Goal: Task Accomplishment & Management: Manage account settings

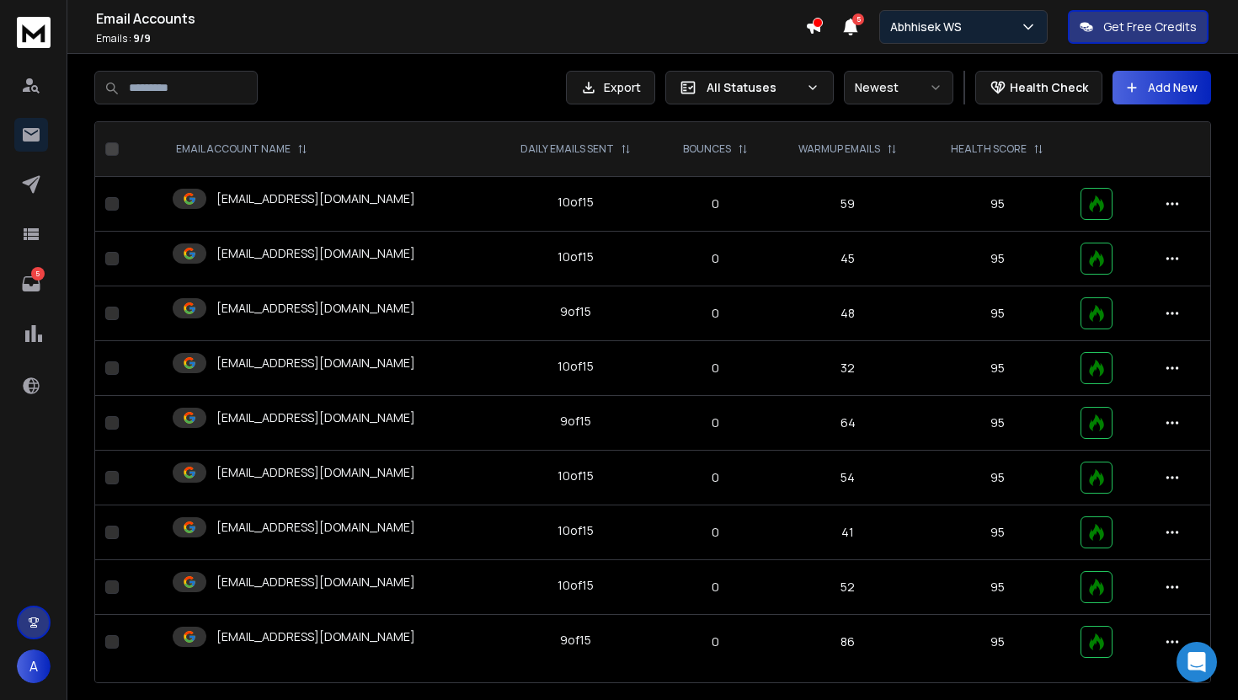
click at [979, 28] on div "Abhhisek WS" at bounding box center [963, 27] width 147 height 17
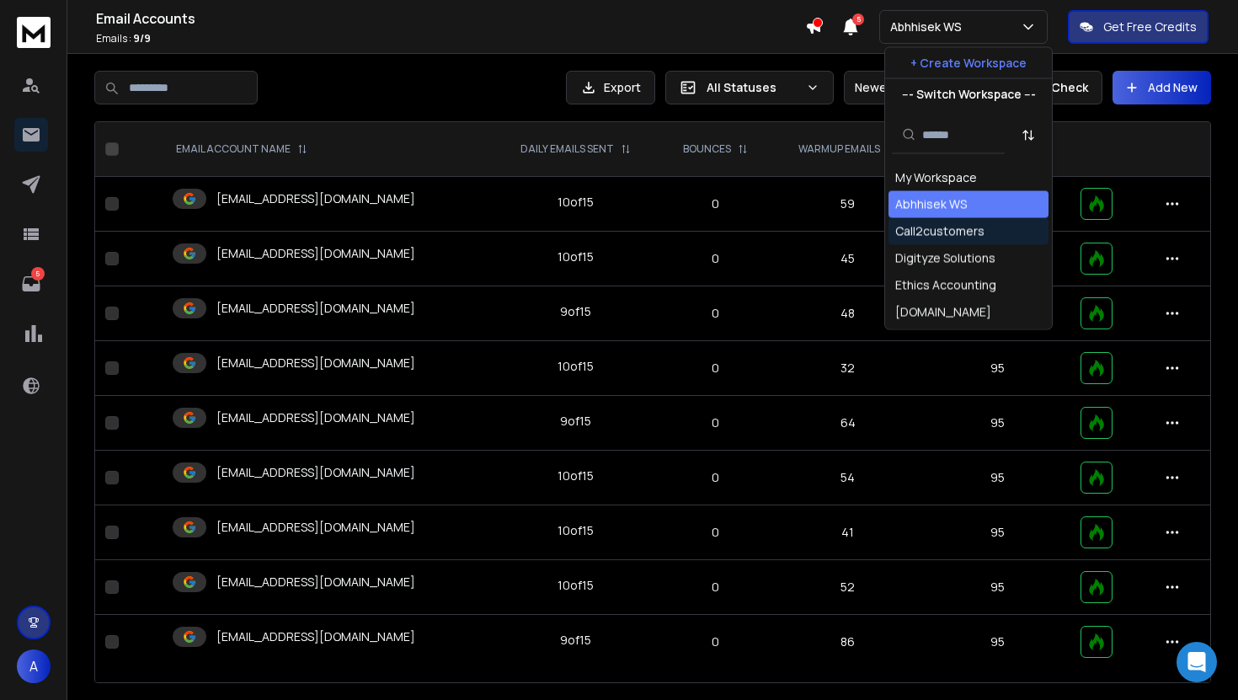
click at [925, 238] on div "Call2customers" at bounding box center [939, 231] width 89 height 17
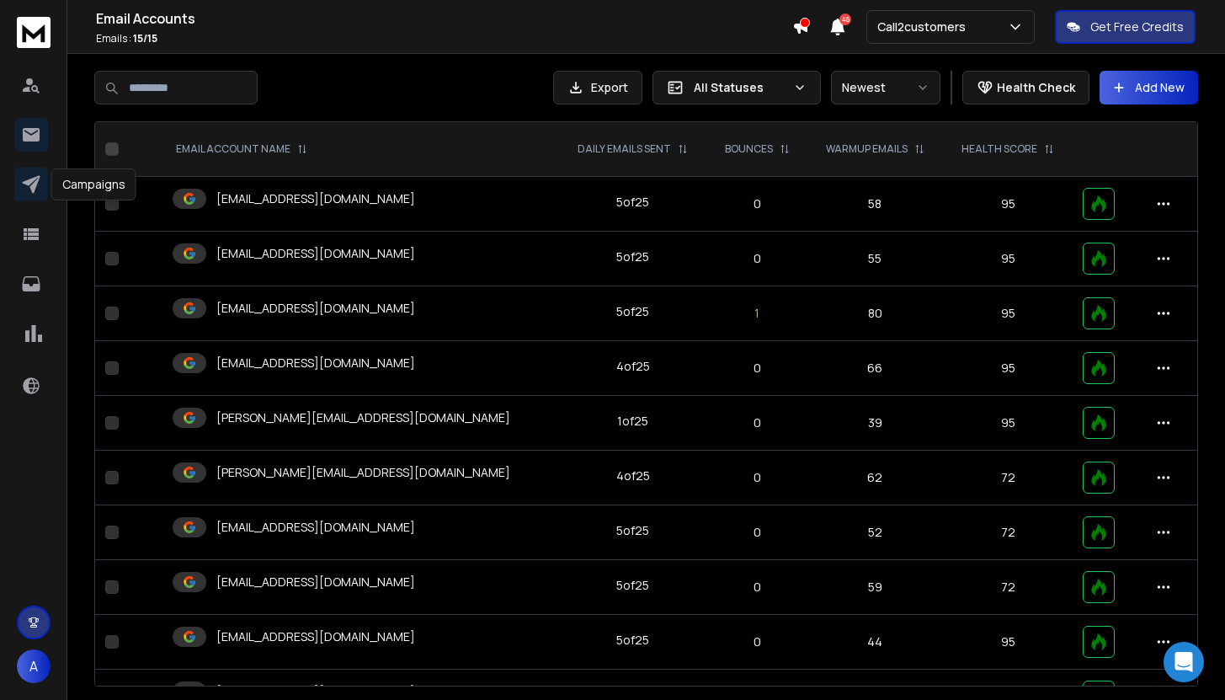
click at [37, 192] on icon at bounding box center [31, 184] width 20 height 20
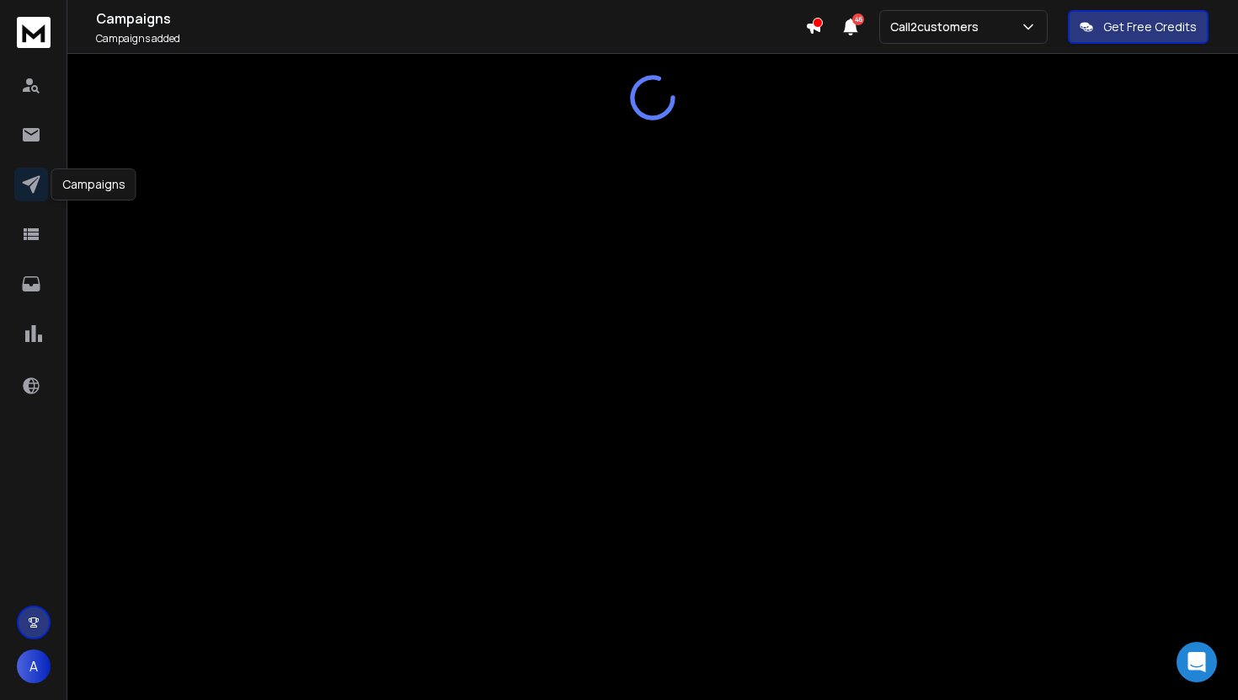
click at [27, 184] on icon at bounding box center [31, 184] width 18 height 18
click at [31, 123] on link at bounding box center [31, 135] width 34 height 34
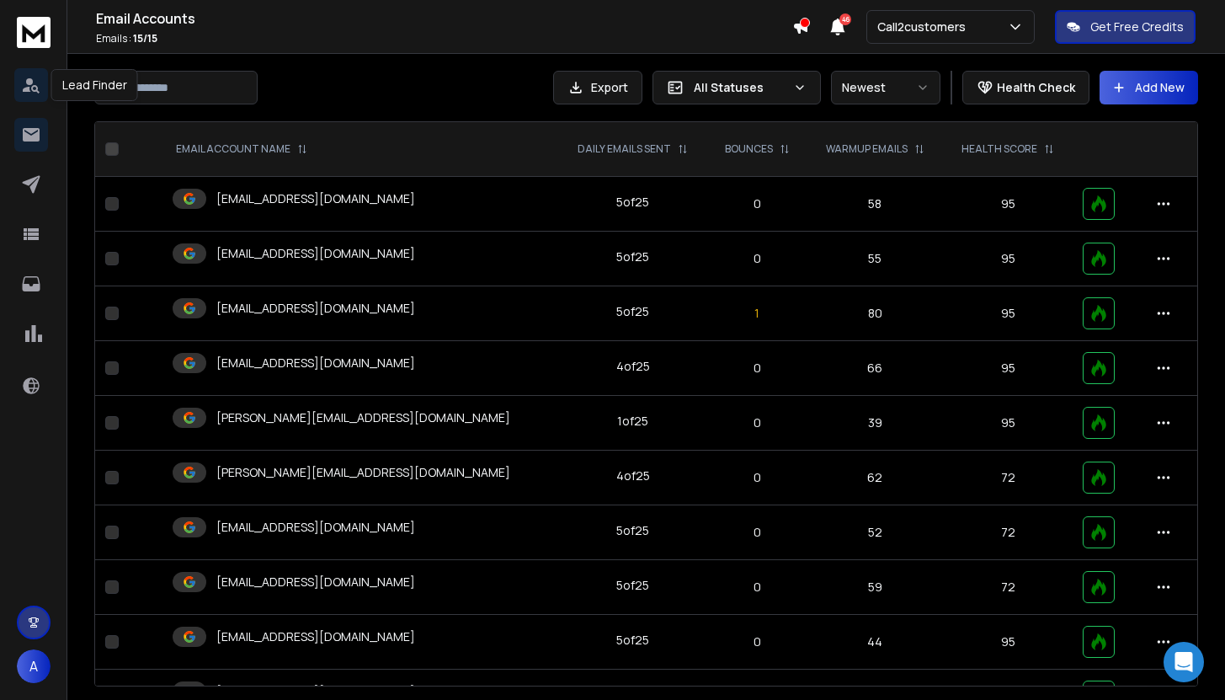
click at [23, 88] on icon at bounding box center [31, 89] width 17 height 8
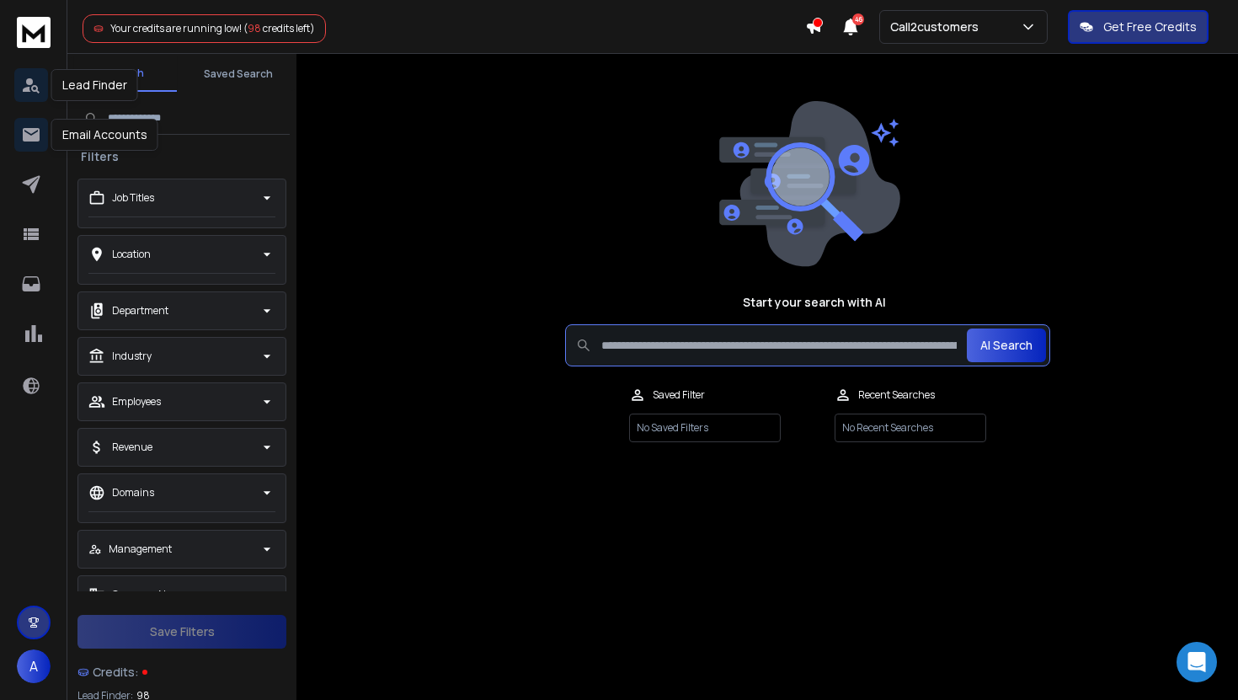
click at [41, 149] on link at bounding box center [31, 135] width 34 height 34
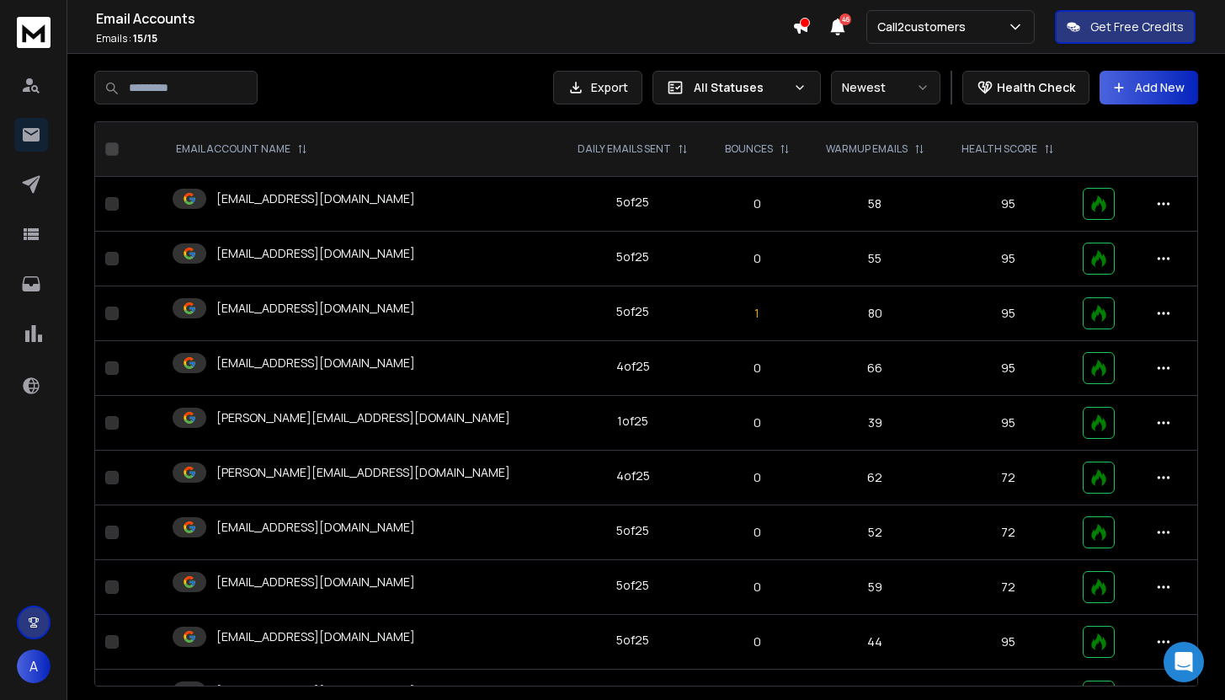
click at [36, 207] on div at bounding box center [33, 238] width 39 height 340
click at [36, 188] on icon at bounding box center [31, 184] width 20 height 20
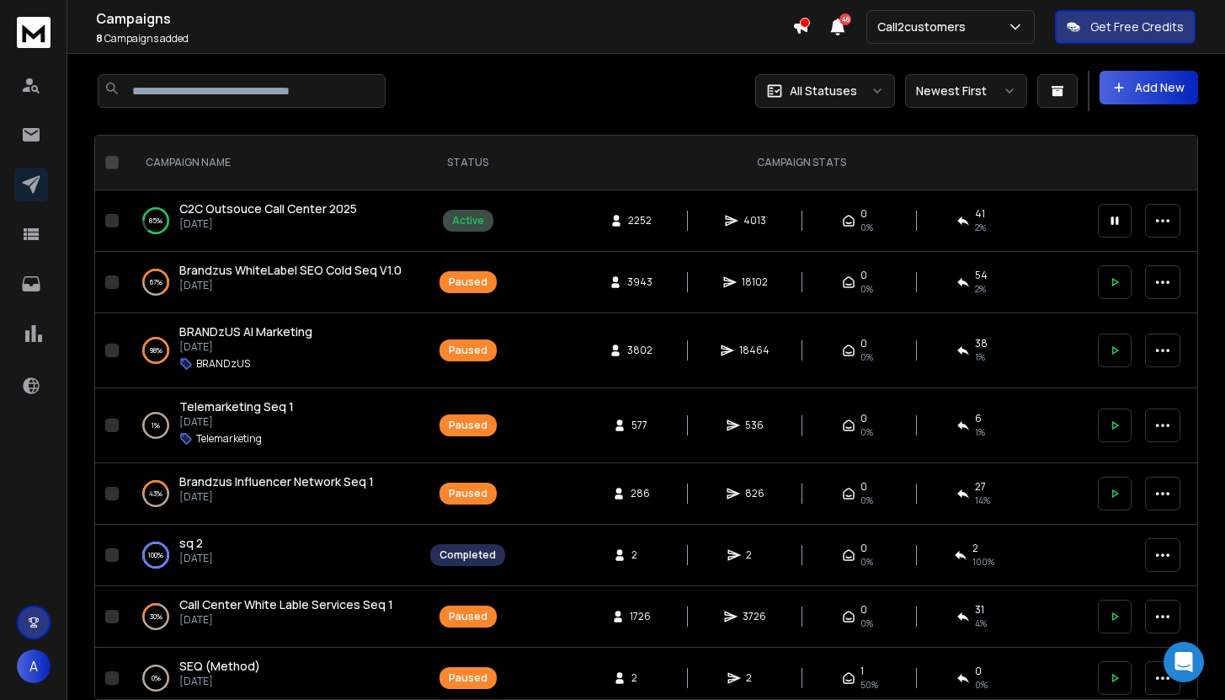
click at [303, 271] on span "Brandzus WhiteLabel SEO Cold Seq V1.0" at bounding box center [290, 270] width 222 height 16
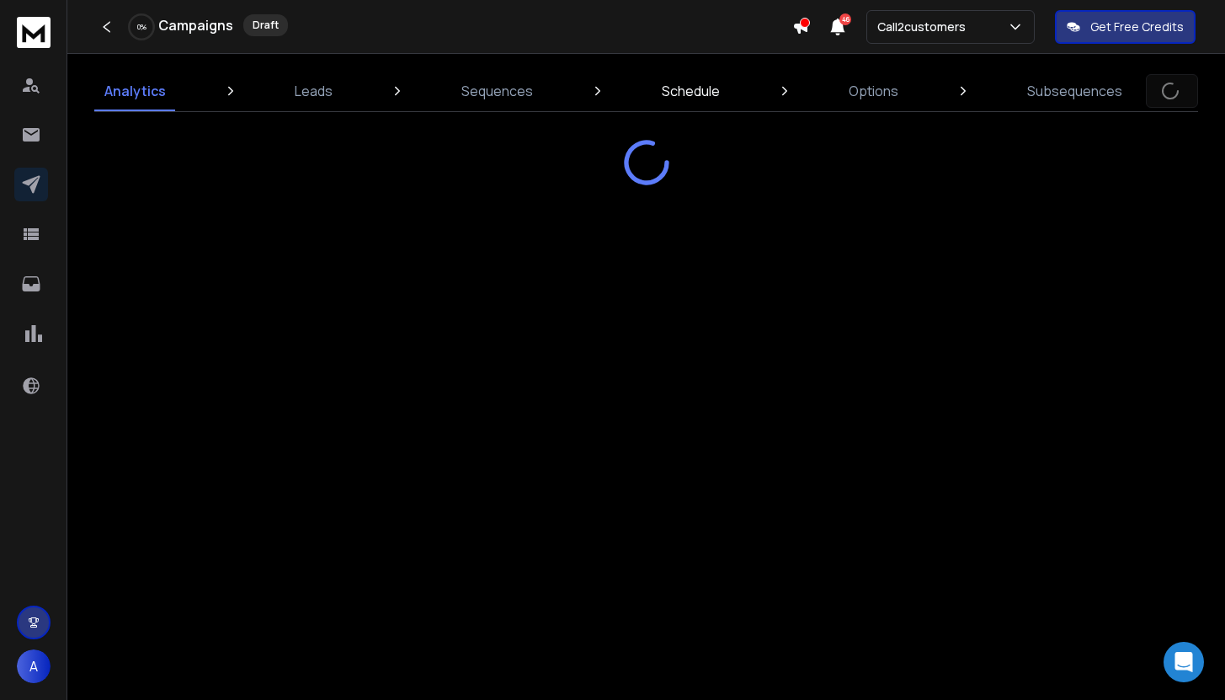
click at [699, 97] on p "Schedule" at bounding box center [691, 91] width 58 height 20
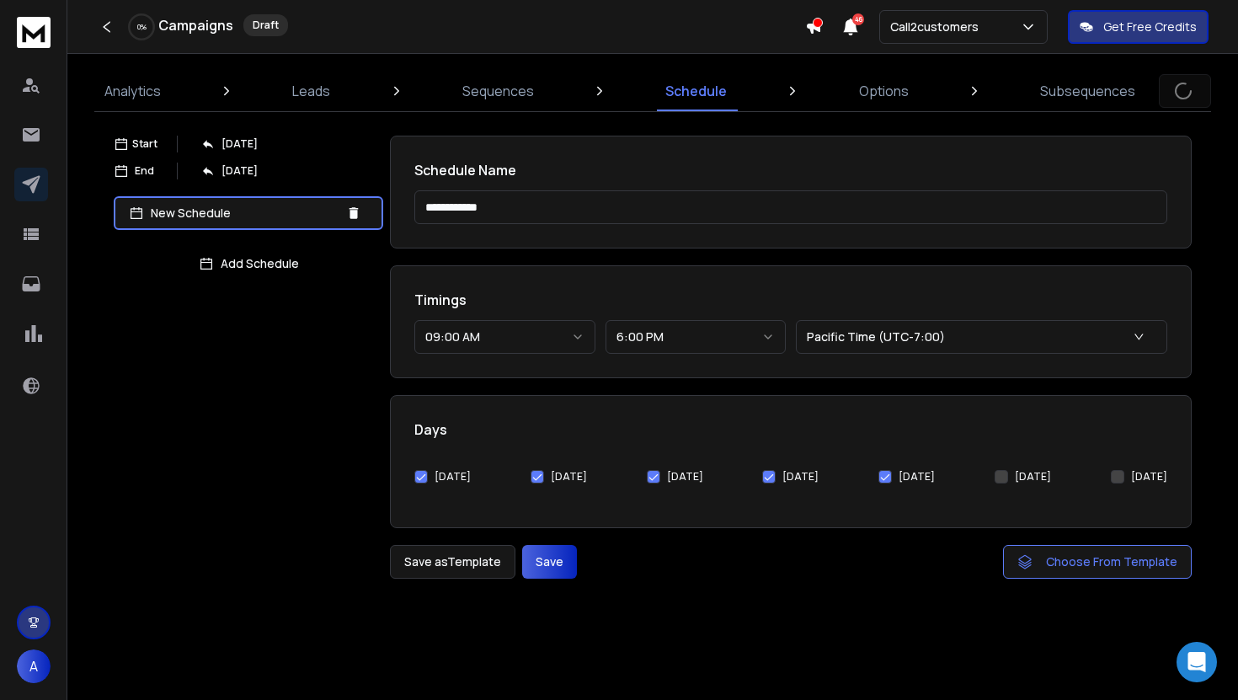
click at [699, 97] on p "Schedule" at bounding box center [695, 91] width 61 height 20
click at [907, 113] on div "**********" at bounding box center [652, 328] width 1117 height 514
click at [502, 97] on p "Sequences" at bounding box center [498, 91] width 72 height 20
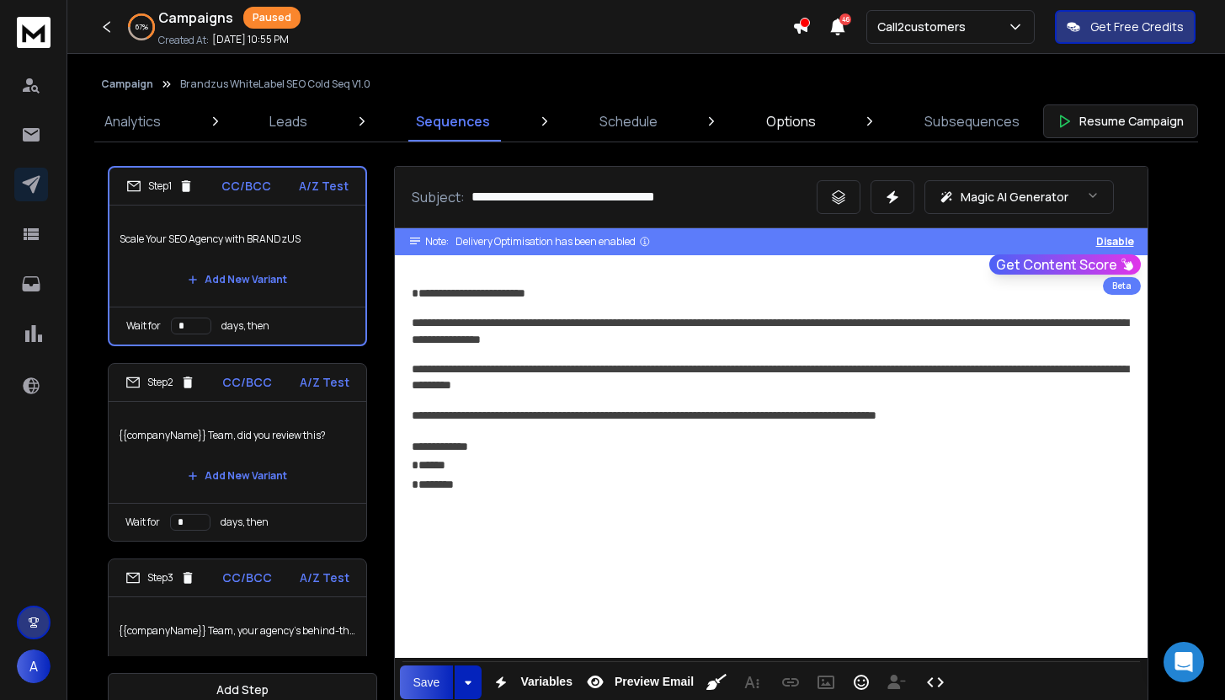
click at [816, 127] on p "Options" at bounding box center [791, 121] width 50 height 20
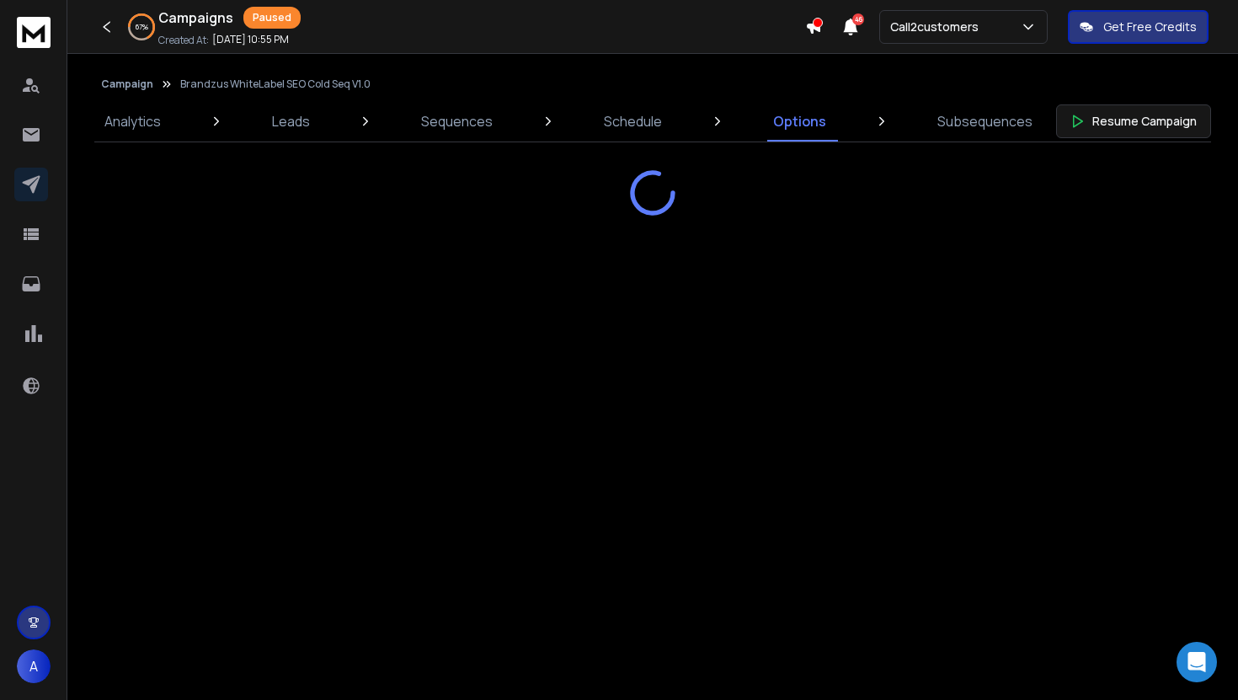
select select "*"
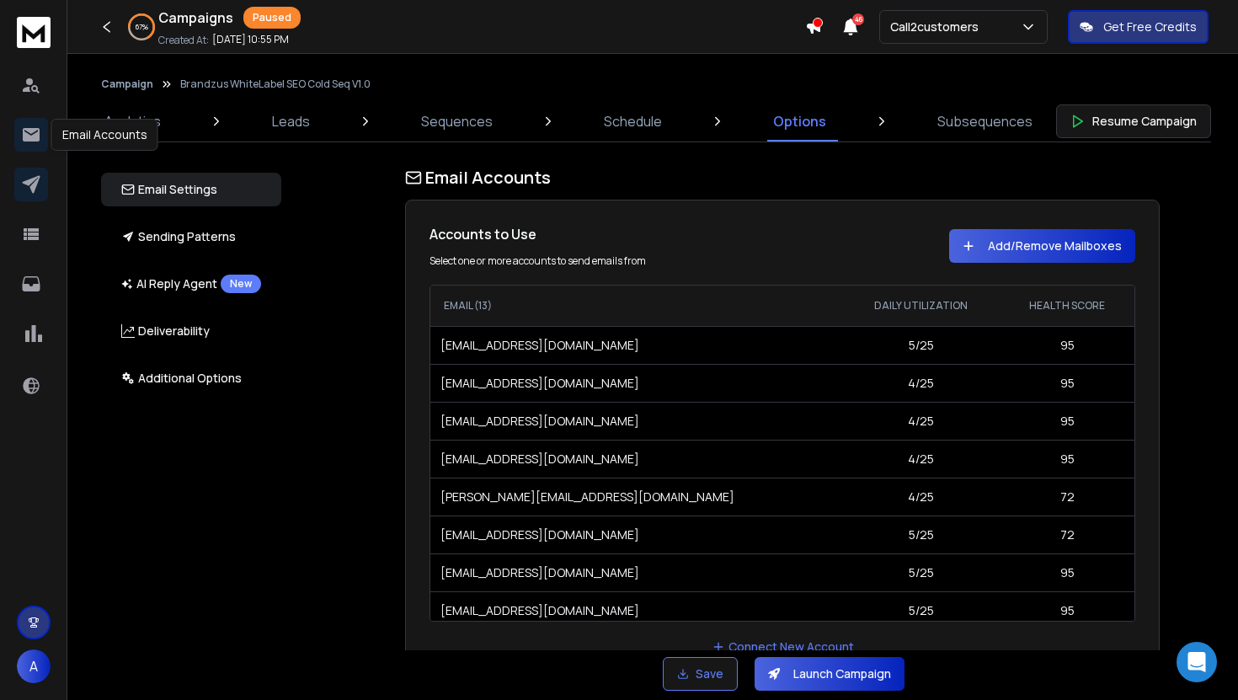
click at [35, 135] on icon at bounding box center [31, 134] width 17 height 13
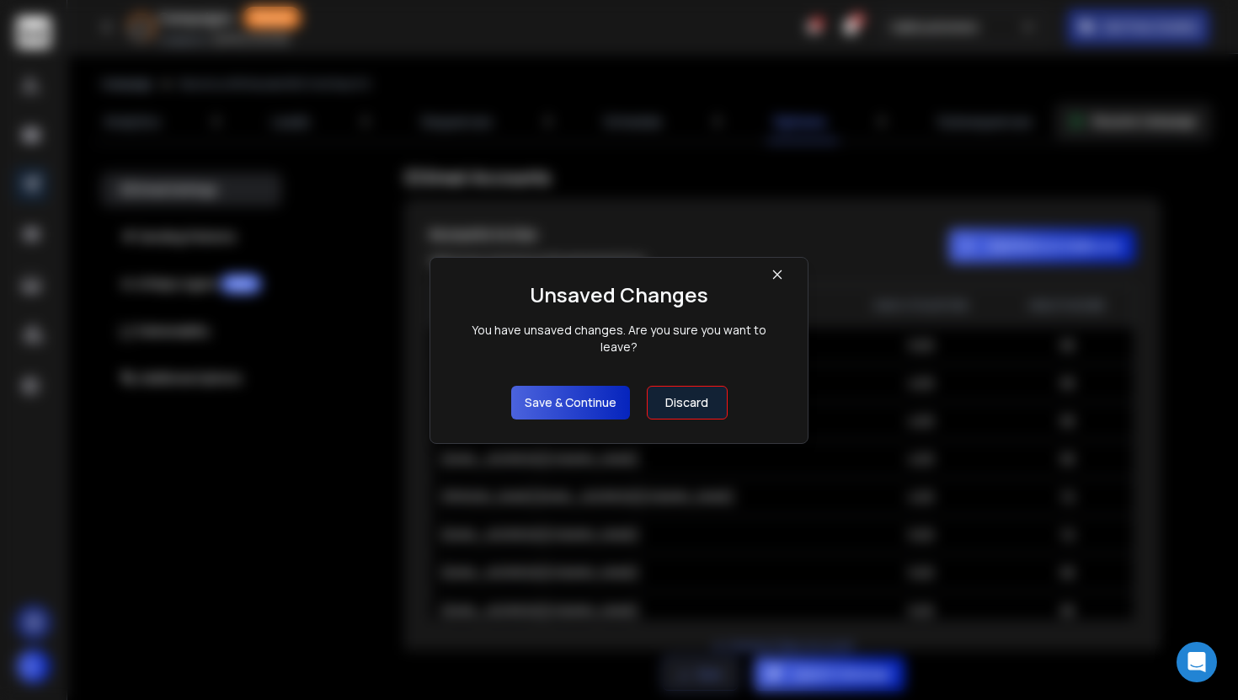
click at [773, 279] on icon at bounding box center [777, 273] width 9 height 9
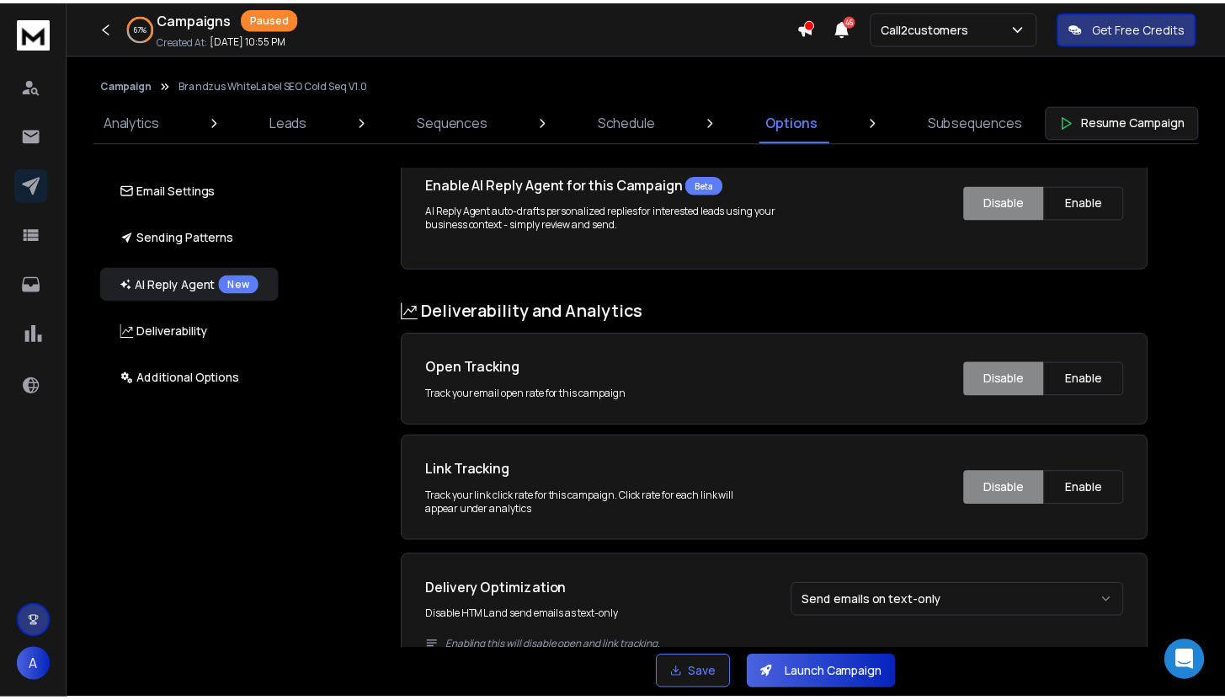
scroll to position [1140, 0]
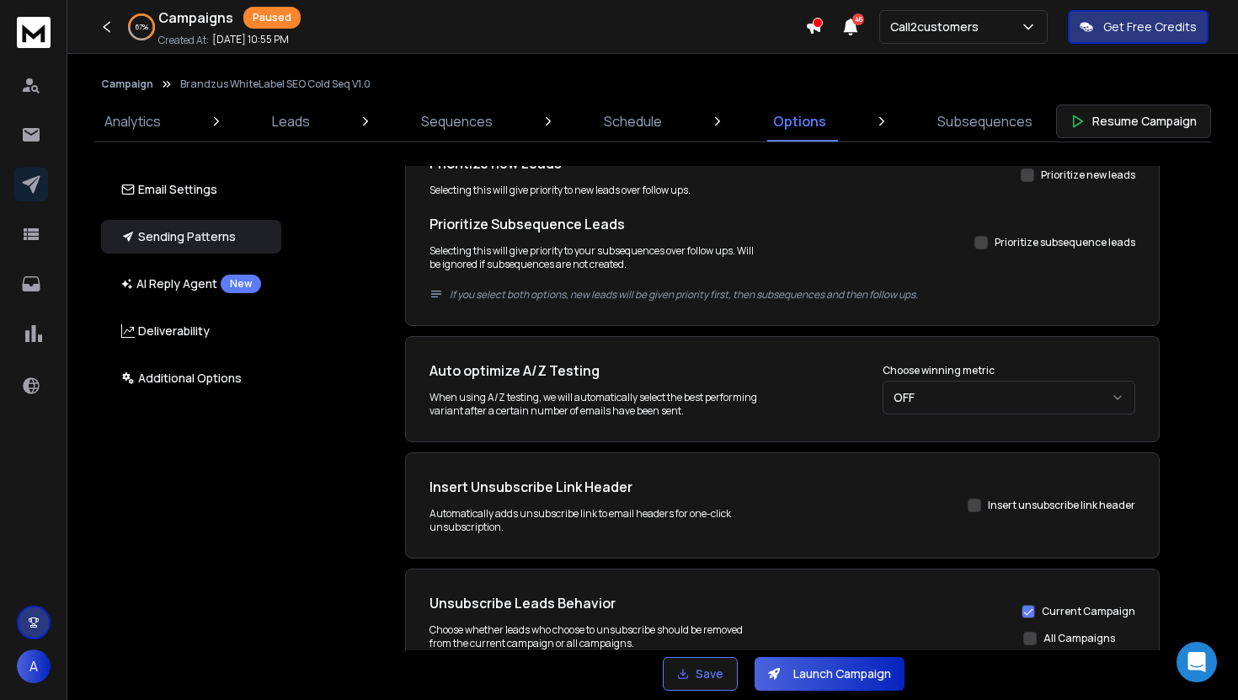
click at [438, 142] on div "Campaign Brandzus WhiteLabel SEO Cold Seq V1.0 Analytics Leads Sequences Schedu…" at bounding box center [652, 122] width 1117 height 102
click at [35, 169] on link at bounding box center [31, 185] width 34 height 34
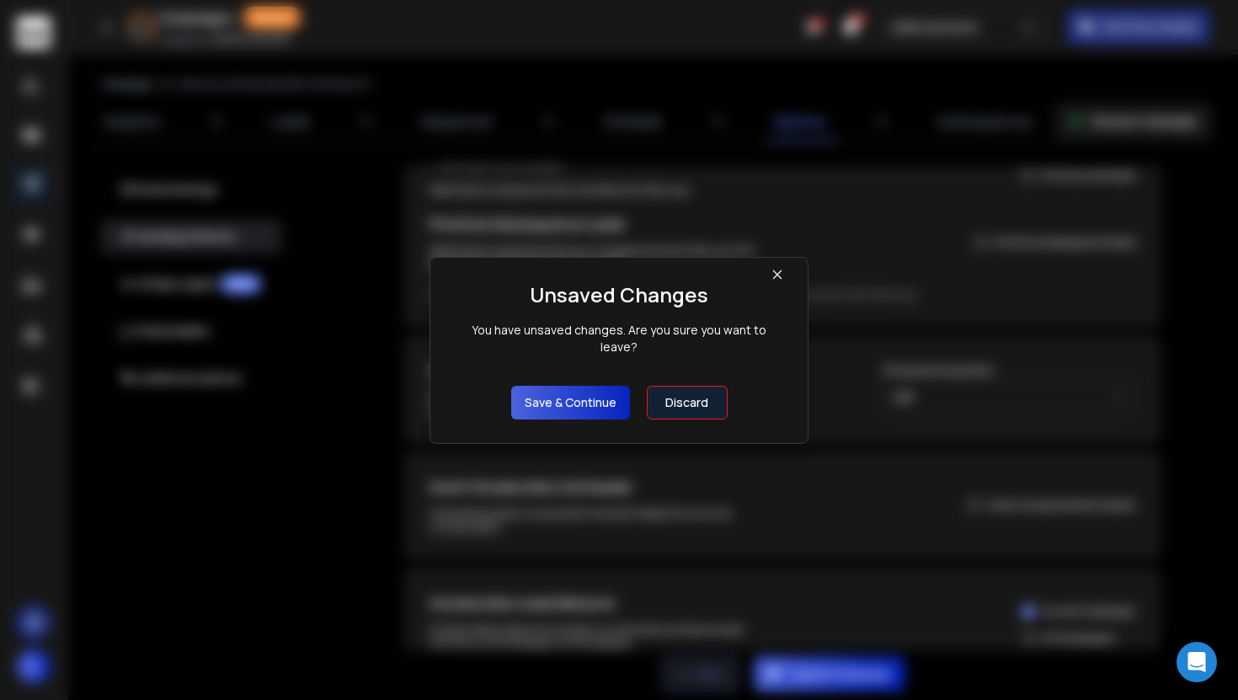
click at [672, 392] on button "Discard" at bounding box center [687, 403] width 81 height 34
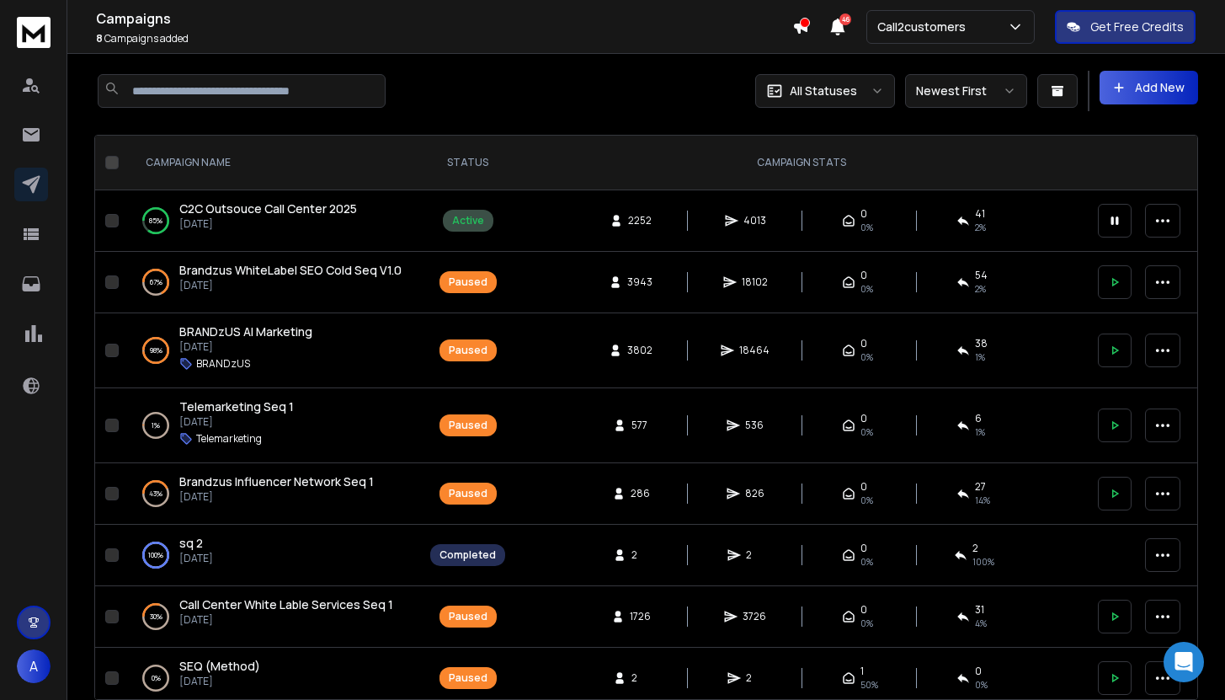
click at [298, 203] on span "C2C Outsouce Call Center 2025" at bounding box center [268, 208] width 178 height 16
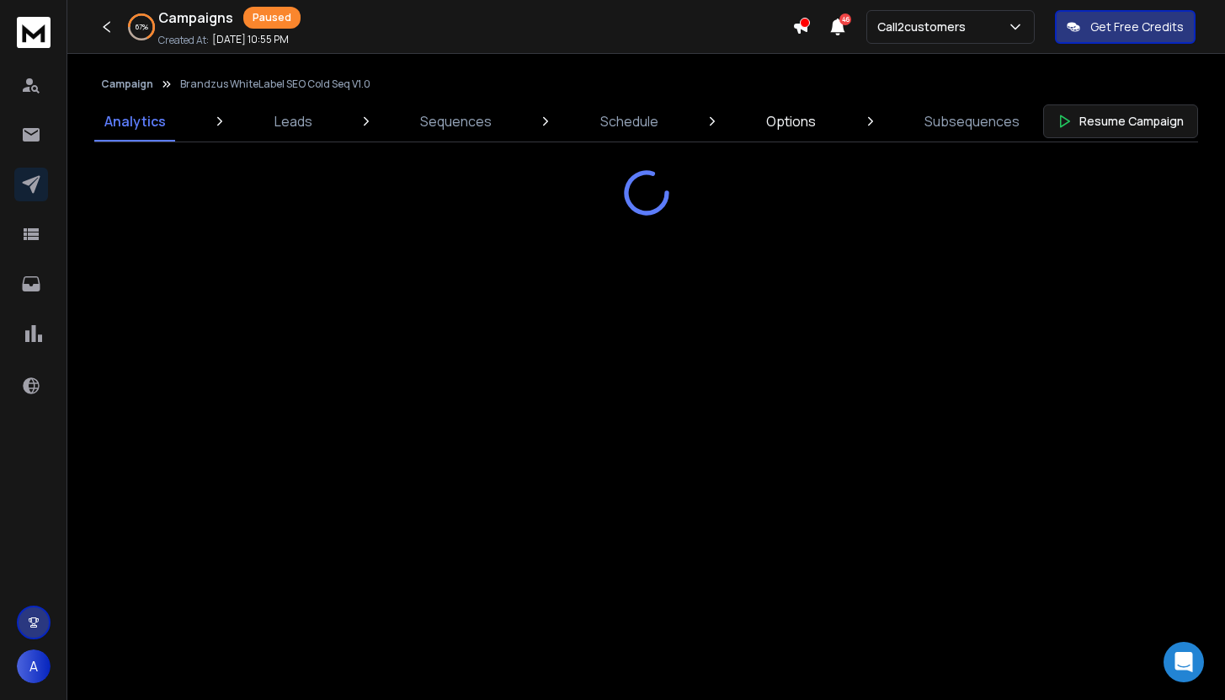
click at [787, 131] on p "Options" at bounding box center [791, 121] width 50 height 20
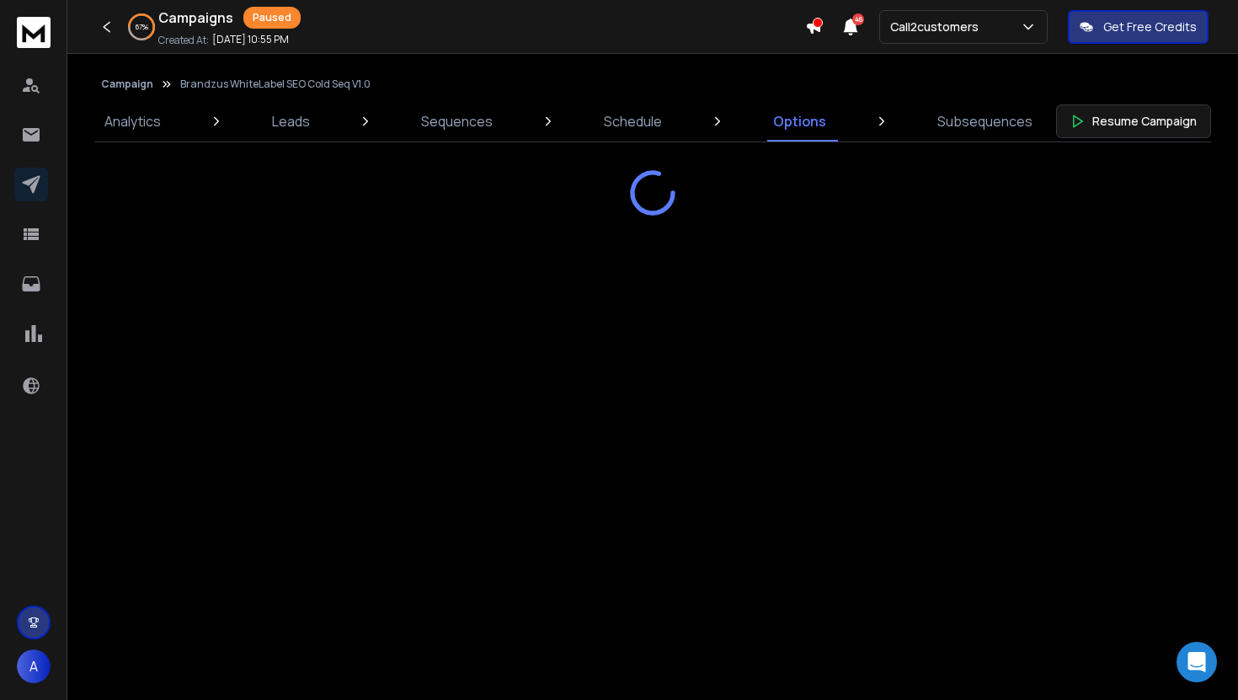
select select "*"
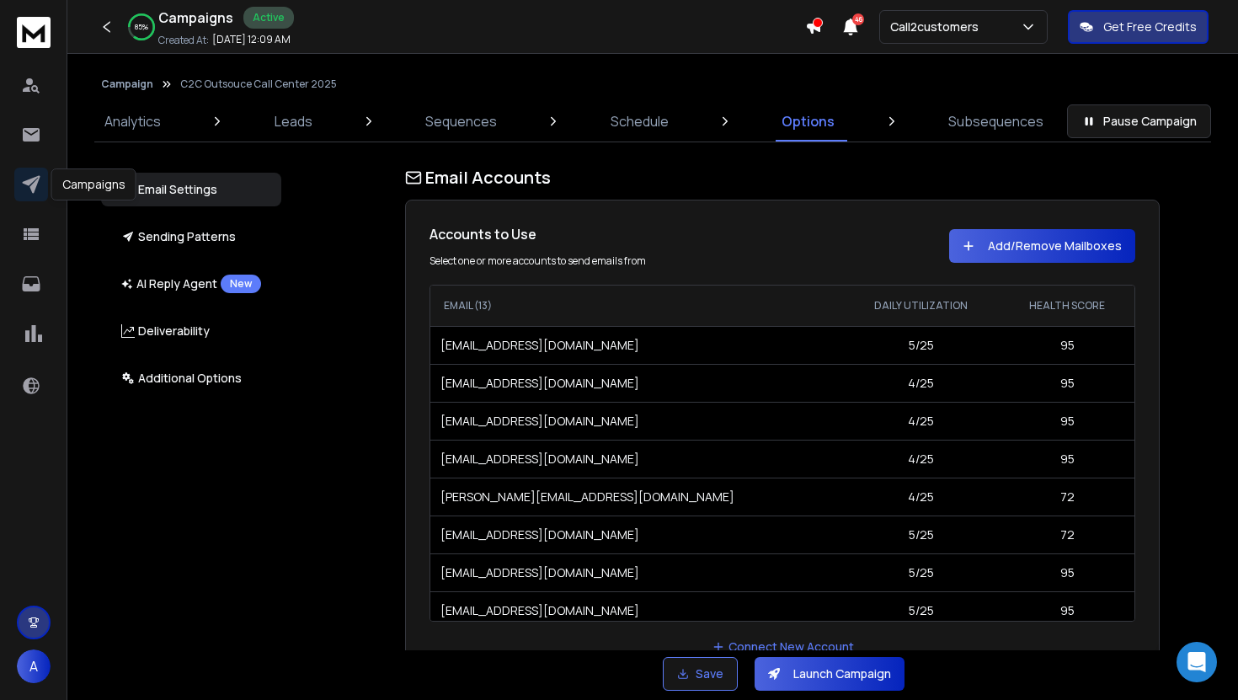
click at [40, 187] on icon at bounding box center [31, 184] width 20 height 20
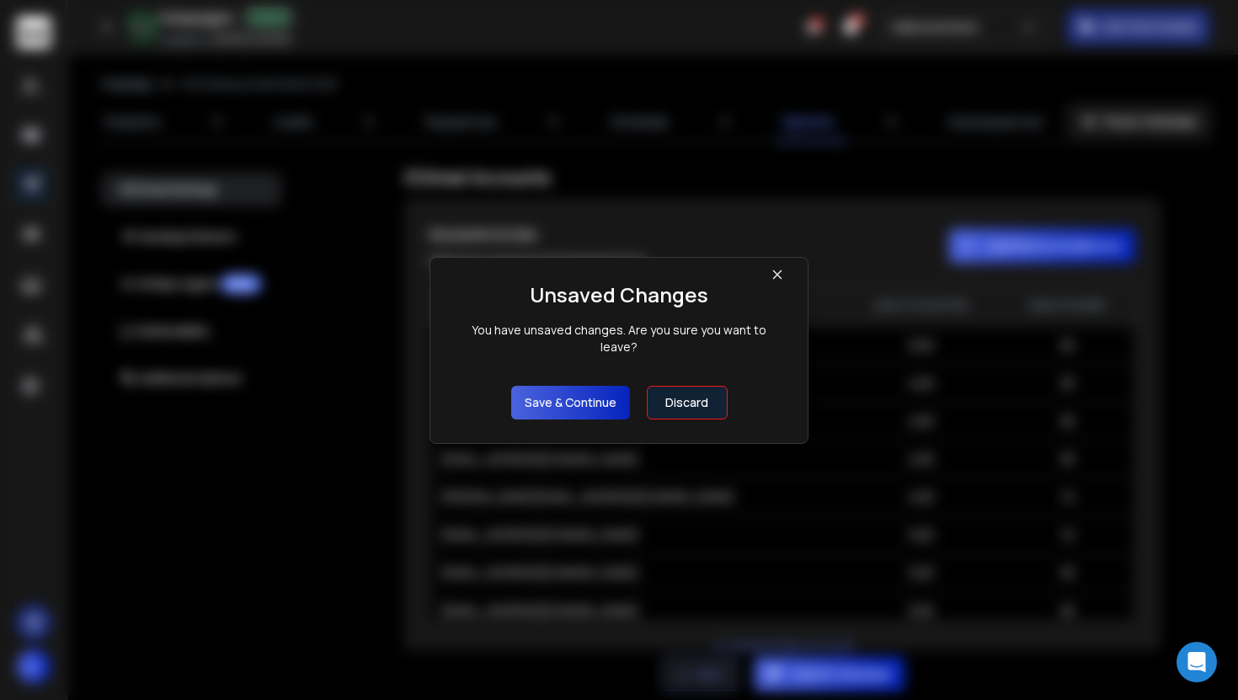
click at [682, 402] on button "Discard" at bounding box center [687, 403] width 81 height 34
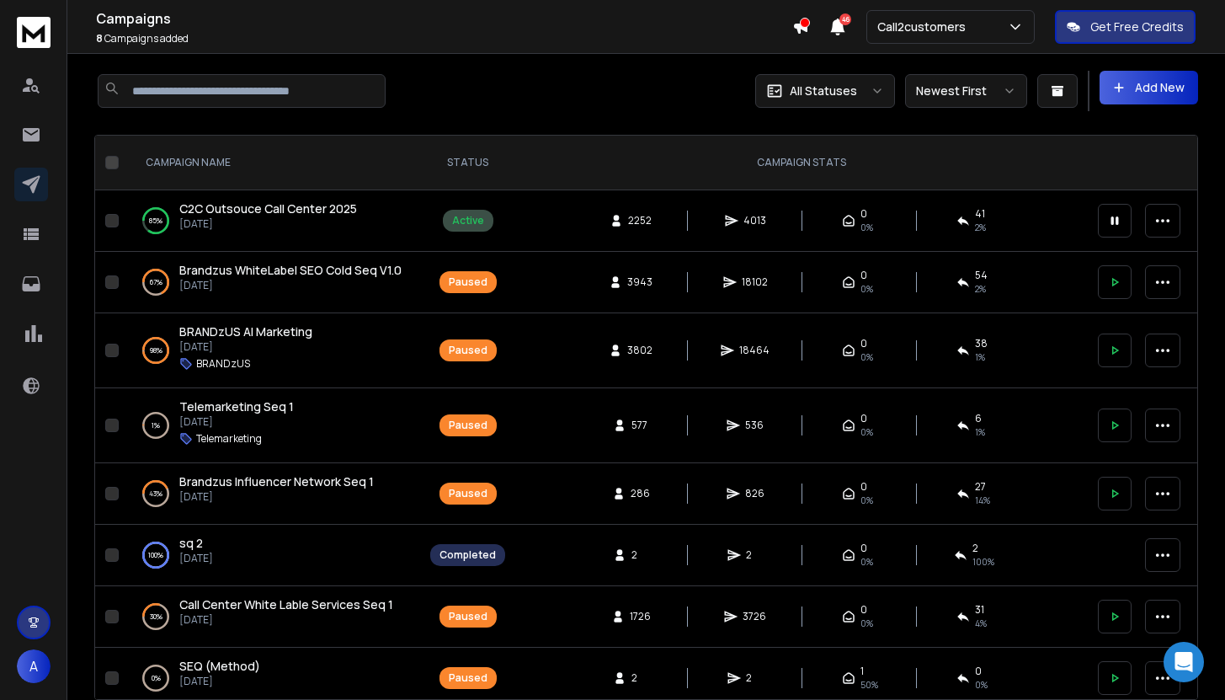
click at [1107, 216] on icon at bounding box center [1114, 220] width 15 height 15
click at [1154, 286] on icon "button" at bounding box center [1162, 282] width 17 height 17
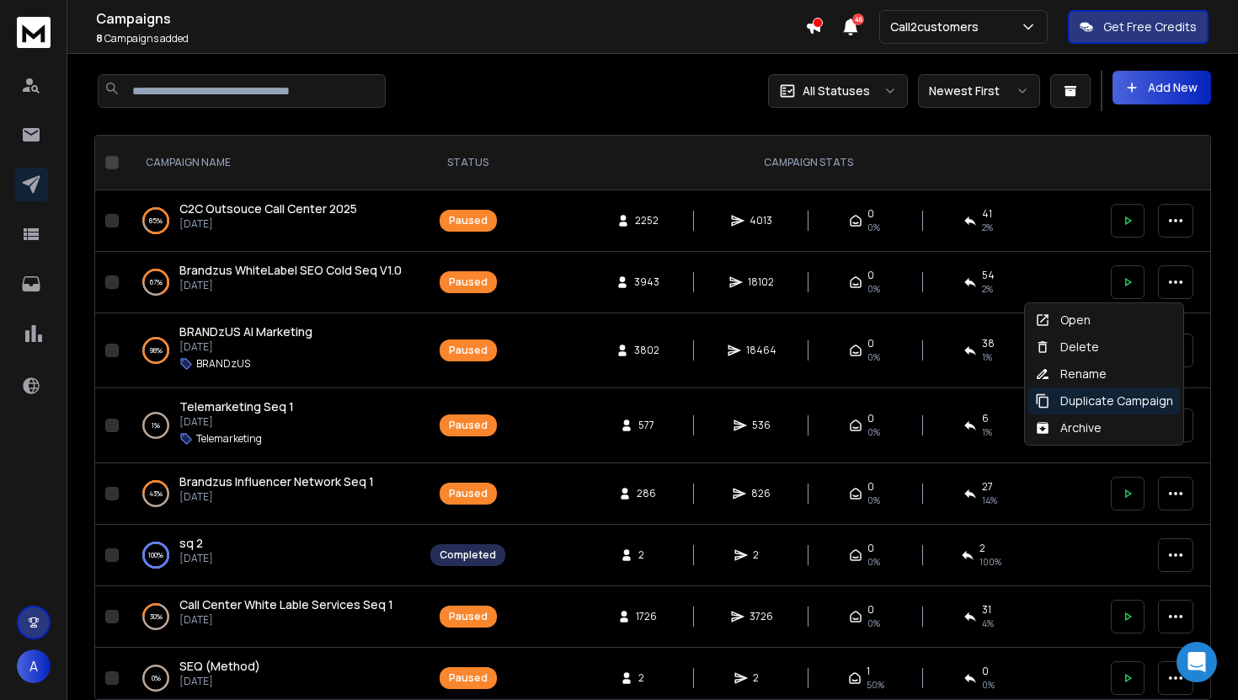
click at [1119, 403] on div "Duplicate Campaign" at bounding box center [1104, 400] width 138 height 17
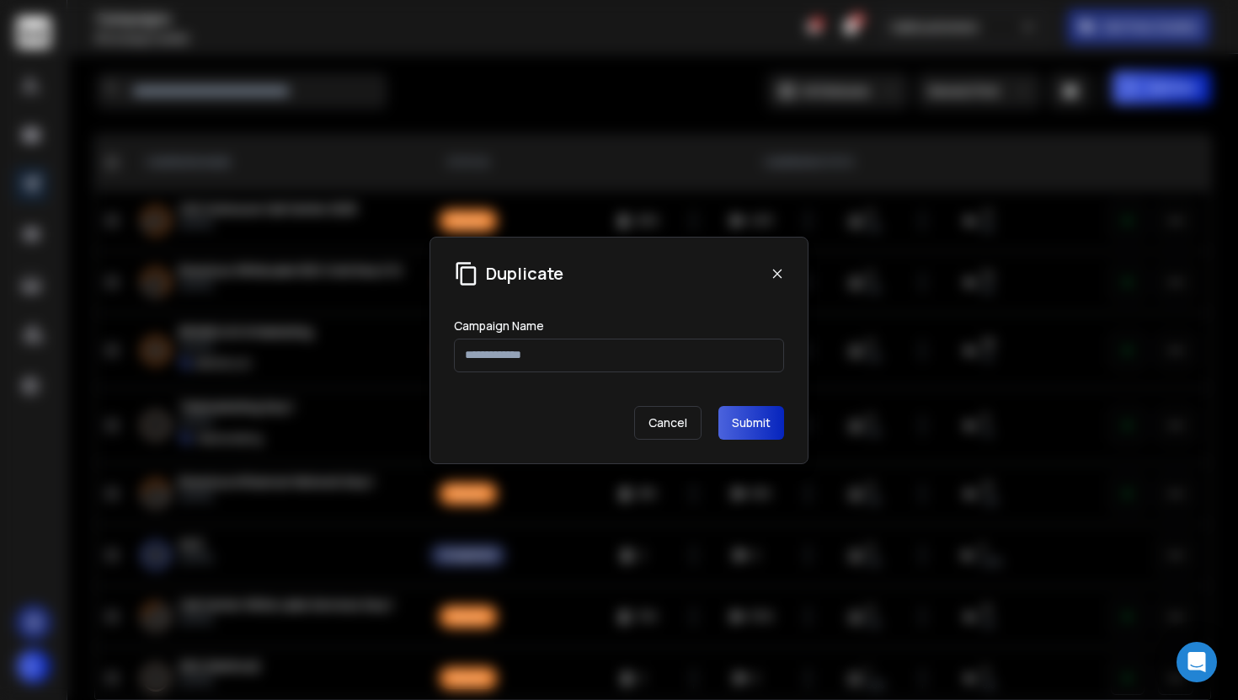
click at [608, 336] on div "Campaign Name" at bounding box center [619, 346] width 330 height 52
click at [556, 346] on input "text" at bounding box center [619, 355] width 330 height 34
type input "**********"
click at [732, 413] on button "Submit" at bounding box center [751, 423] width 66 height 34
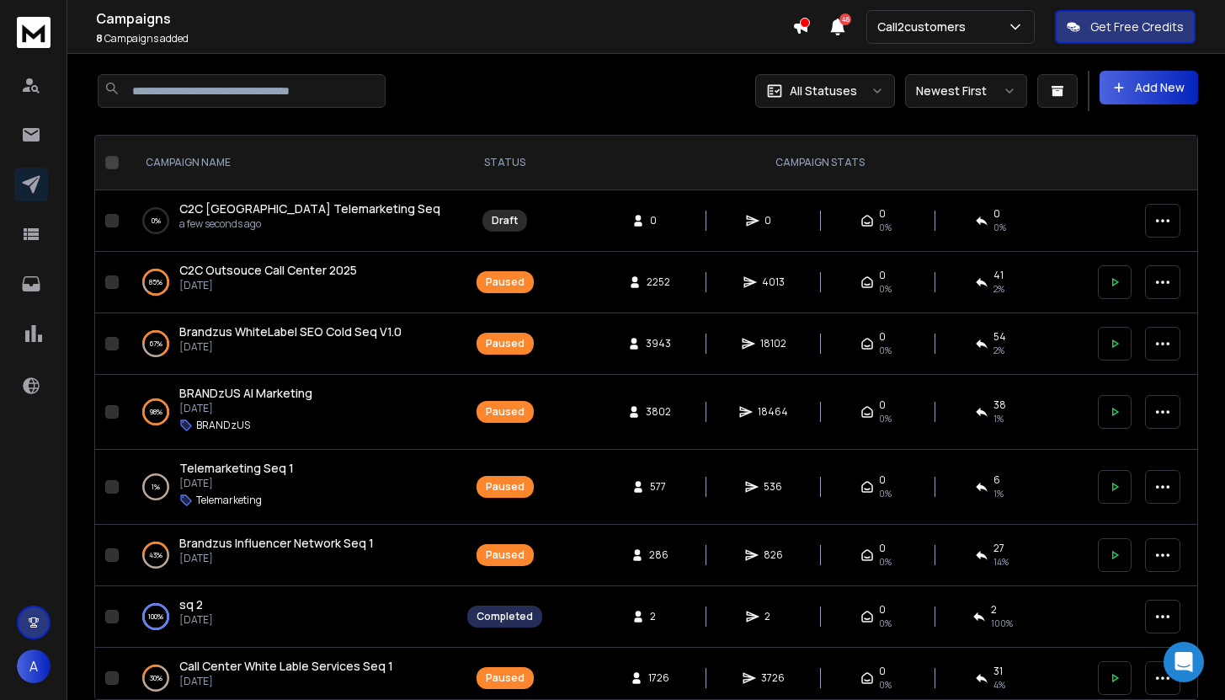
click at [274, 206] on span "C2C [GEOGRAPHIC_DATA] Telemarketing Seq" at bounding box center [309, 208] width 261 height 16
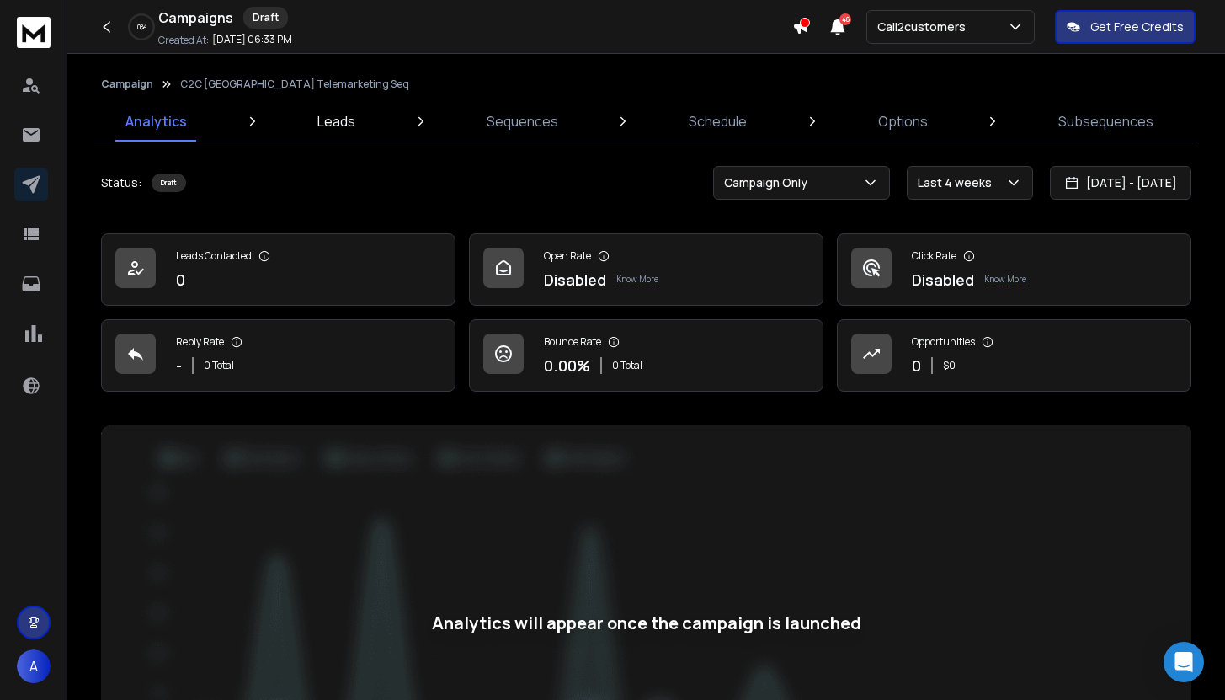
click at [330, 113] on p "Leads" at bounding box center [336, 121] width 38 height 20
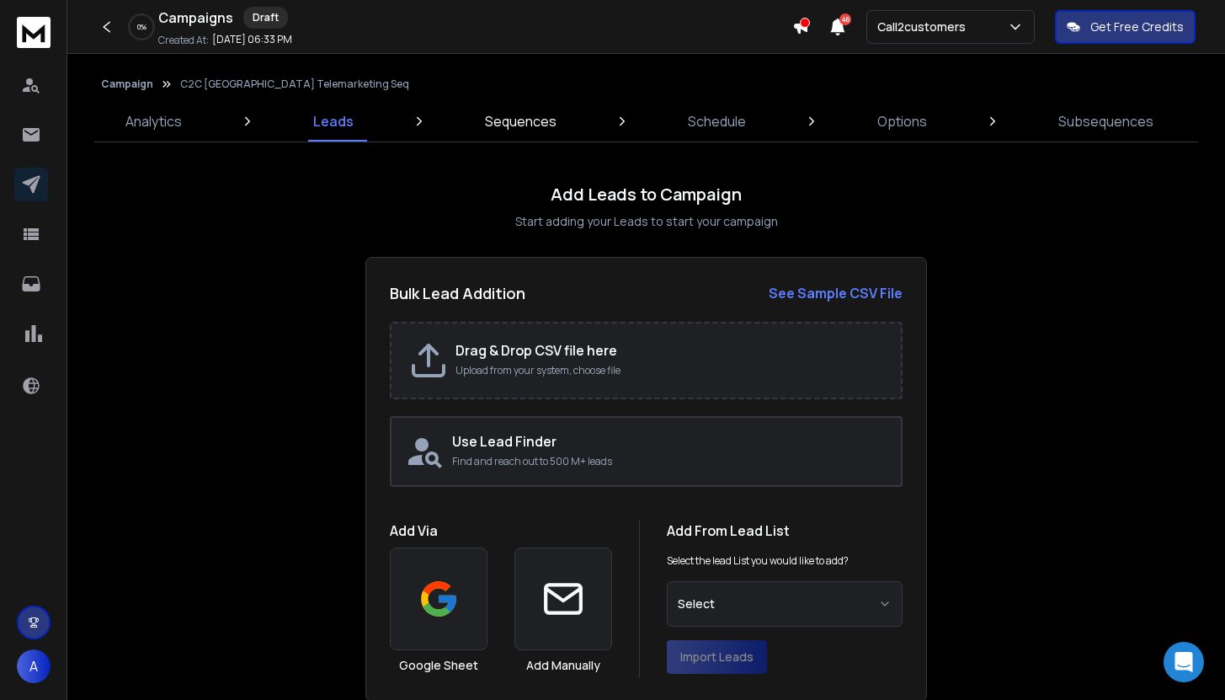
click at [512, 120] on p "Sequences" at bounding box center [521, 121] width 72 height 20
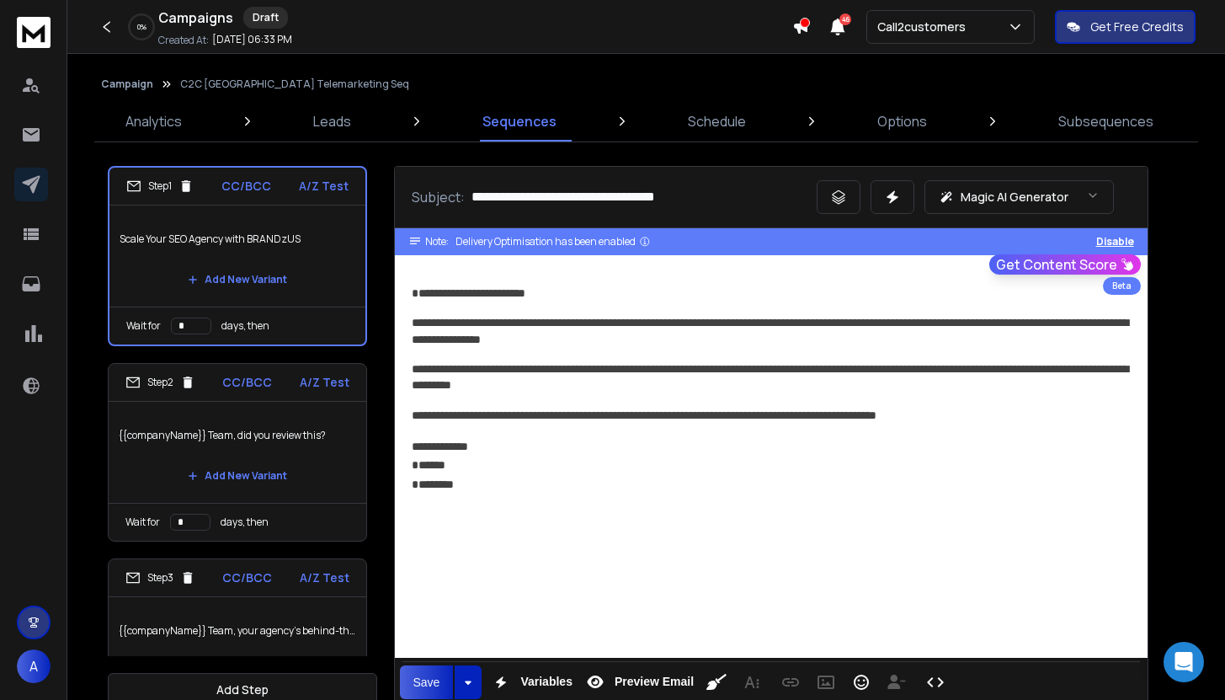
scroll to position [629, 0]
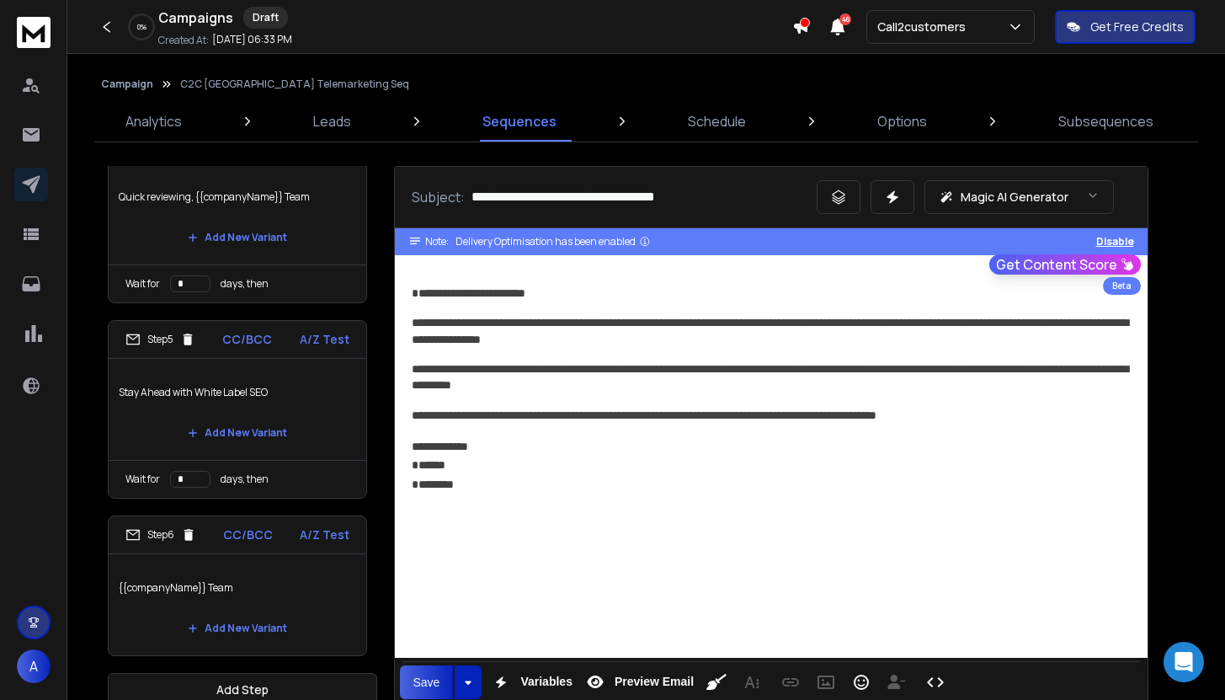
click at [192, 531] on icon at bounding box center [188, 535] width 9 height 12
click at [192, 532] on icon at bounding box center [187, 535] width 9 height 12
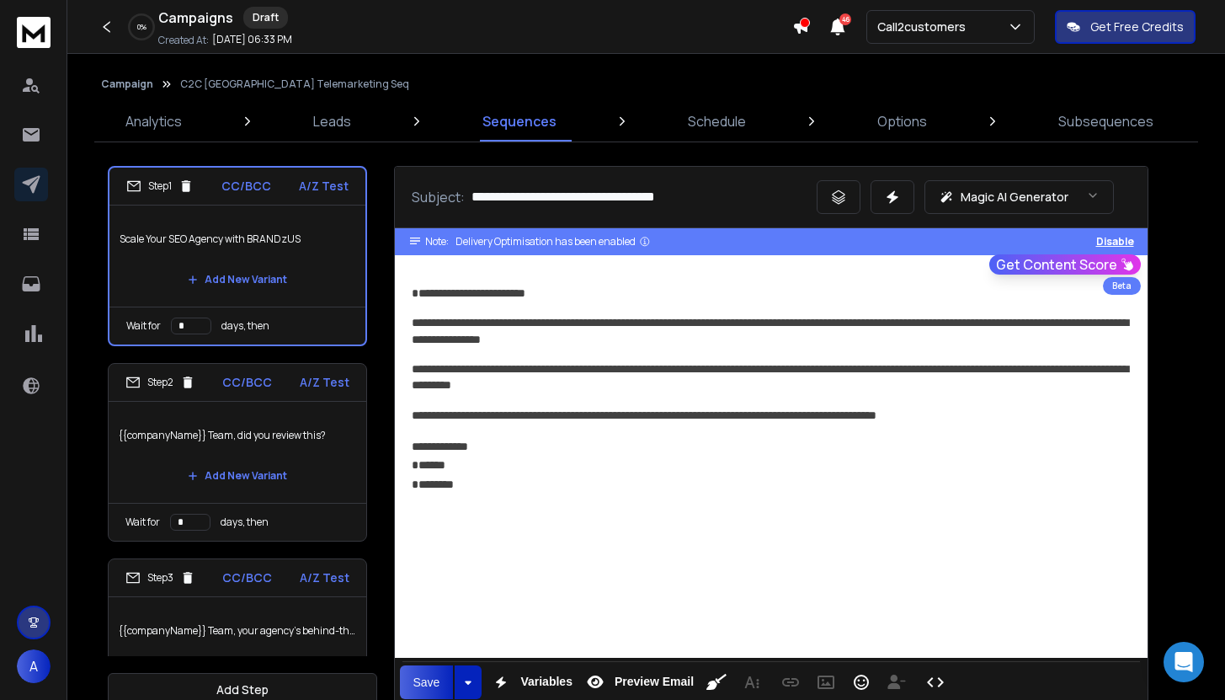
scroll to position [238, 0]
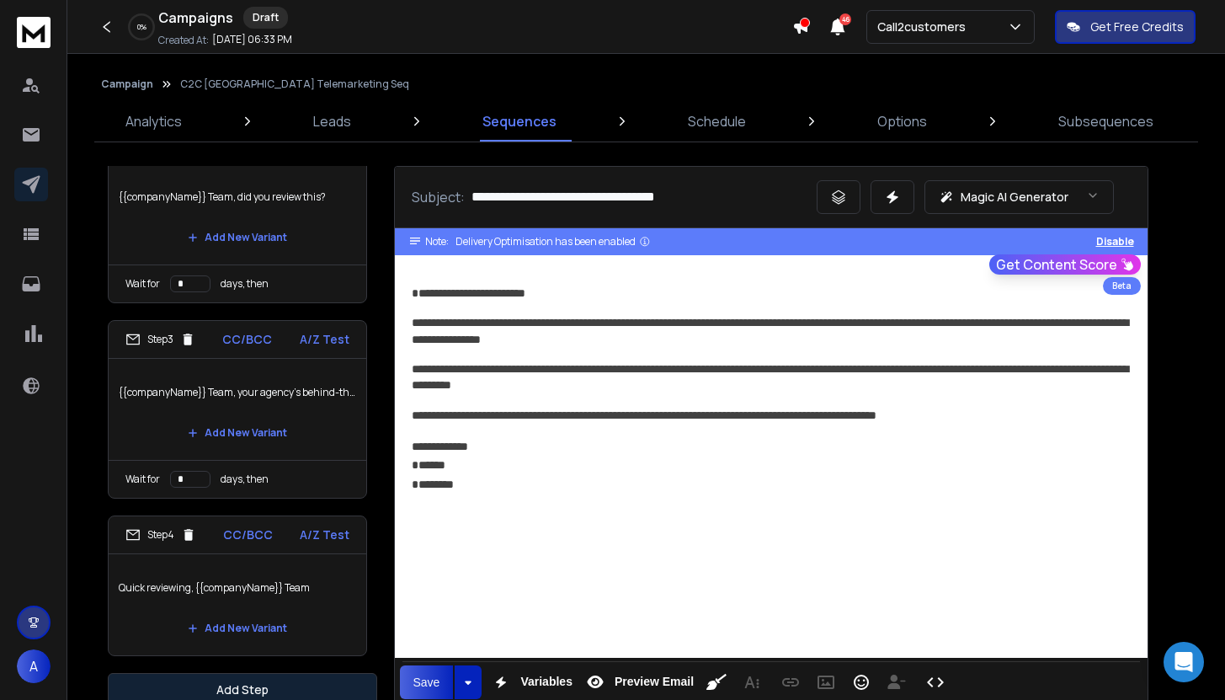
click at [246, 683] on button "Add Step" at bounding box center [242, 690] width 269 height 34
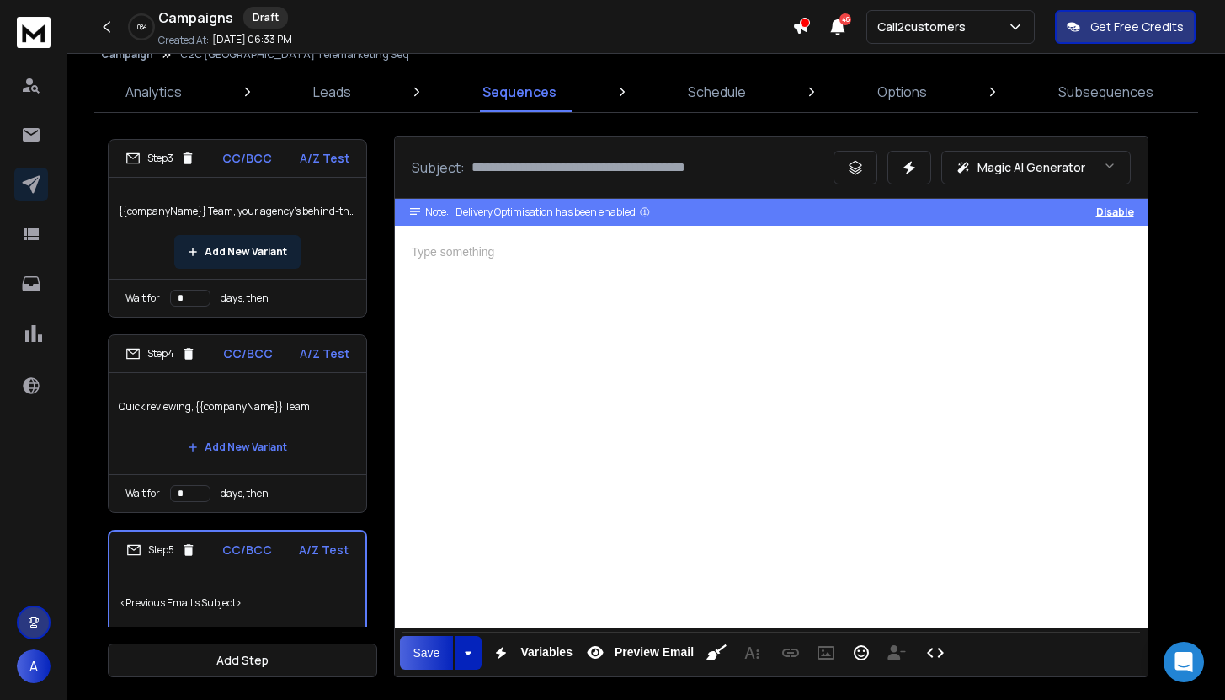
scroll to position [434, 0]
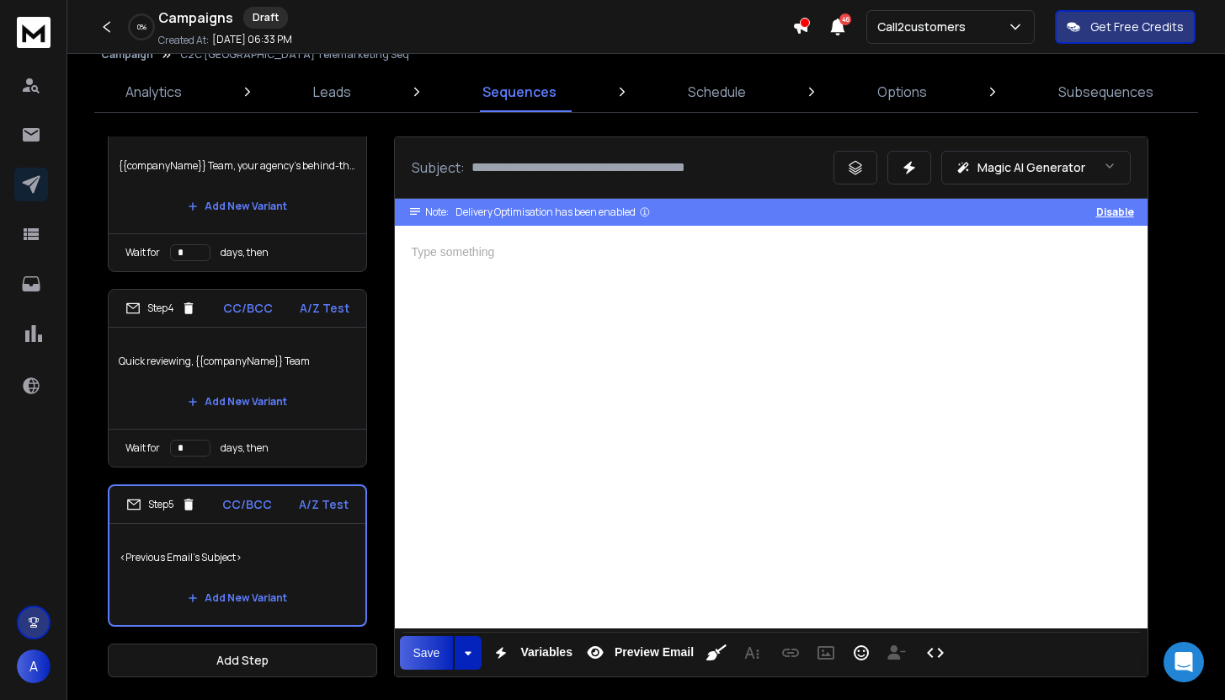
click at [211, 560] on p "<Previous Email's Subject>" at bounding box center [238, 557] width 236 height 47
click at [186, 447] on input "*" at bounding box center [190, 448] width 40 height 17
type input "**********"
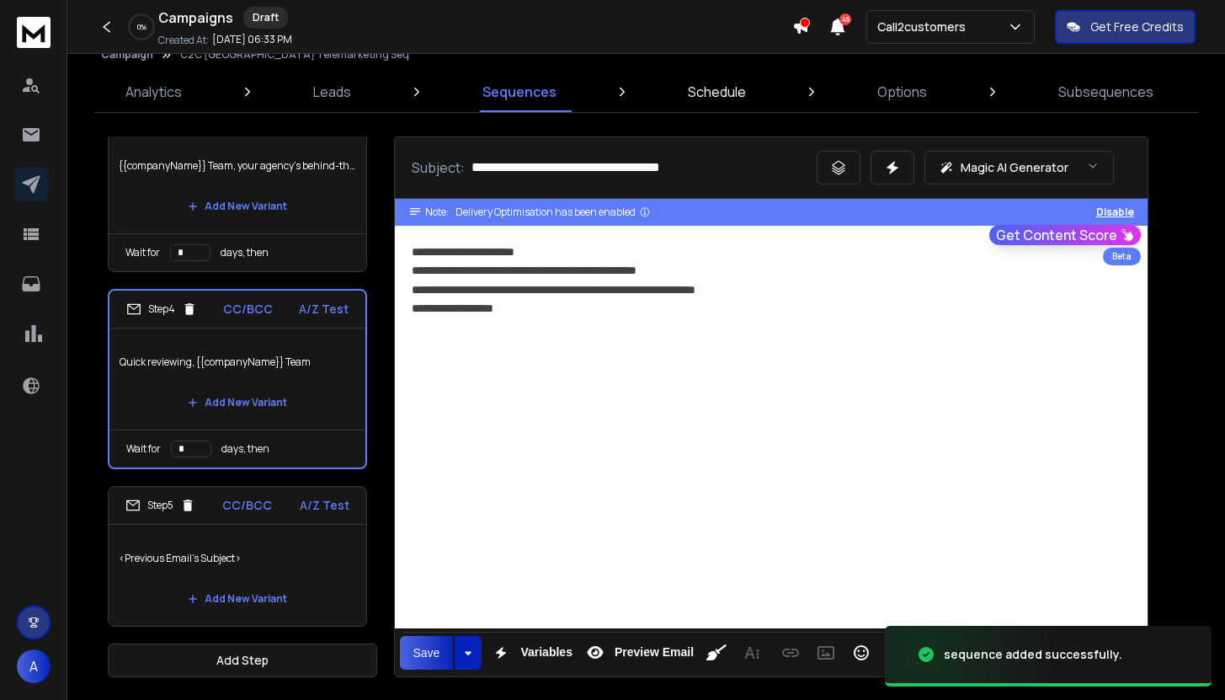
click at [723, 89] on p "Schedule" at bounding box center [717, 92] width 58 height 20
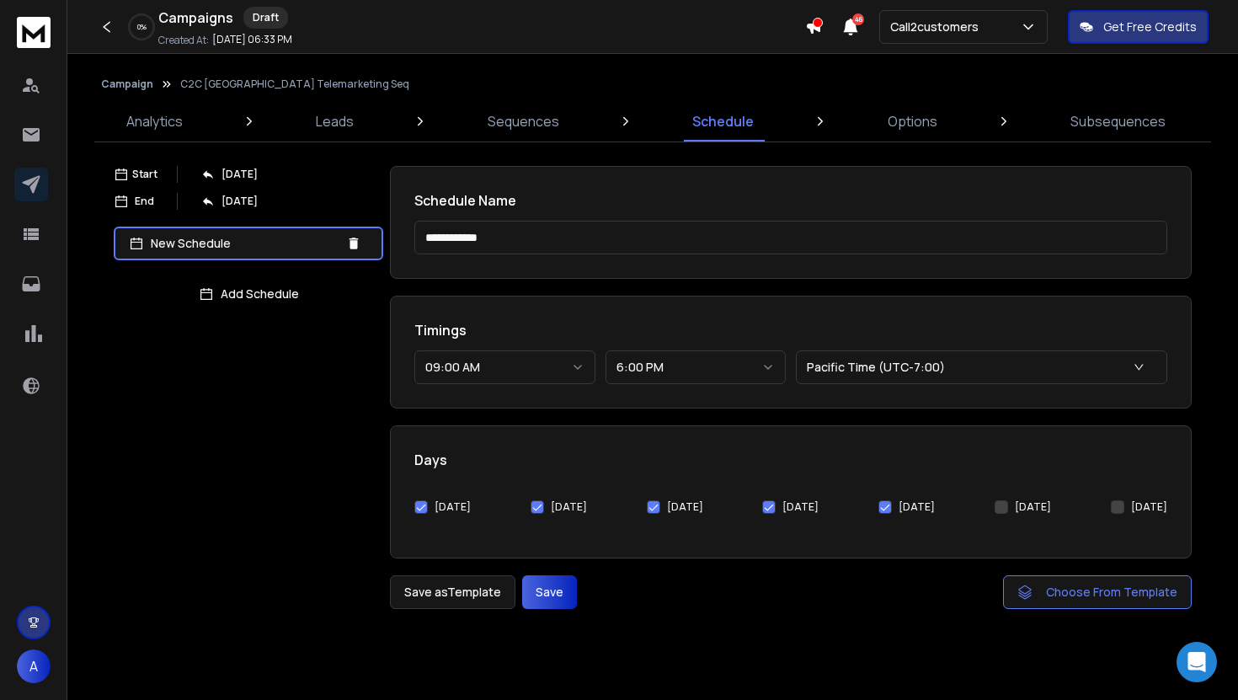
click at [560, 603] on button "Save" at bounding box center [549, 592] width 55 height 34
click at [560, 603] on div "Save as Template Save" at bounding box center [483, 592] width 187 height 34
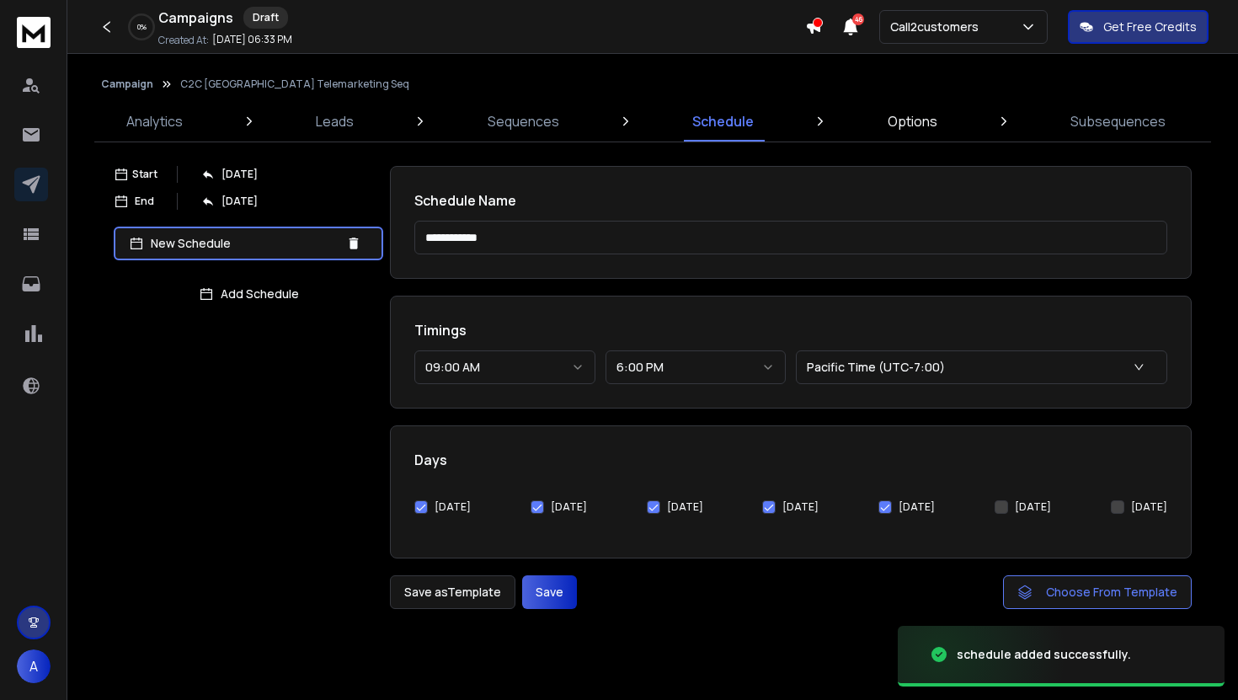
click at [903, 125] on p "Options" at bounding box center [912, 121] width 50 height 20
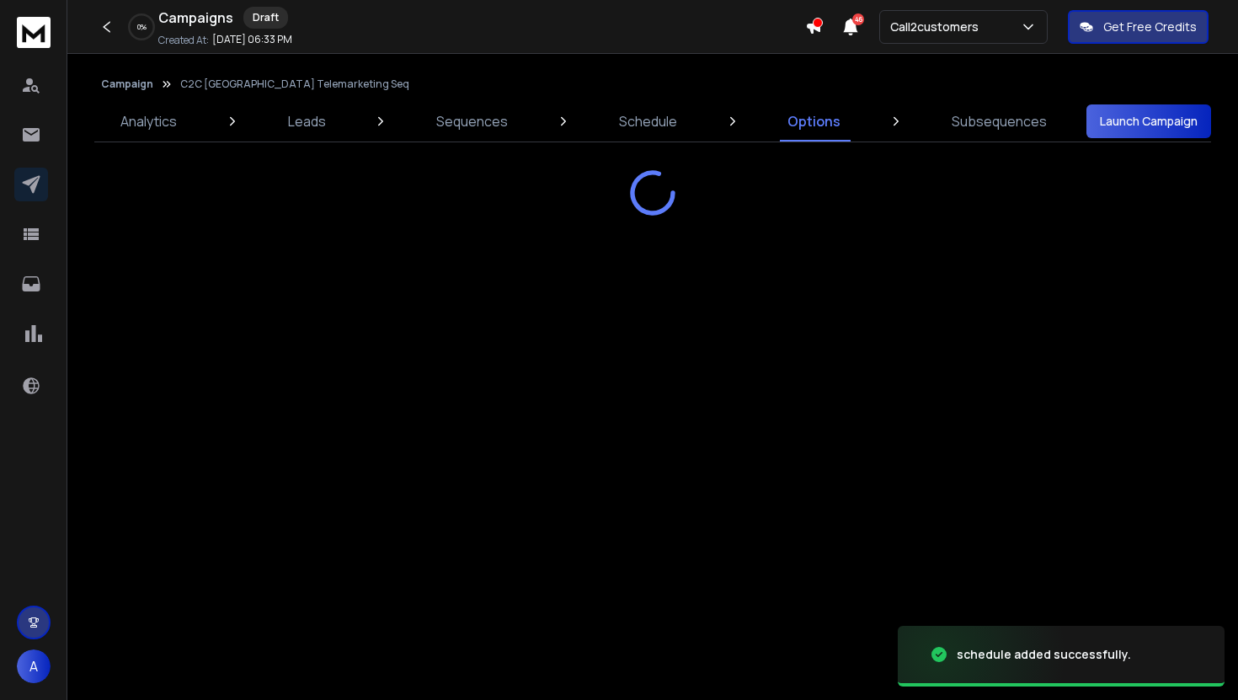
select select "*"
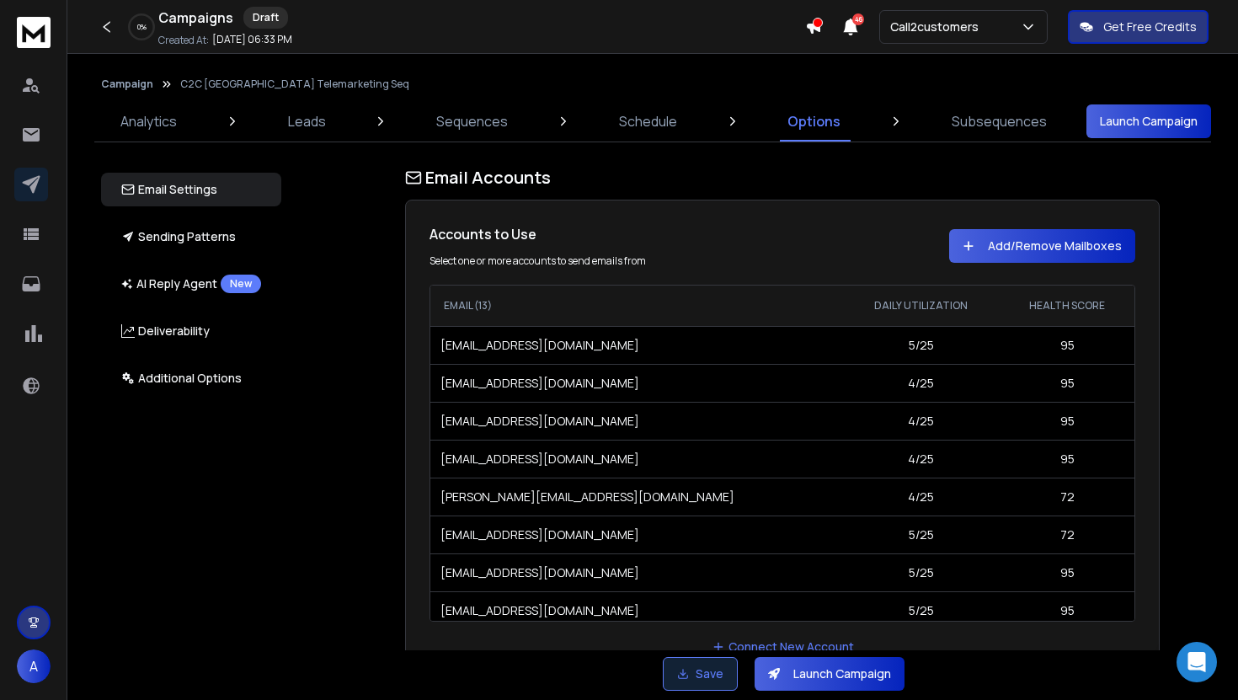
click at [699, 674] on button "Save" at bounding box center [700, 674] width 75 height 34
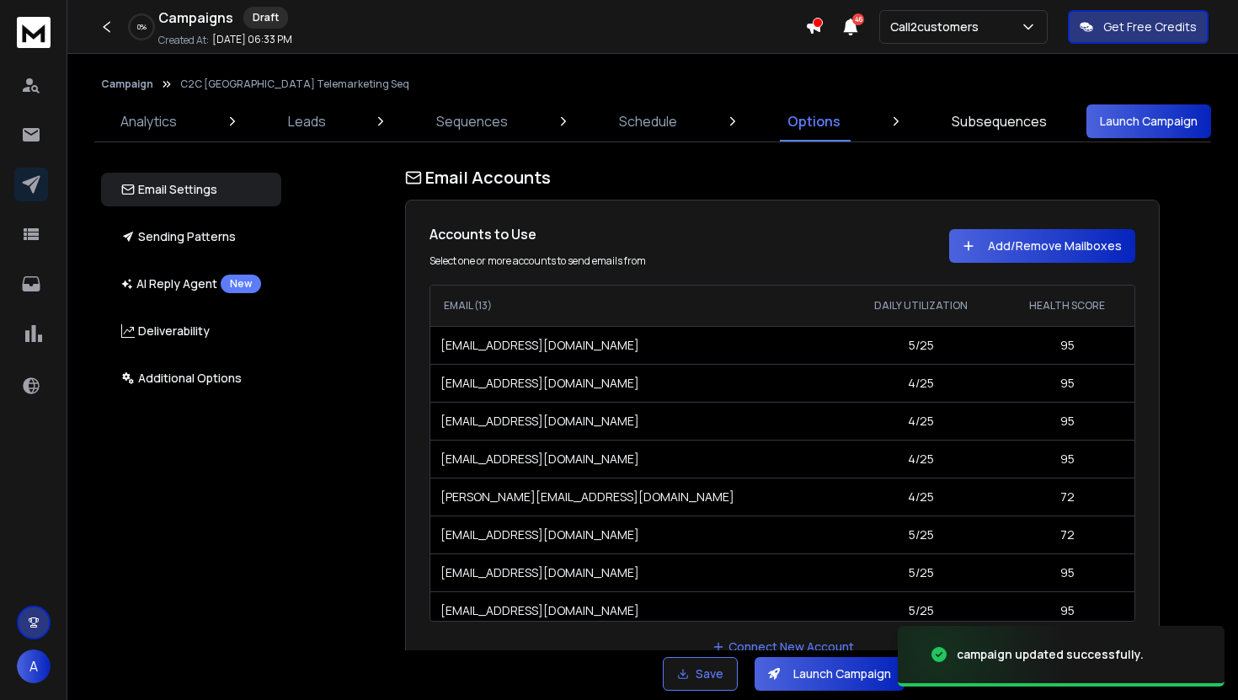
click at [996, 122] on p "Subsequences" at bounding box center [998, 121] width 95 height 20
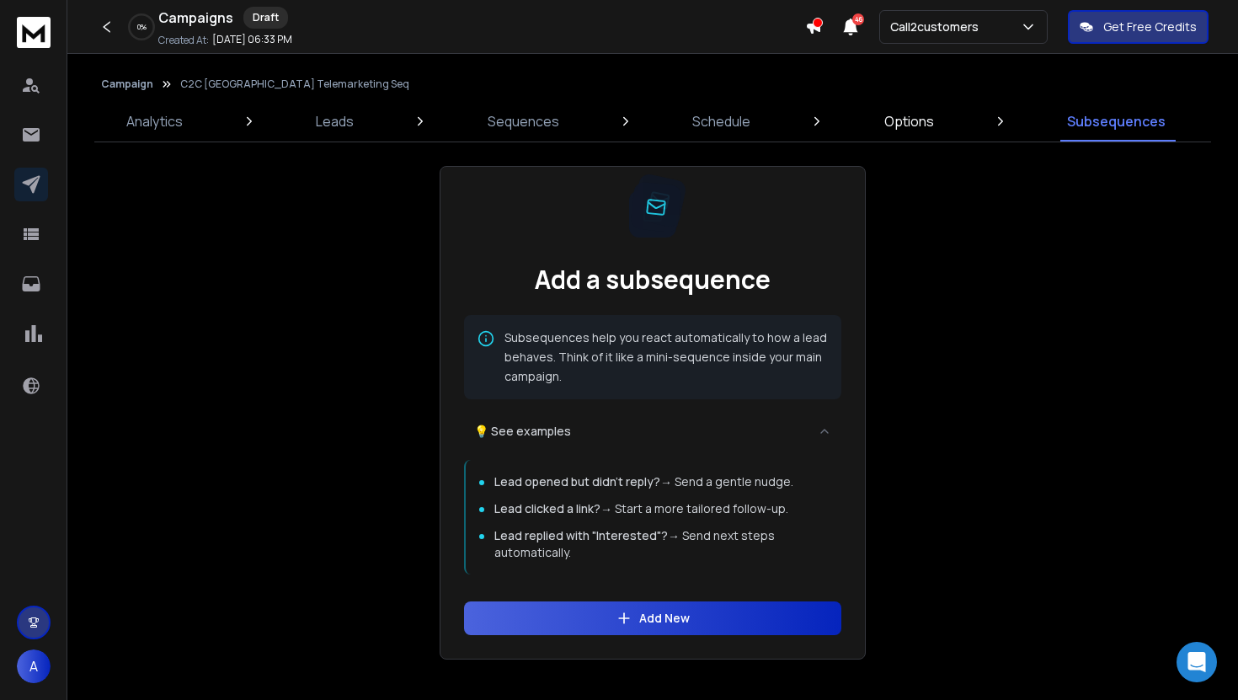
click at [898, 130] on p "Options" at bounding box center [909, 121] width 50 height 20
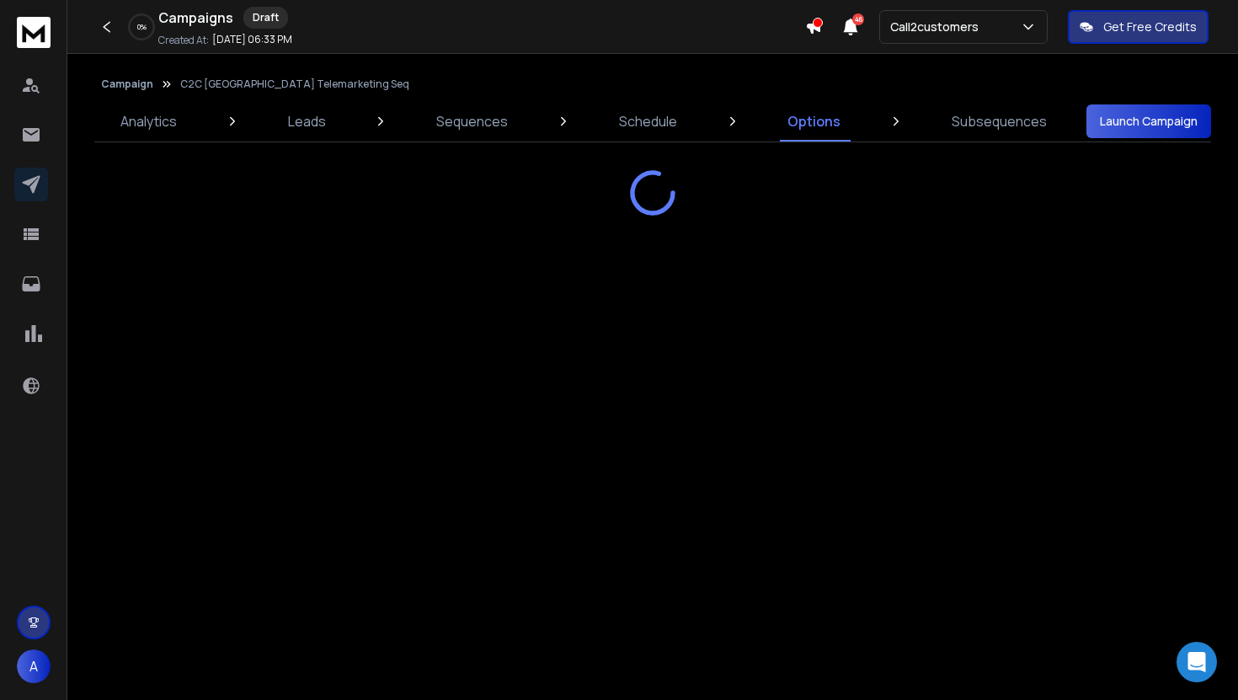
select select "*"
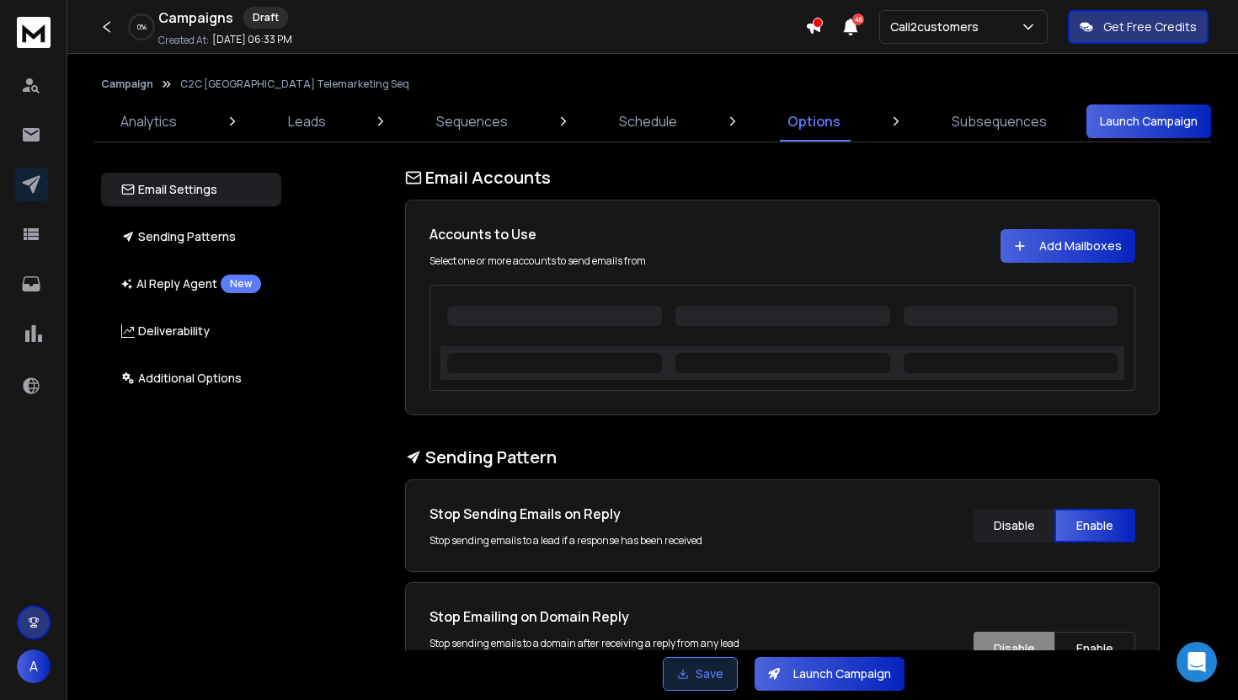
click at [710, 684] on button "Save" at bounding box center [700, 674] width 75 height 34
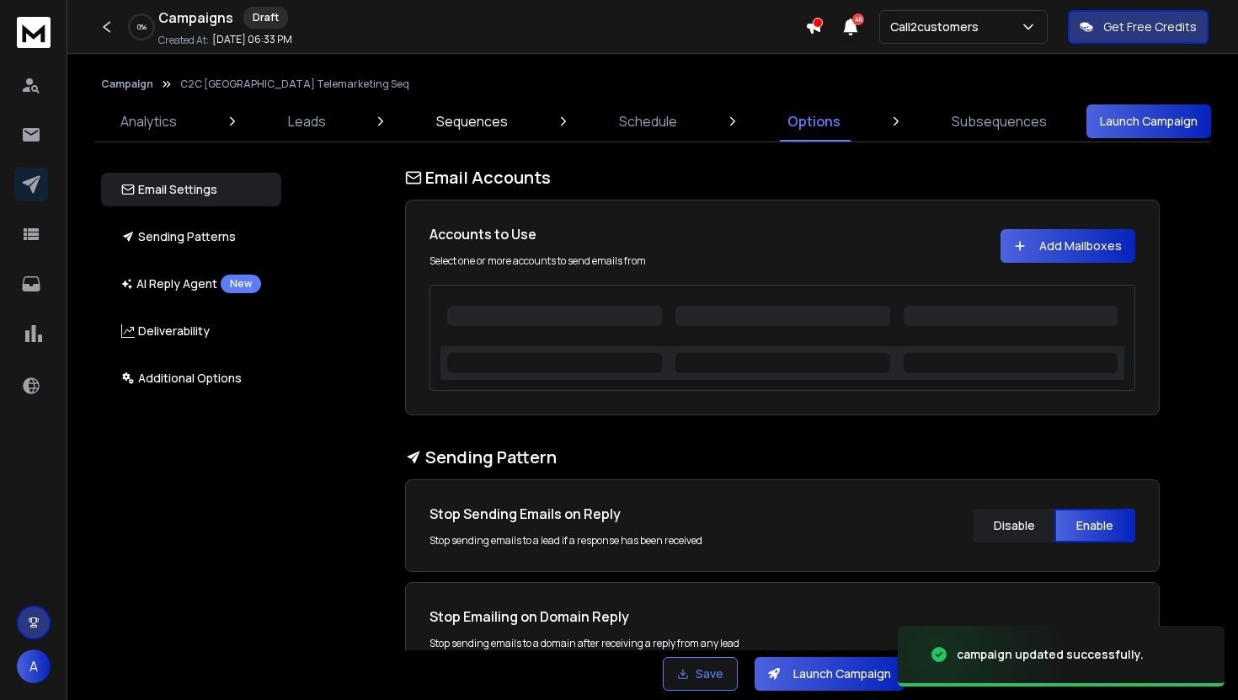
click at [471, 128] on p "Sequences" at bounding box center [472, 121] width 72 height 20
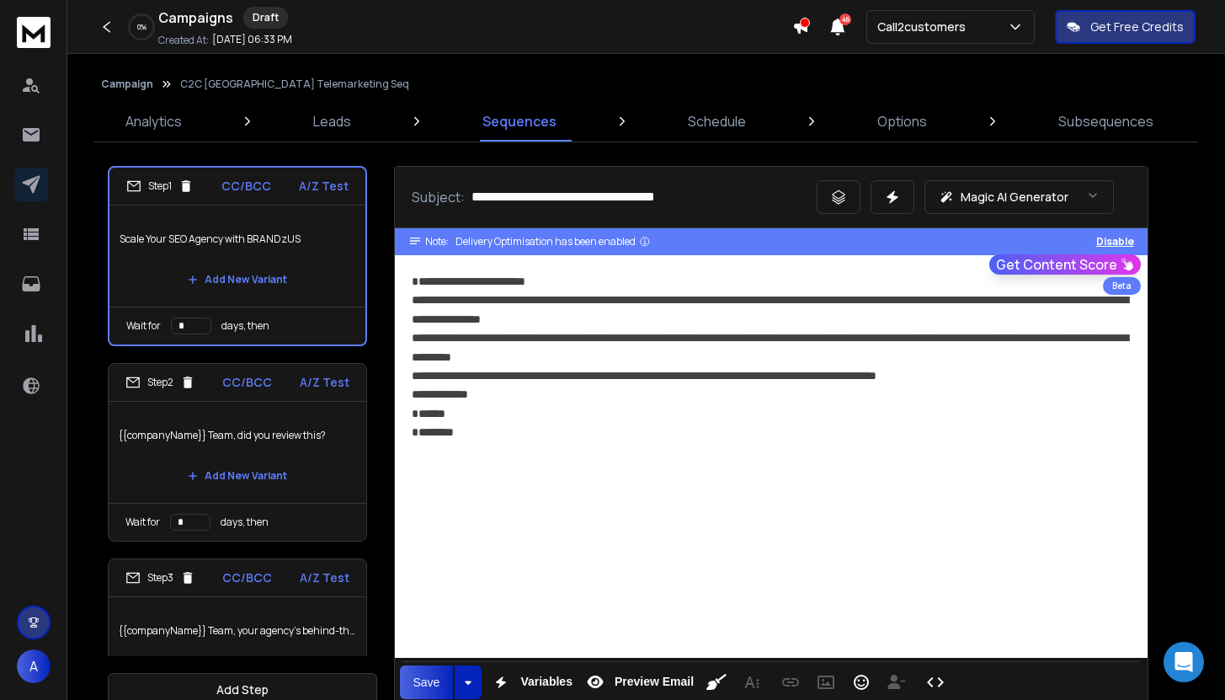
click at [581, 290] on div "**********" at bounding box center [771, 281] width 719 height 19
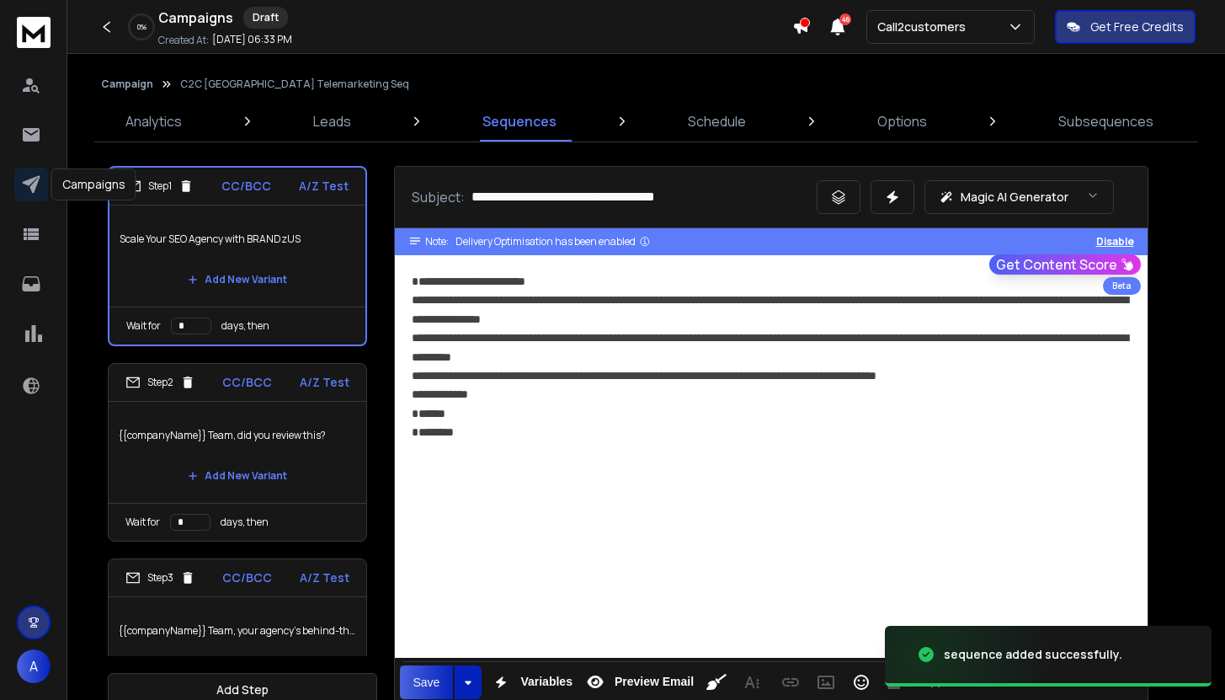
click at [35, 179] on icon at bounding box center [31, 184] width 18 height 18
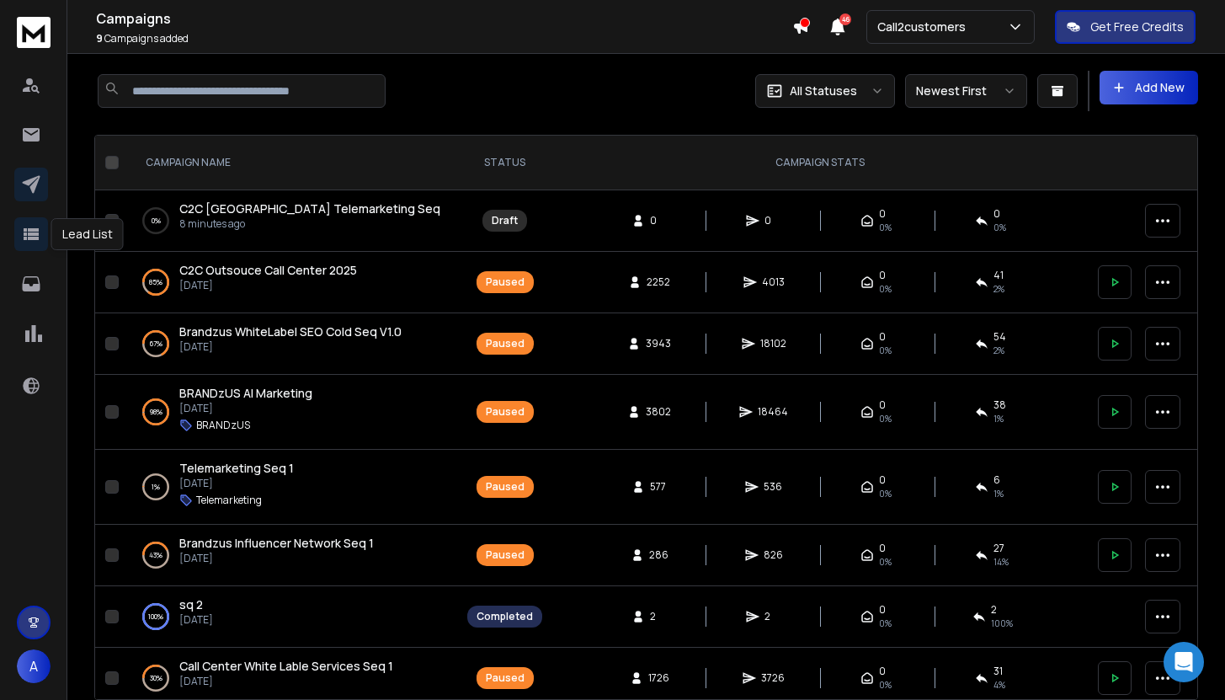
click at [32, 232] on icon at bounding box center [31, 234] width 15 height 12
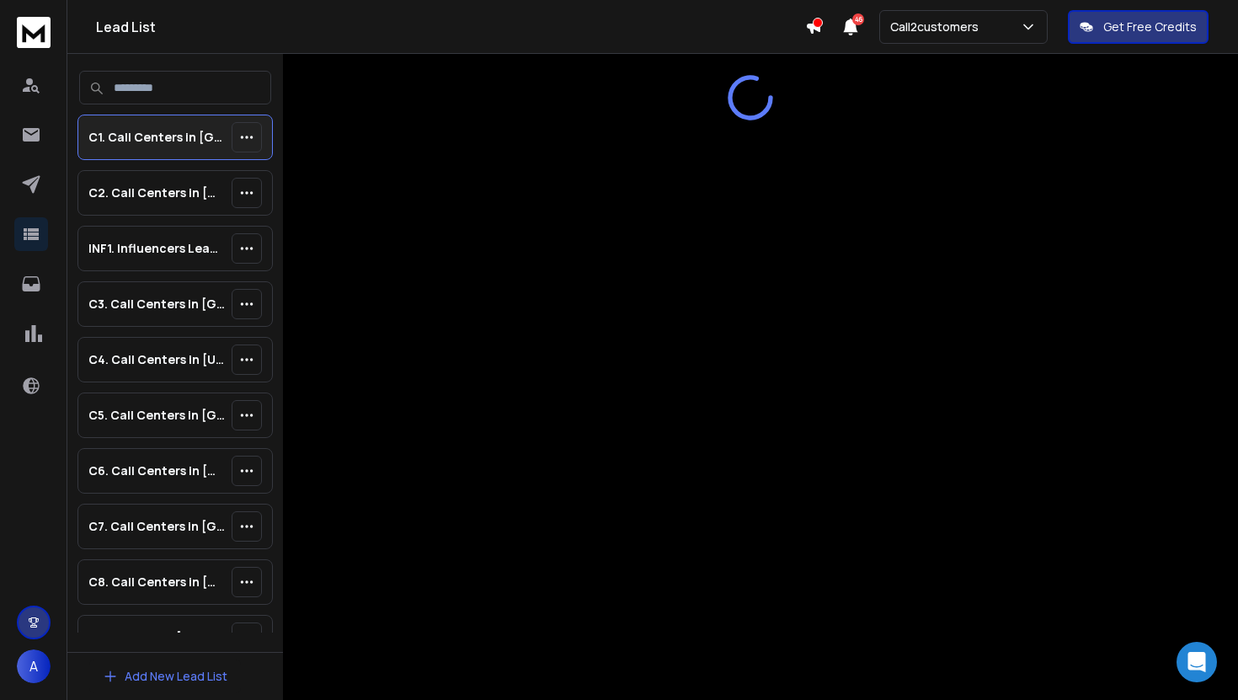
click at [167, 681] on button "Add New Lead List" at bounding box center [165, 676] width 152 height 34
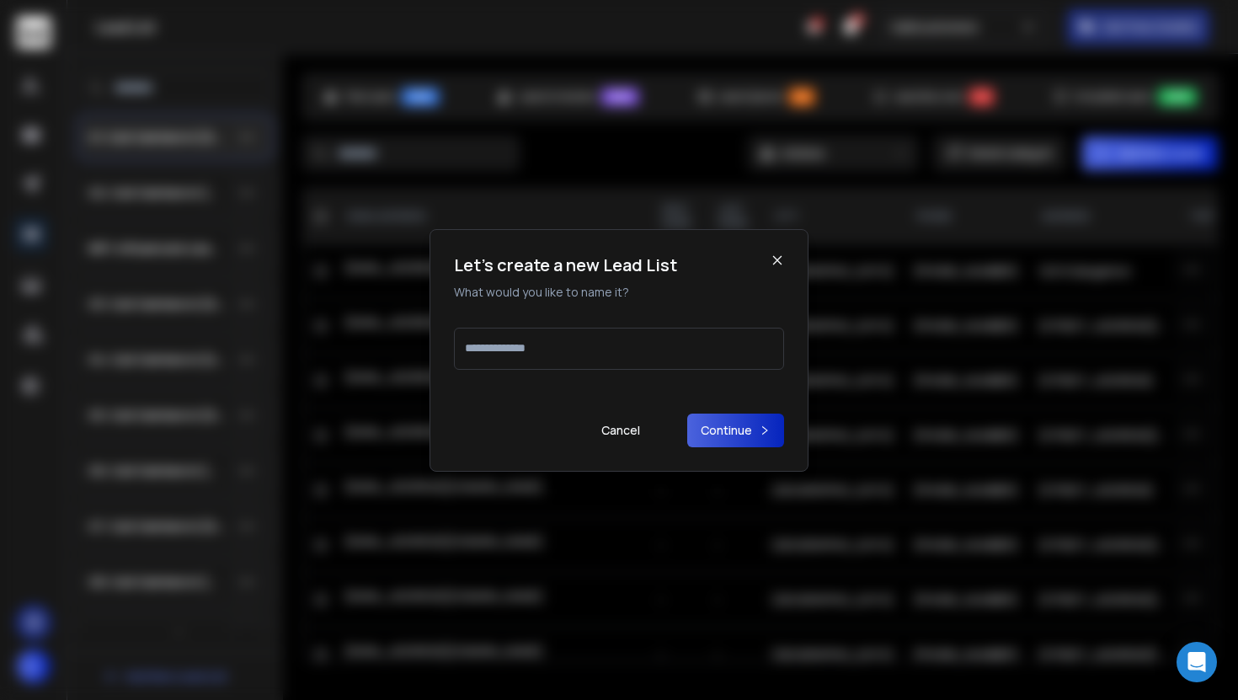
click at [498, 364] on input at bounding box center [619, 349] width 330 height 42
type input "*"
paste input "**********"
type input "**********"
click at [754, 440] on button "Continue" at bounding box center [735, 430] width 97 height 34
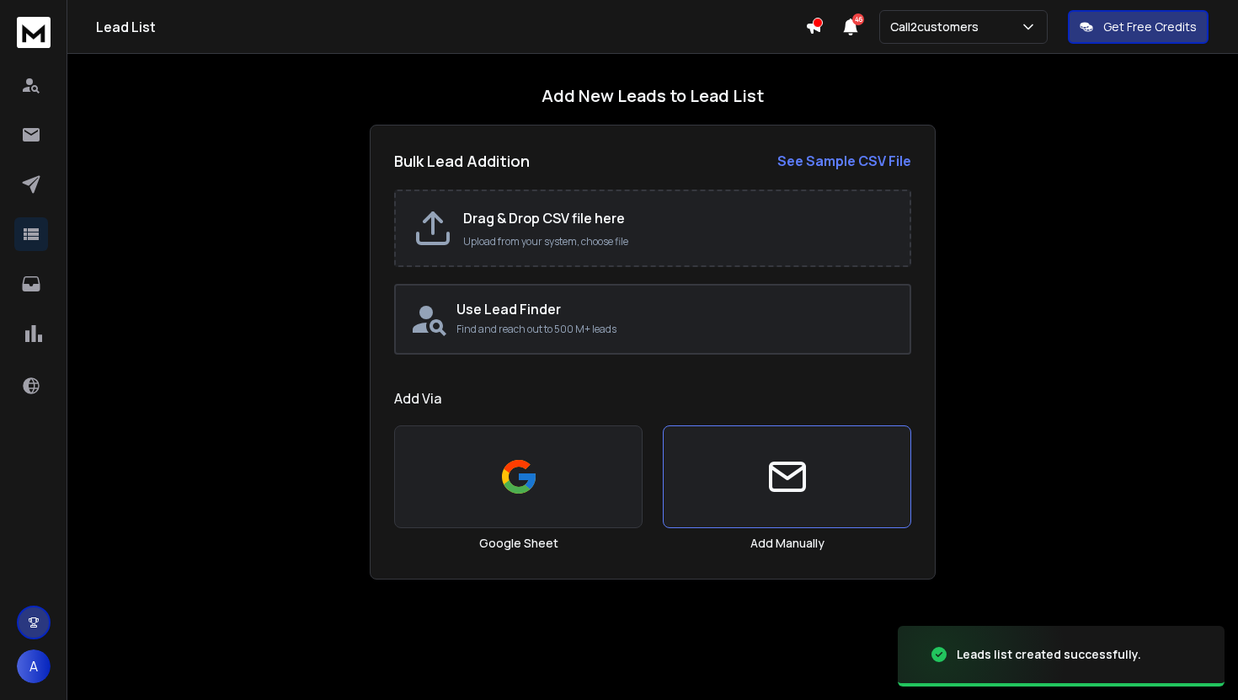
click at [770, 484] on icon at bounding box center [787, 476] width 34 height 27
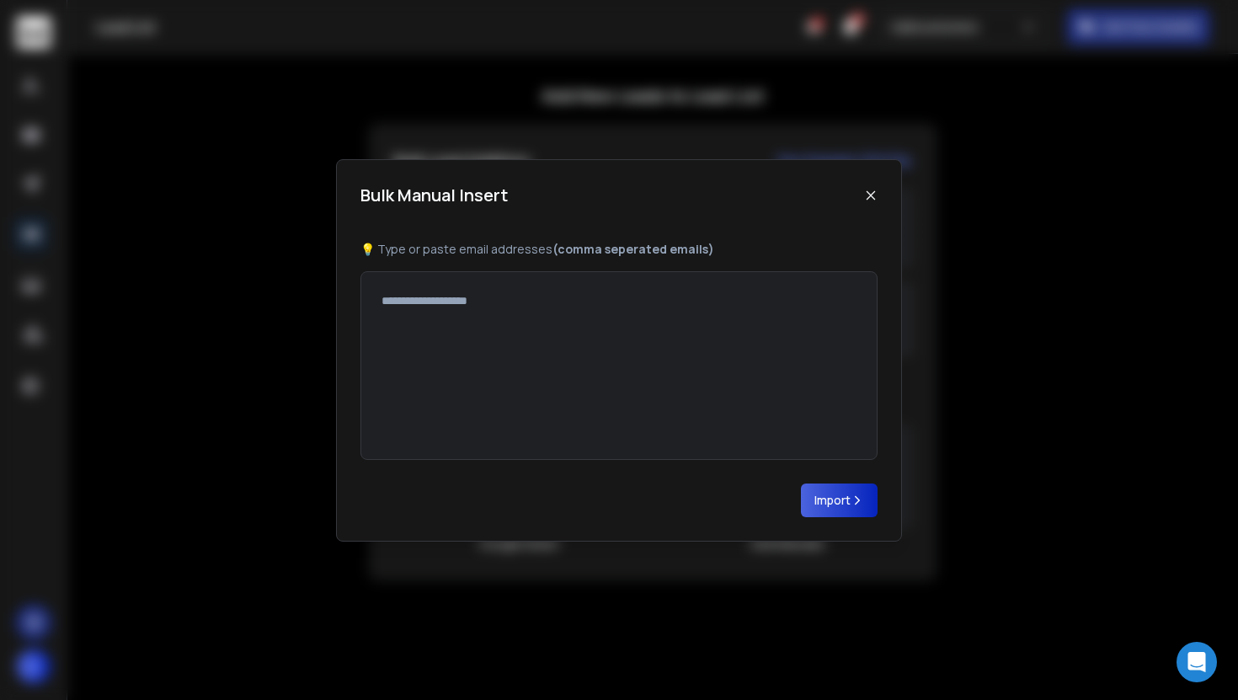
click at [872, 194] on icon at bounding box center [870, 195] width 13 height 13
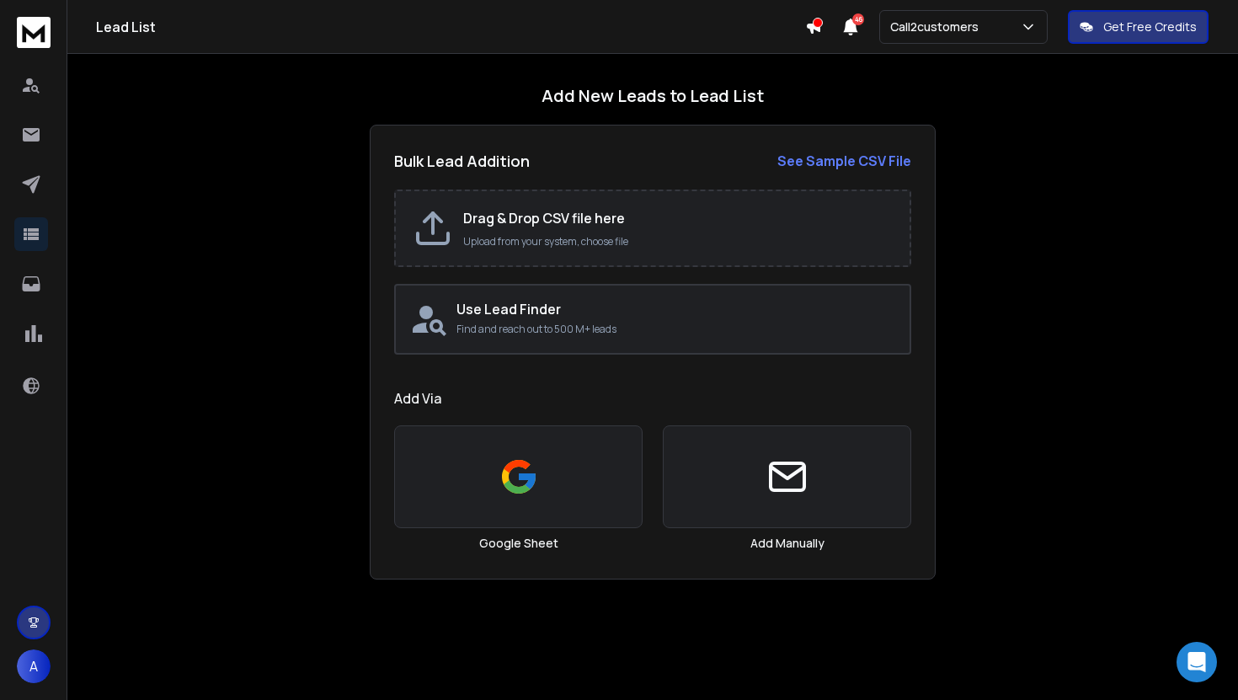
click at [569, 220] on h2 "Drag & Drop CSV file here" at bounding box center [677, 218] width 429 height 20
type input "**********"
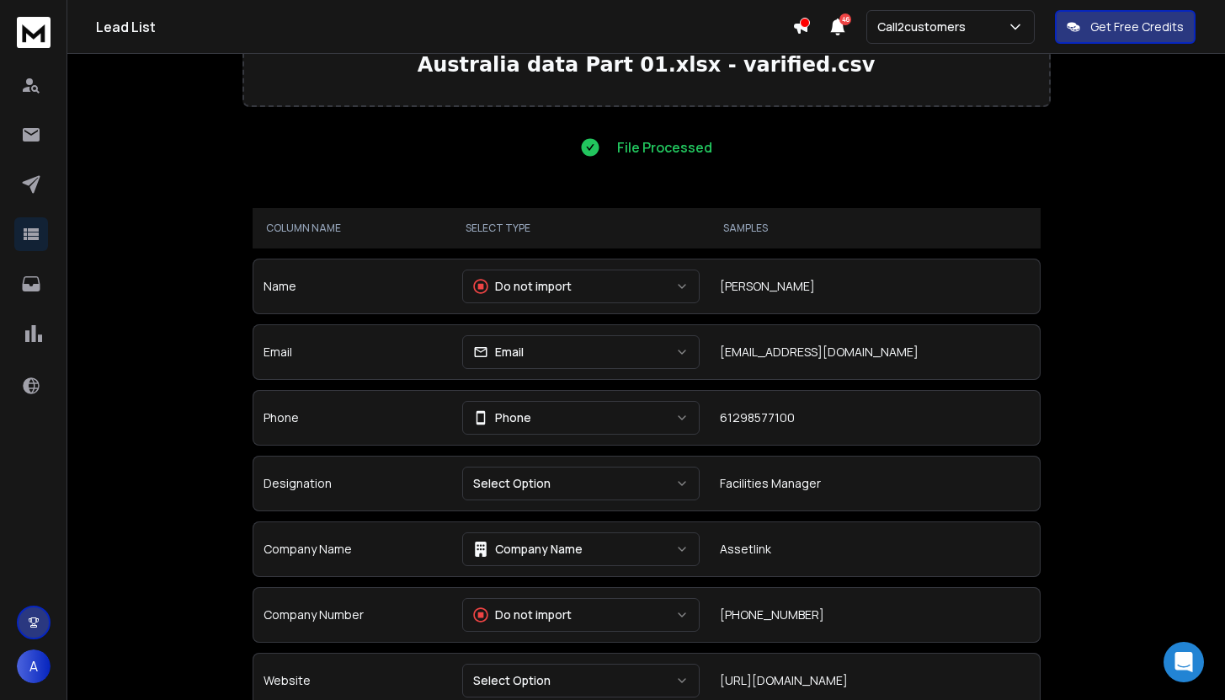
scroll to position [231, 0]
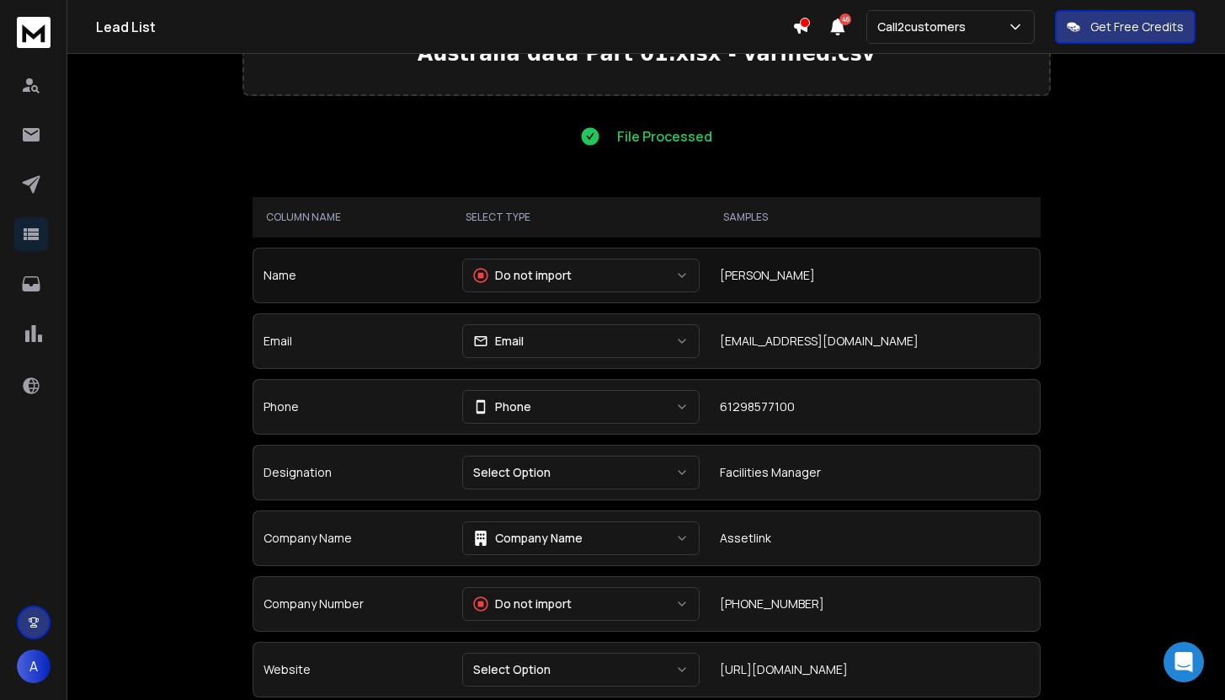
click at [533, 284] on button "Do not import" at bounding box center [580, 275] width 237 height 34
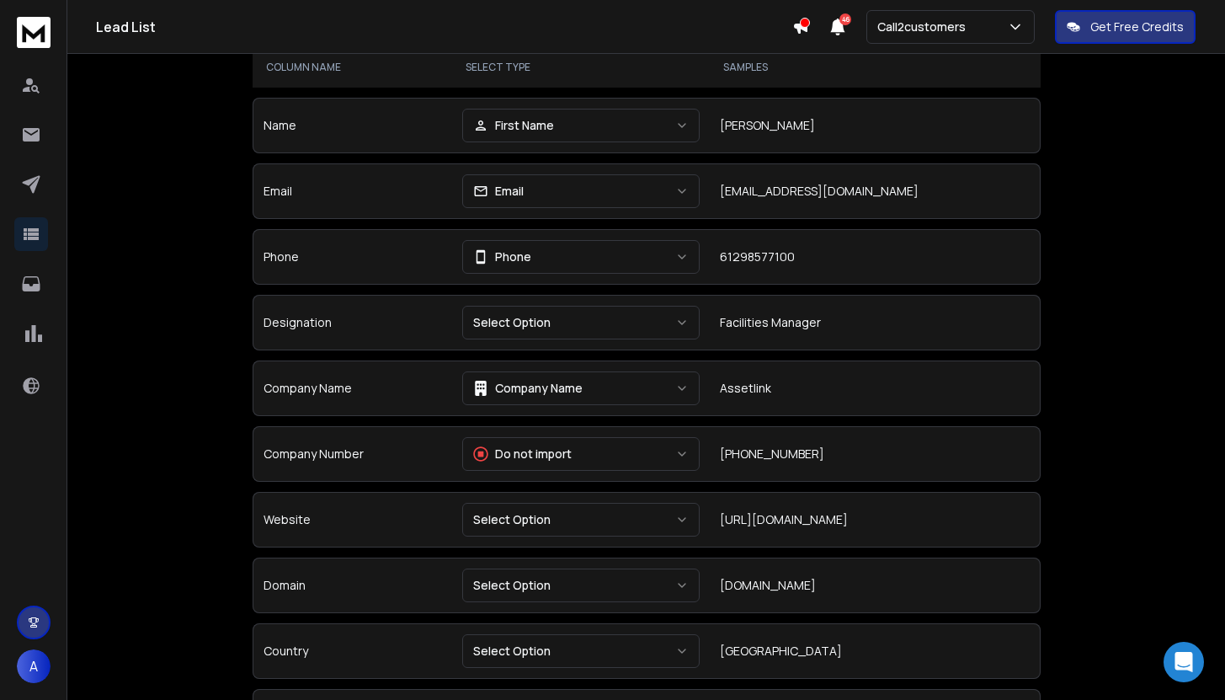
scroll to position [385, 0]
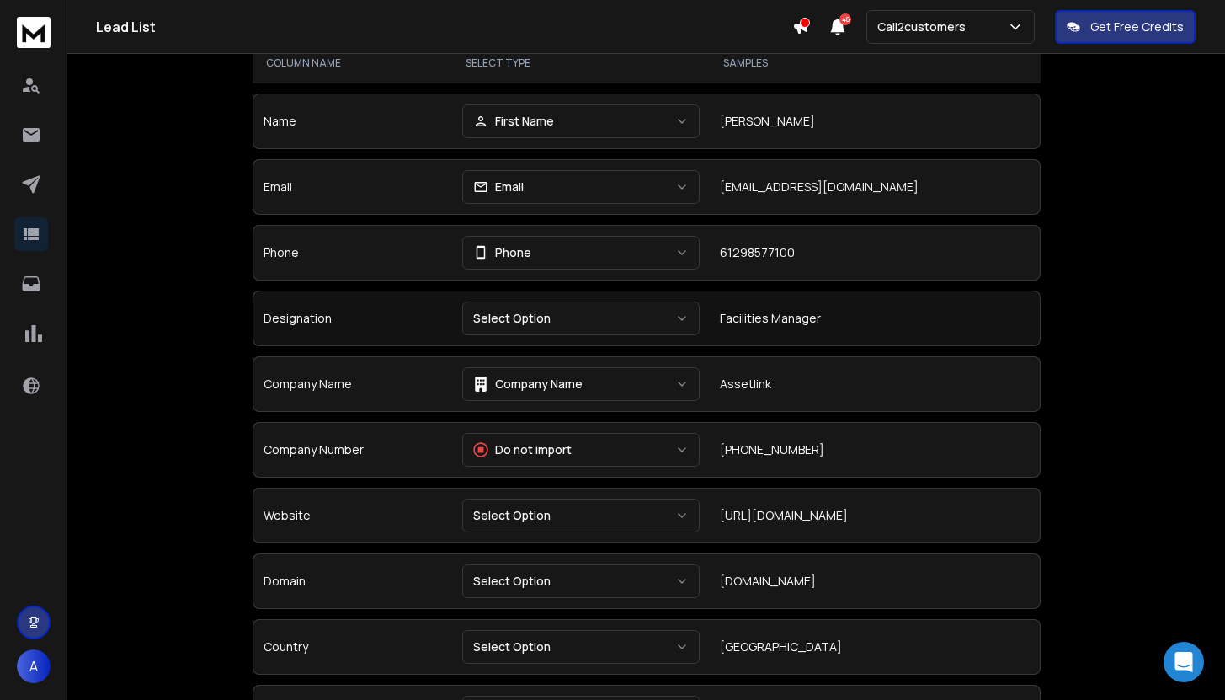
click at [464, 322] on button "Select Option" at bounding box center [580, 318] width 237 height 34
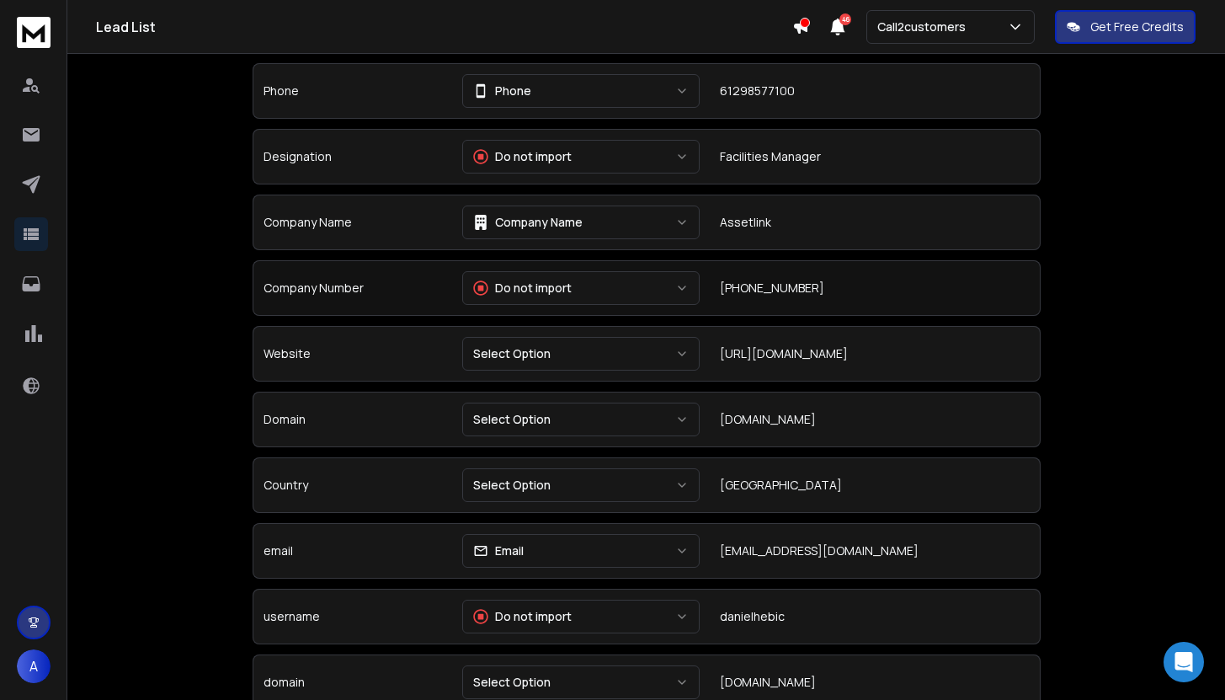
scroll to position [551, 0]
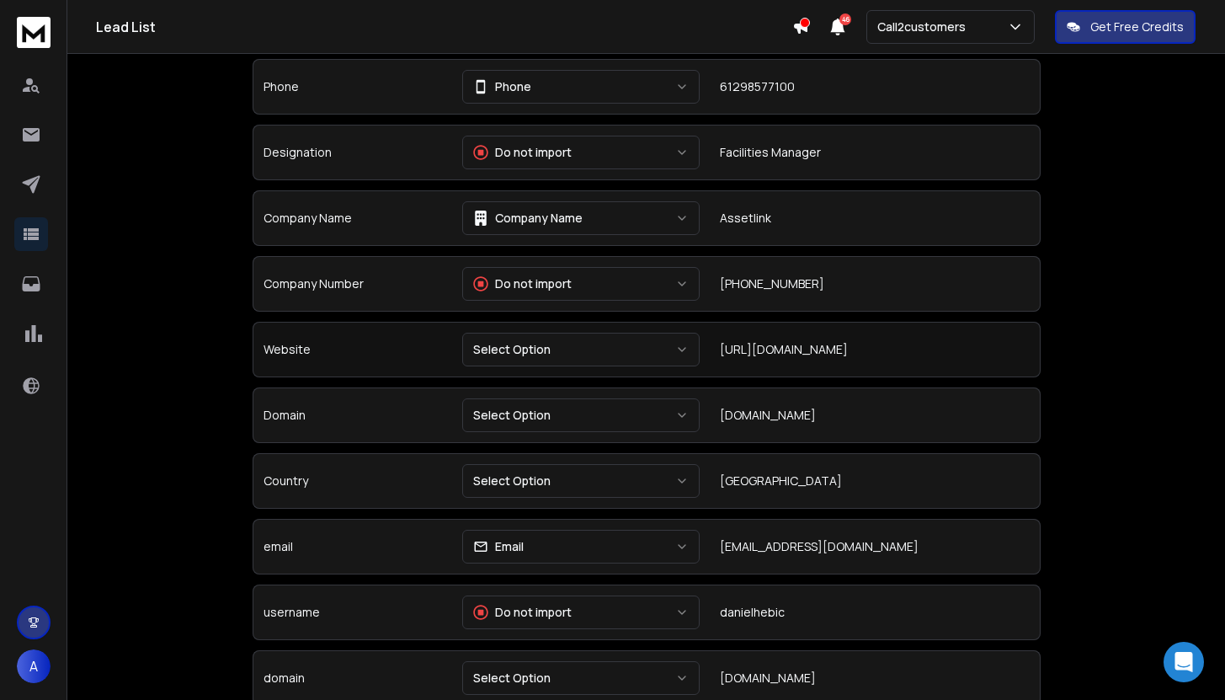
click at [491, 352] on button "Select Option" at bounding box center [580, 350] width 237 height 34
click at [505, 407] on button "Select Option" at bounding box center [582, 415] width 242 height 34
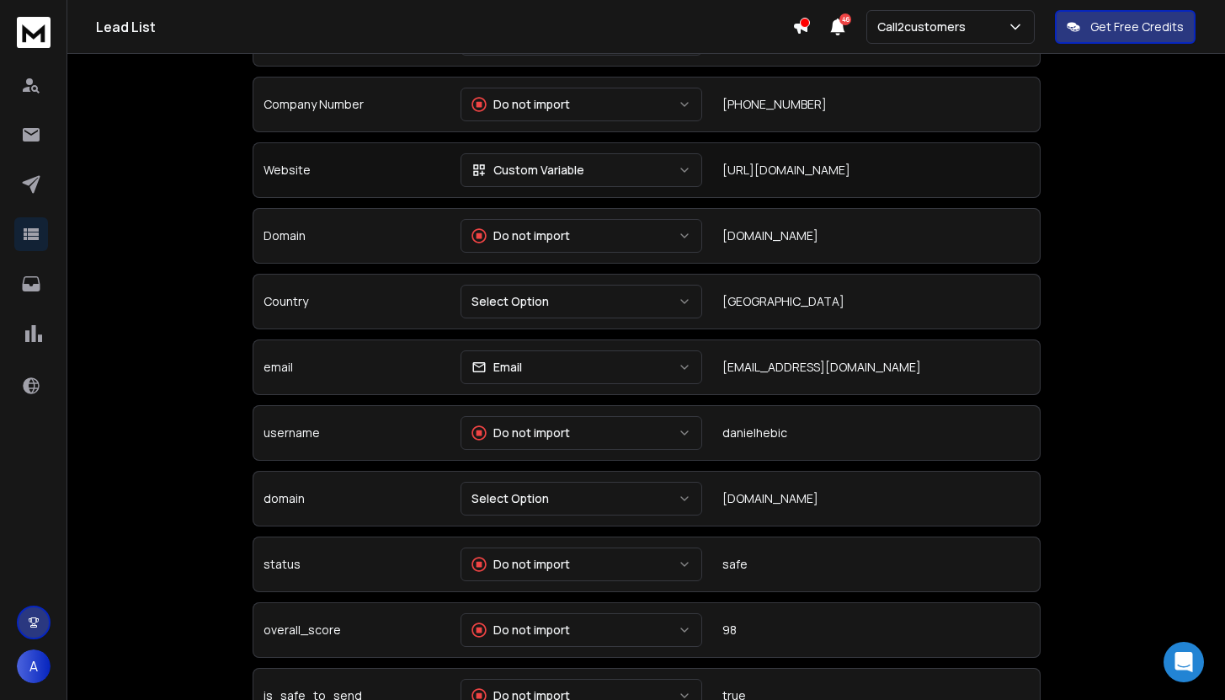
scroll to position [741, 0]
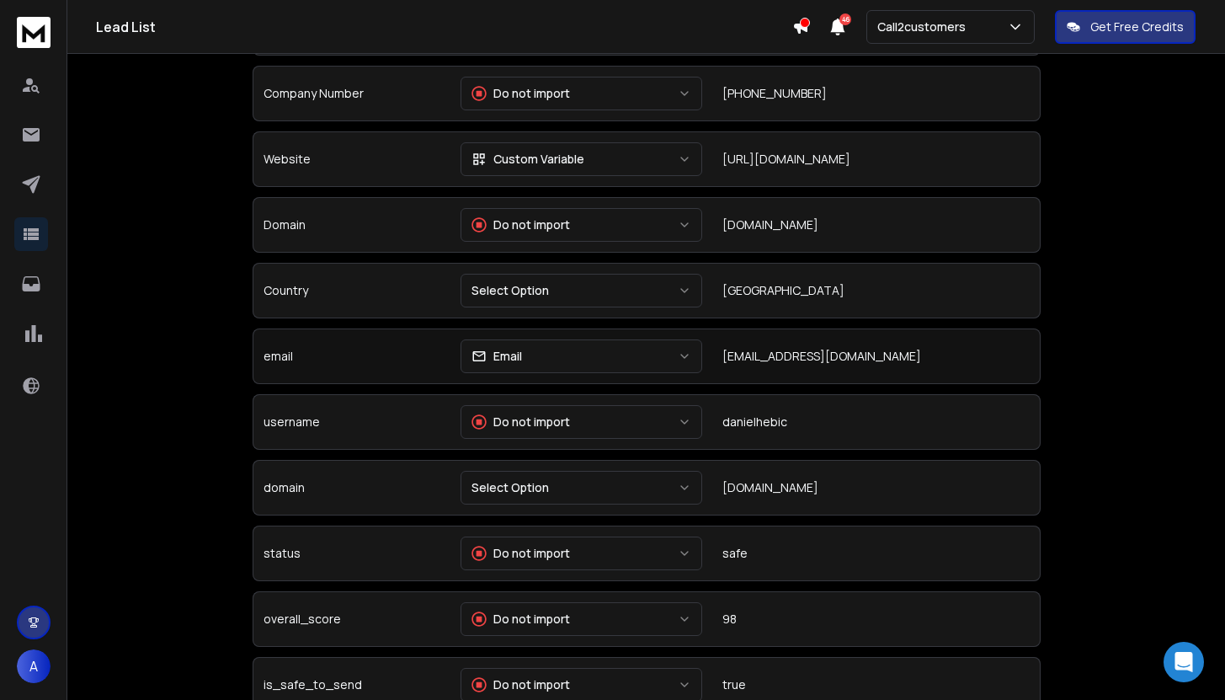
click at [496, 350] on div "Email" at bounding box center [497, 356] width 51 height 17
click at [525, 494] on button "Select Option" at bounding box center [582, 488] width 242 height 34
click at [488, 360] on div "Email" at bounding box center [497, 356] width 51 height 17
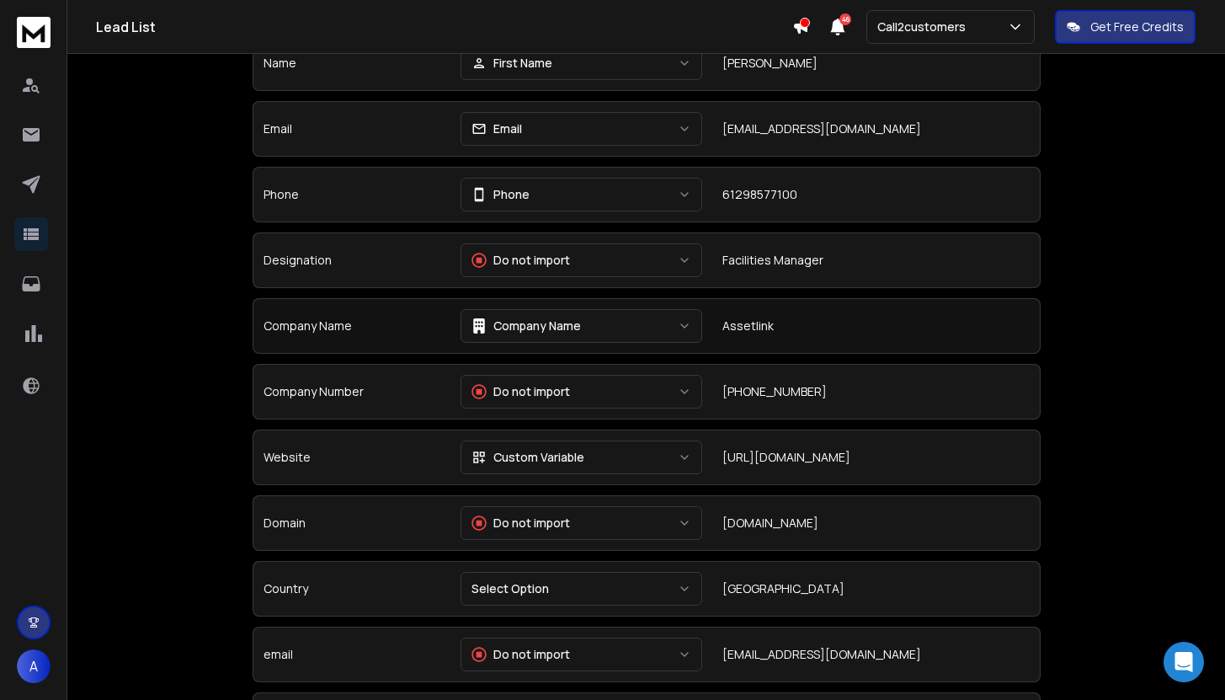
scroll to position [450, 0]
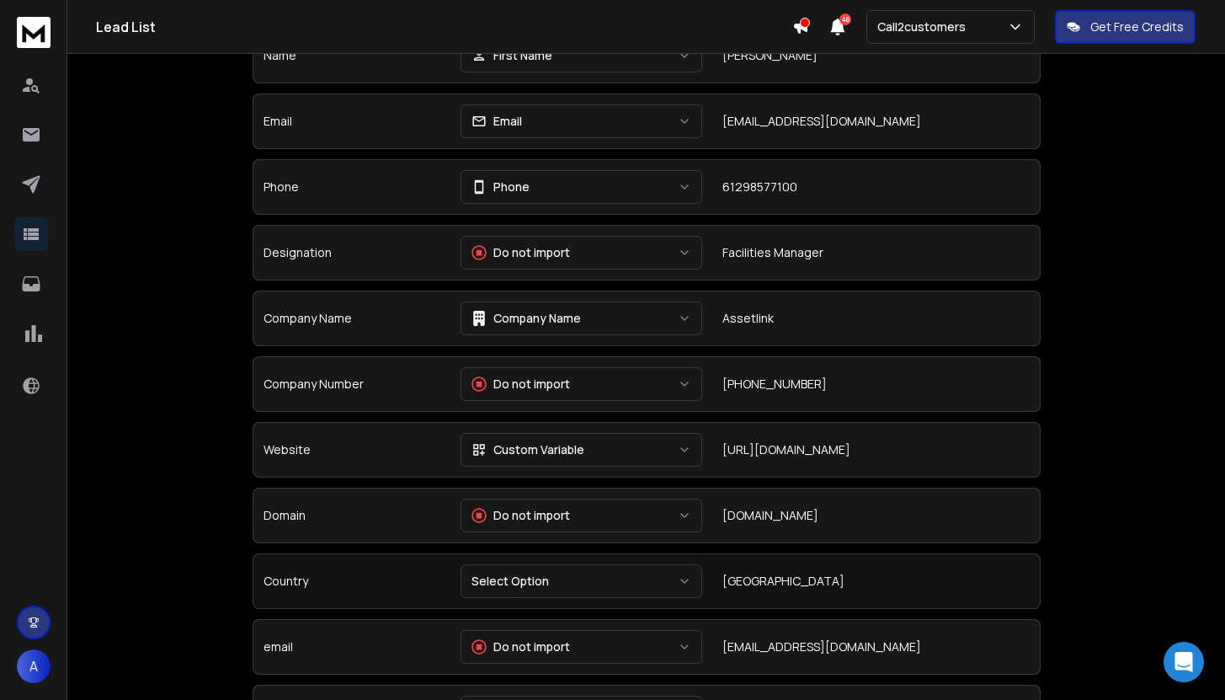
click at [519, 576] on button "Select Option" at bounding box center [582, 581] width 242 height 34
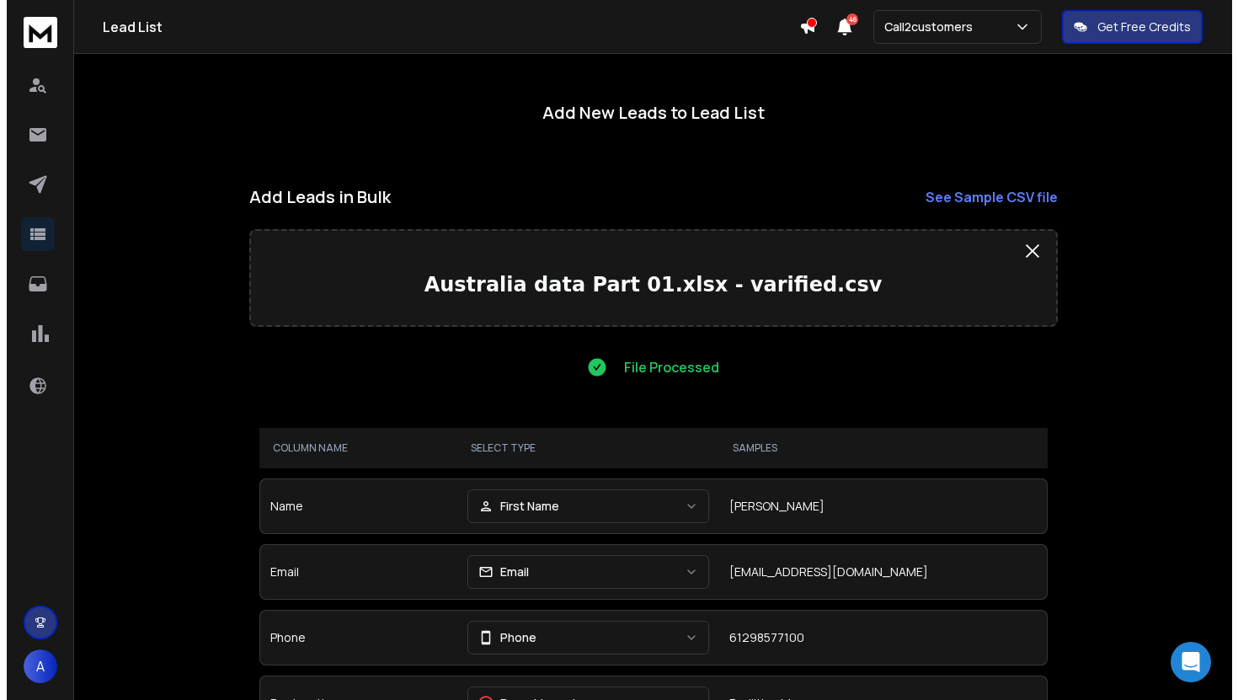
scroll to position [1754, 0]
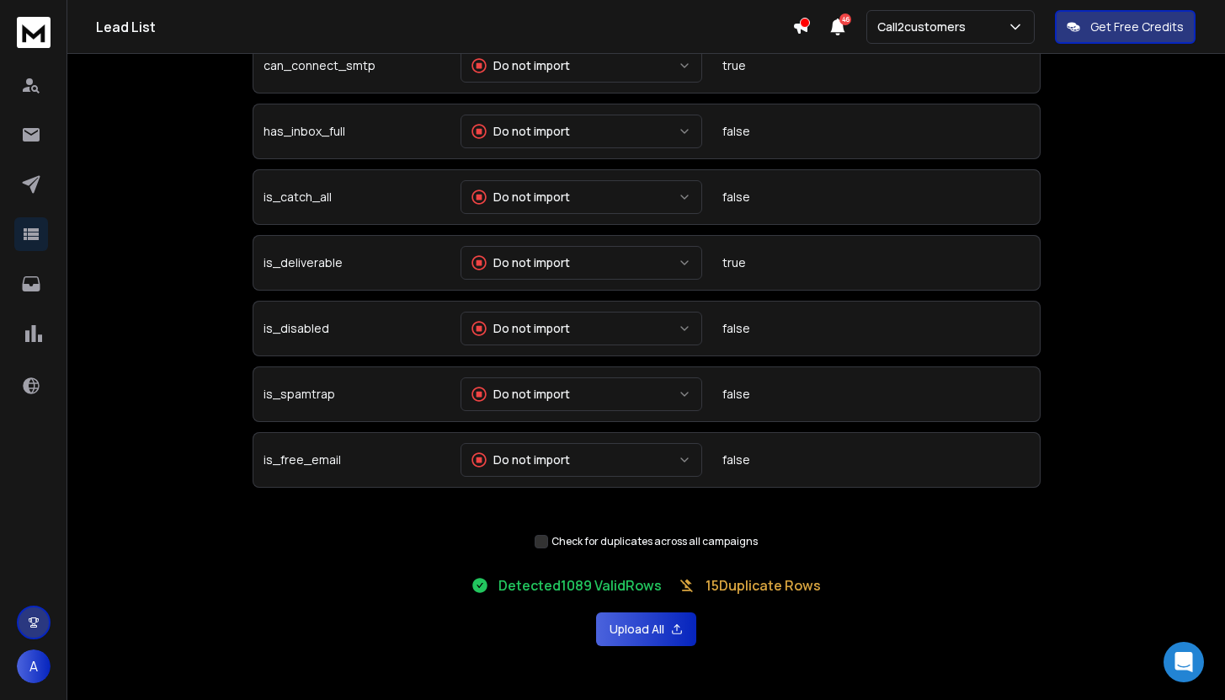
click at [629, 628] on button "Upload All" at bounding box center [646, 629] width 100 height 34
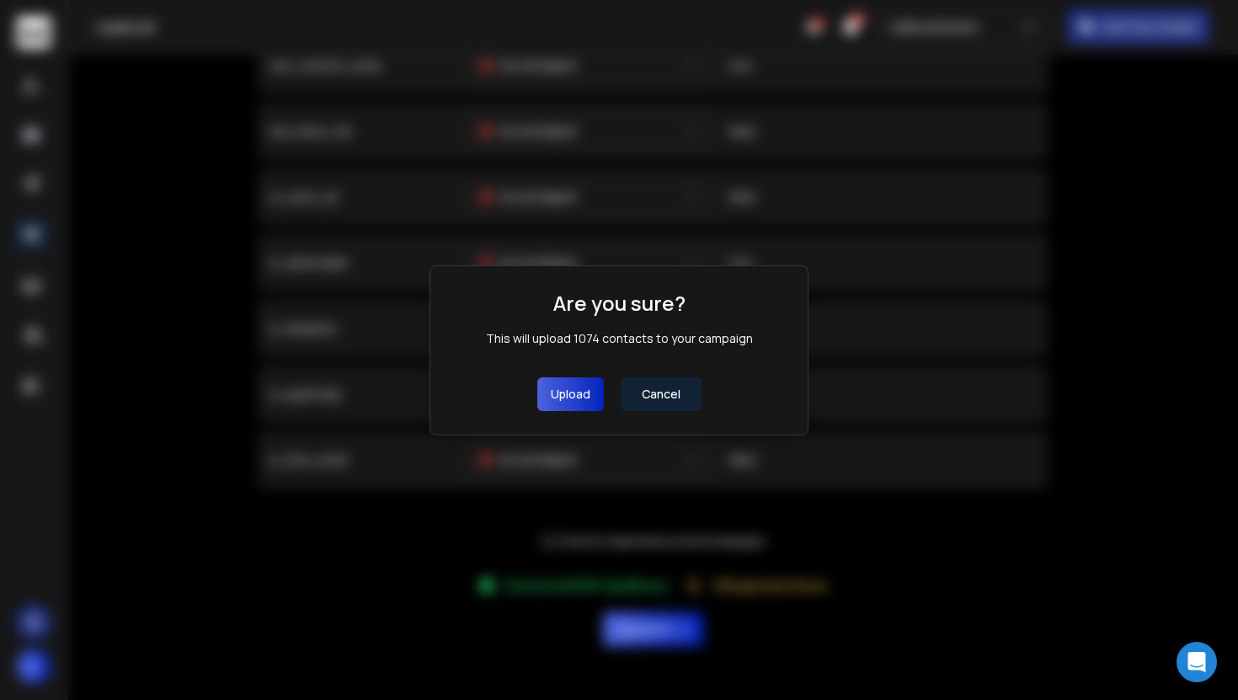
click at [552, 395] on button "Upload" at bounding box center [570, 394] width 67 height 34
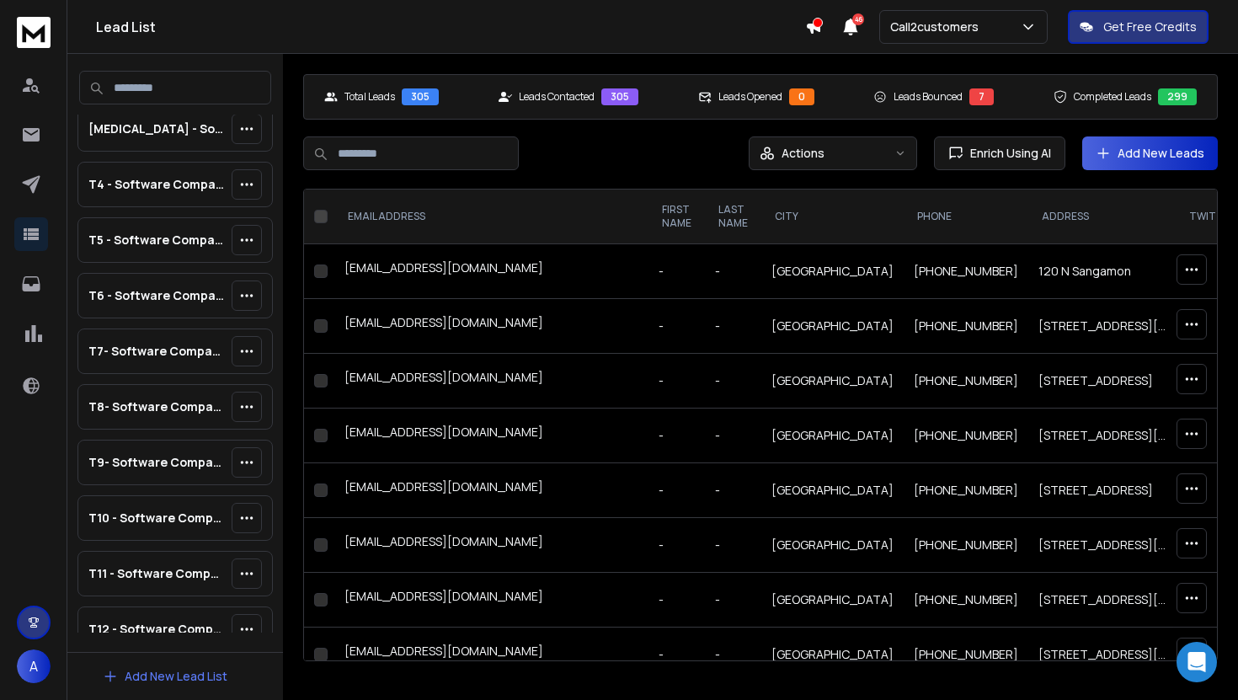
scroll to position [2653, 0]
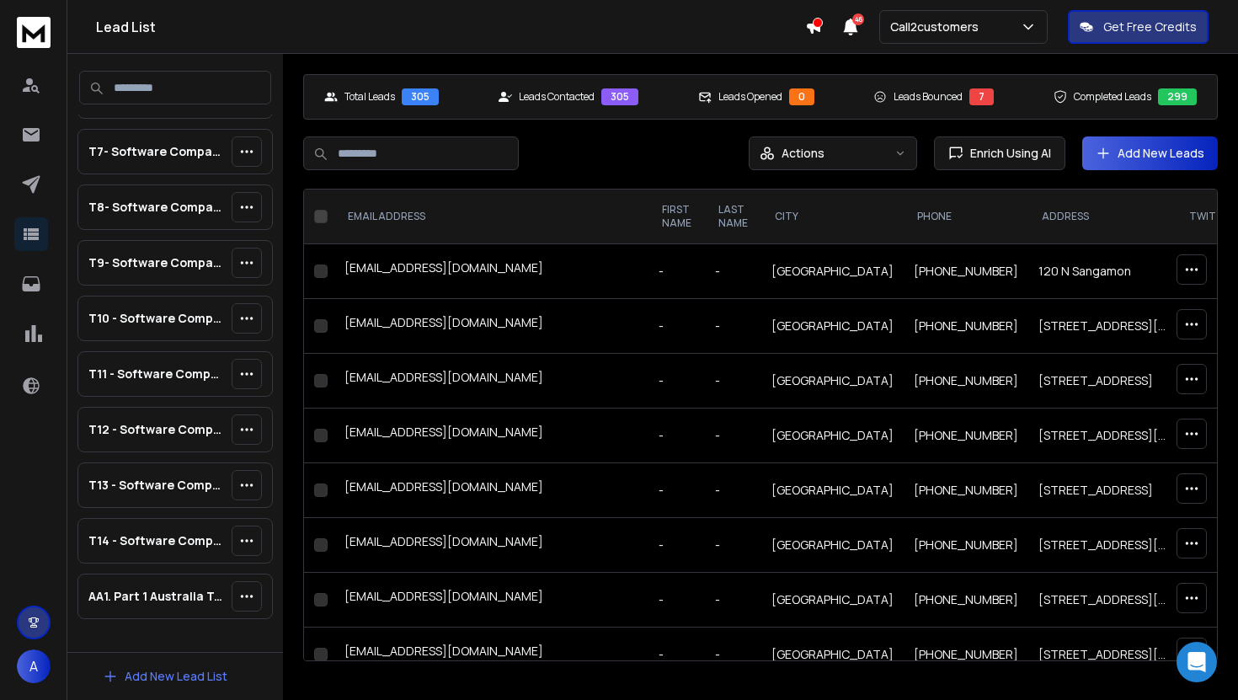
click at [173, 605] on div "AA1. Part 1 Australia Telemarketing" at bounding box center [174, 595] width 195 height 45
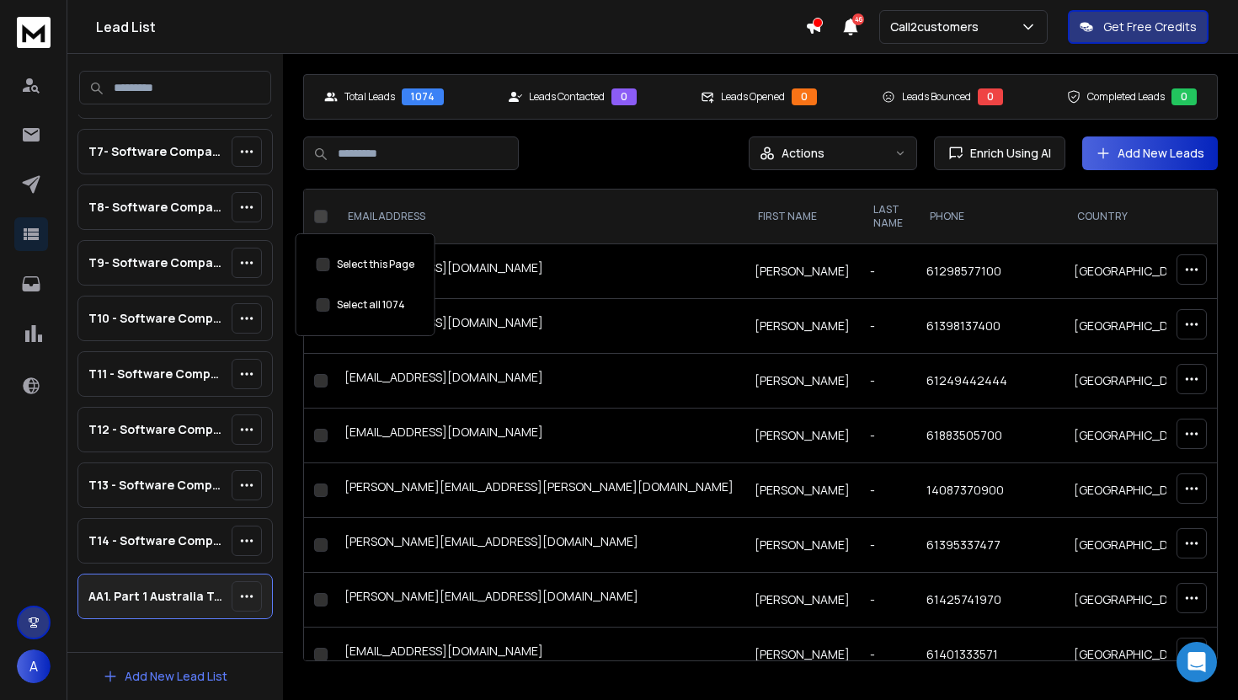
click at [324, 306] on button "Select this Page" at bounding box center [323, 304] width 13 height 13
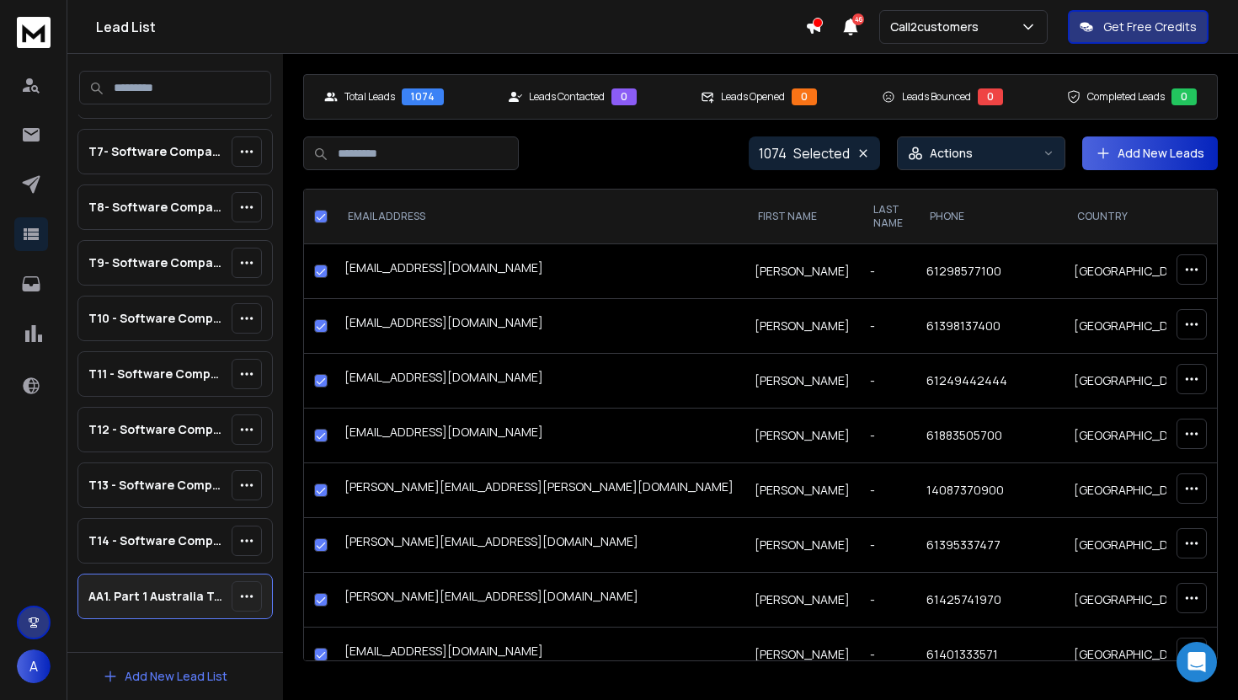
click at [992, 147] on div "Actions" at bounding box center [972, 153] width 128 height 17
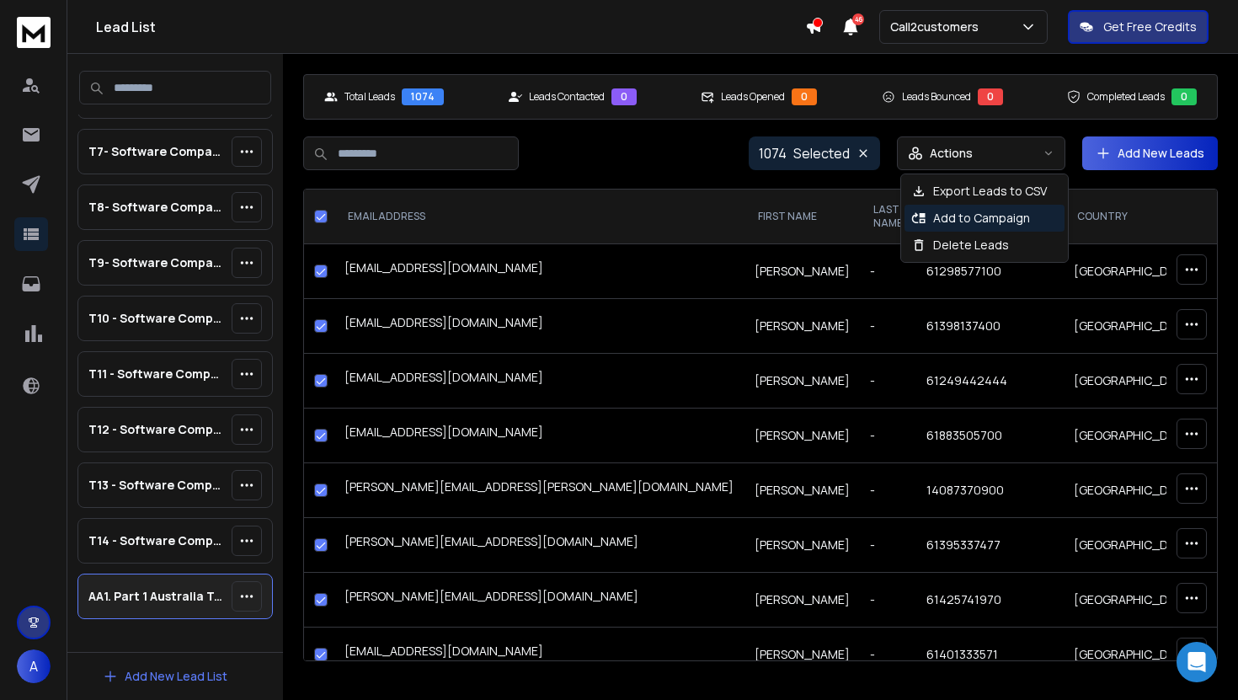
click at [952, 213] on p "Add to Campaign" at bounding box center [981, 218] width 97 height 17
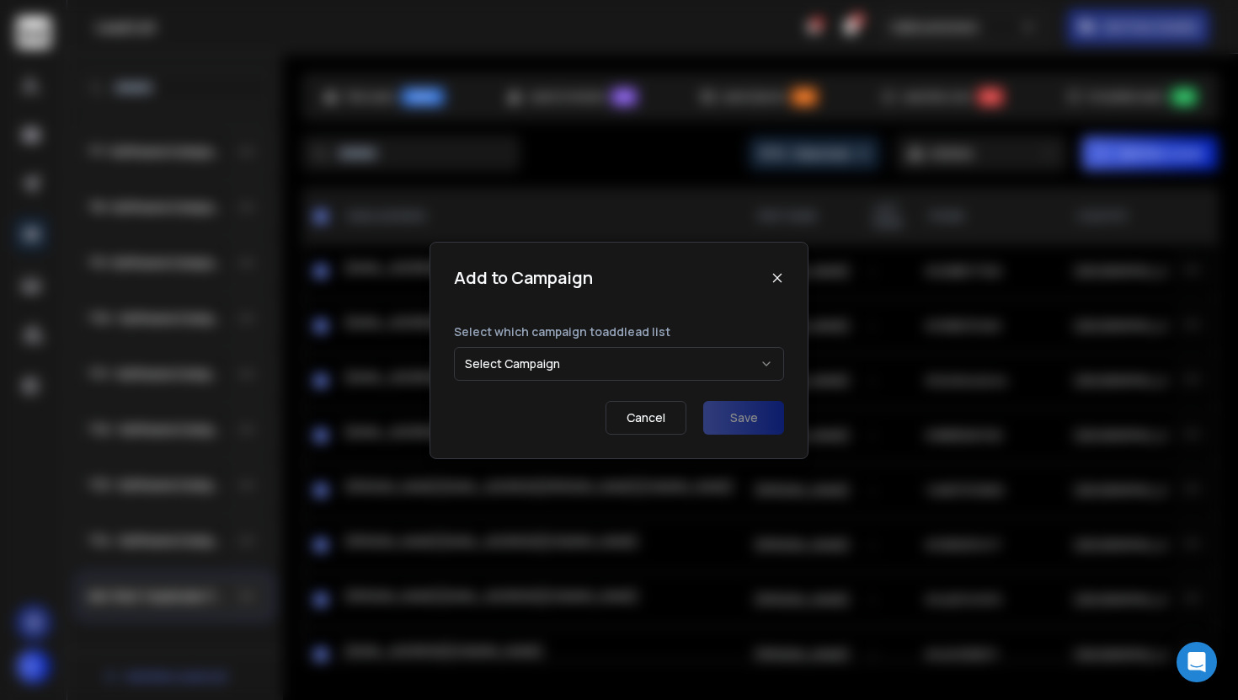
click at [522, 369] on button "Select Campaign" at bounding box center [619, 364] width 330 height 34
click at [744, 416] on button "Save" at bounding box center [743, 418] width 81 height 34
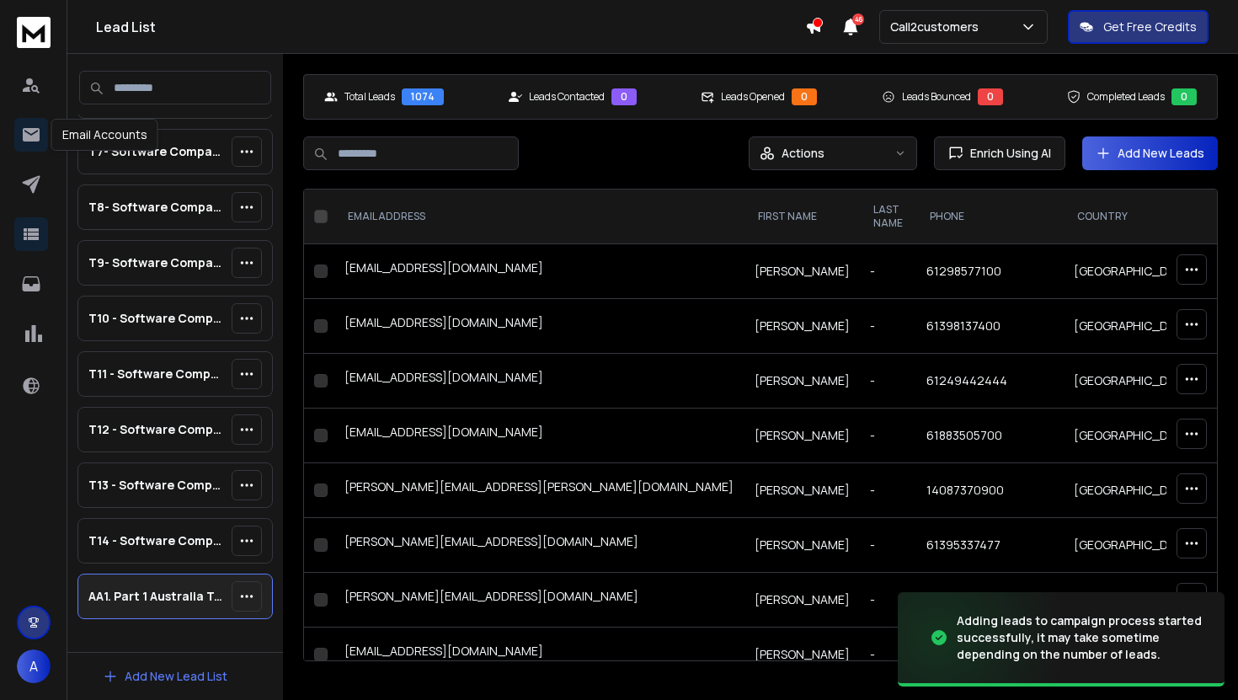
click at [27, 147] on link at bounding box center [31, 135] width 34 height 34
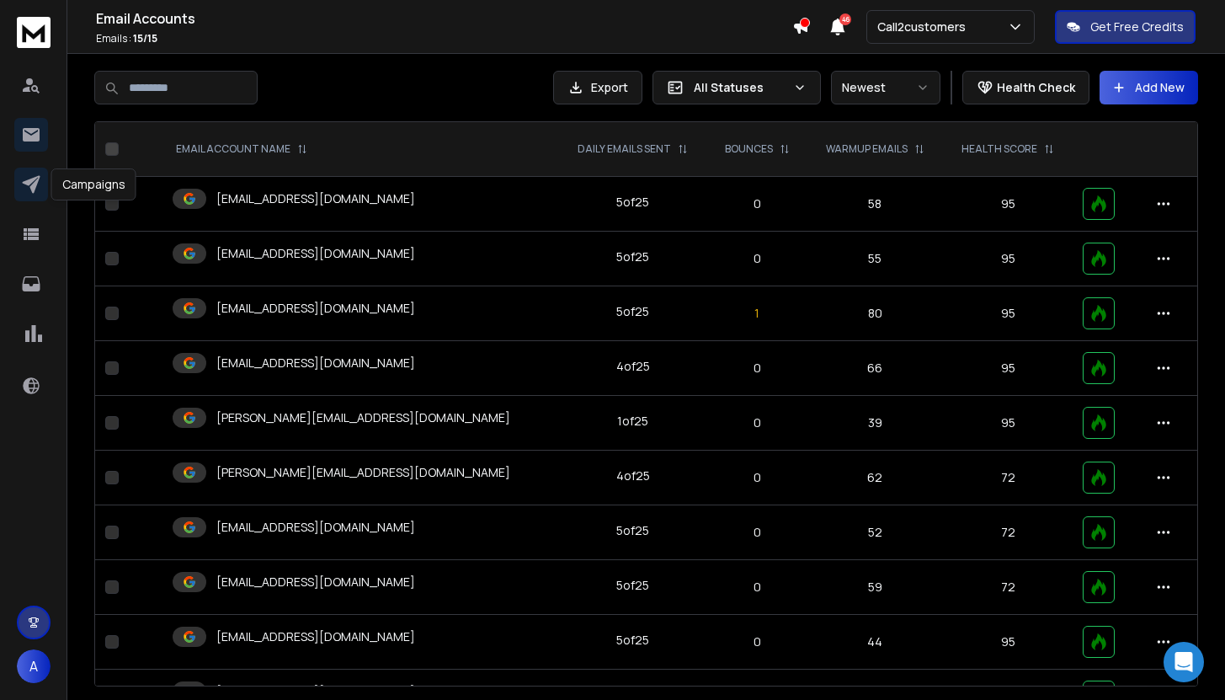
click at [26, 194] on icon at bounding box center [31, 184] width 20 height 20
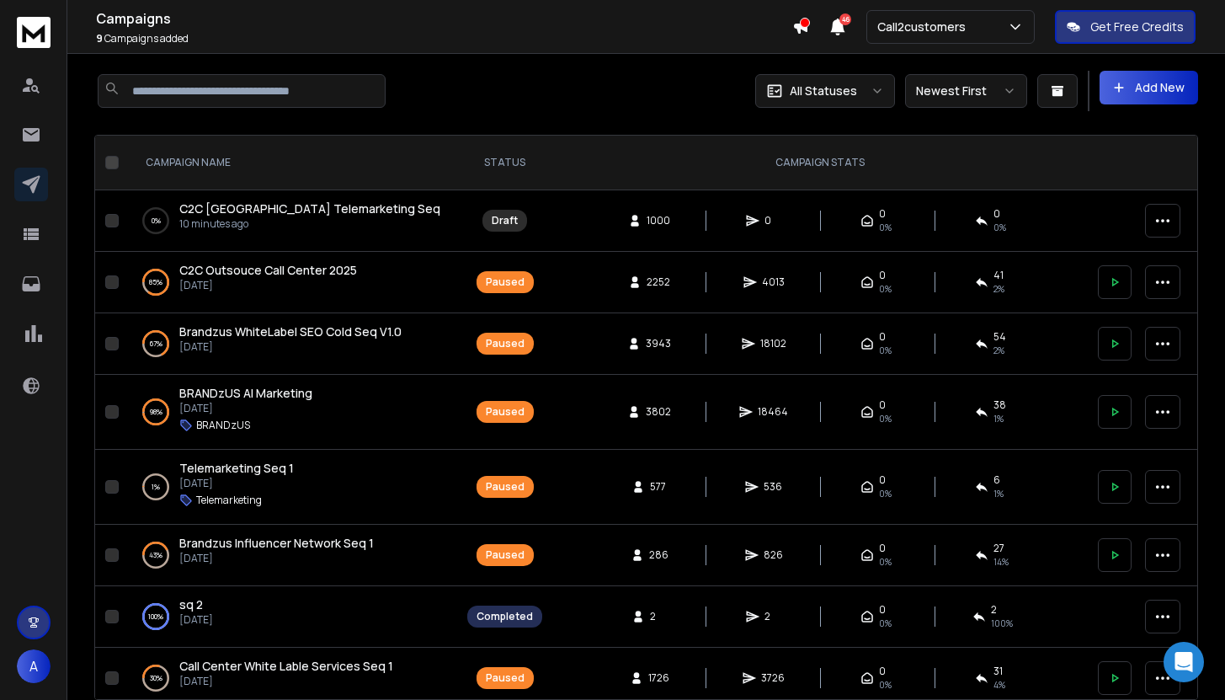
click at [296, 204] on span "C2C [GEOGRAPHIC_DATA] Telemarketing Seq" at bounding box center [309, 208] width 261 height 16
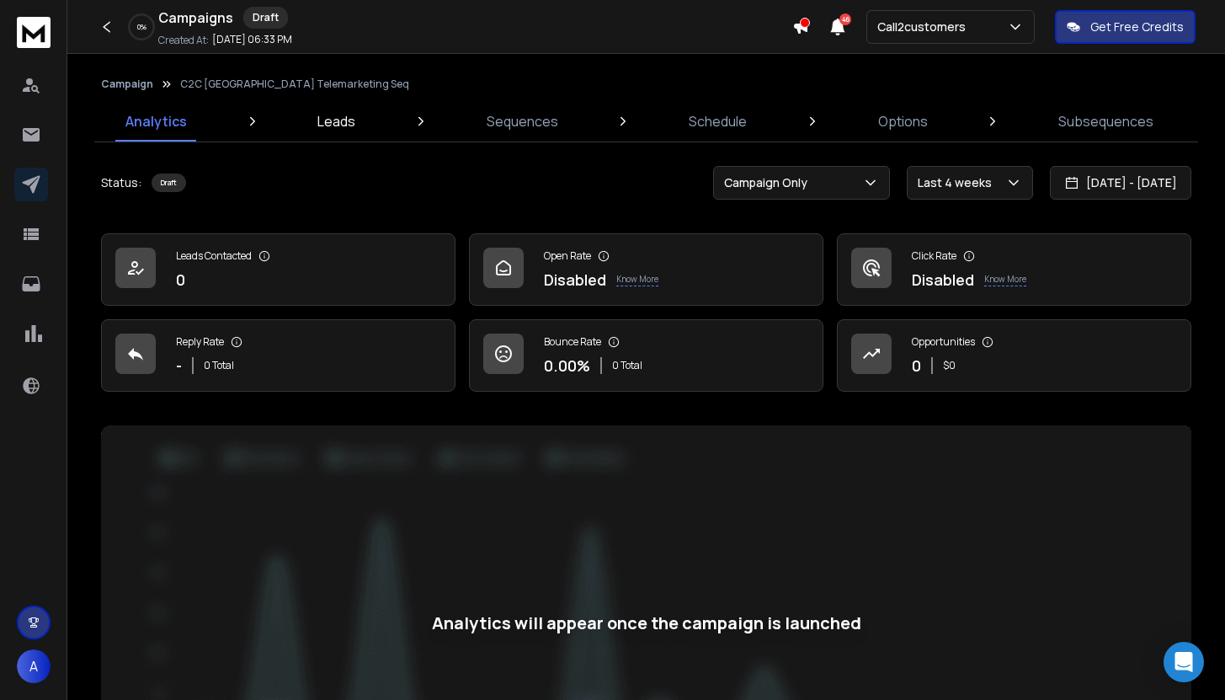
click at [343, 122] on p "Leads" at bounding box center [336, 121] width 38 height 20
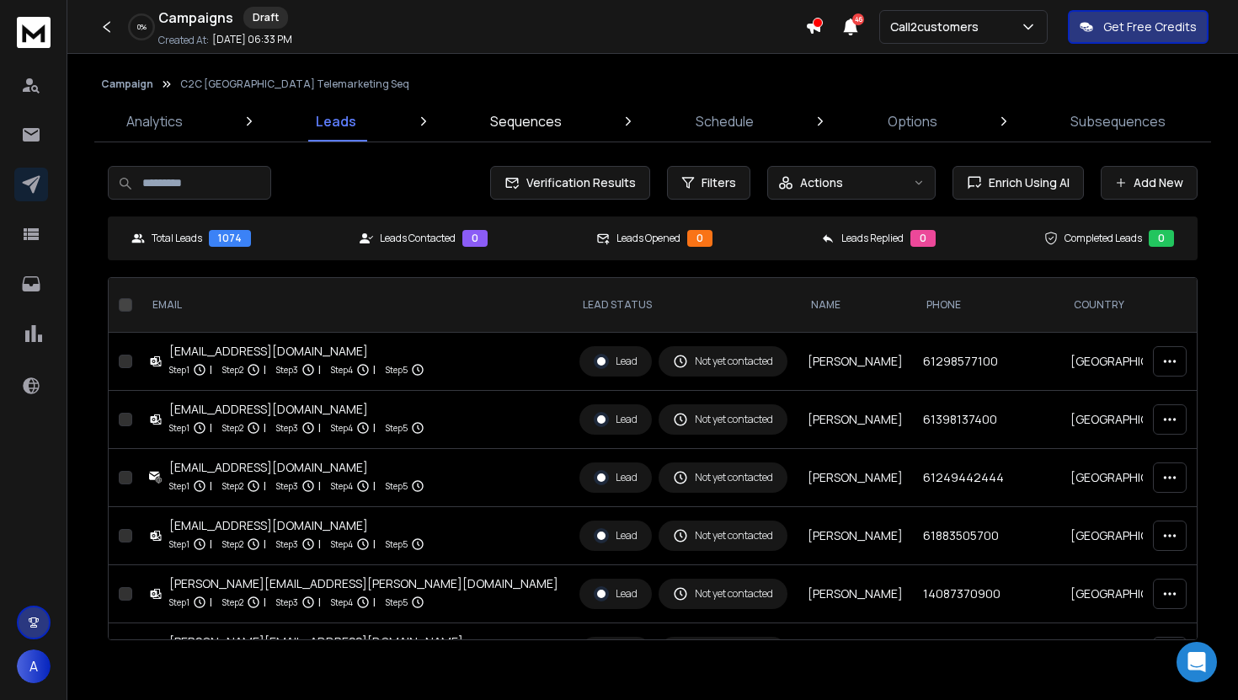
click at [551, 129] on p "Sequences" at bounding box center [526, 121] width 72 height 20
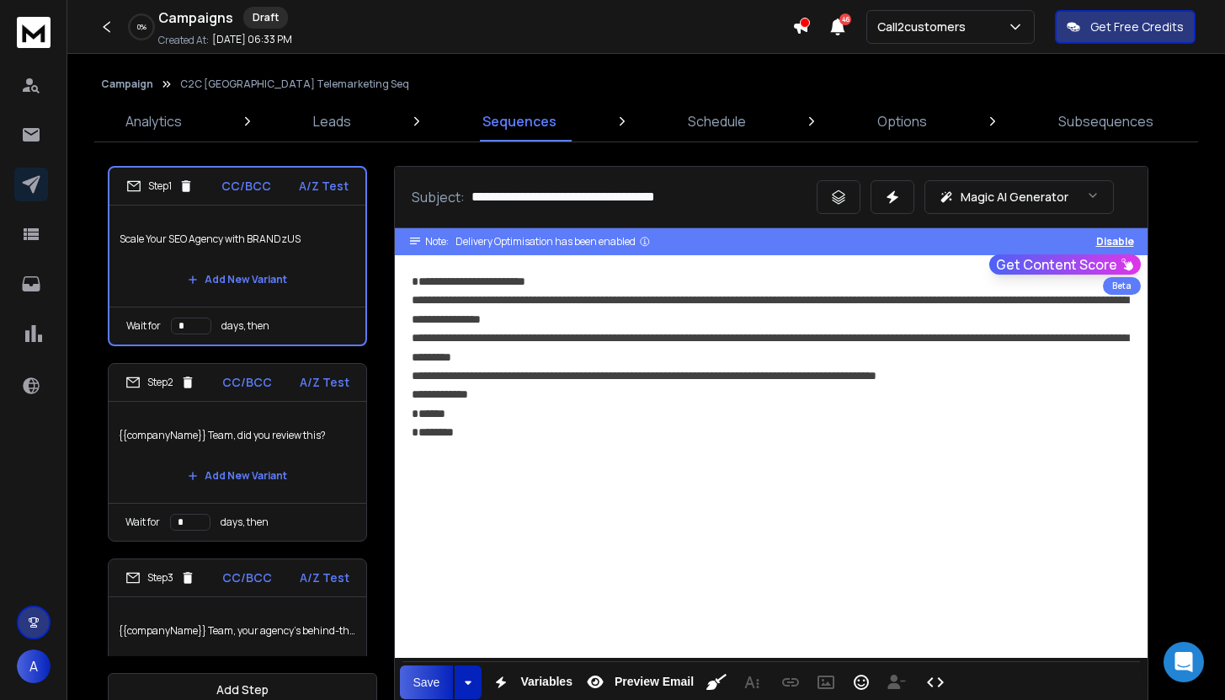
click at [527, 380] on span "**********" at bounding box center [644, 376] width 465 height 12
click at [25, 193] on icon at bounding box center [31, 184] width 20 height 20
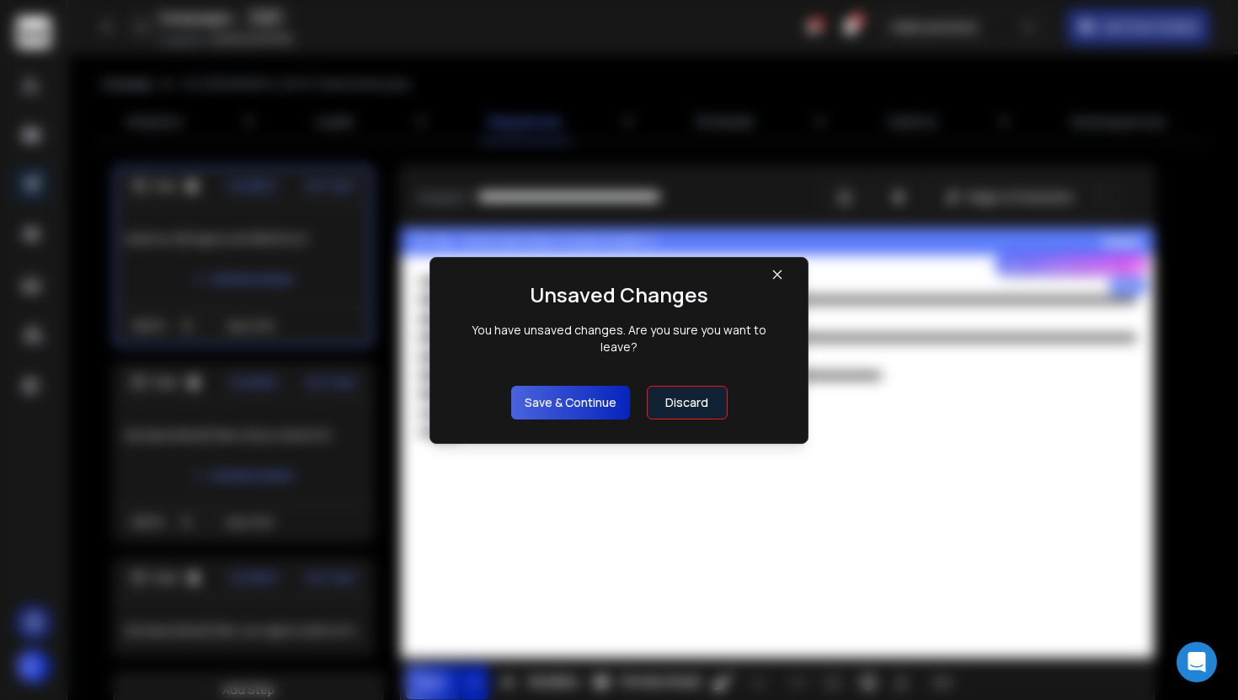
click at [683, 402] on button "Discard" at bounding box center [687, 403] width 81 height 34
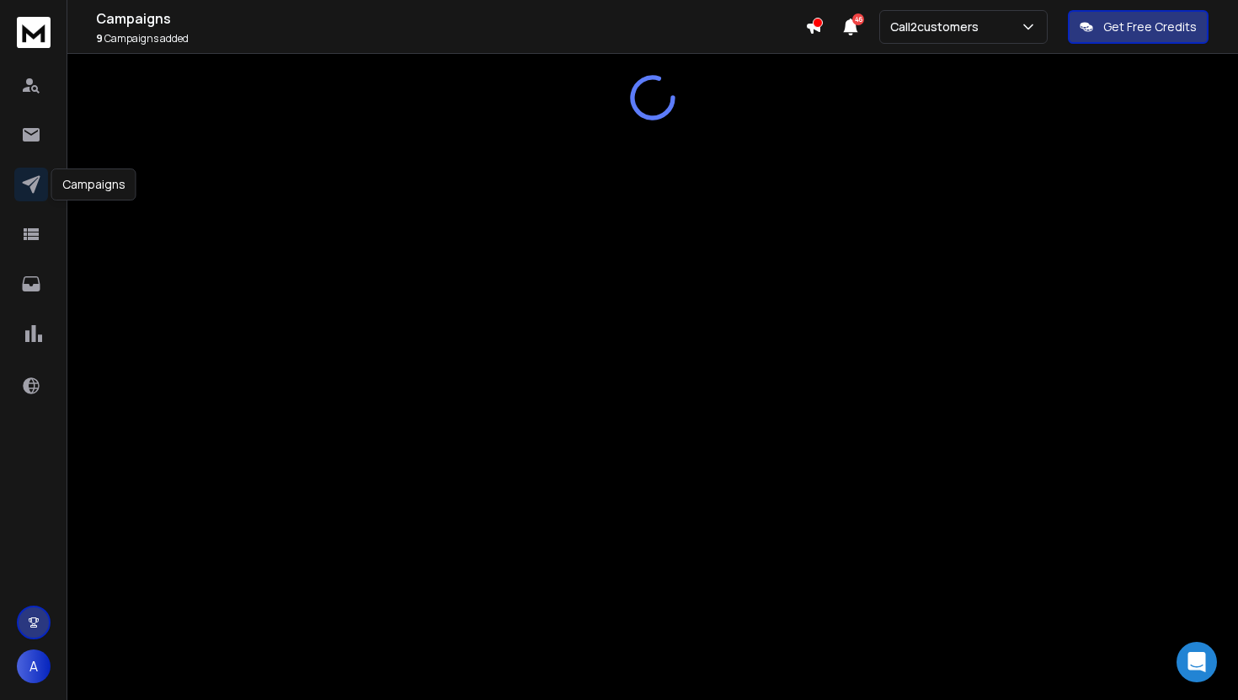
click at [29, 191] on icon at bounding box center [31, 184] width 20 height 20
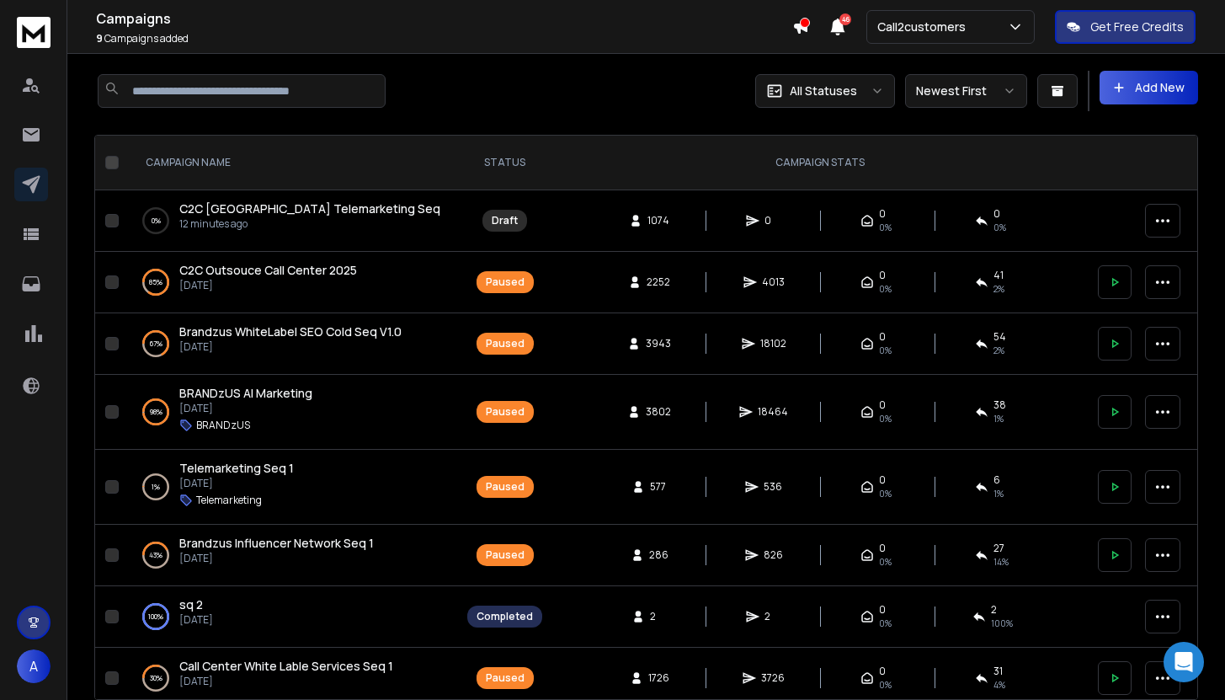
click at [288, 273] on span "C2C Outsouce Call Center 2025" at bounding box center [268, 270] width 178 height 16
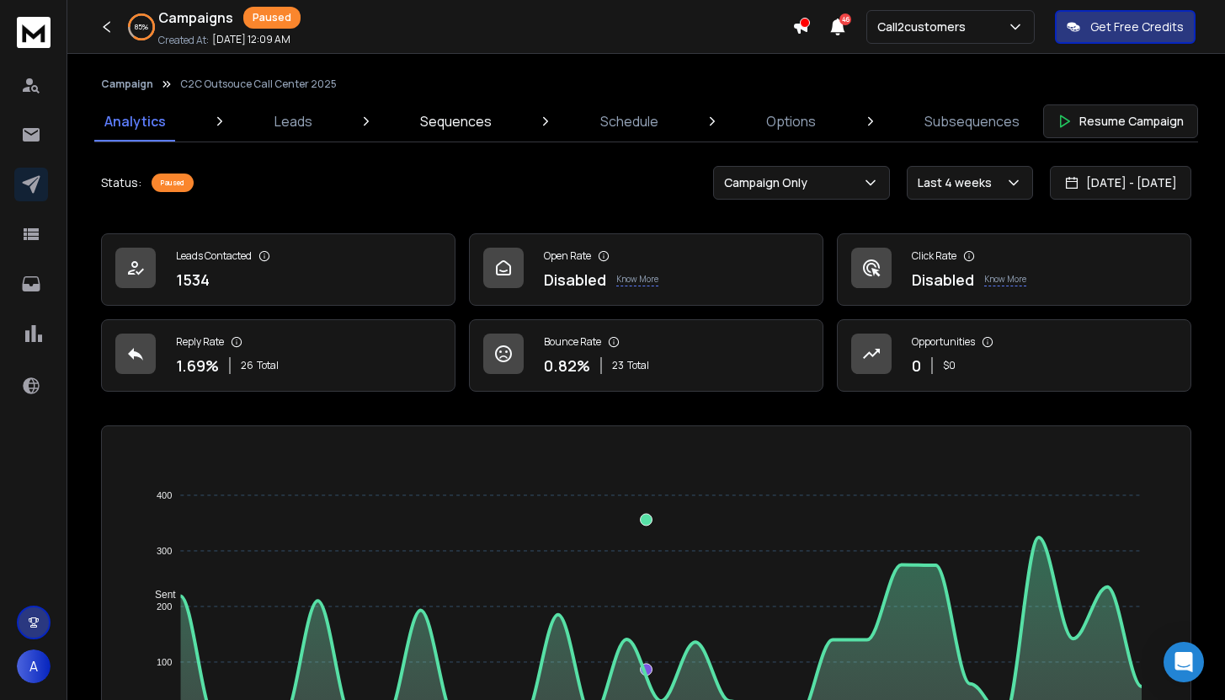
click at [463, 124] on p "Sequences" at bounding box center [456, 121] width 72 height 20
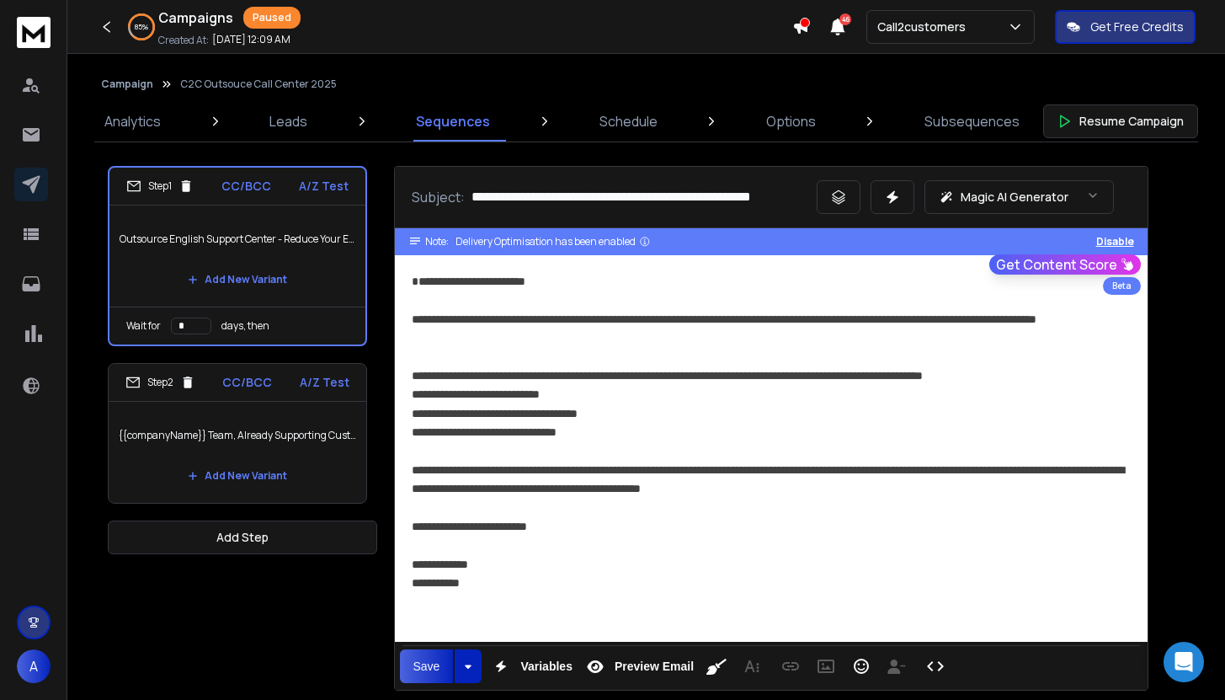
click at [494, 530] on div "**********" at bounding box center [771, 555] width 719 height 76
click at [28, 173] on link at bounding box center [31, 185] width 34 height 34
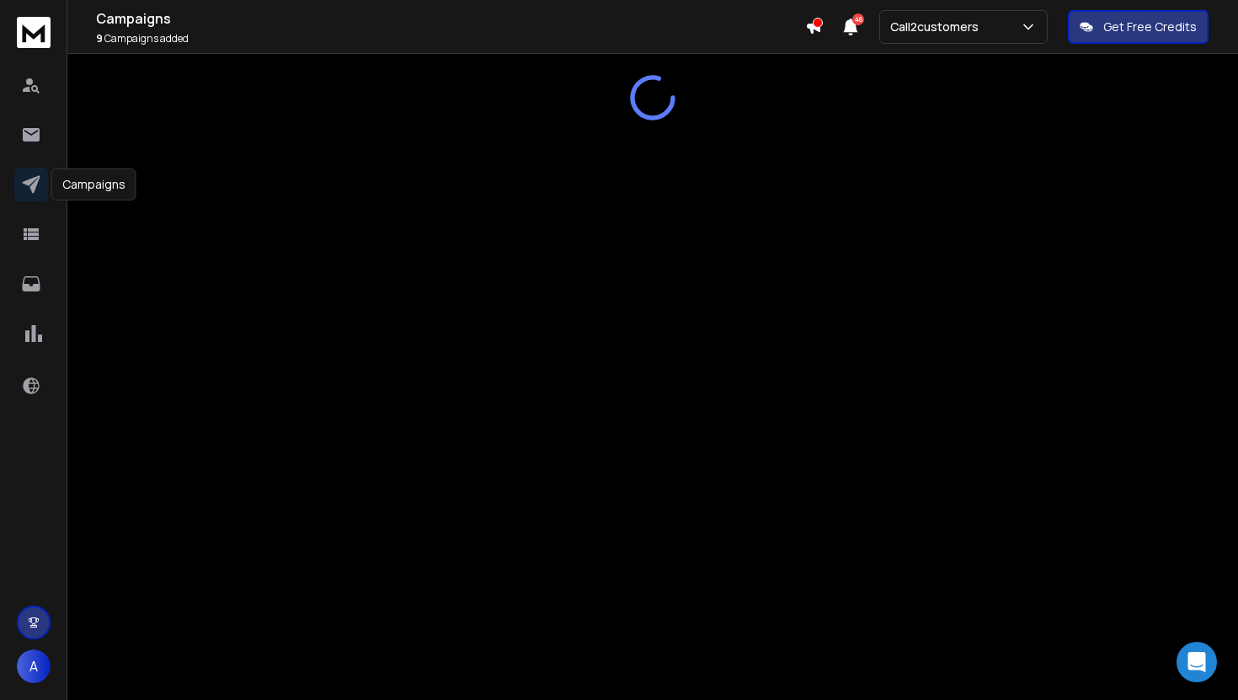
click at [28, 173] on link at bounding box center [31, 185] width 34 height 34
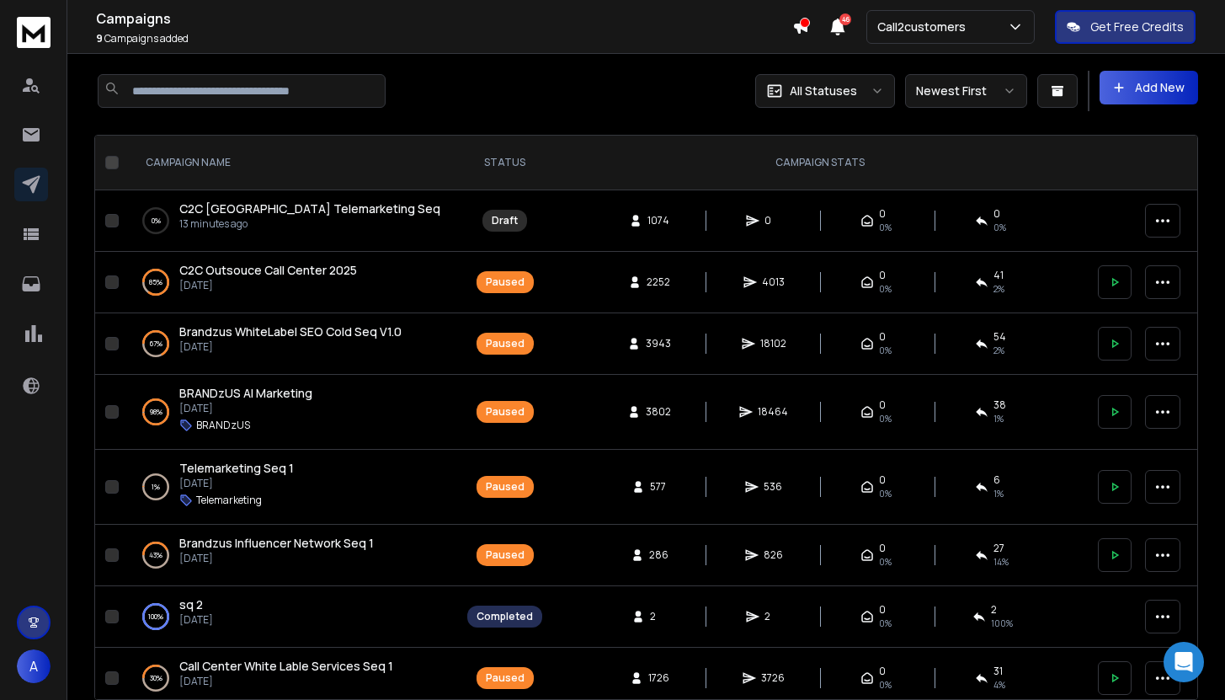
click at [280, 216] on span "C2C [GEOGRAPHIC_DATA] Telemarketing Seq" at bounding box center [309, 208] width 261 height 16
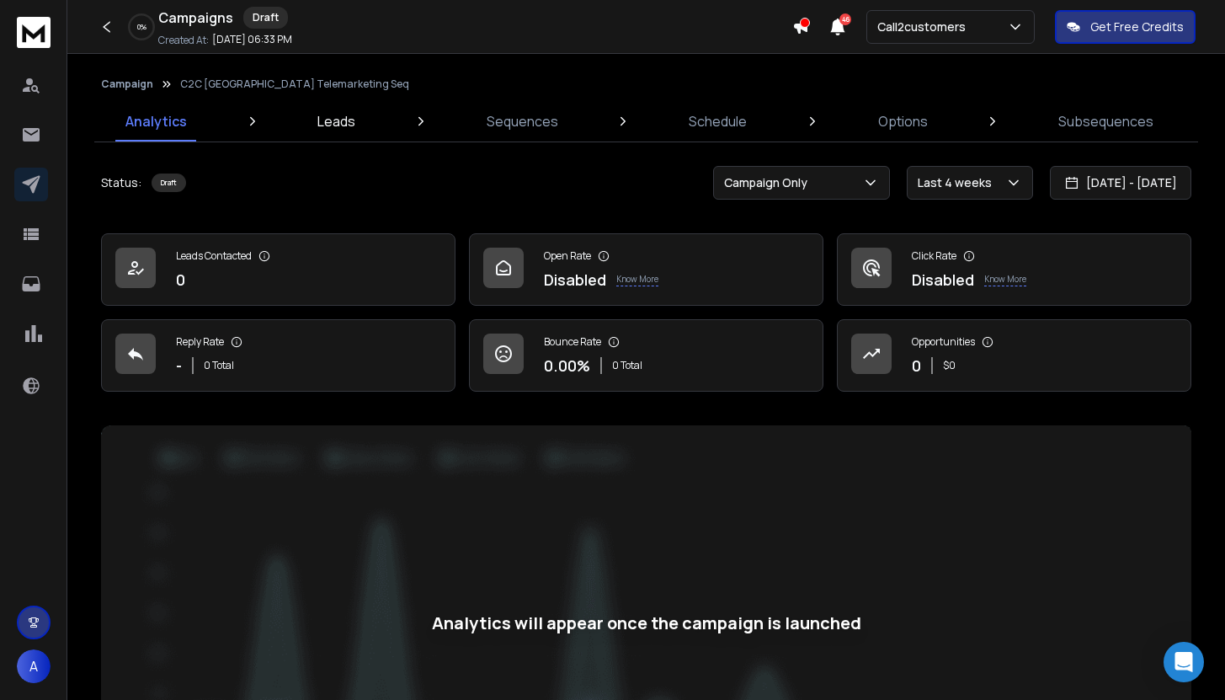
click at [348, 120] on p "Leads" at bounding box center [336, 121] width 38 height 20
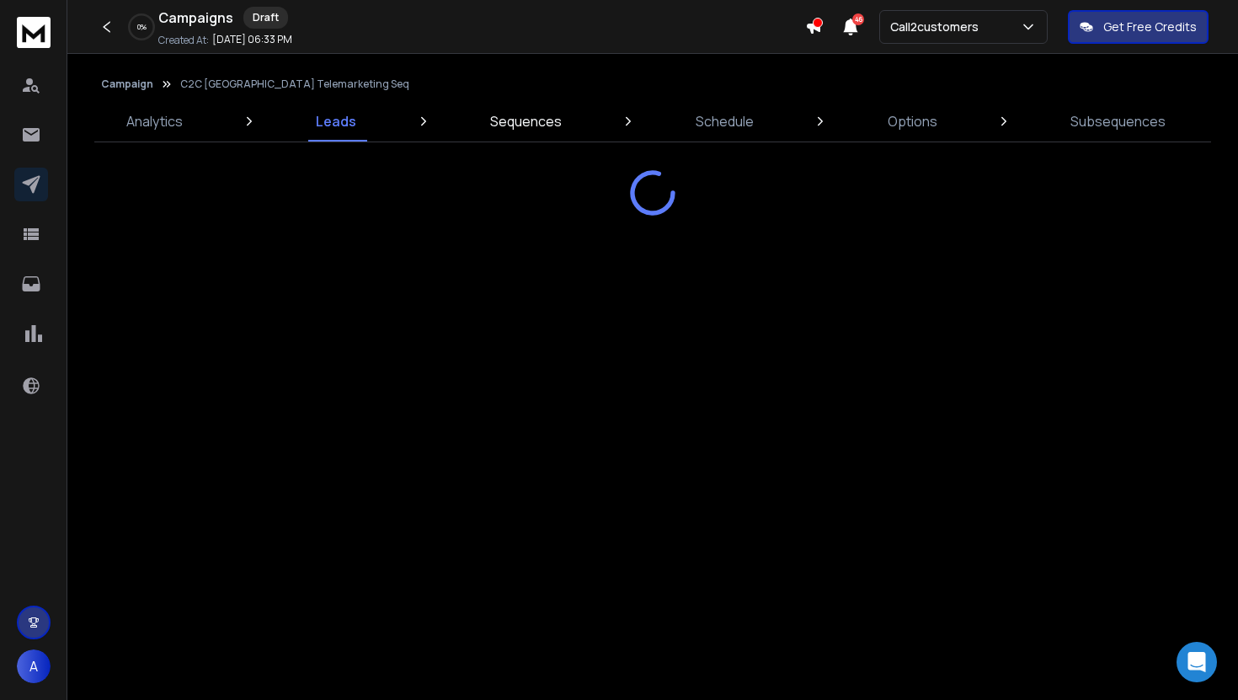
click at [517, 133] on link "Sequences" at bounding box center [526, 121] width 92 height 40
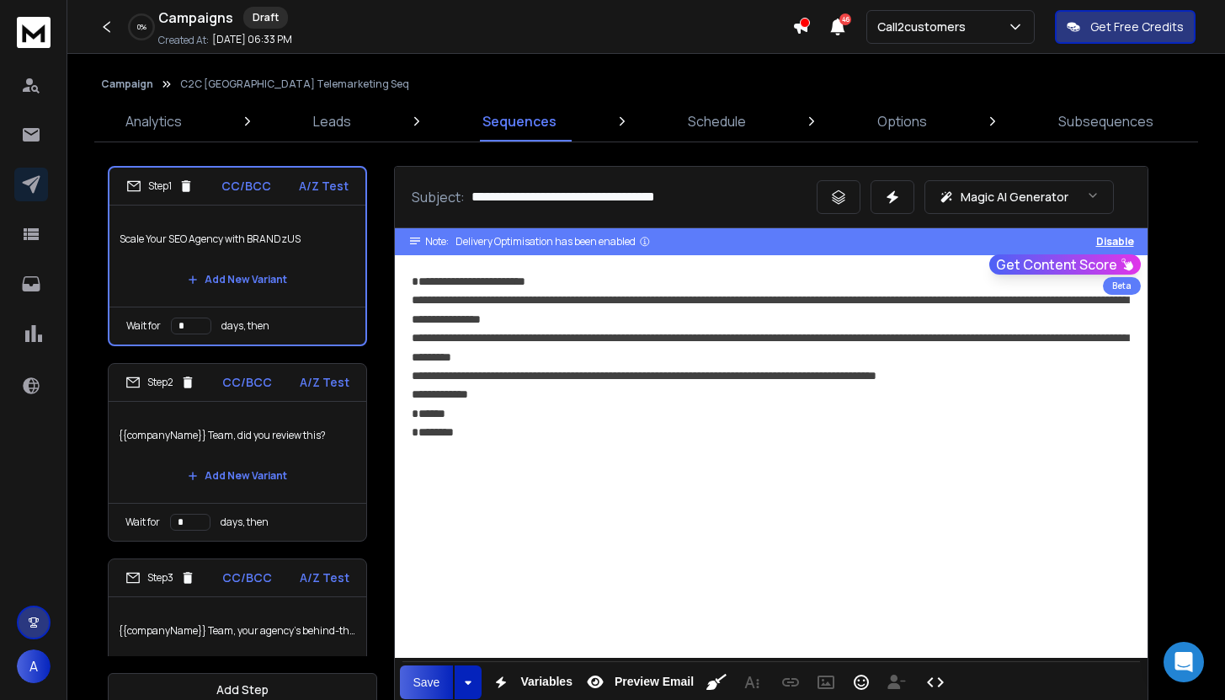
click at [488, 393] on div "**********" at bounding box center [771, 413] width 719 height 56
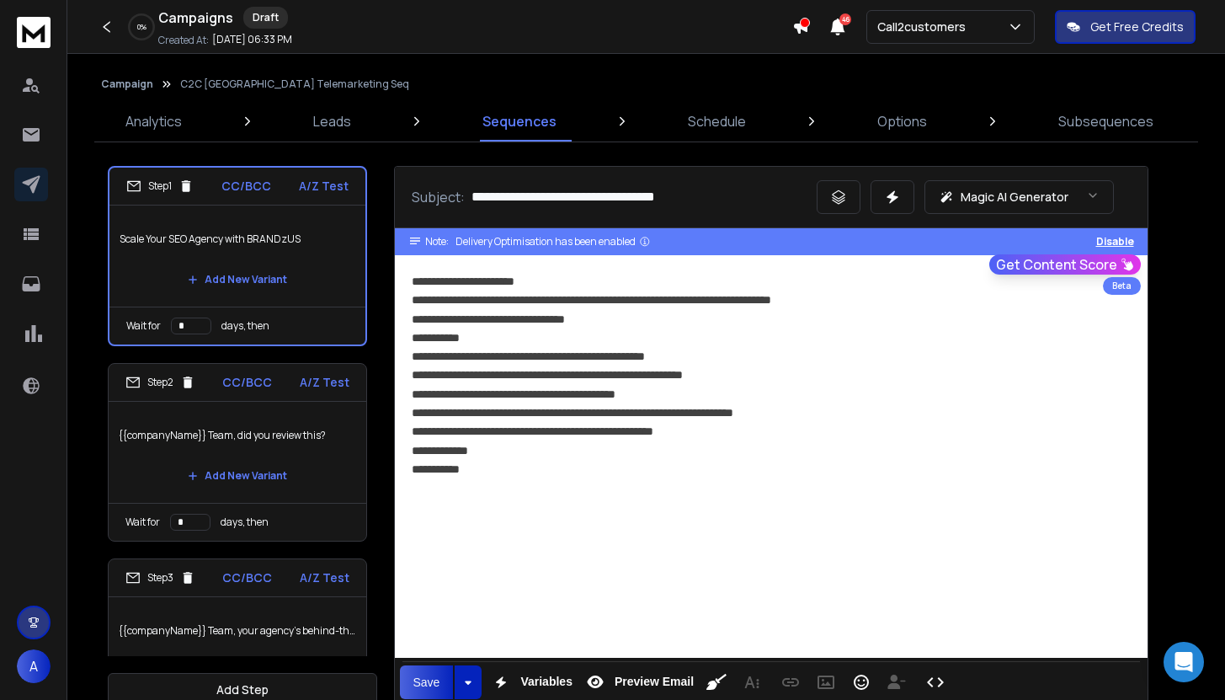
click at [584, 285] on div "**********" at bounding box center [771, 281] width 719 height 19
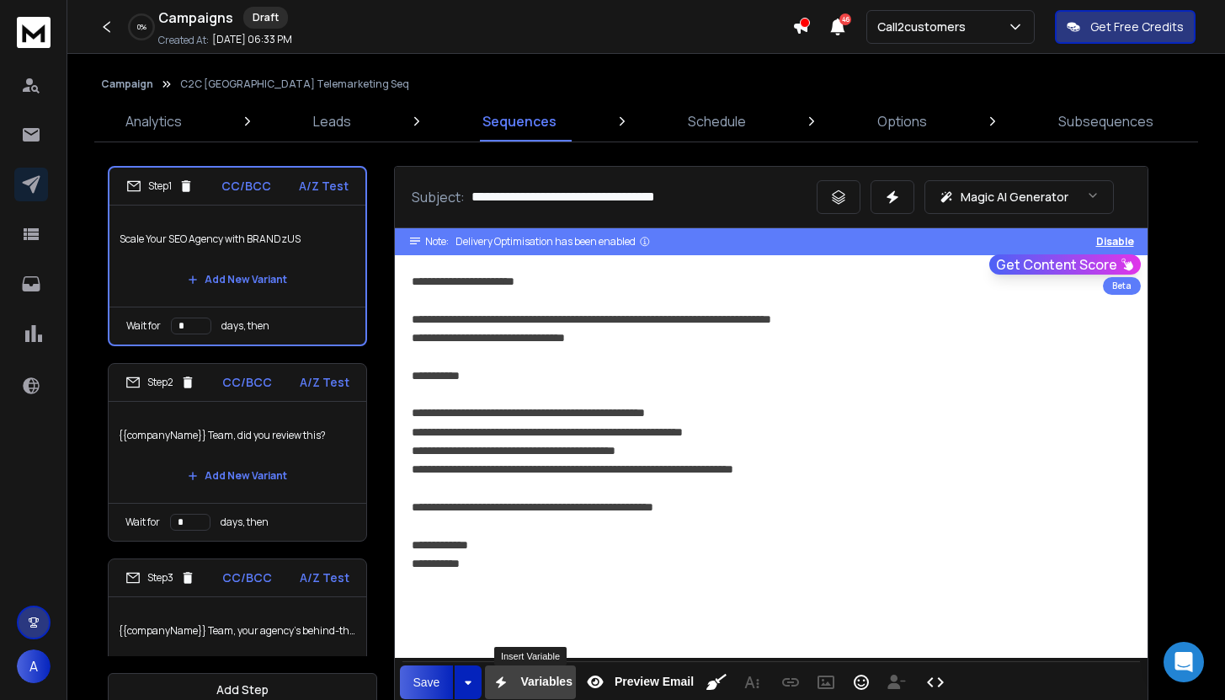
click at [544, 685] on span "Variables" at bounding box center [546, 681] width 59 height 14
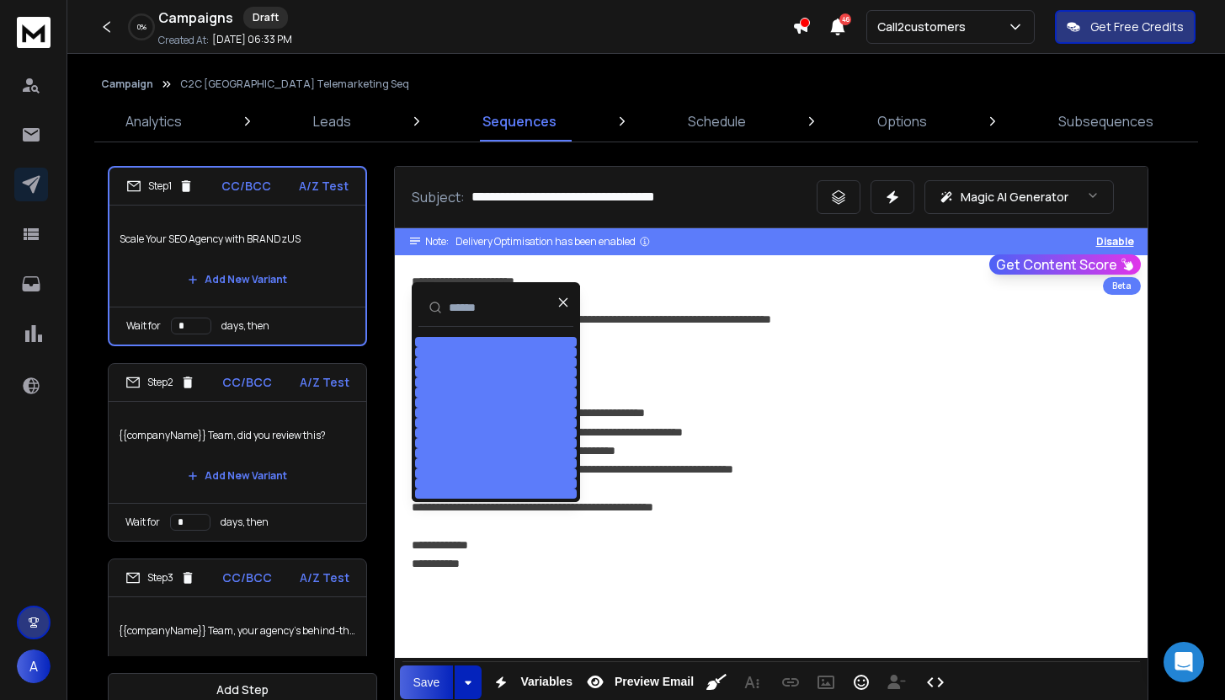
click at [510, 330] on div at bounding box center [496, 307] width 168 height 51
click at [562, 303] on icon at bounding box center [563, 302] width 13 height 13
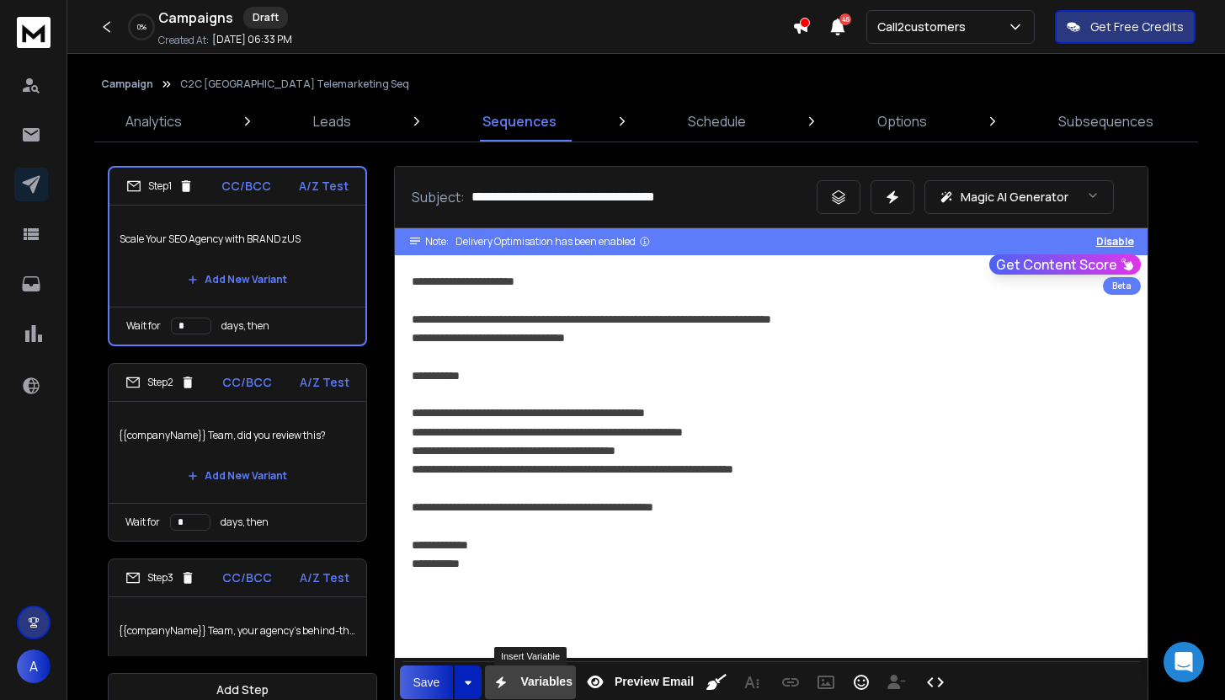
click at [554, 676] on span "Variables" at bounding box center [546, 681] width 59 height 14
click at [546, 665] on button "Variables Insert Variable" at bounding box center [530, 682] width 91 height 34
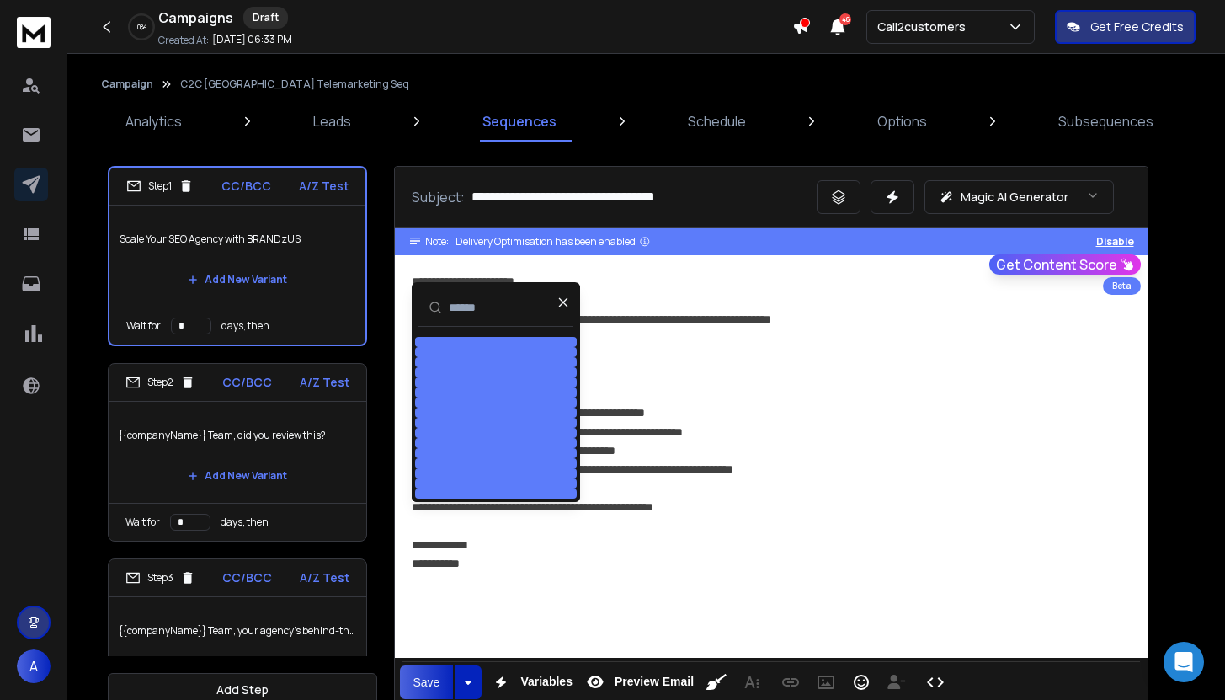
click at [492, 366] on div at bounding box center [496, 362] width 162 height 10
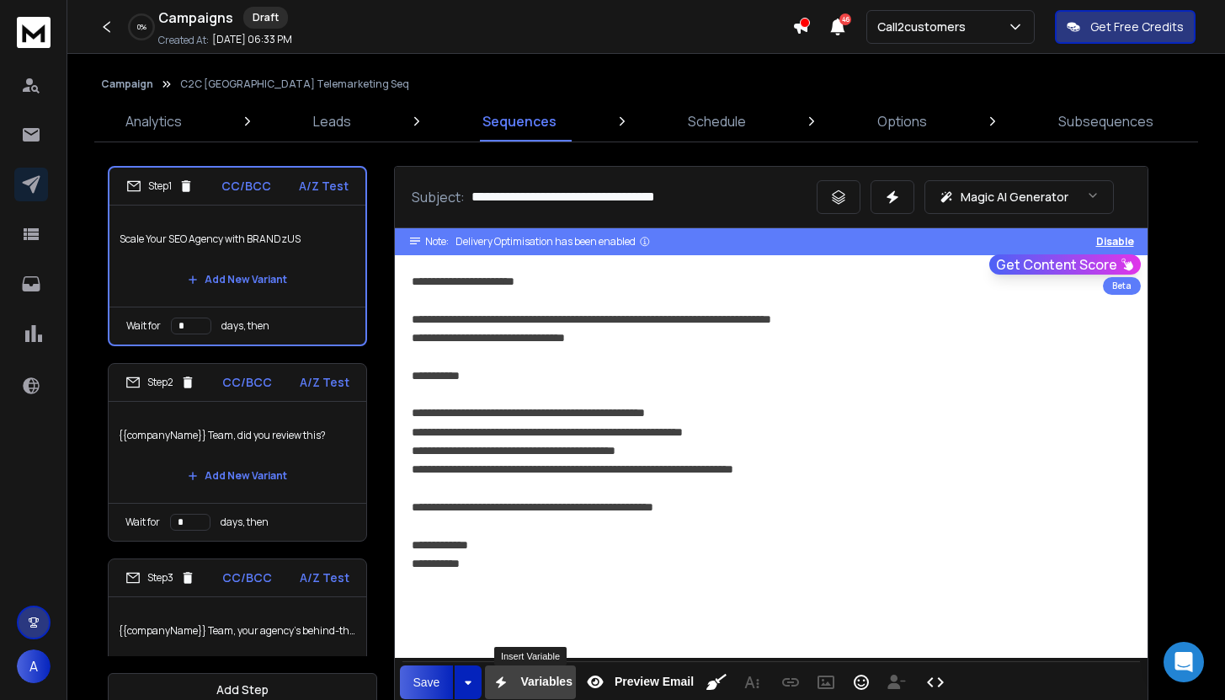
click at [567, 686] on span "Variables" at bounding box center [546, 681] width 59 height 14
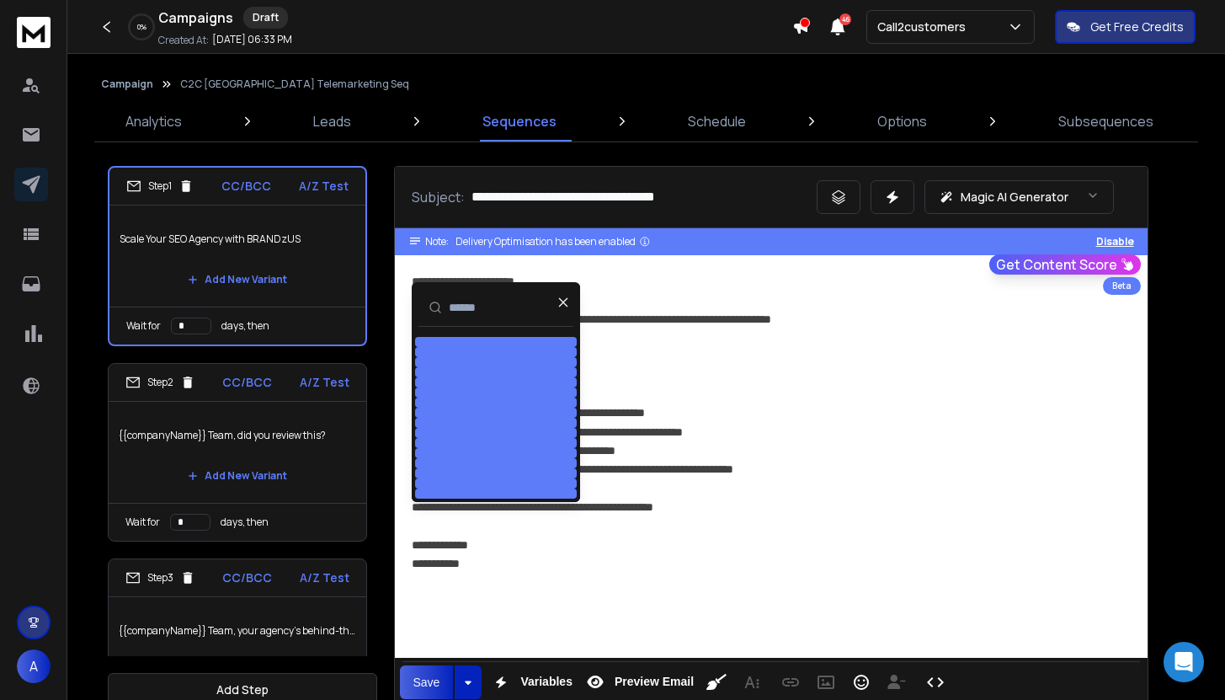
click at [466, 336] on div at bounding box center [496, 417] width 168 height 168
click at [466, 299] on input "text" at bounding box center [506, 307] width 115 height 37
click at [564, 305] on icon at bounding box center [563, 302] width 13 height 13
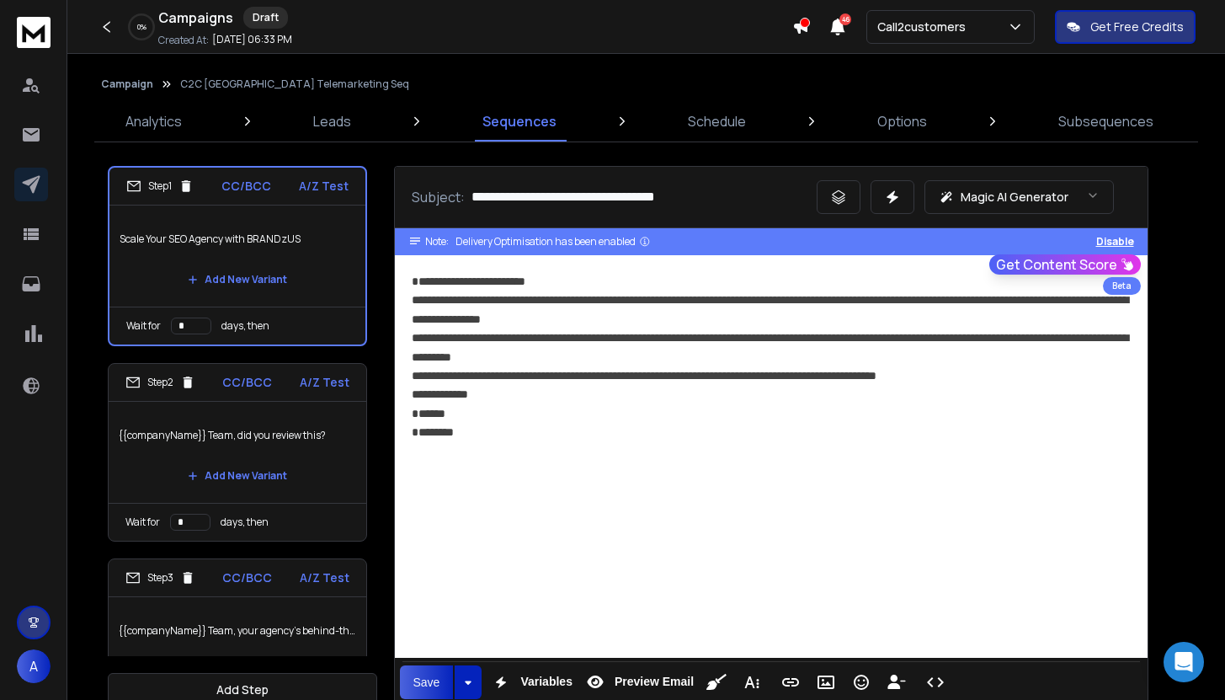
click at [509, 449] on div "**********" at bounding box center [771, 456] width 753 height 402
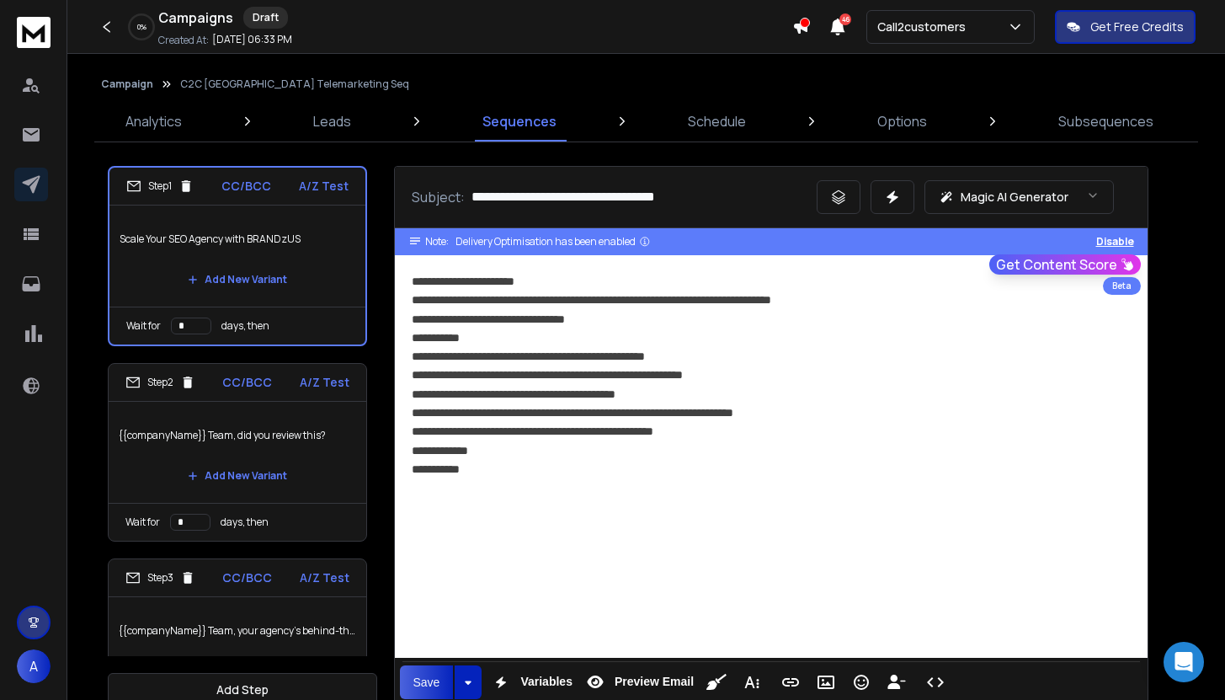
click at [602, 286] on div "**********" at bounding box center [771, 281] width 719 height 19
click at [553, 669] on div "Variables" at bounding box center [530, 682] width 91 height 27
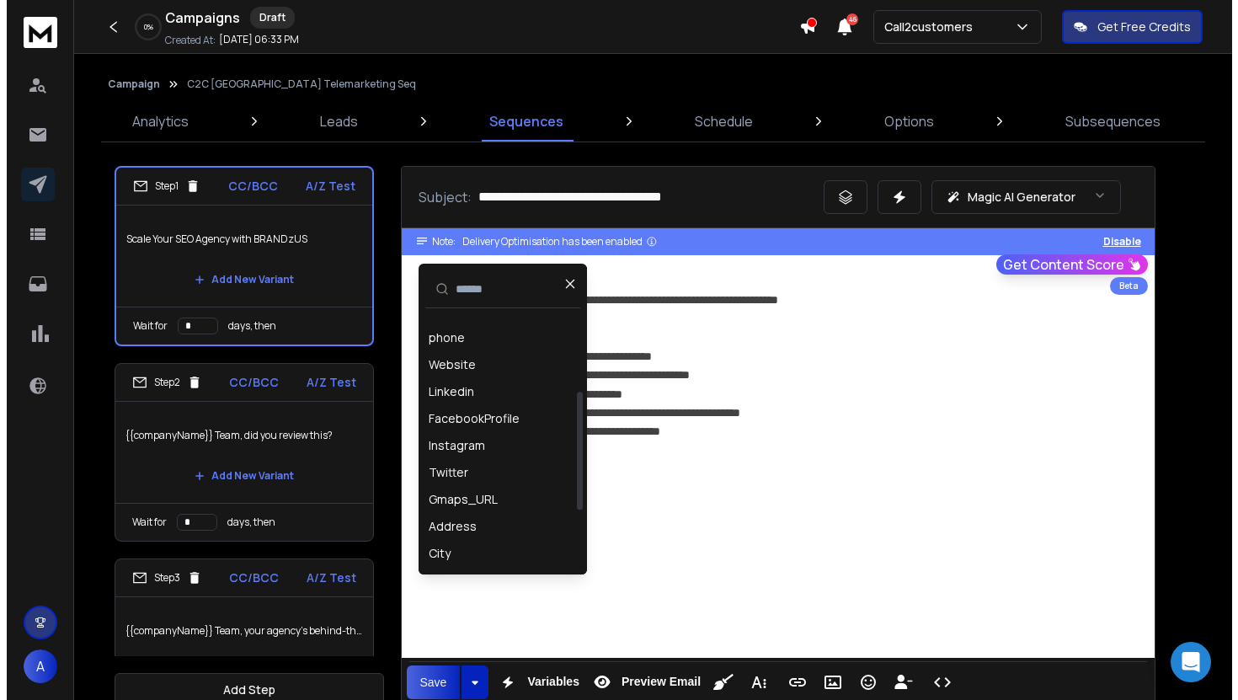
scroll to position [286, 0]
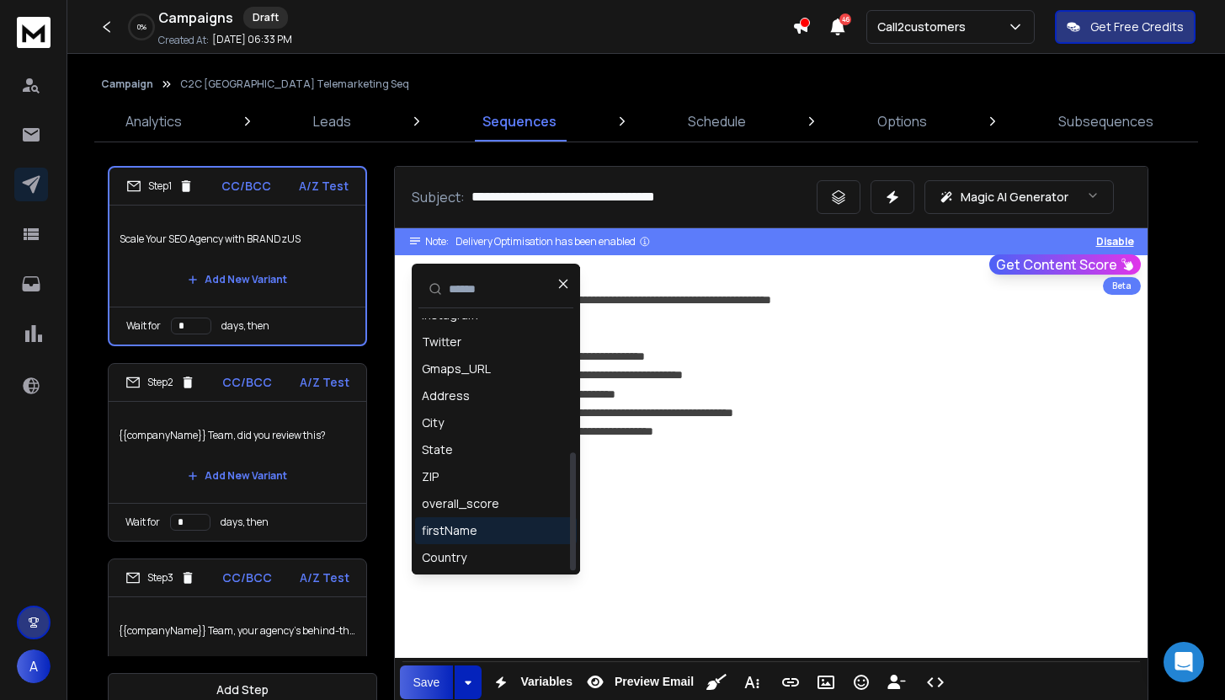
click at [505, 523] on div "firstName" at bounding box center [496, 530] width 162 height 27
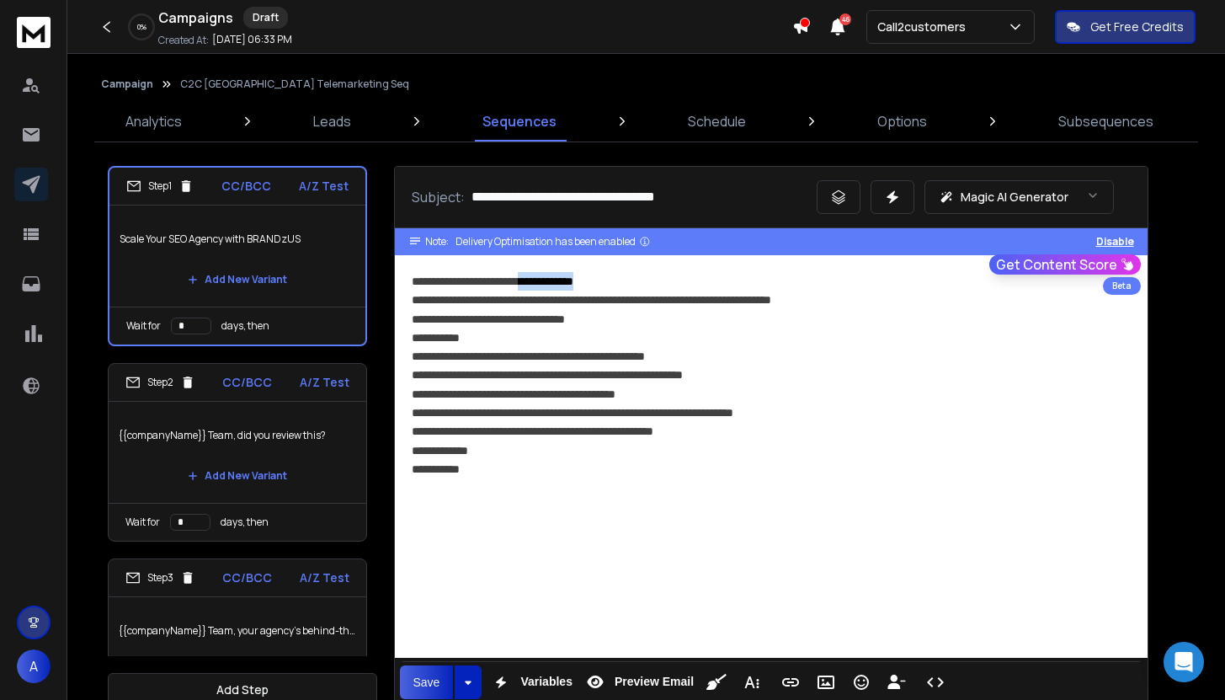
copy div "**********"
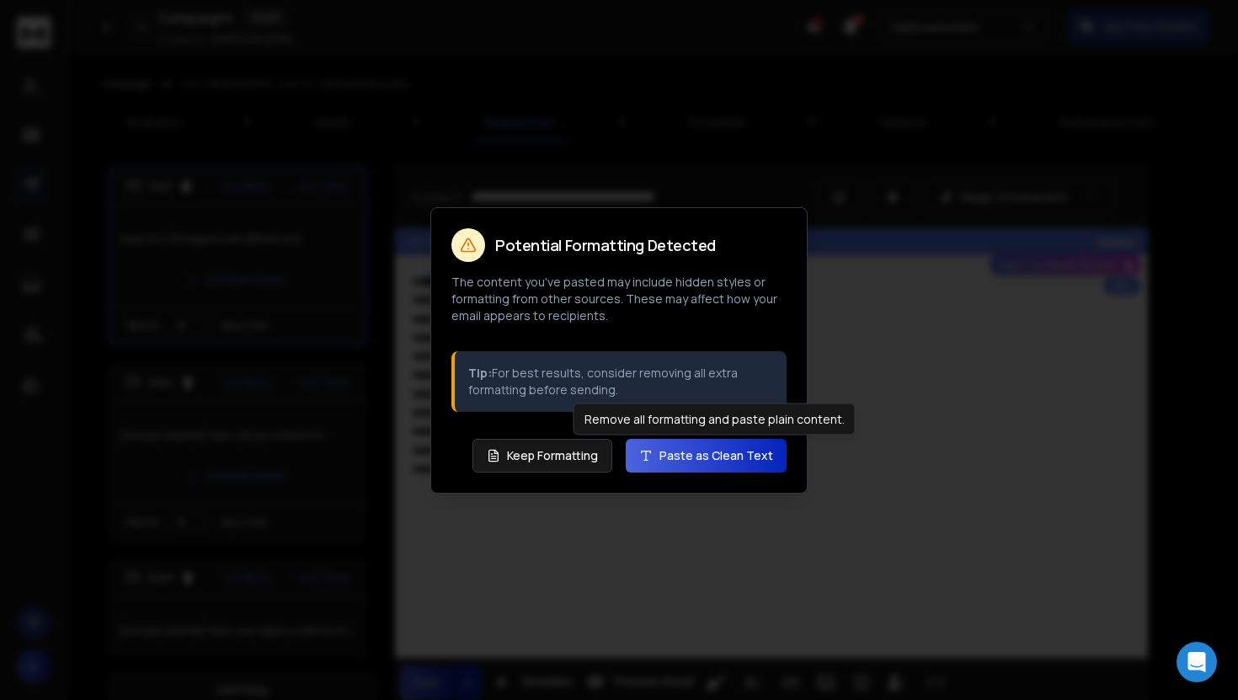
click at [710, 458] on button "Paste as Clean Text" at bounding box center [706, 456] width 161 height 34
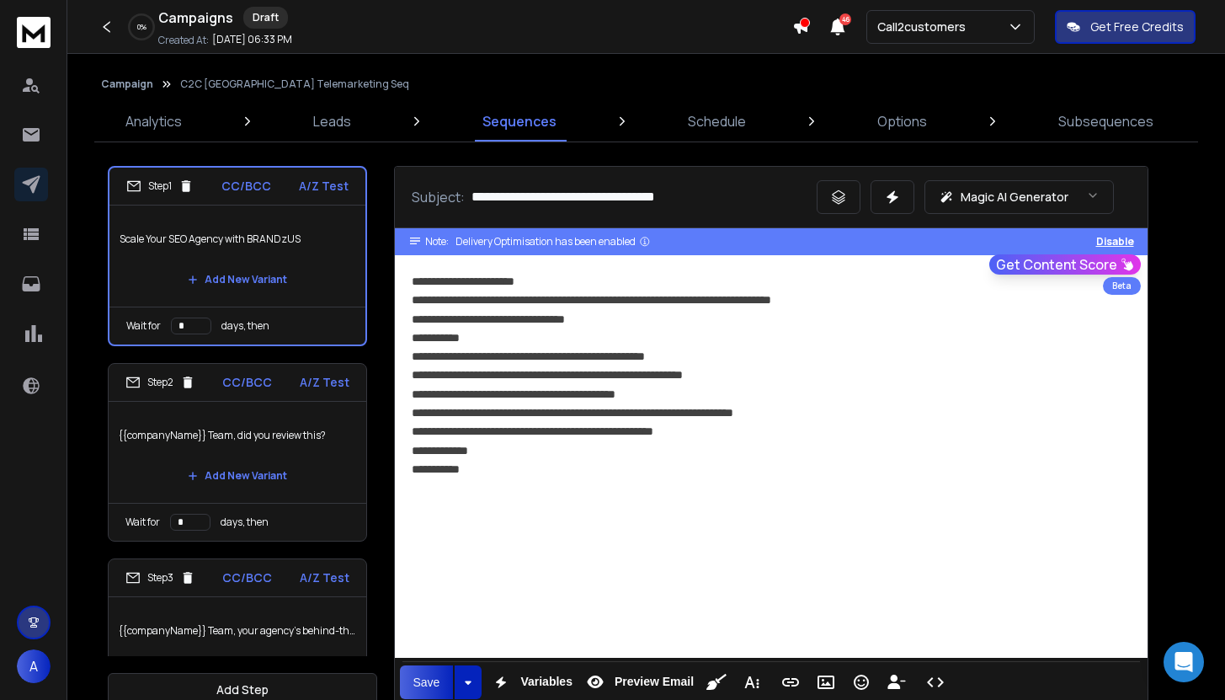
click at [590, 496] on div "**********" at bounding box center [771, 456] width 753 height 402
click at [575, 486] on div "**********" at bounding box center [771, 456] width 753 height 402
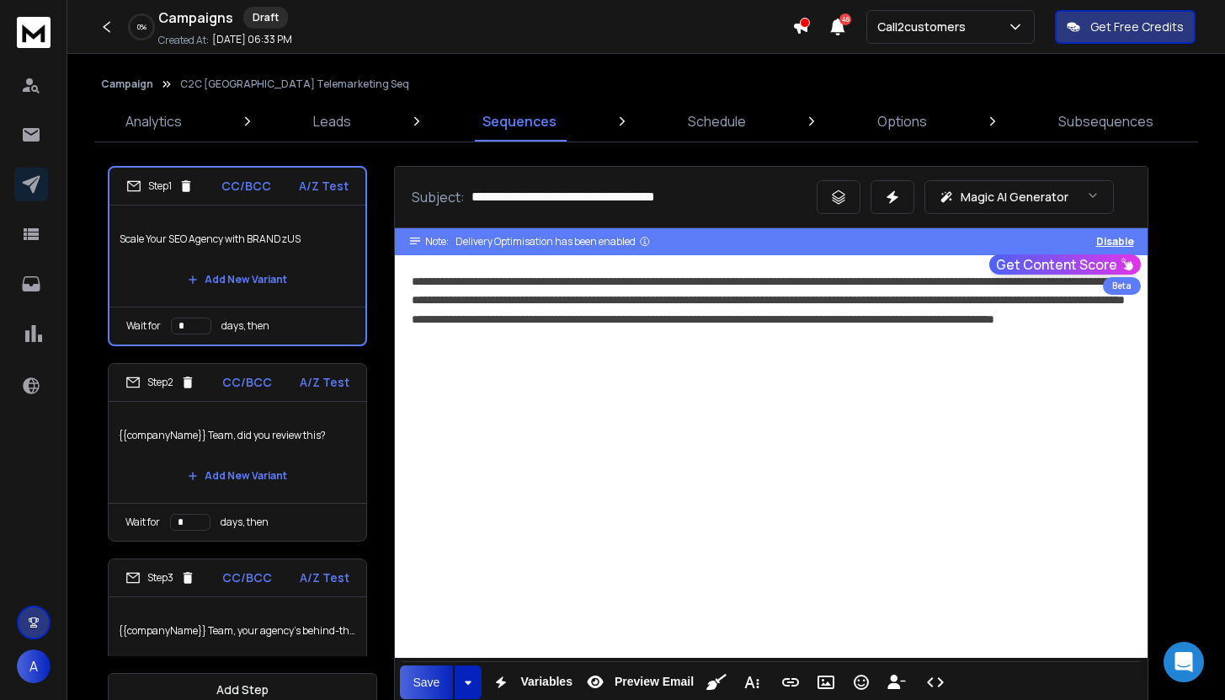
click at [565, 285] on div "**********" at bounding box center [771, 310] width 719 height 76
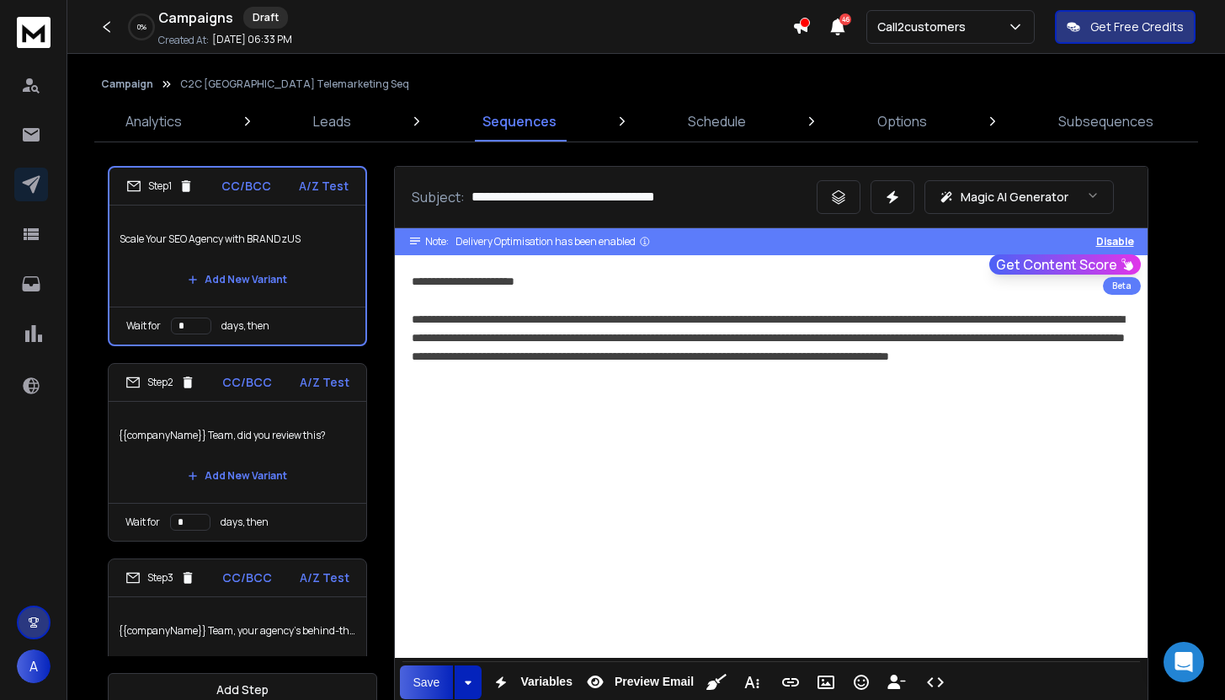
click at [708, 339] on div "**********" at bounding box center [771, 348] width 719 height 76
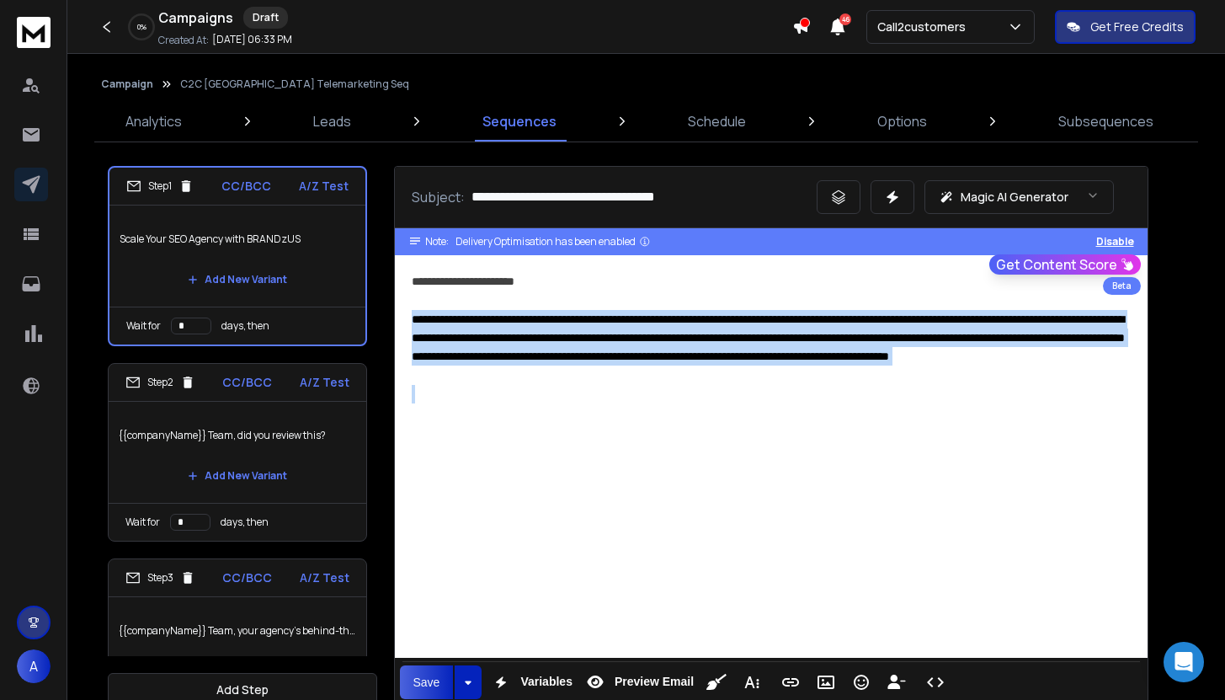
click at [710, 338] on div "**********" at bounding box center [771, 348] width 719 height 76
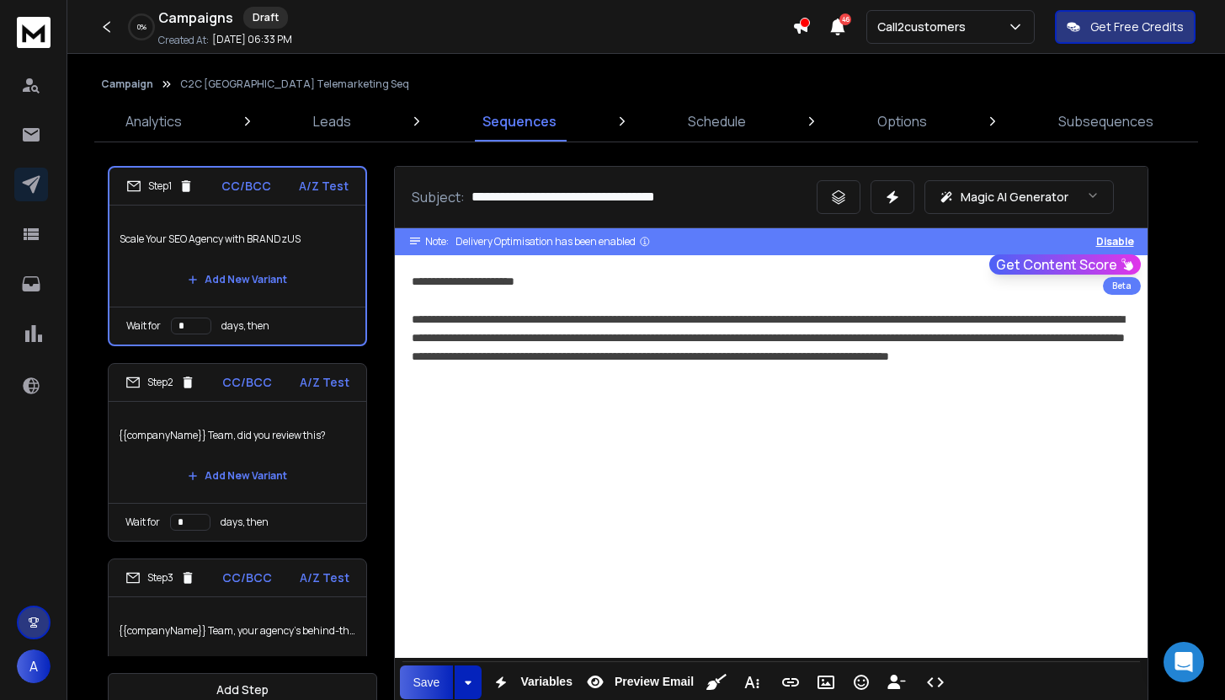
click at [1065, 327] on div "**********" at bounding box center [771, 348] width 719 height 76
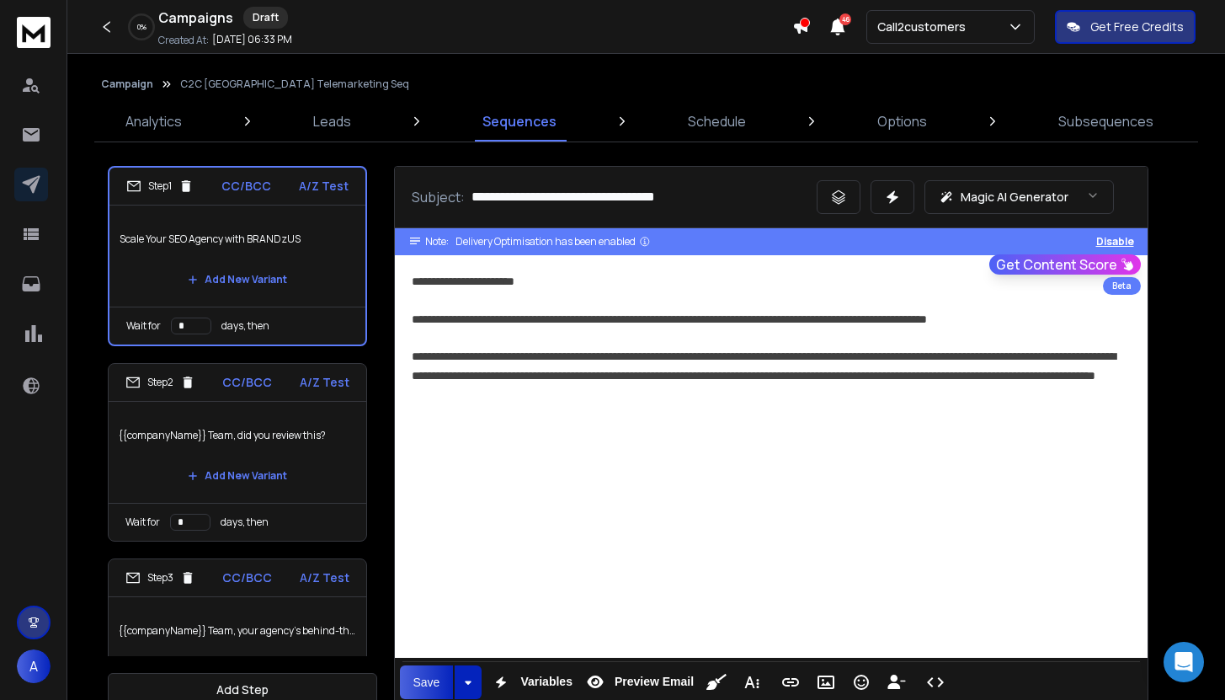
click at [476, 356] on div "**********" at bounding box center [771, 375] width 719 height 56
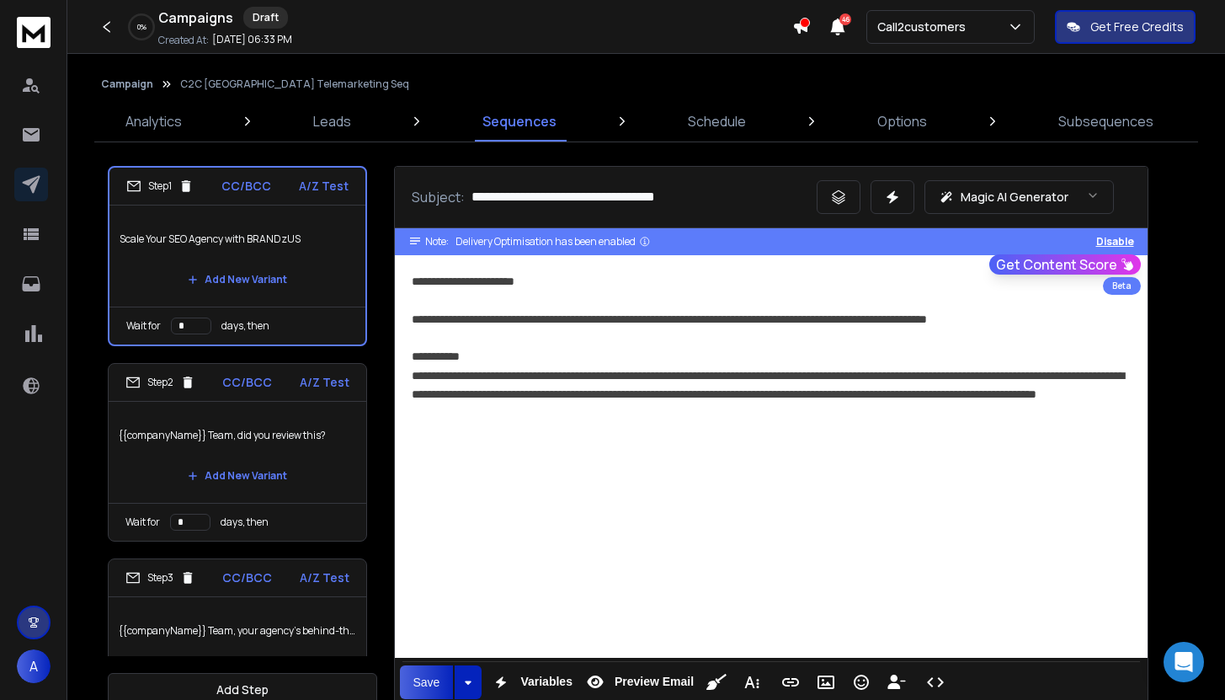
click at [734, 381] on div "**********" at bounding box center [771, 394] width 719 height 56
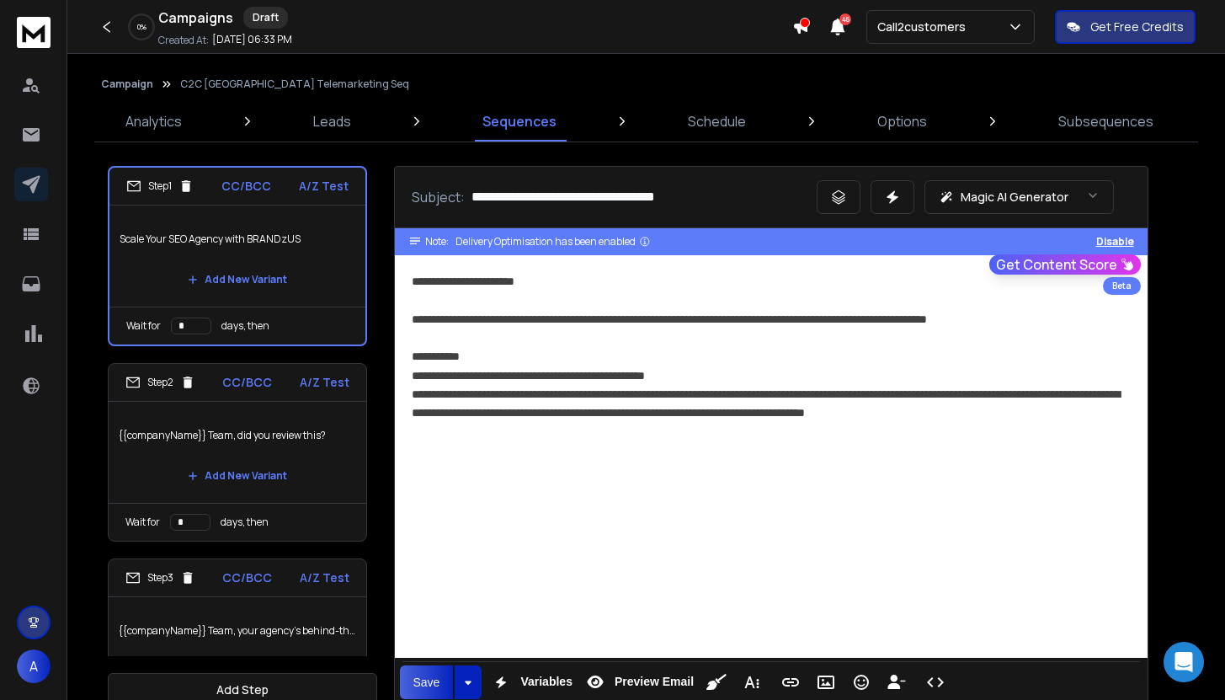
click at [774, 397] on div "**********" at bounding box center [771, 413] width 719 height 56
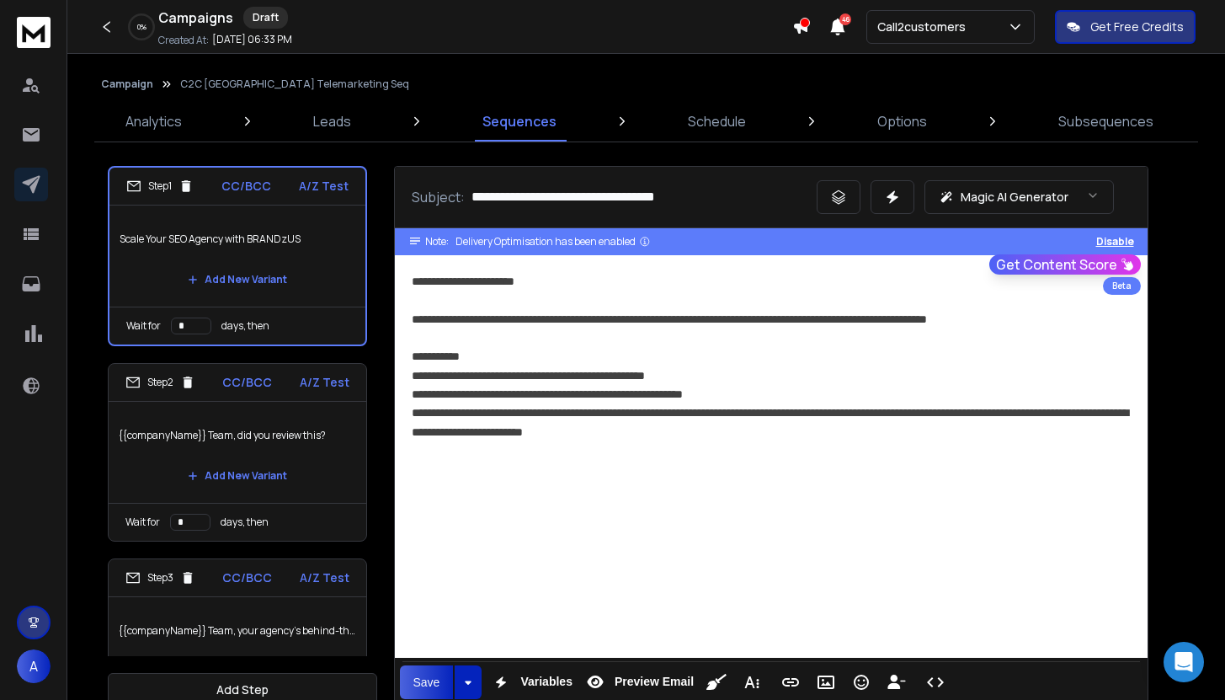
click at [685, 418] on div "**********" at bounding box center [771, 422] width 719 height 38
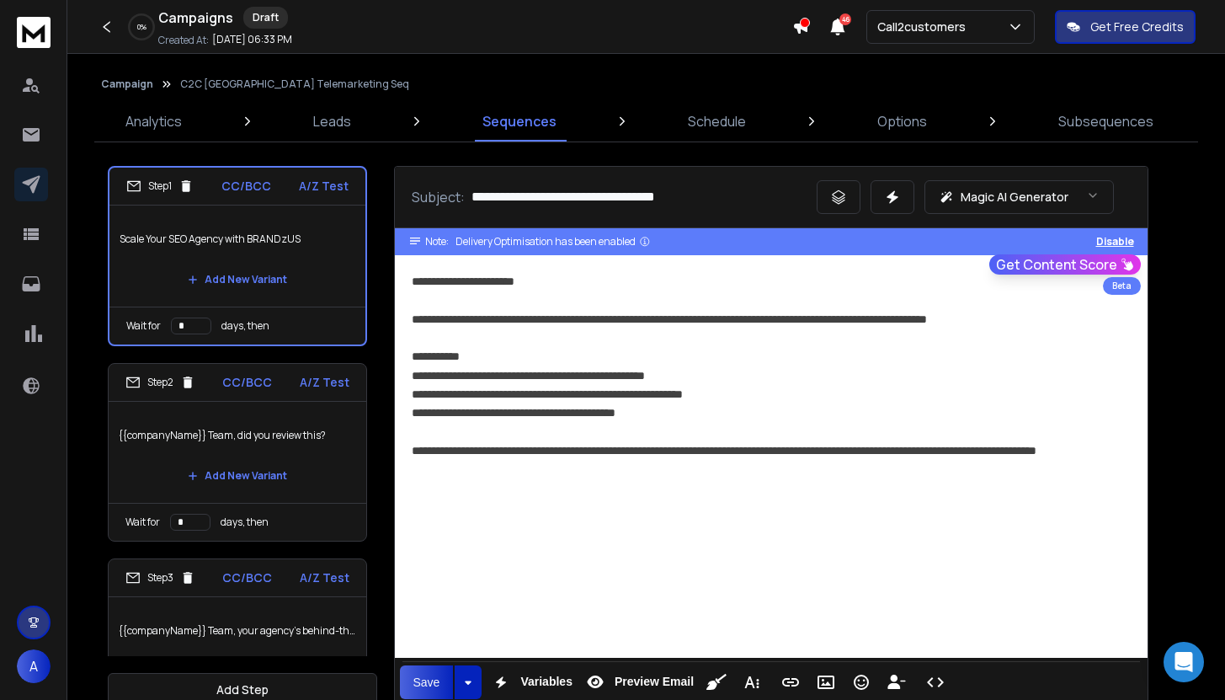
click at [813, 455] on div "**********" at bounding box center [771, 460] width 719 height 38
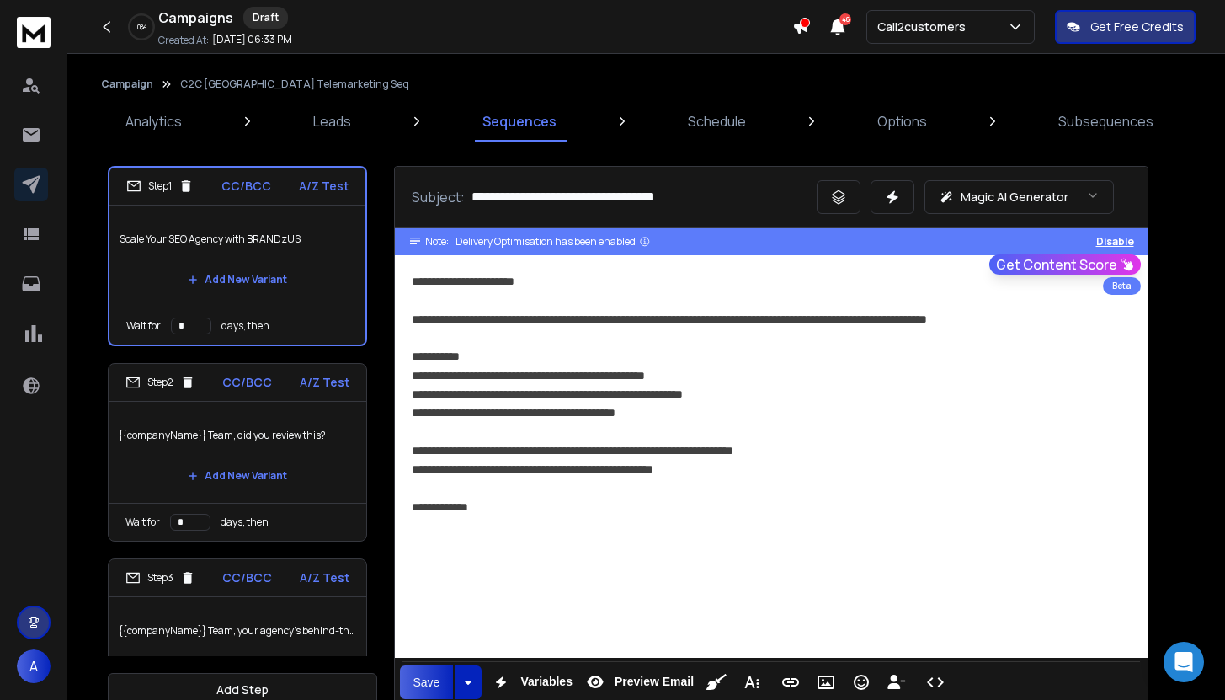
click at [493, 541] on div "**********" at bounding box center [771, 456] width 753 height 402
click at [481, 280] on div "**********" at bounding box center [771, 281] width 719 height 19
click at [554, 281] on div "**********" at bounding box center [771, 281] width 719 height 19
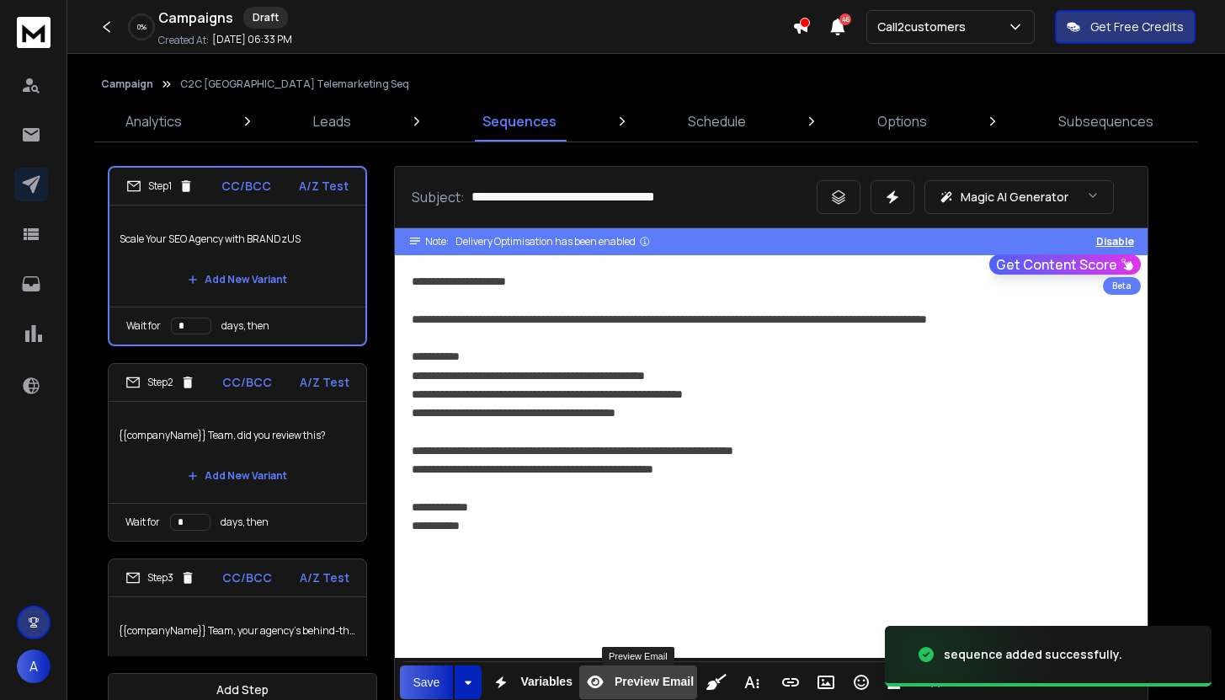
click at [654, 678] on span "Preview Email" at bounding box center [654, 681] width 86 height 14
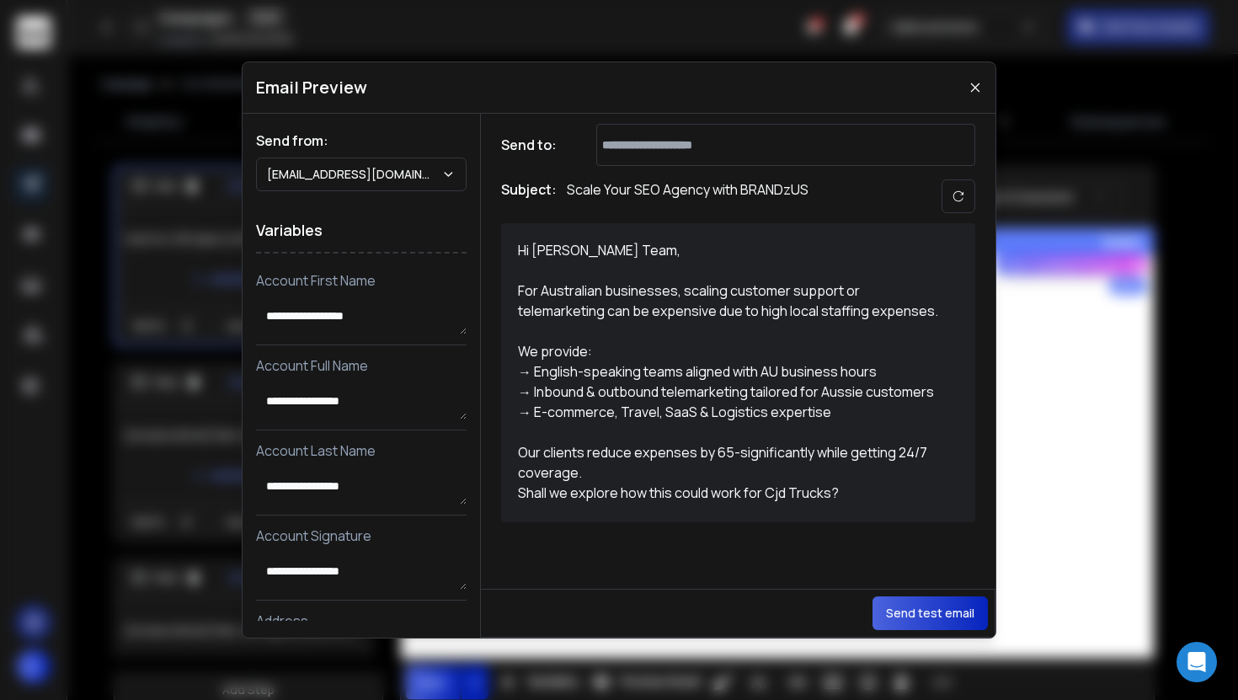
click at [974, 86] on icon at bounding box center [975, 87] width 9 height 9
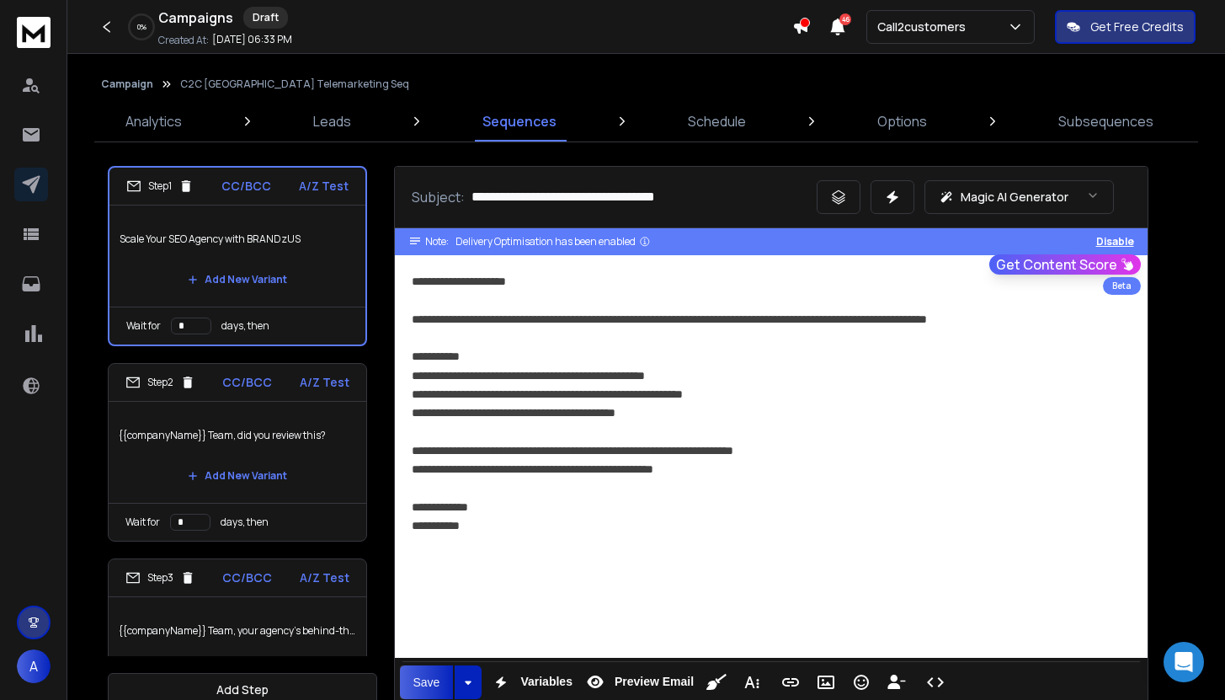
click at [552, 270] on div "**********" at bounding box center [771, 456] width 753 height 402
click at [530, 285] on div "**********" at bounding box center [771, 281] width 719 height 19
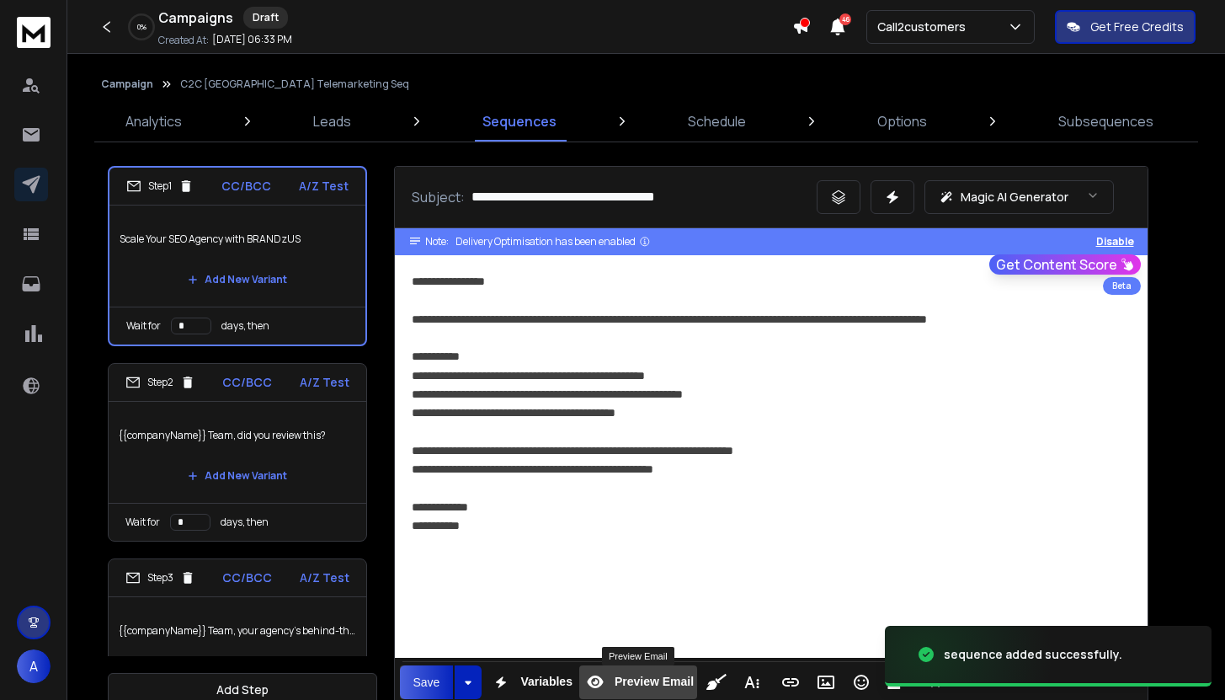
click at [680, 674] on div "Preview Email" at bounding box center [638, 682] width 118 height 28
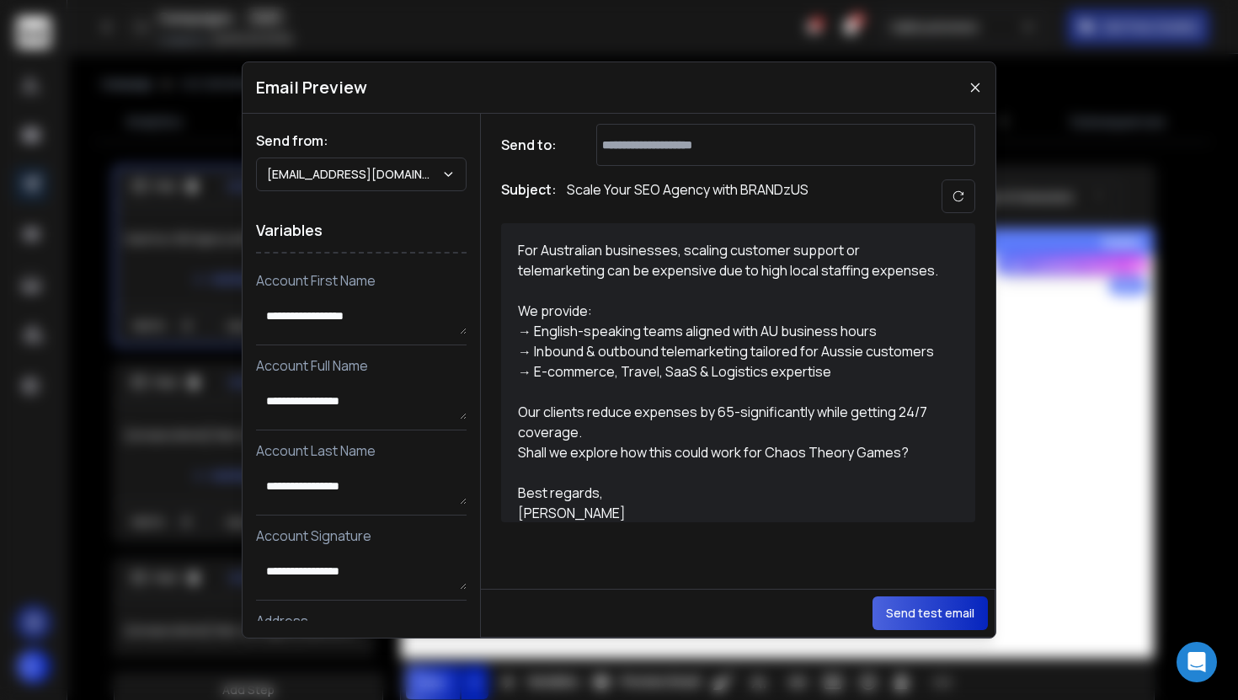
scroll to position [0, 0]
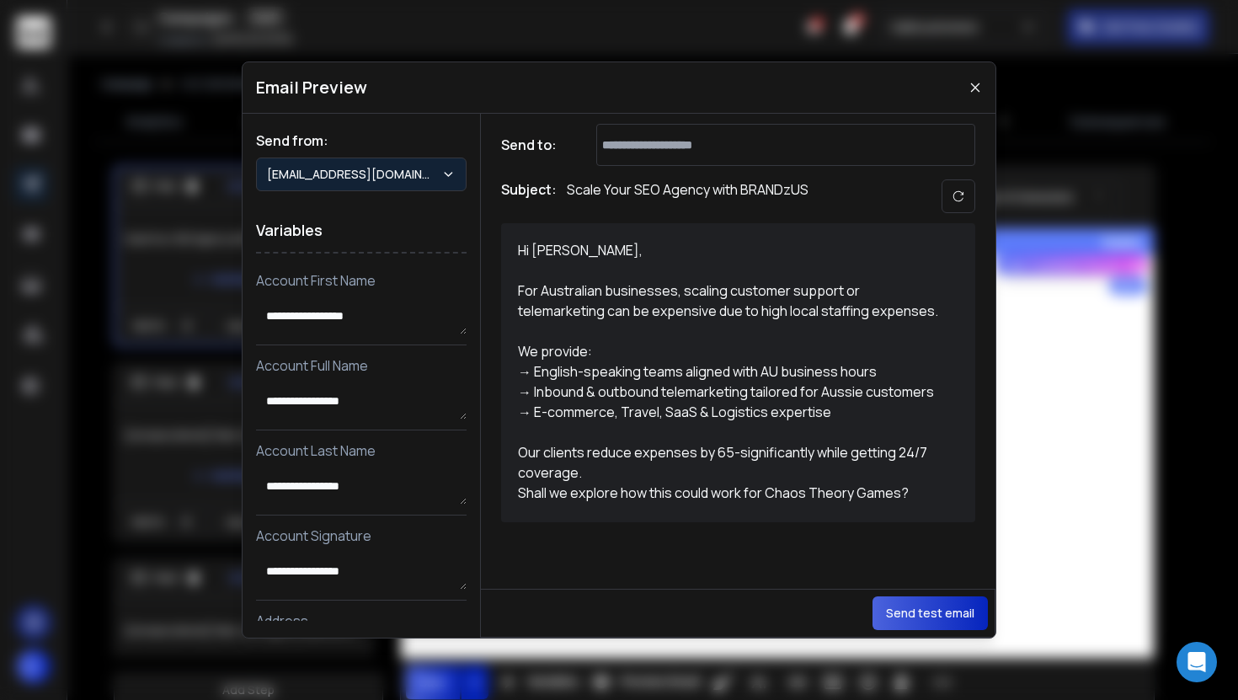
click at [345, 184] on button "[EMAIL_ADDRESS][DOMAIN_NAME]" at bounding box center [361, 174] width 211 height 34
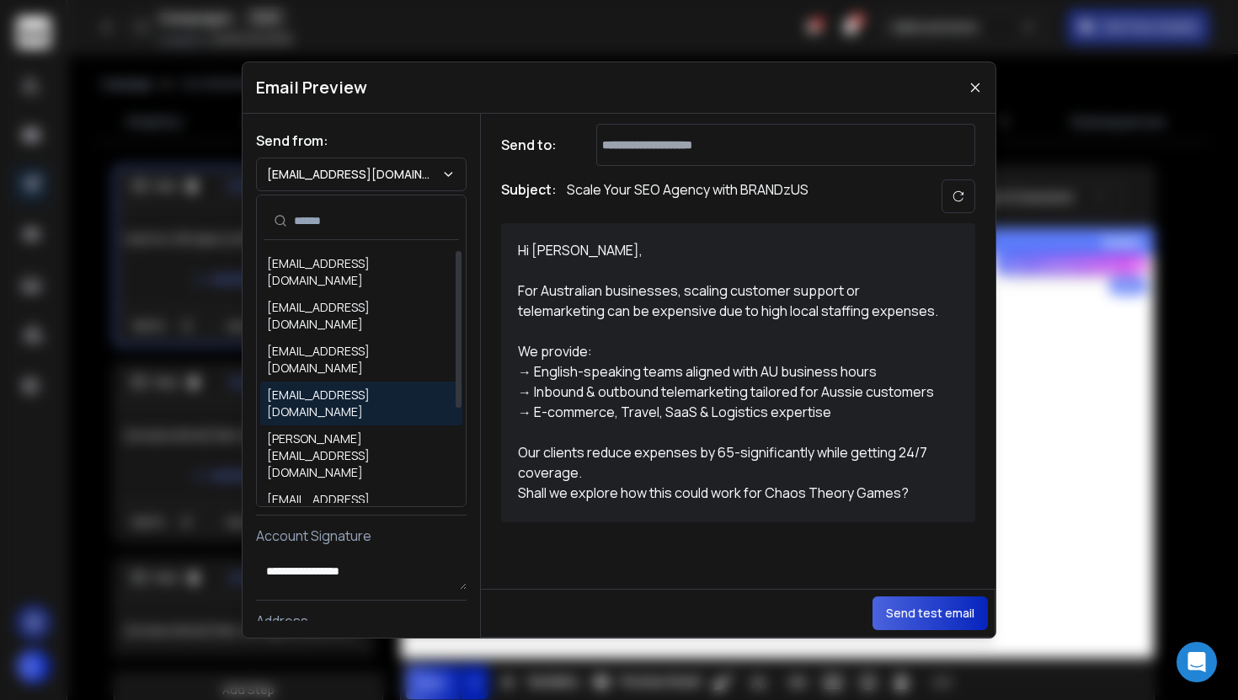
click at [346, 386] on div "[EMAIL_ADDRESS][DOMAIN_NAME]" at bounding box center [361, 403] width 189 height 34
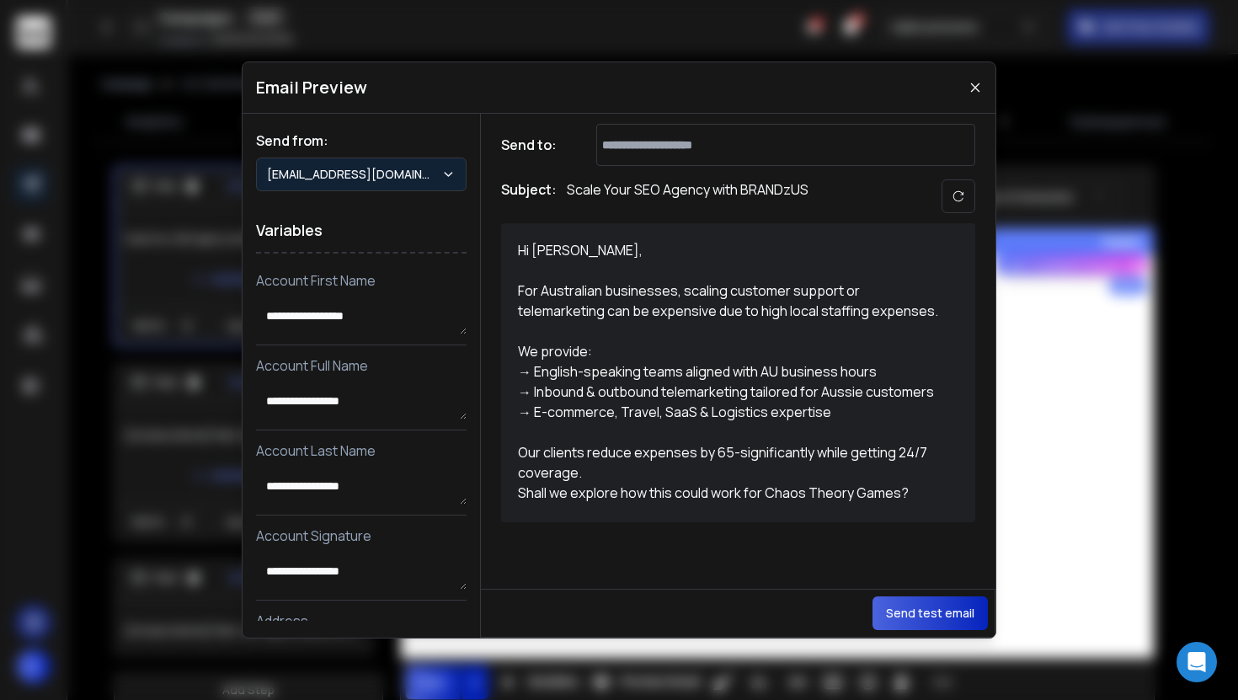
click at [340, 182] on p "[EMAIL_ADDRESS][DOMAIN_NAME]" at bounding box center [354, 174] width 174 height 17
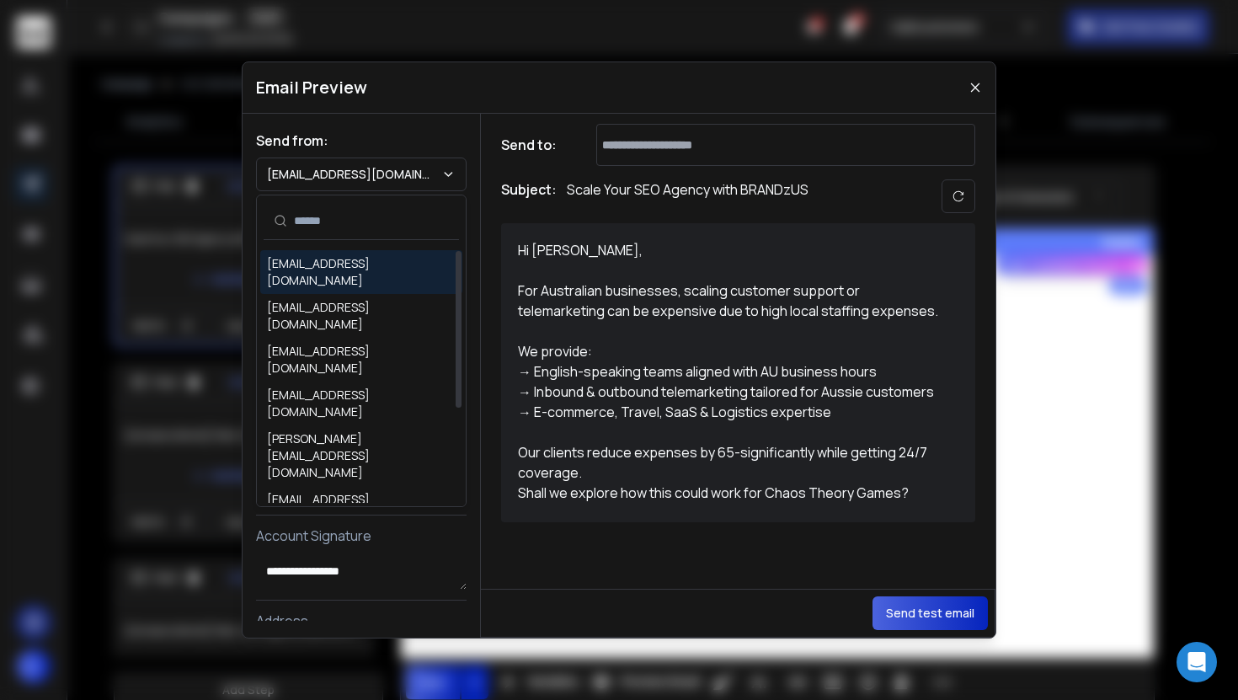
click at [338, 262] on div "[EMAIL_ADDRESS][DOMAIN_NAME]" at bounding box center [361, 272] width 189 height 34
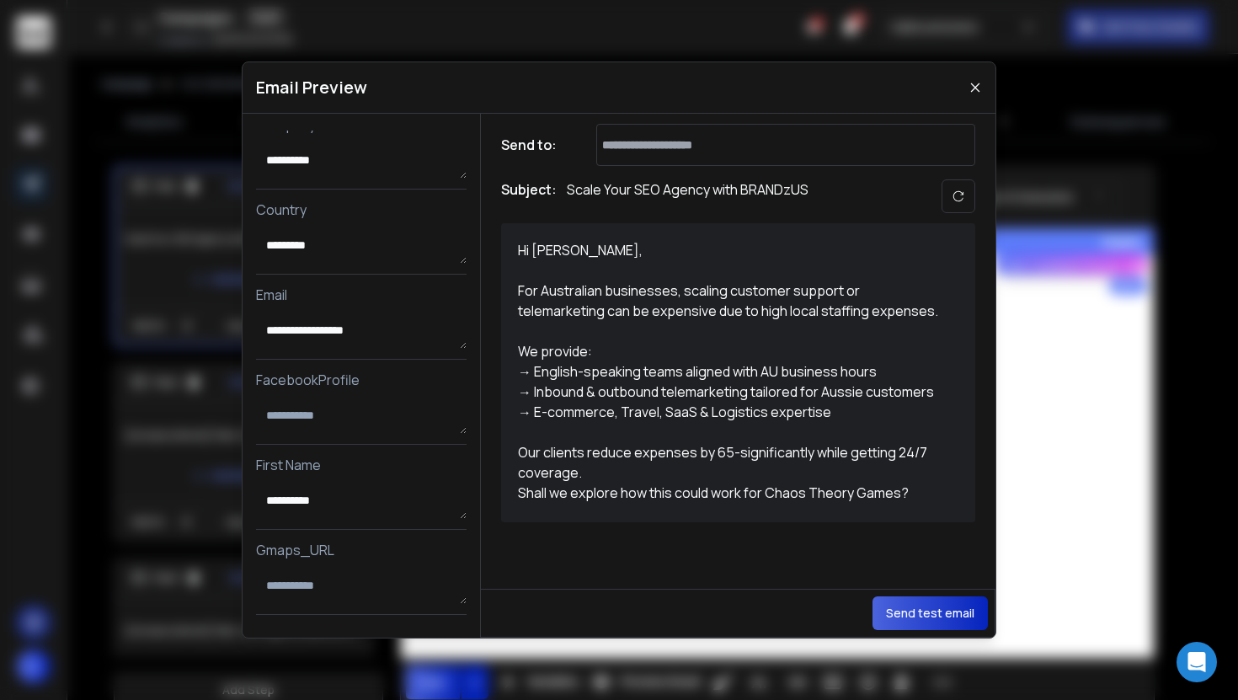
scroll to position [274, 0]
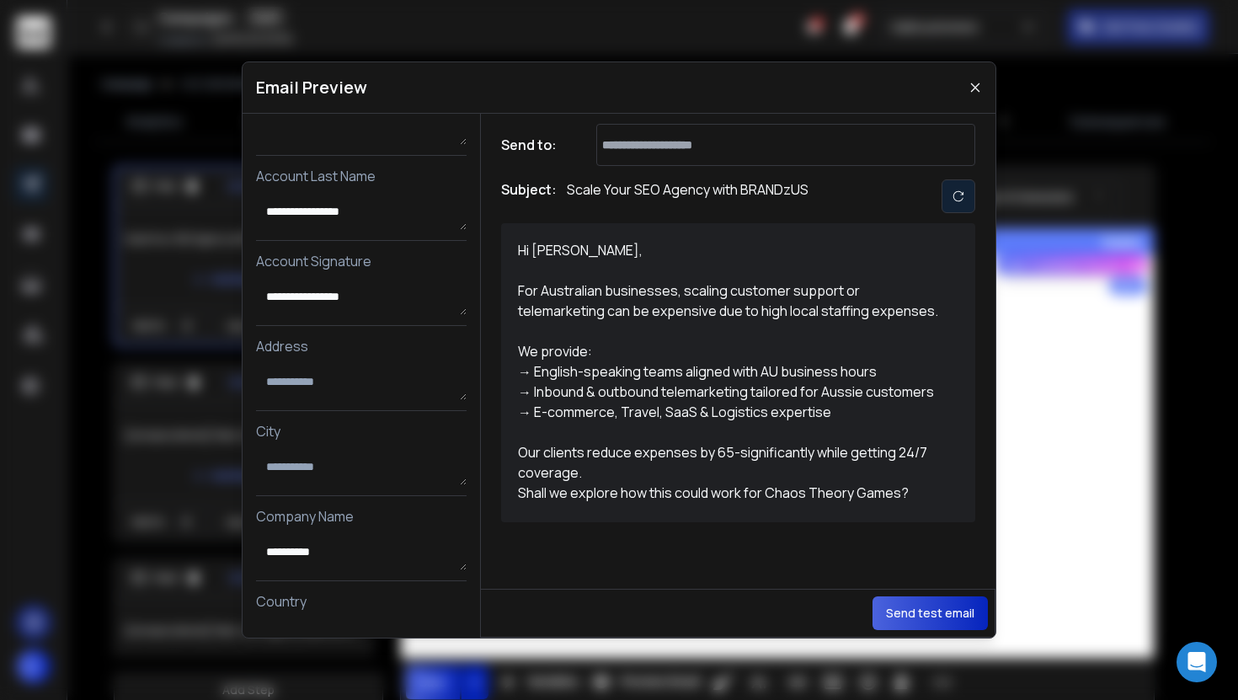
click at [959, 205] on button at bounding box center [958, 196] width 34 height 34
click at [957, 199] on icon at bounding box center [958, 196] width 12 height 12
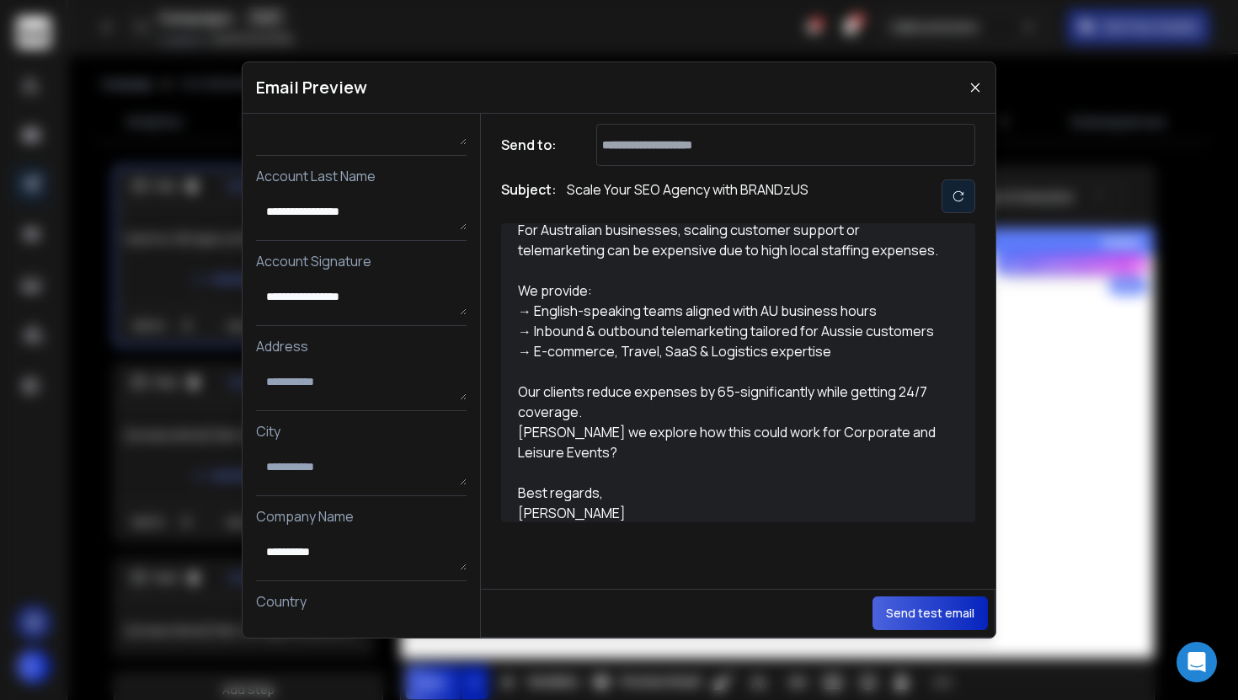
click at [962, 195] on icon at bounding box center [958, 196] width 10 height 10
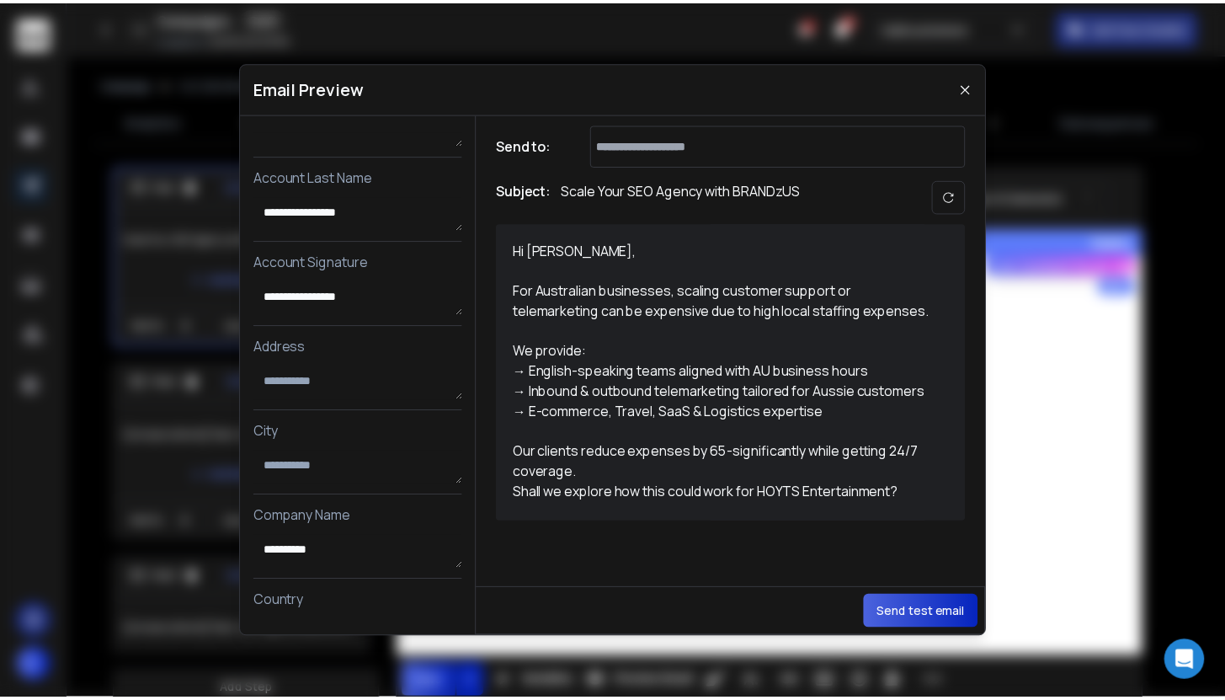
scroll to position [40, 0]
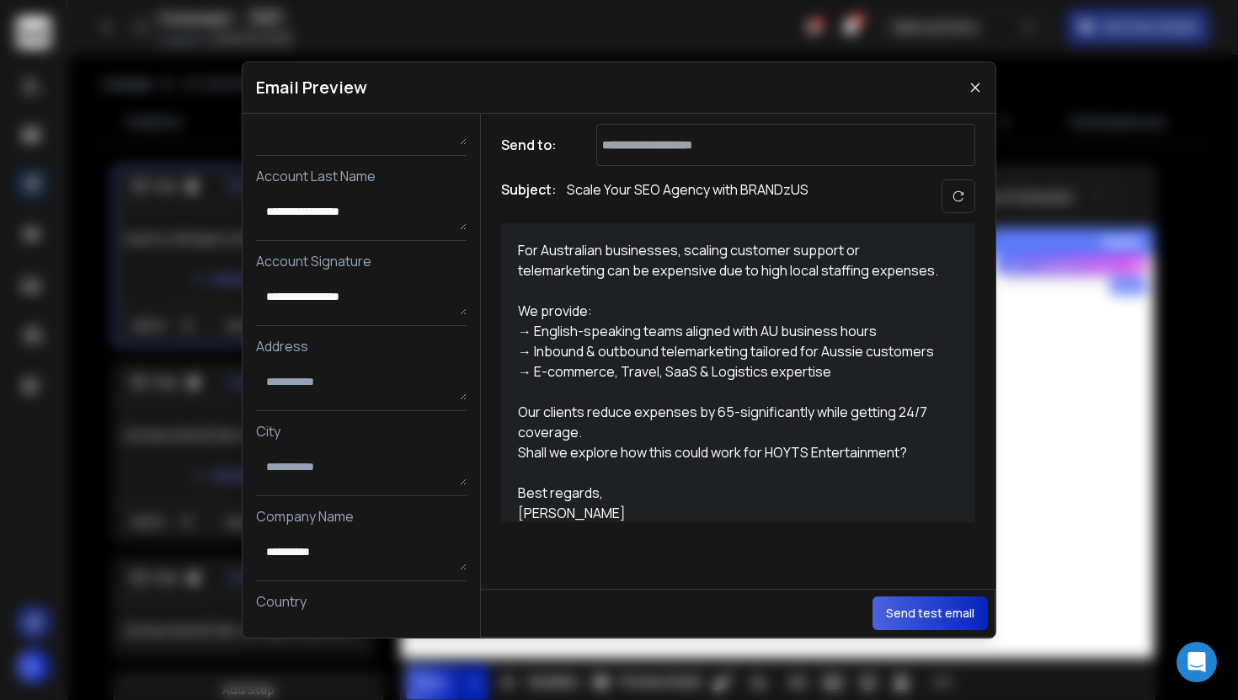
click at [977, 92] on icon at bounding box center [974, 87] width 13 height 13
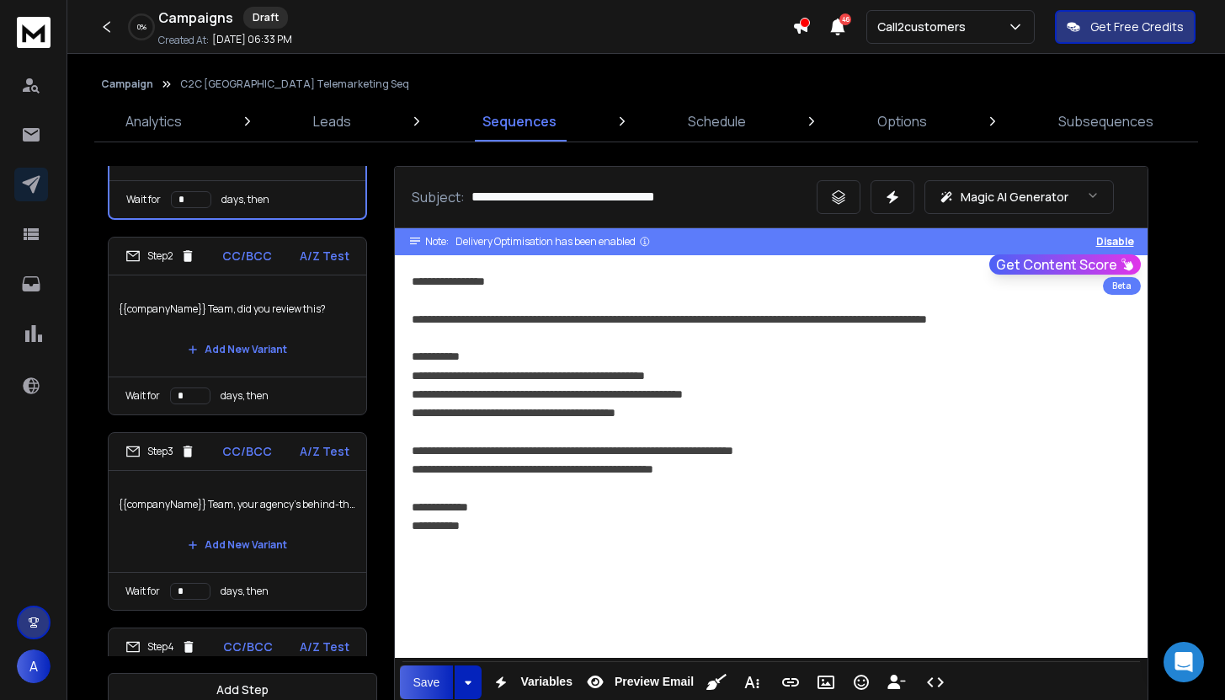
scroll to position [56, 0]
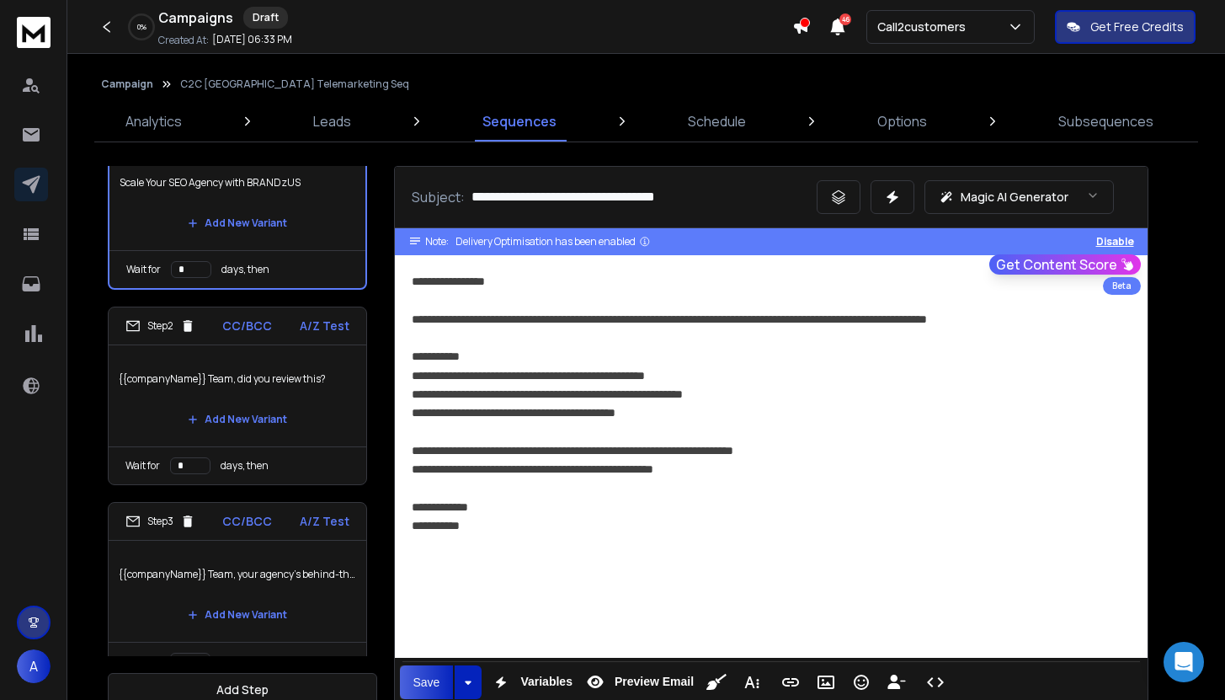
click at [245, 370] on p "{{companyName}} Team, did you review this?" at bounding box center [237, 378] width 237 height 47
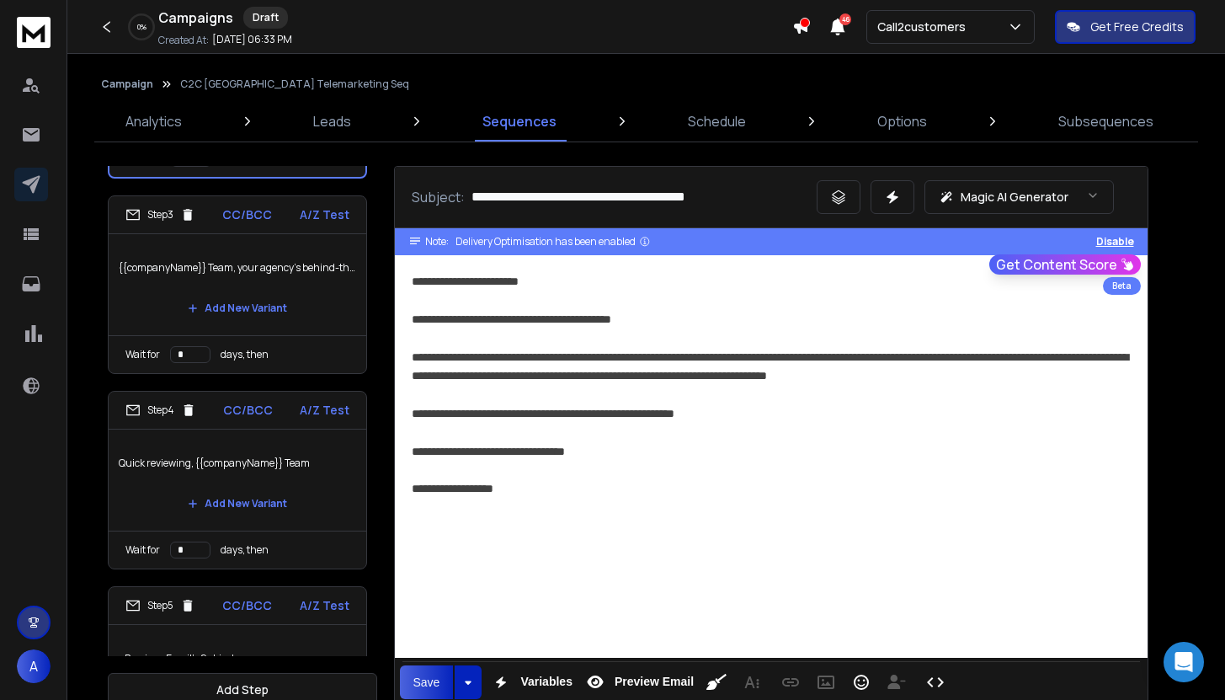
scroll to position [397, 0]
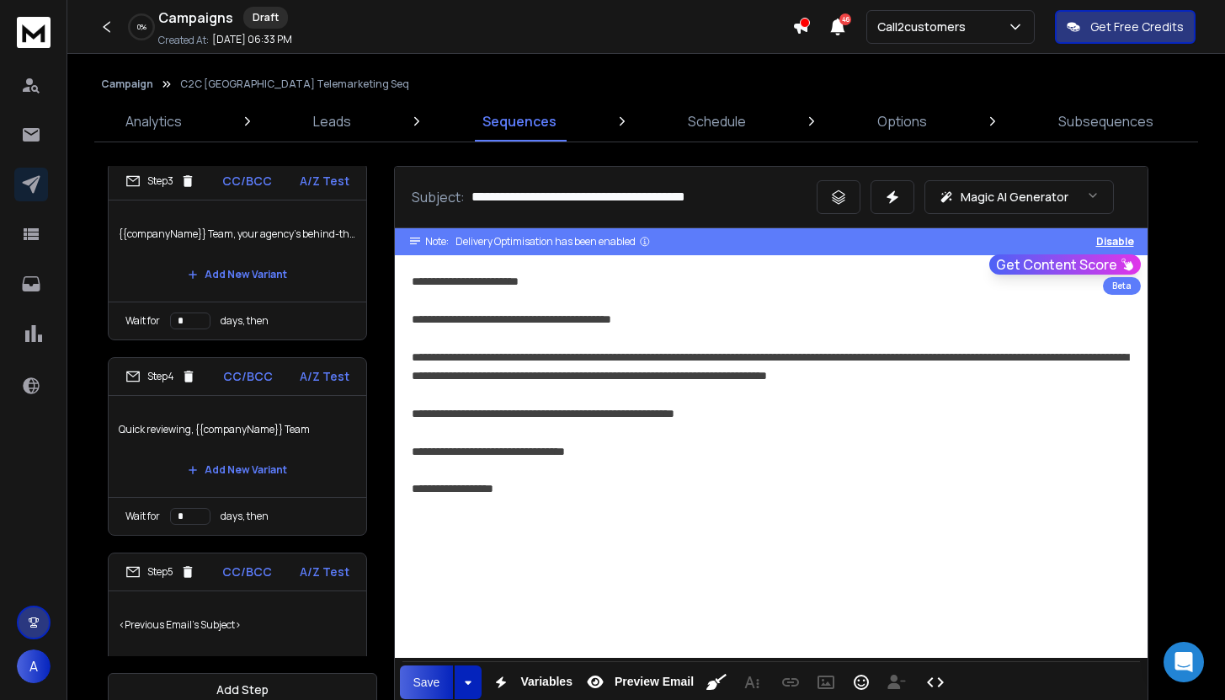
click at [285, 420] on p "Quick reviewing, {{companyName}} Team" at bounding box center [237, 429] width 237 height 47
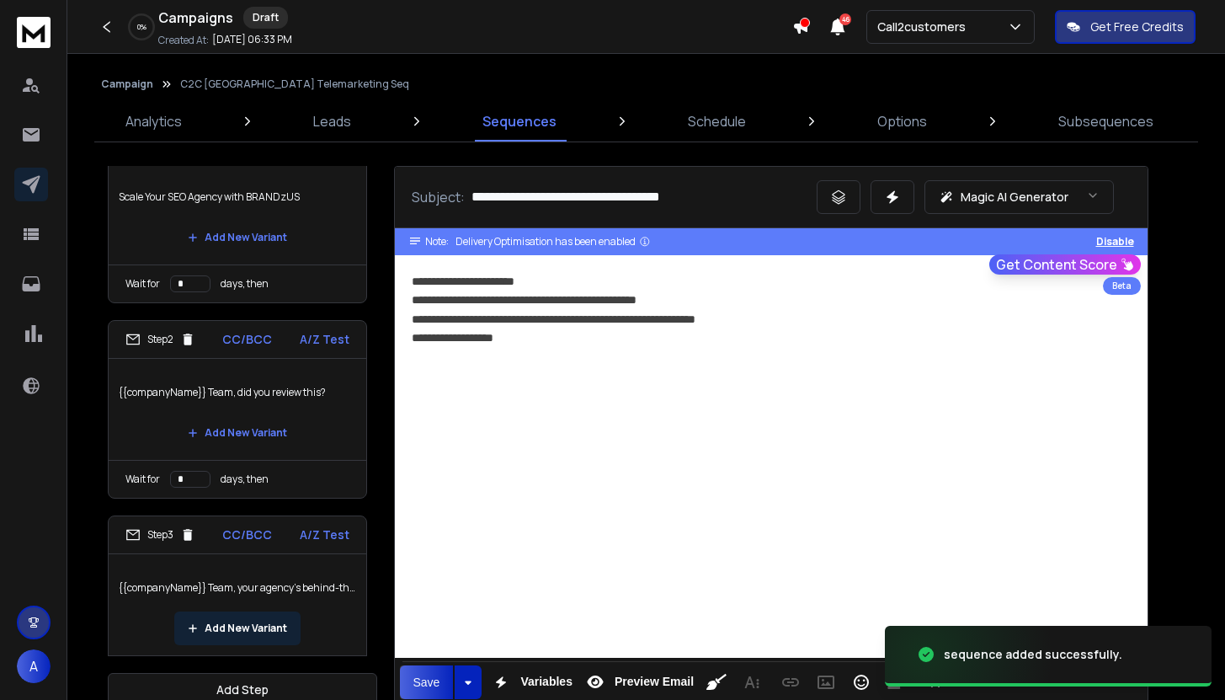
scroll to position [0, 0]
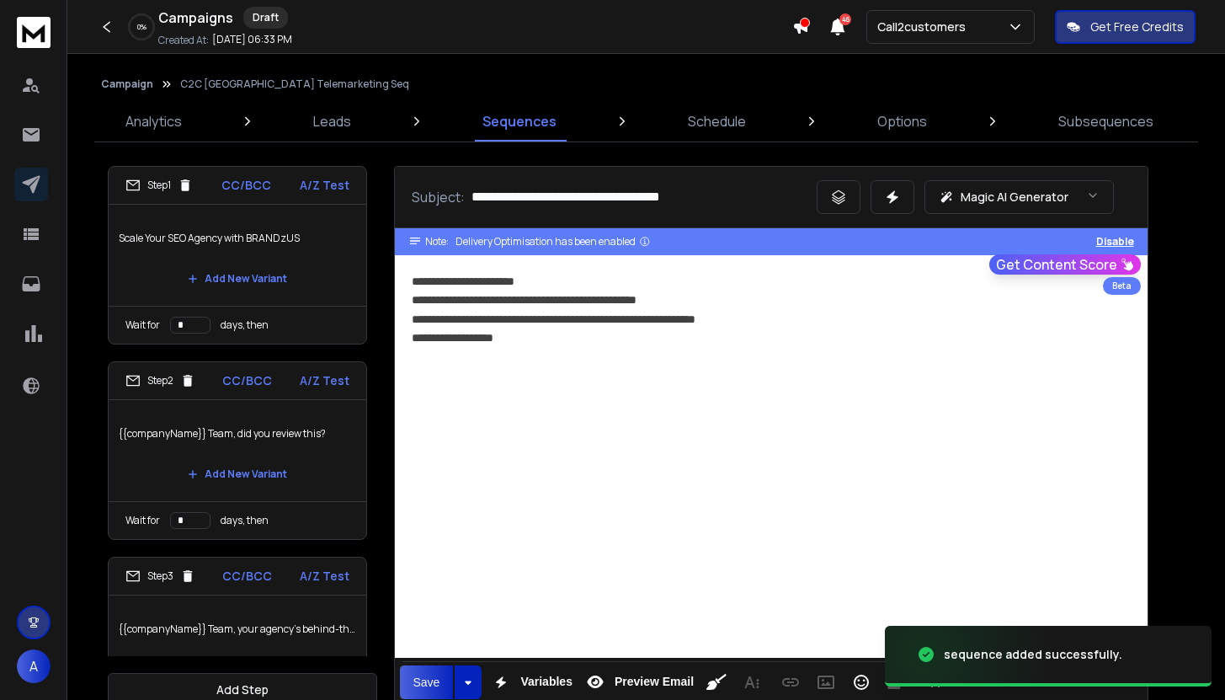
click at [274, 230] on p "Scale Your SEO Agency with BRANDzUS" at bounding box center [237, 238] width 237 height 47
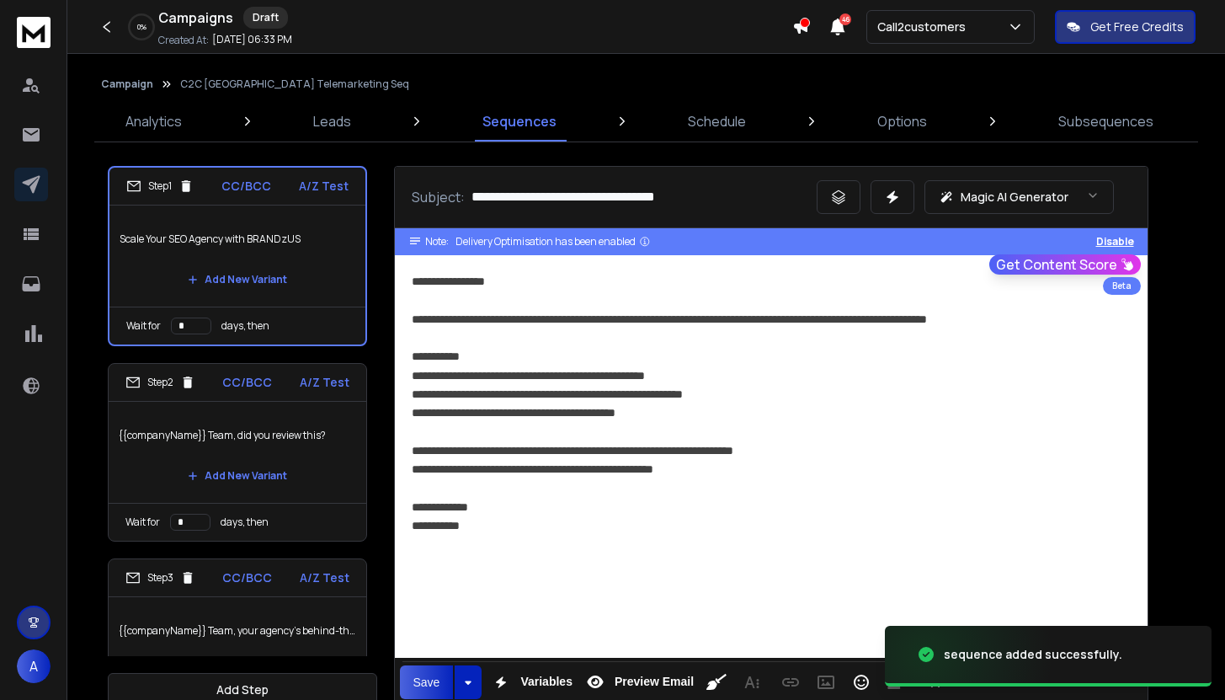
click at [504, 202] on input "**********" at bounding box center [636, 197] width 328 height 20
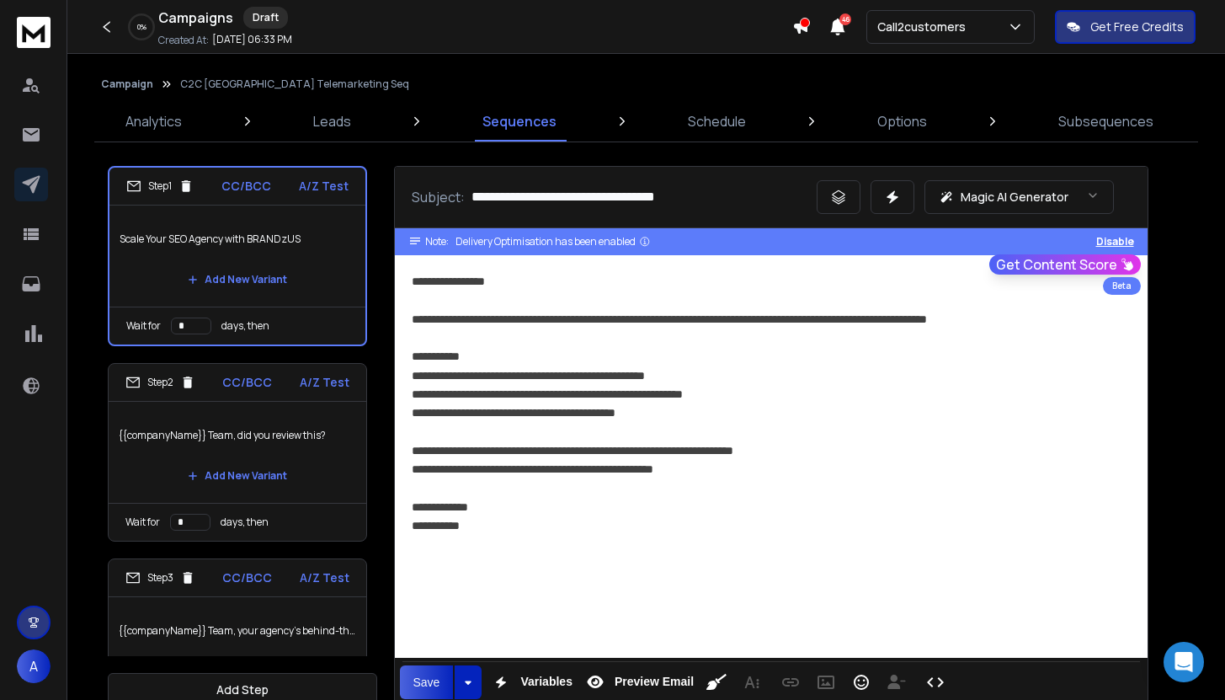
paste input "**********"
click at [531, 204] on input "**********" at bounding box center [636, 197] width 329 height 20
click at [744, 204] on input "**********" at bounding box center [636, 197] width 329 height 20
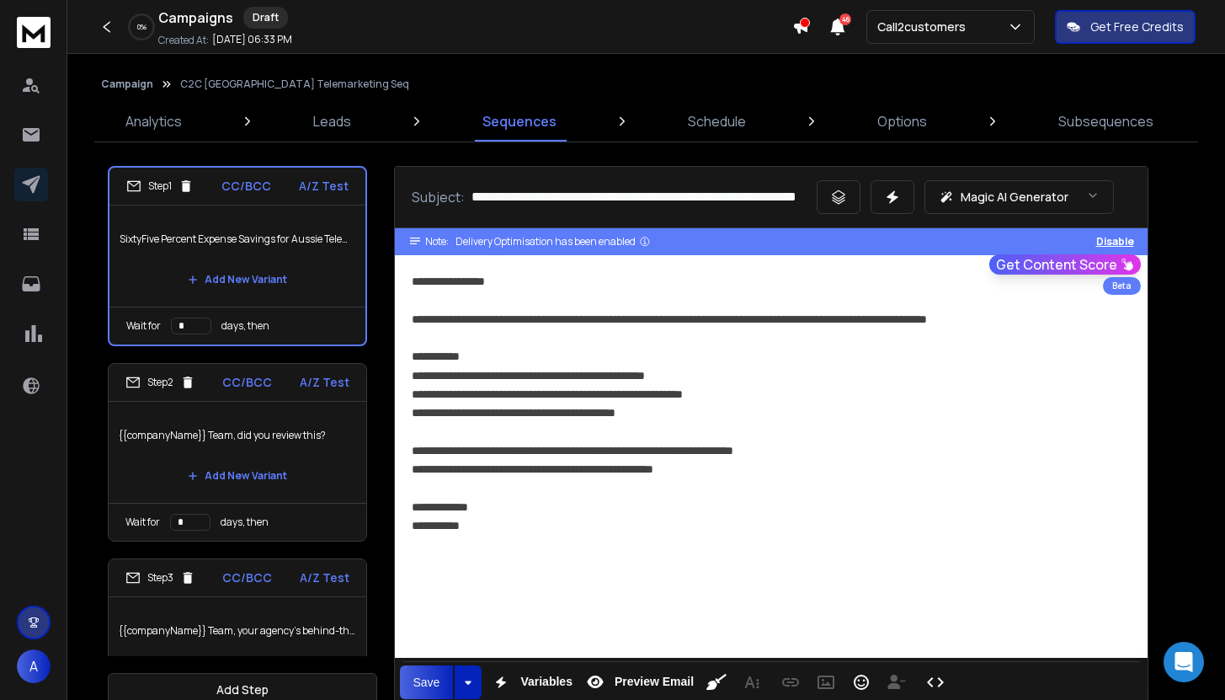
click at [744, 204] on input "**********" at bounding box center [636, 197] width 329 height 20
click at [213, 432] on p "{{companyName}} Team, did you review this?" at bounding box center [237, 435] width 237 height 47
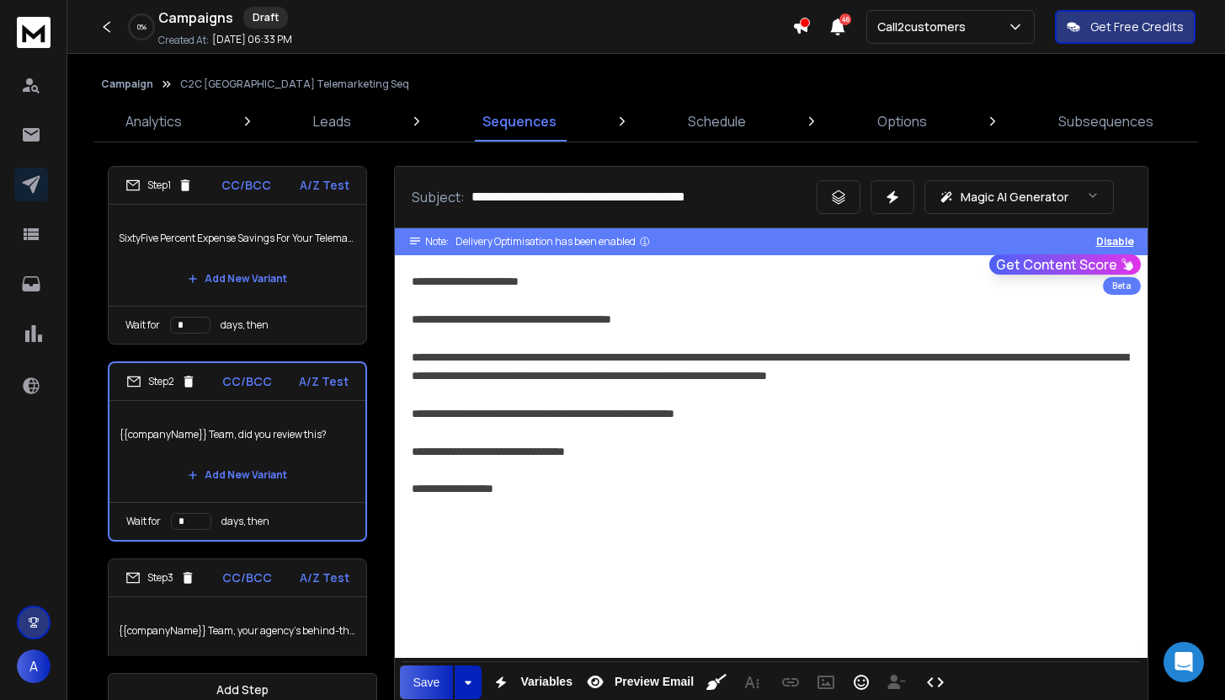
click at [197, 242] on p "SixtyFive Percent Expense Savings For Your Telemarketing Team" at bounding box center [237, 238] width 237 height 47
type input "**********"
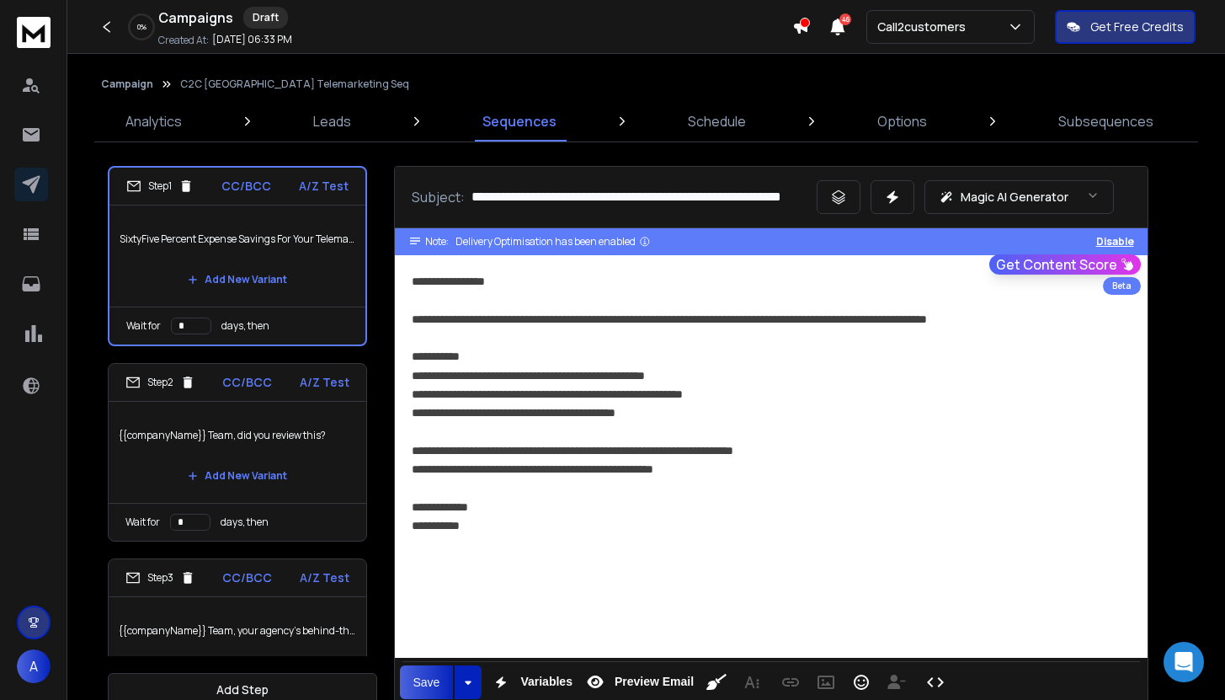
click at [622, 211] on div "**********" at bounding box center [771, 197] width 753 height 61
click at [625, 201] on input "**********" at bounding box center [636, 197] width 329 height 20
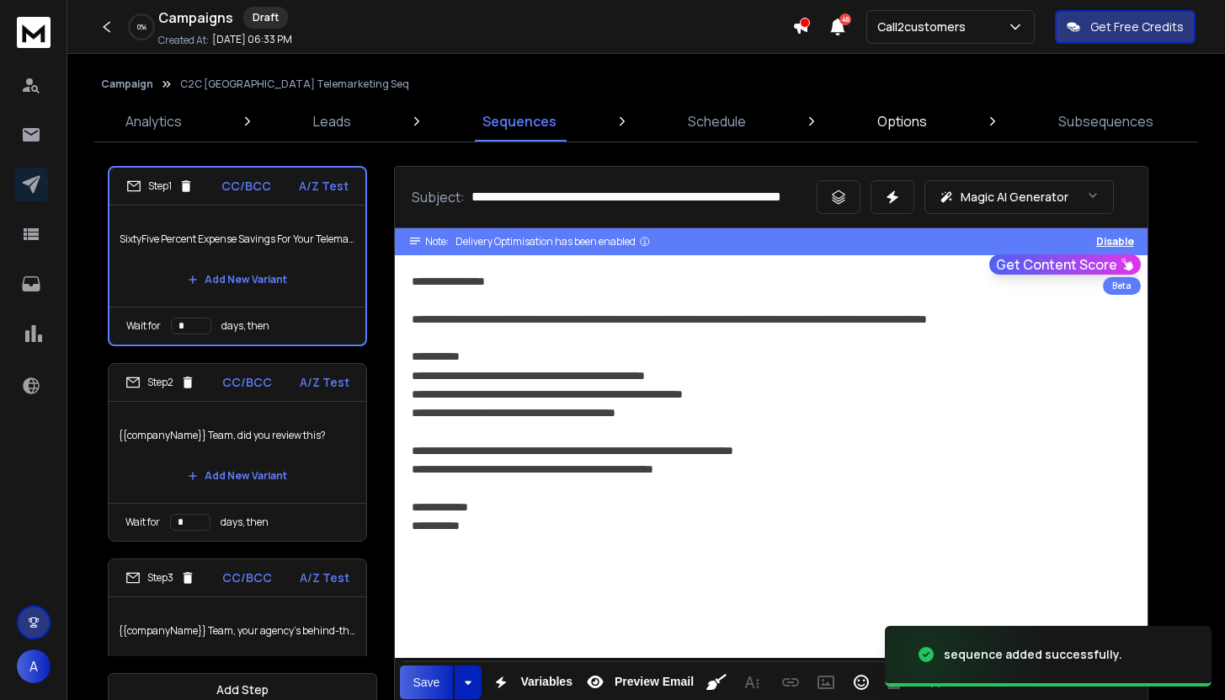
click at [930, 125] on link "Options" at bounding box center [902, 121] width 70 height 40
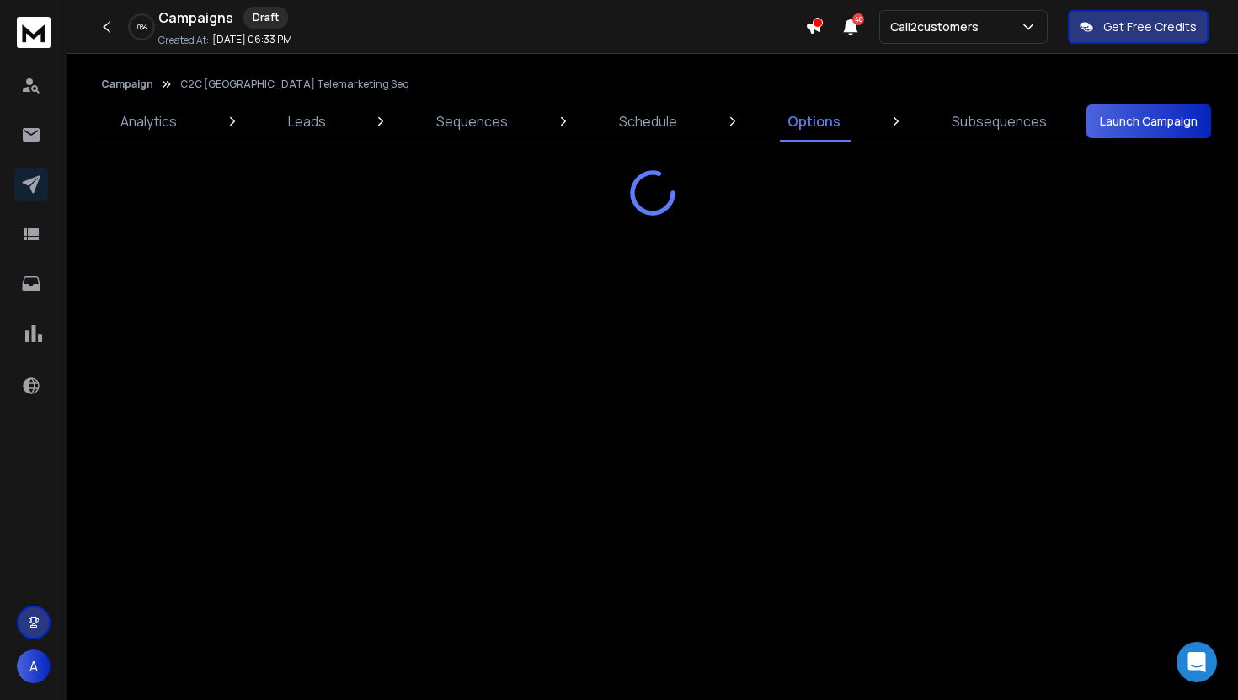
select select "*"
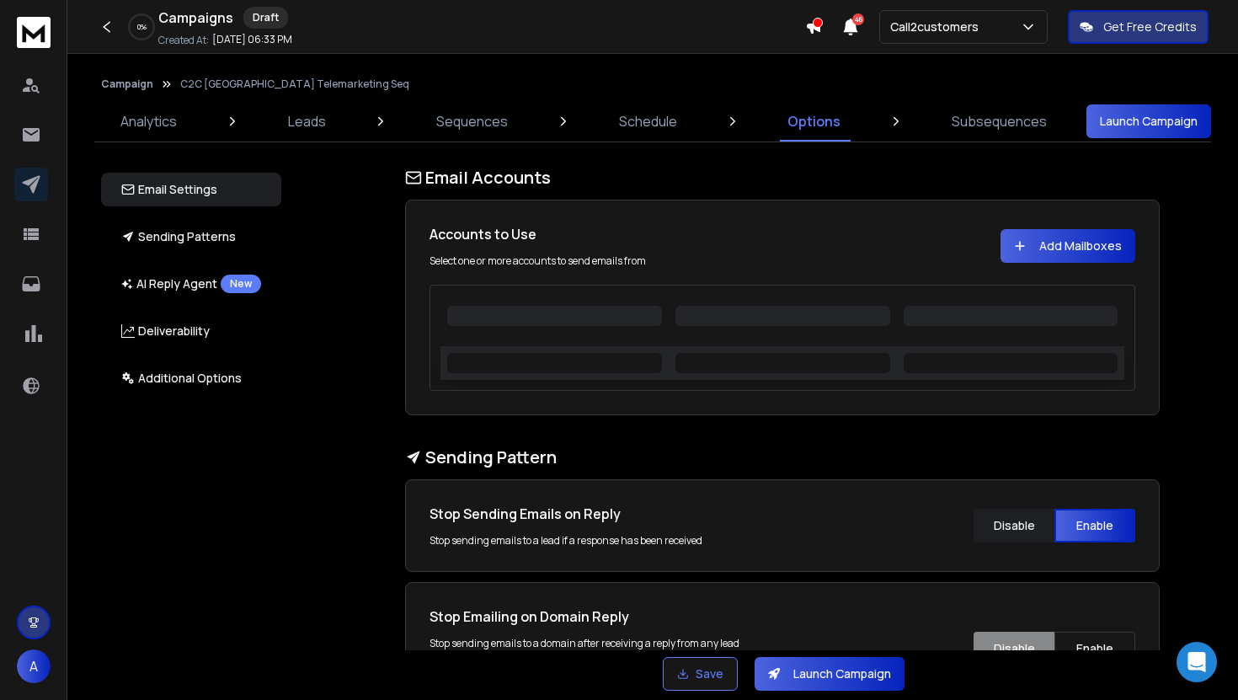
click at [1133, 124] on button "Launch Campaign" at bounding box center [1148, 121] width 125 height 34
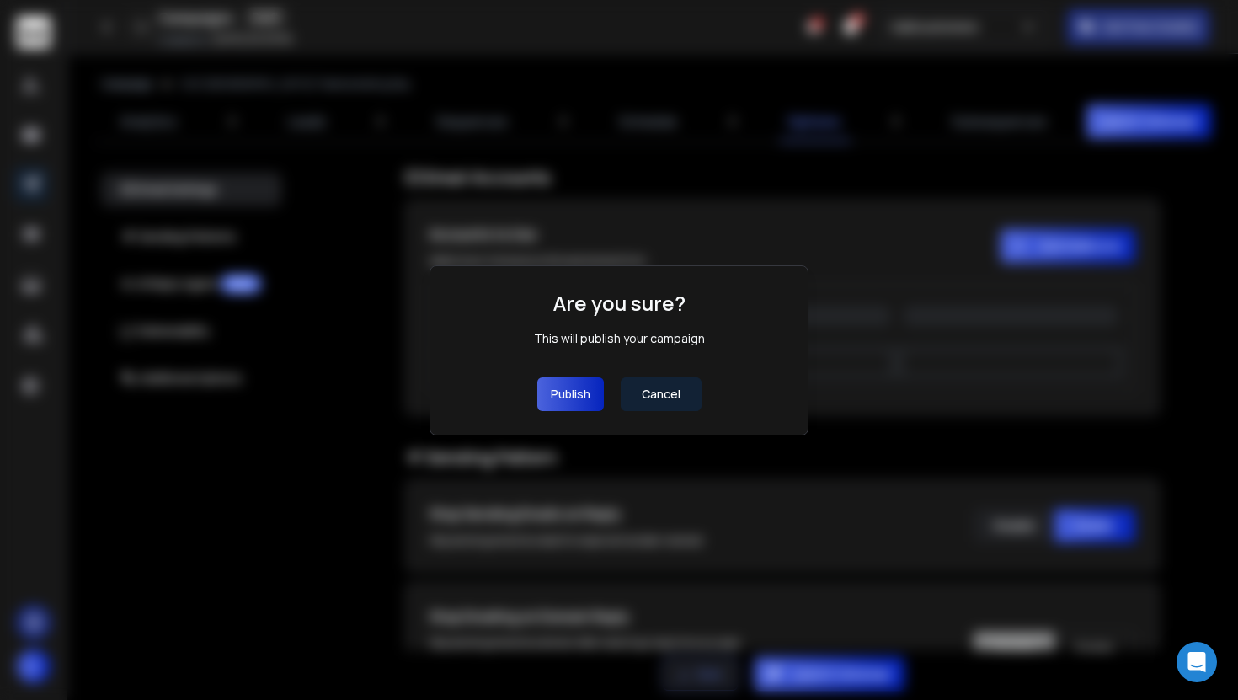
click at [552, 406] on button "Publish" at bounding box center [570, 394] width 67 height 34
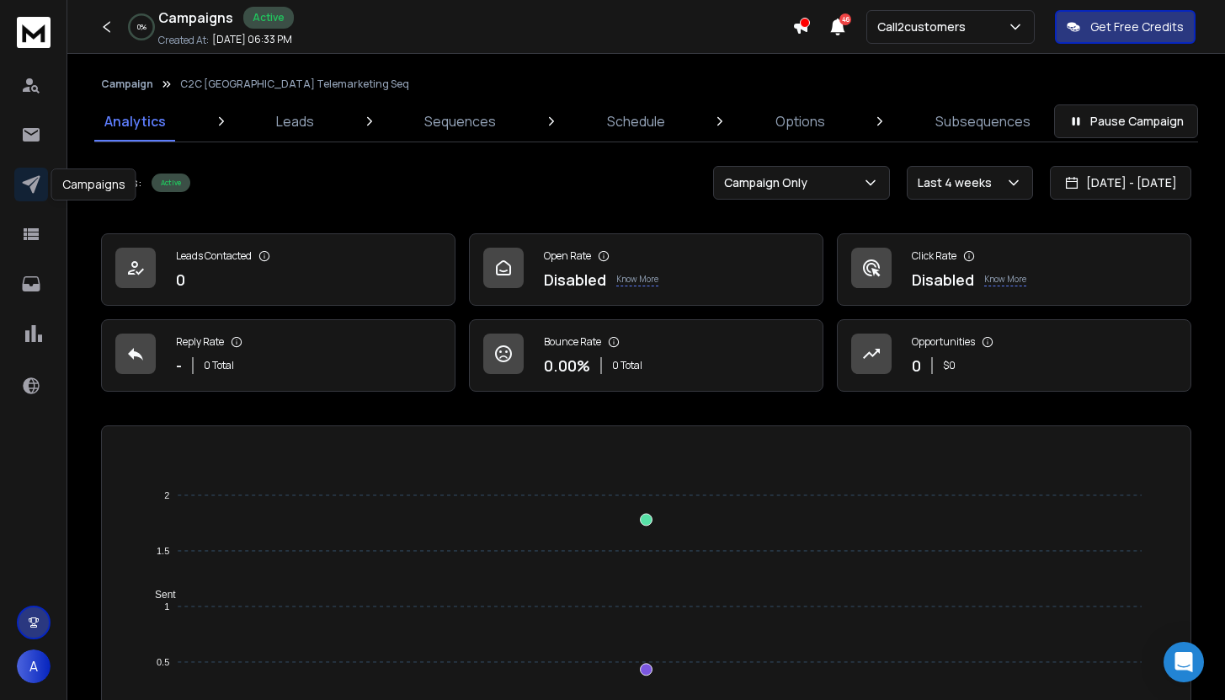
click at [31, 179] on icon at bounding box center [31, 184] width 18 height 18
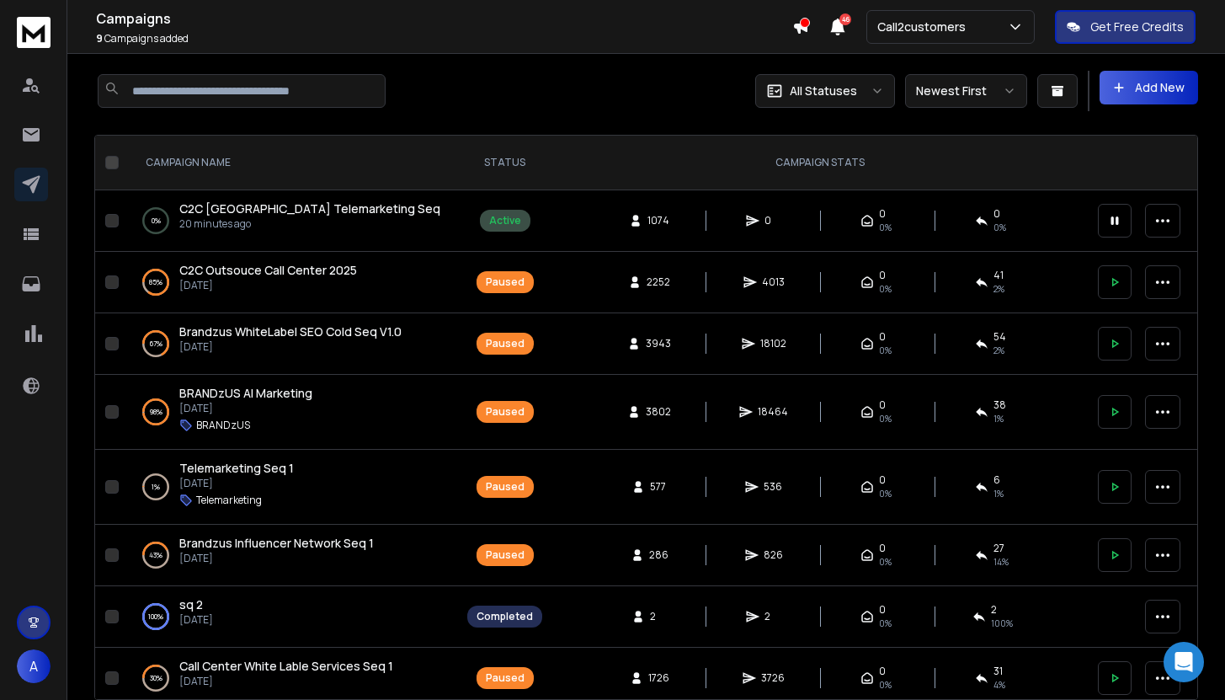
click at [320, 207] on span "C2C [GEOGRAPHIC_DATA] Telemarketing Seq" at bounding box center [309, 208] width 261 height 16
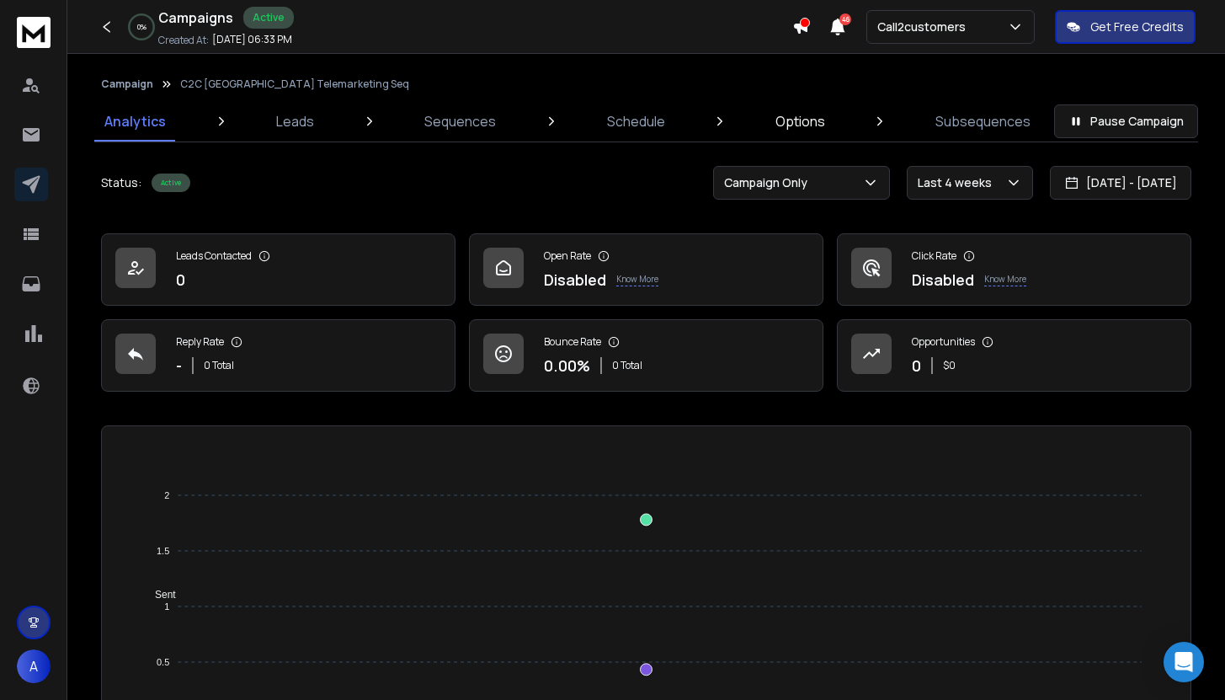
click at [818, 125] on p "Options" at bounding box center [800, 121] width 50 height 20
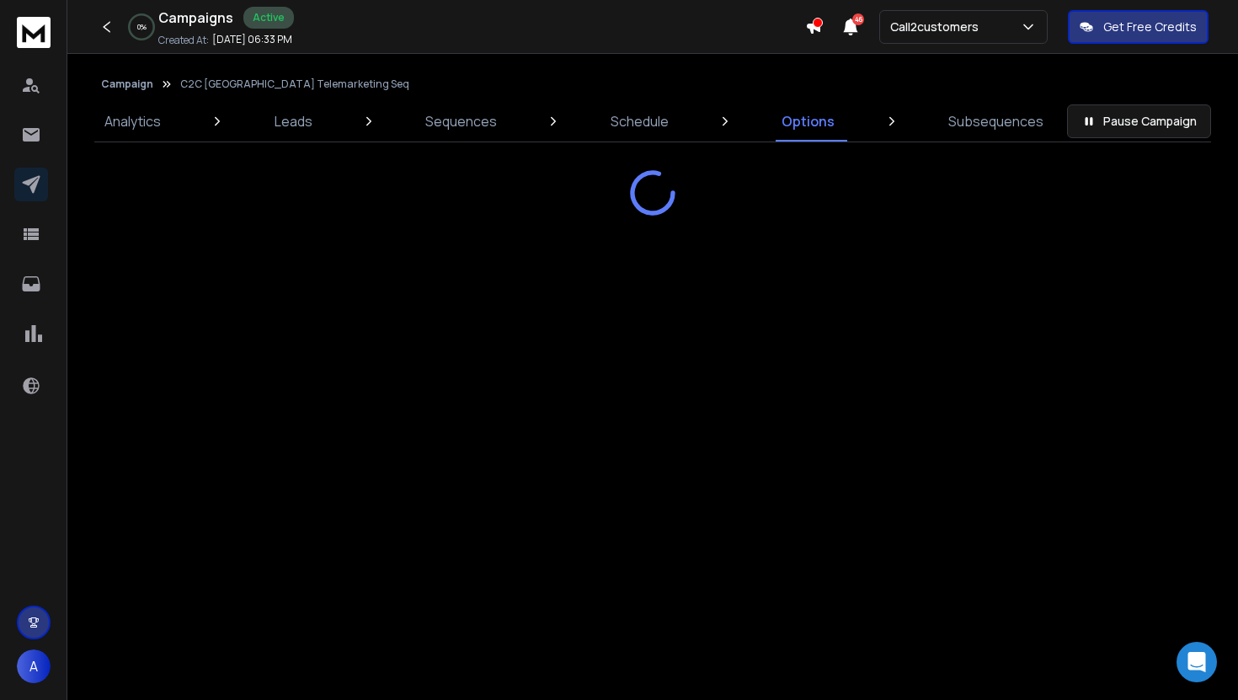
select select "*"
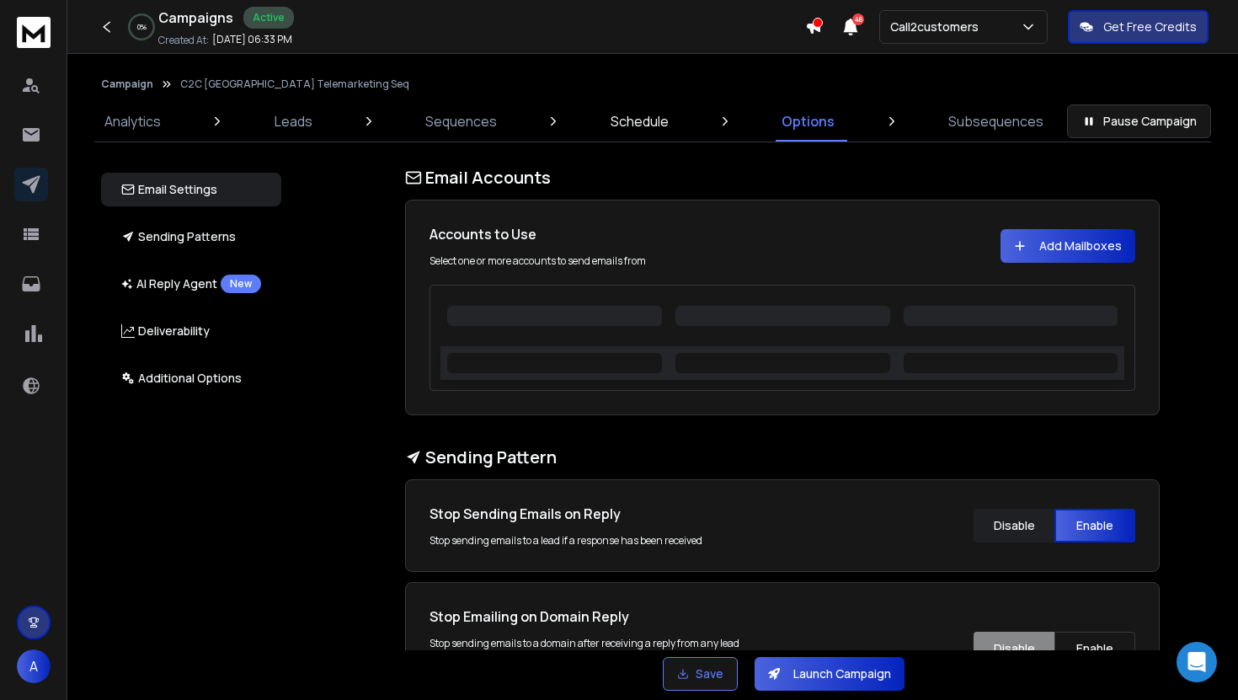
click at [666, 118] on p "Schedule" at bounding box center [639, 121] width 58 height 20
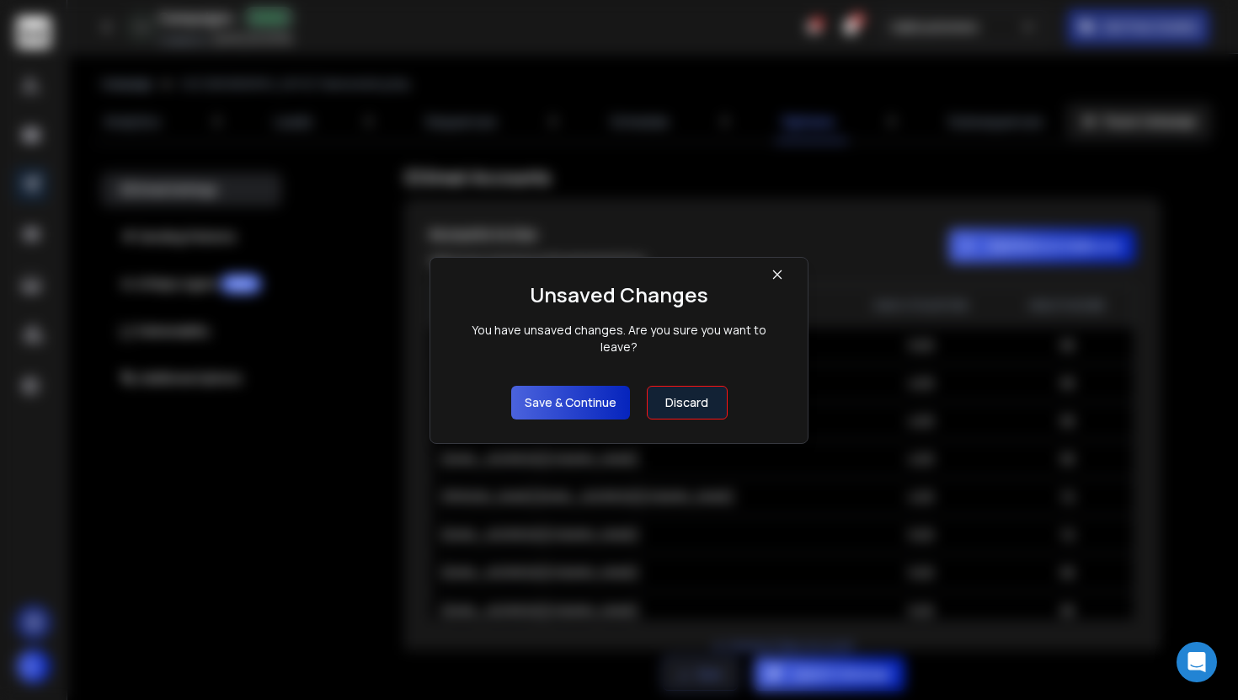
click at [686, 398] on button "Discard" at bounding box center [687, 403] width 81 height 34
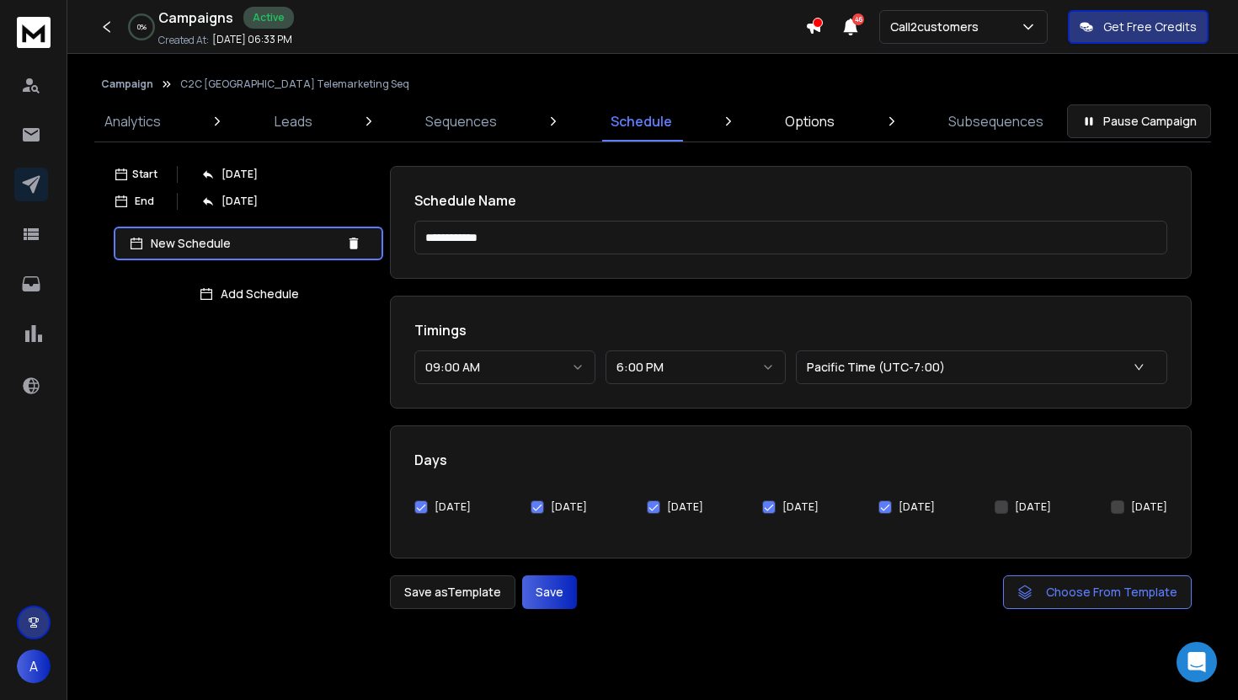
click at [806, 122] on p "Options" at bounding box center [810, 121] width 50 height 20
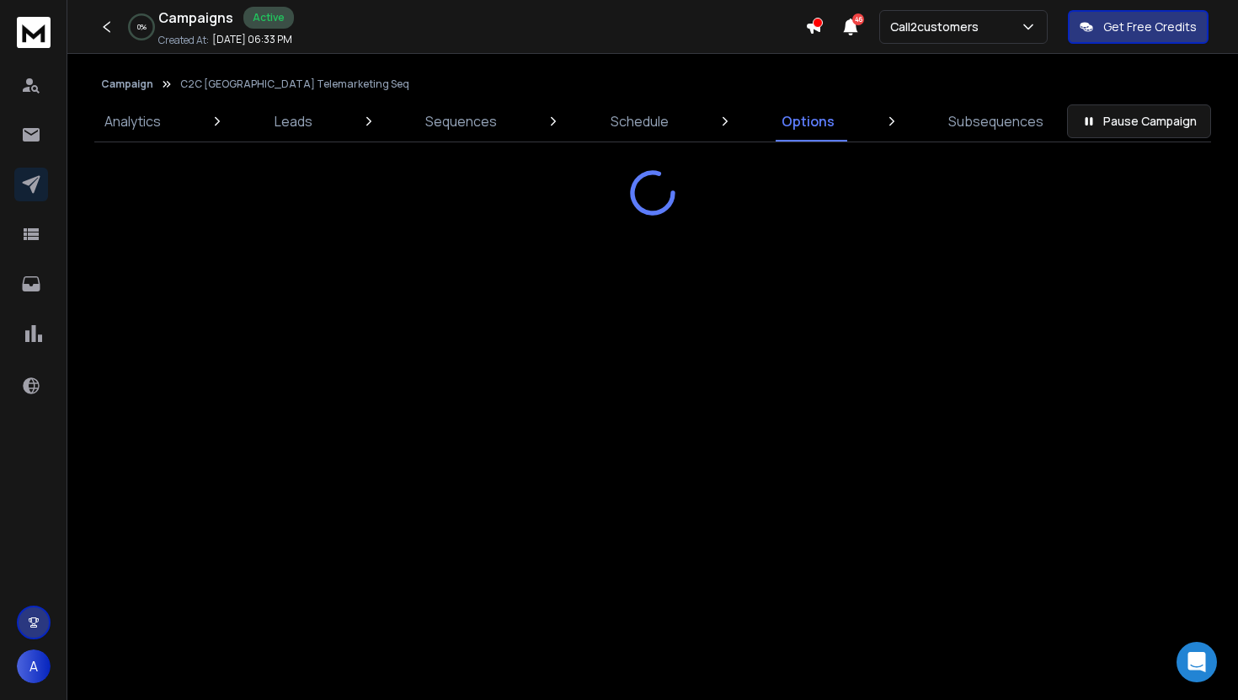
select select "*"
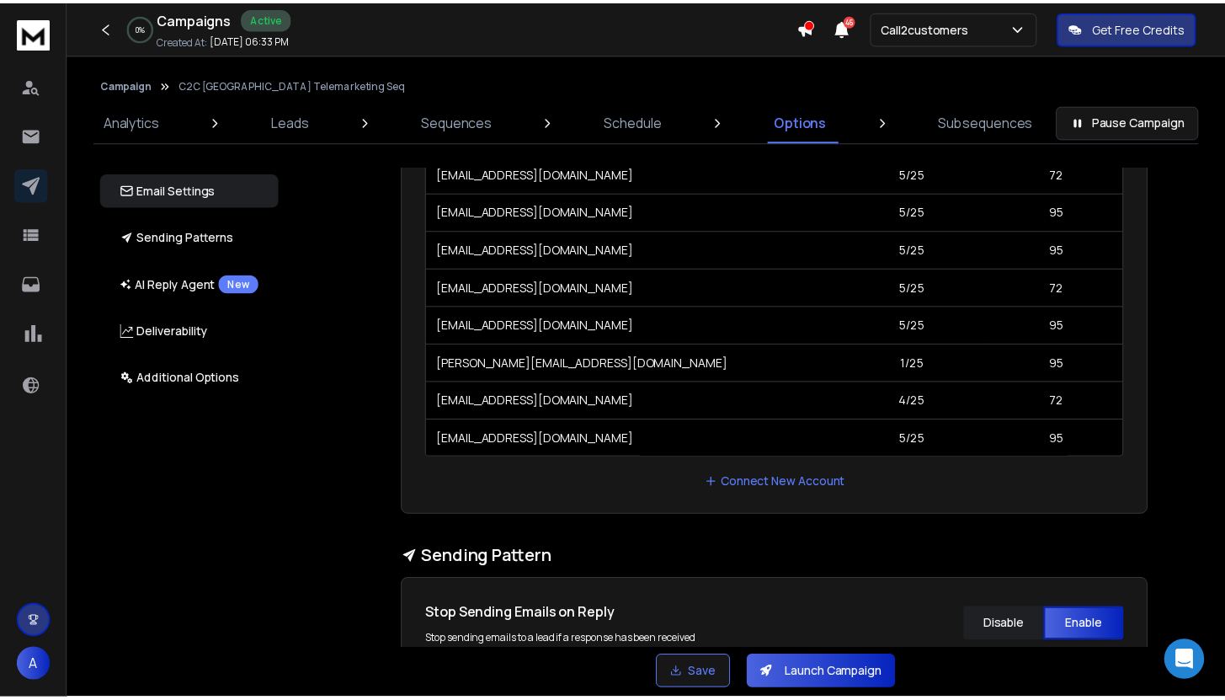
scroll to position [41, 0]
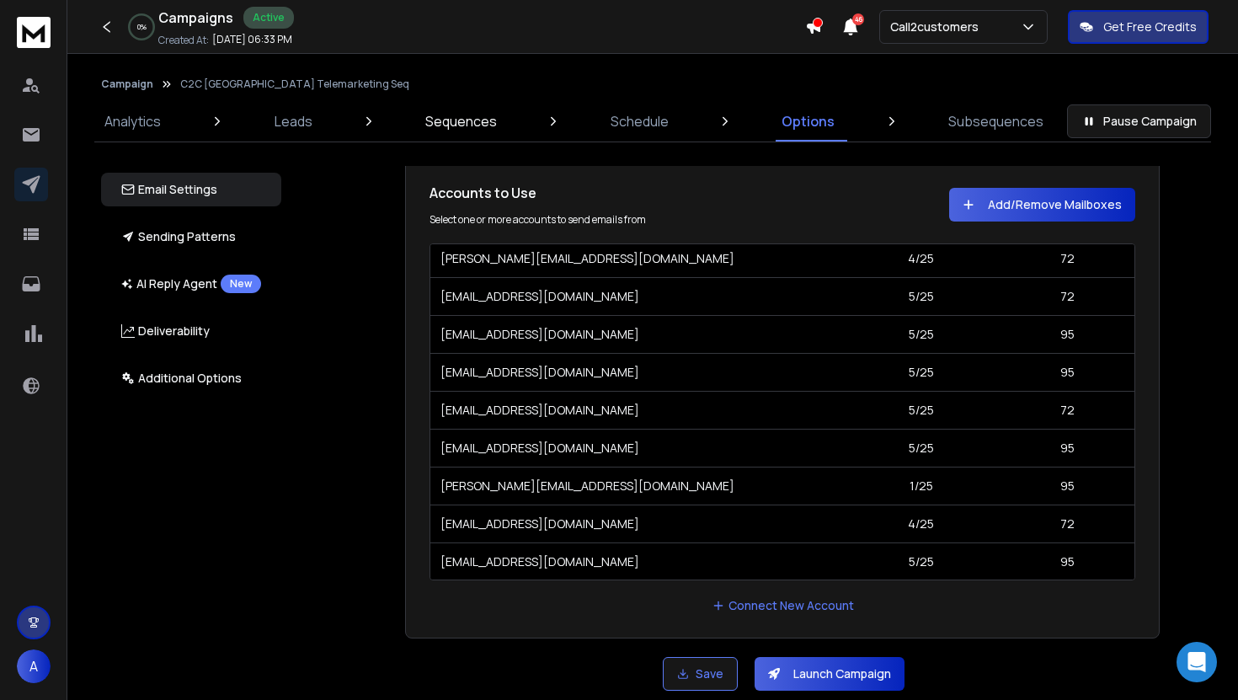
click at [456, 123] on p "Sequences" at bounding box center [461, 121] width 72 height 20
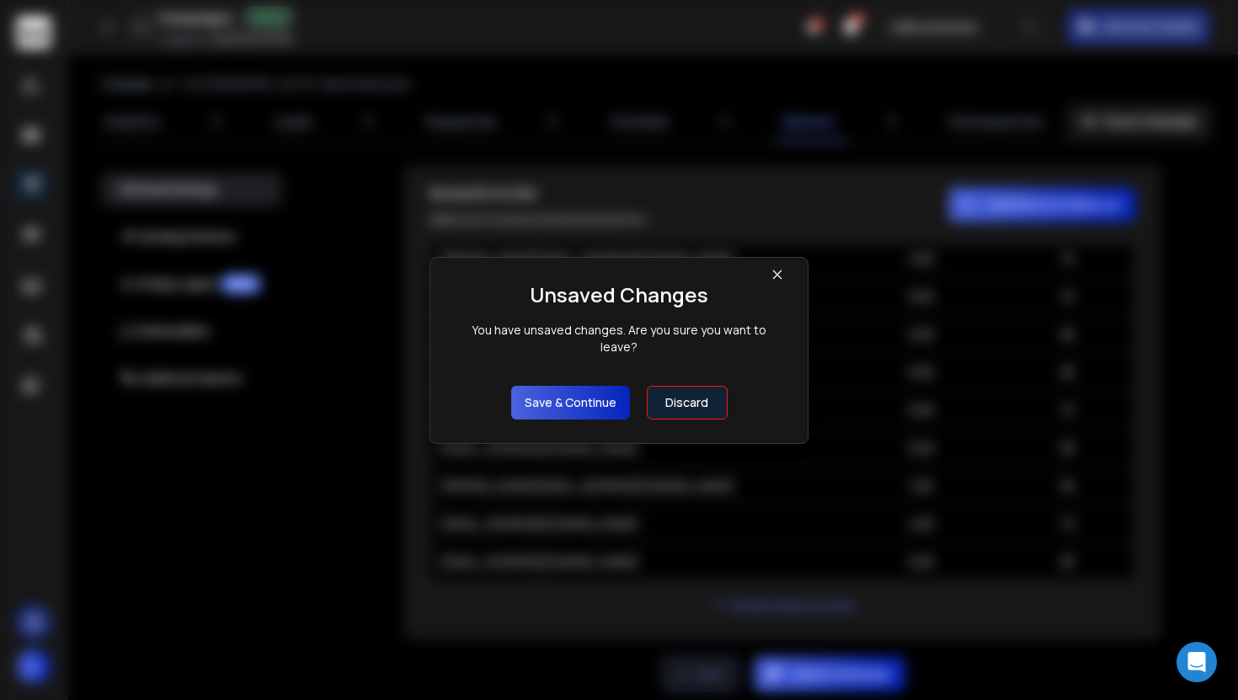
click at [677, 391] on button "Discard" at bounding box center [687, 403] width 81 height 34
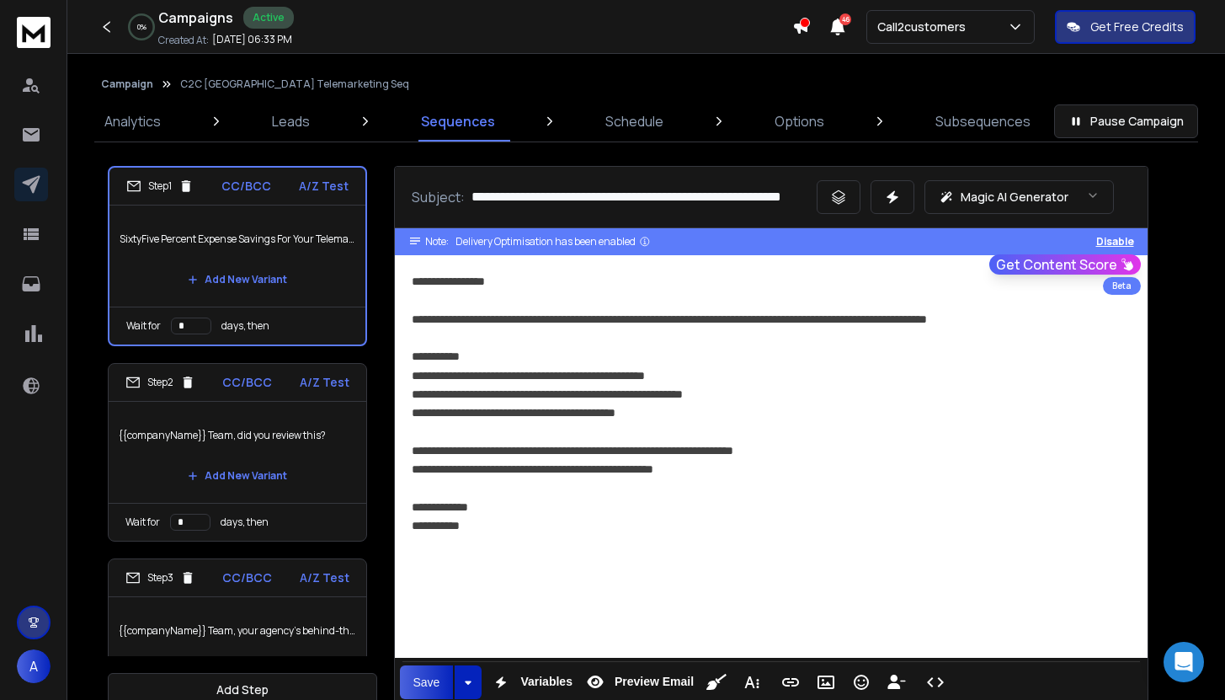
click at [224, 434] on p "{{companyName}} Team, did you review this?" at bounding box center [237, 435] width 237 height 47
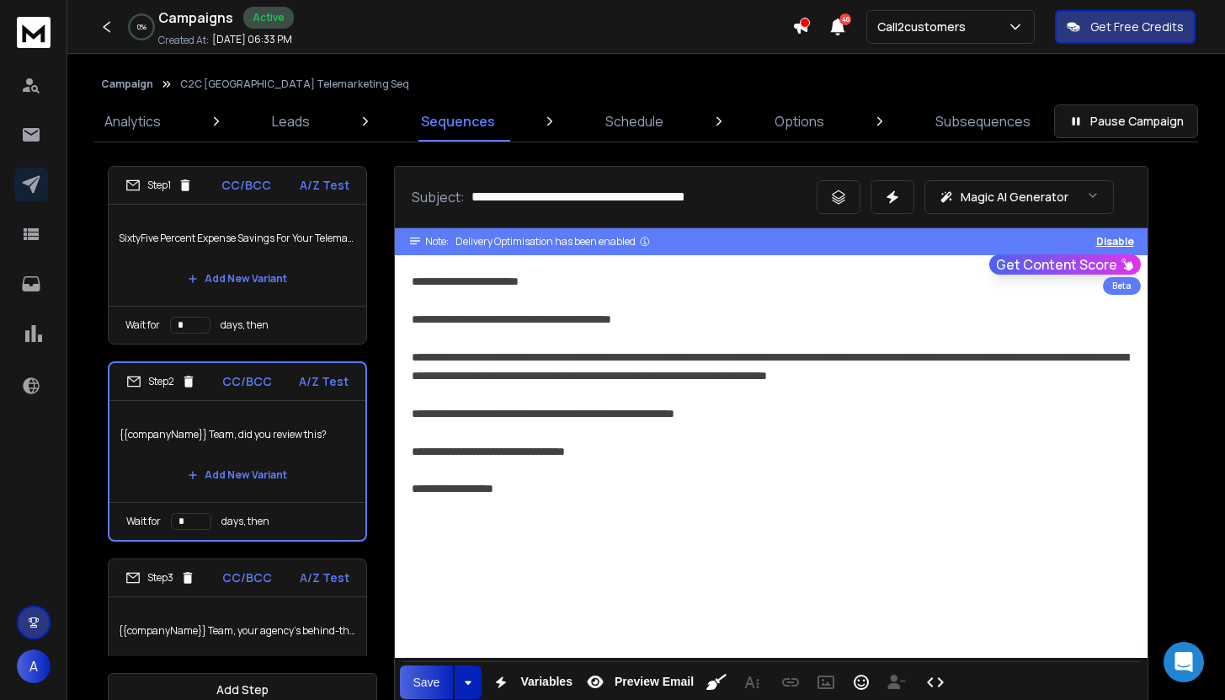
click at [317, 254] on p "SixtyFive Percent Expense Savings For Your Telemarketing Team" at bounding box center [237, 238] width 237 height 47
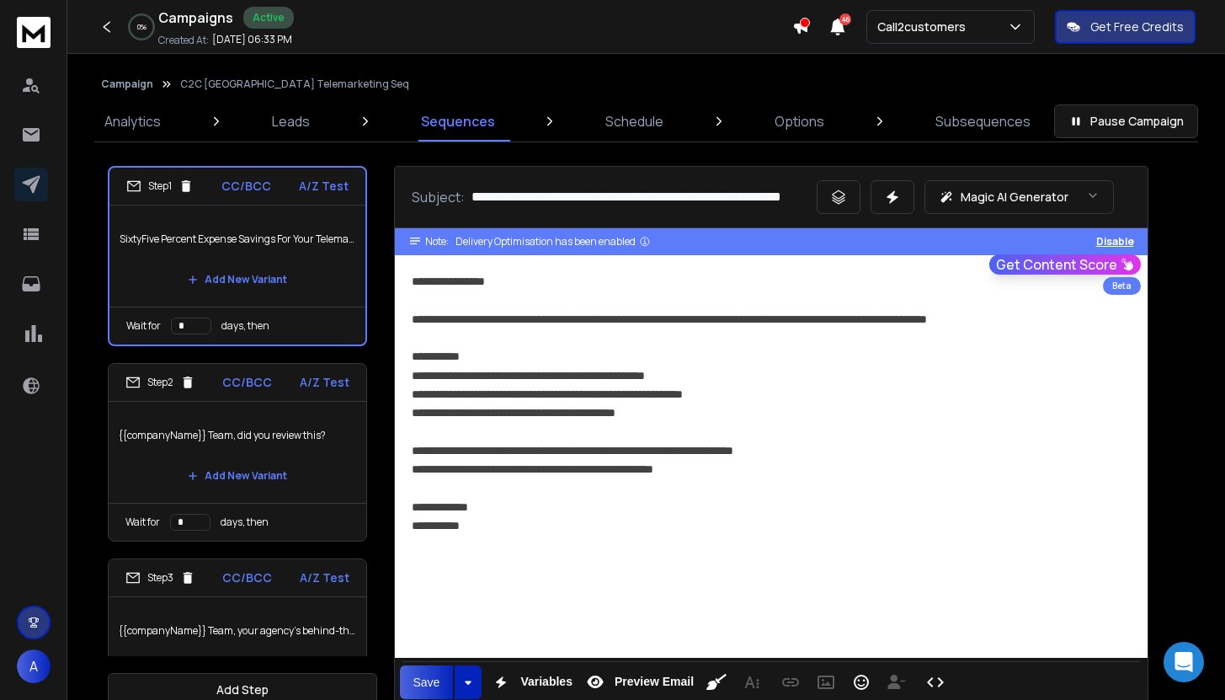
scroll to position [29, 0]
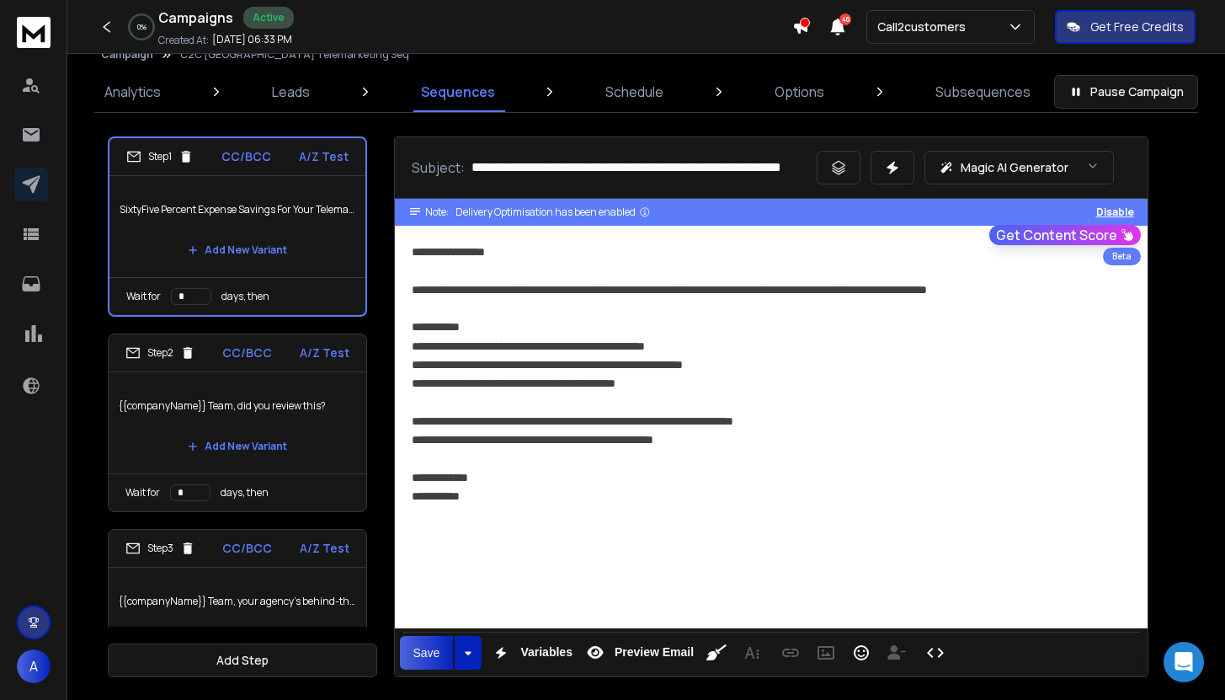
click at [215, 395] on p "{{companyName}} Team, did you review this?" at bounding box center [237, 405] width 237 height 47
type input "**********"
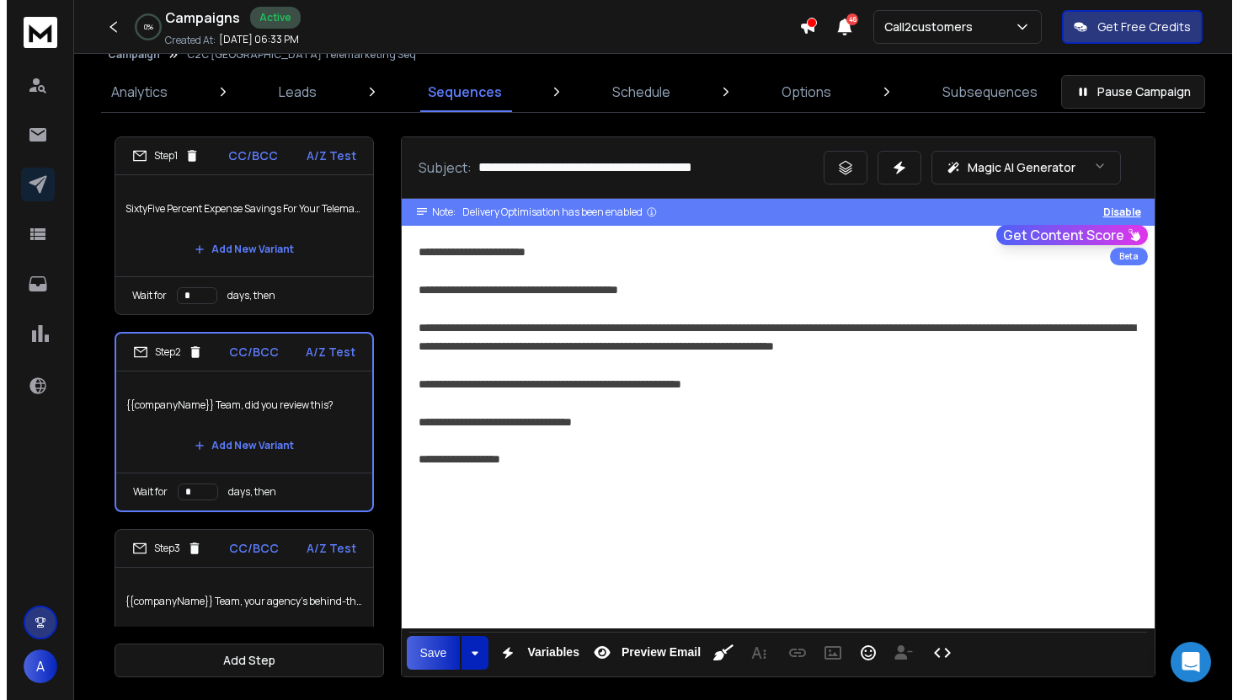
scroll to position [0, 0]
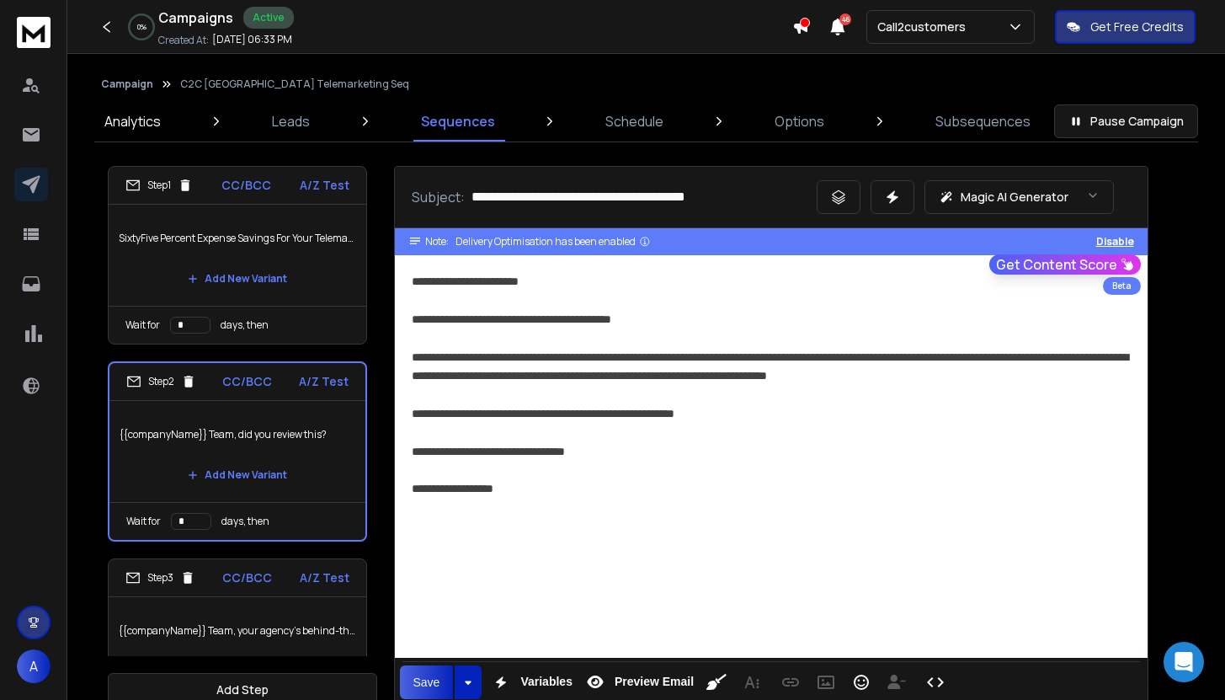
click at [125, 135] on link "Analytics" at bounding box center [132, 121] width 77 height 40
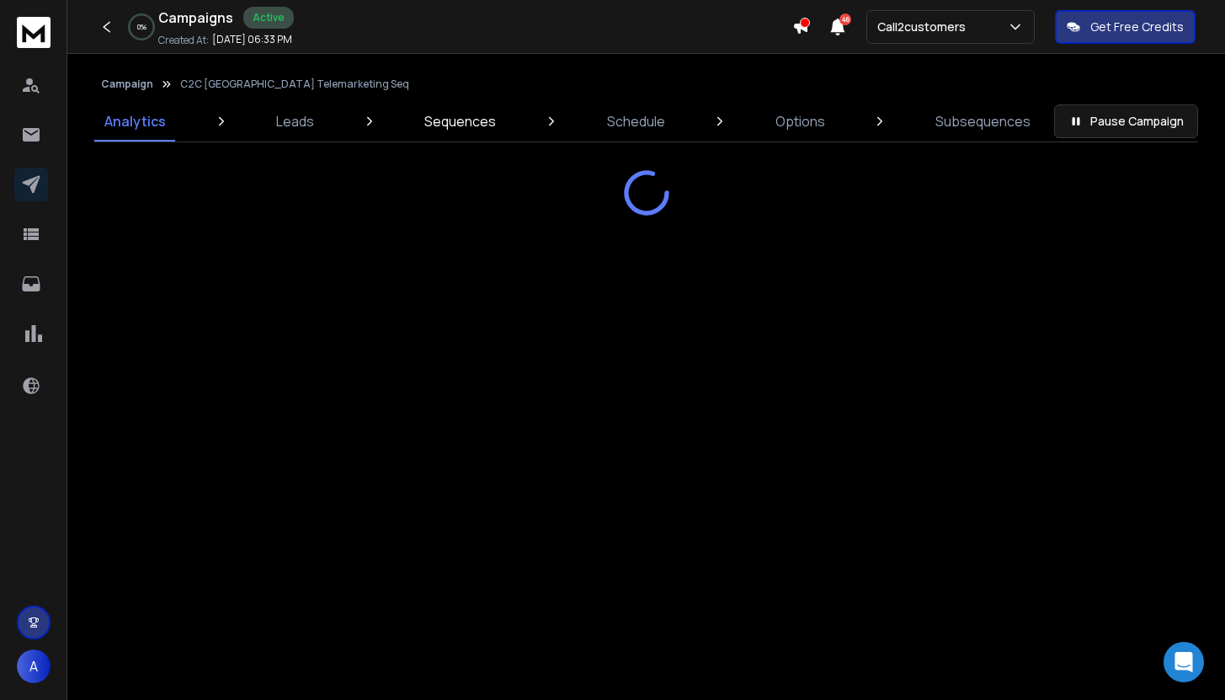
click at [452, 119] on p "Sequences" at bounding box center [460, 121] width 72 height 20
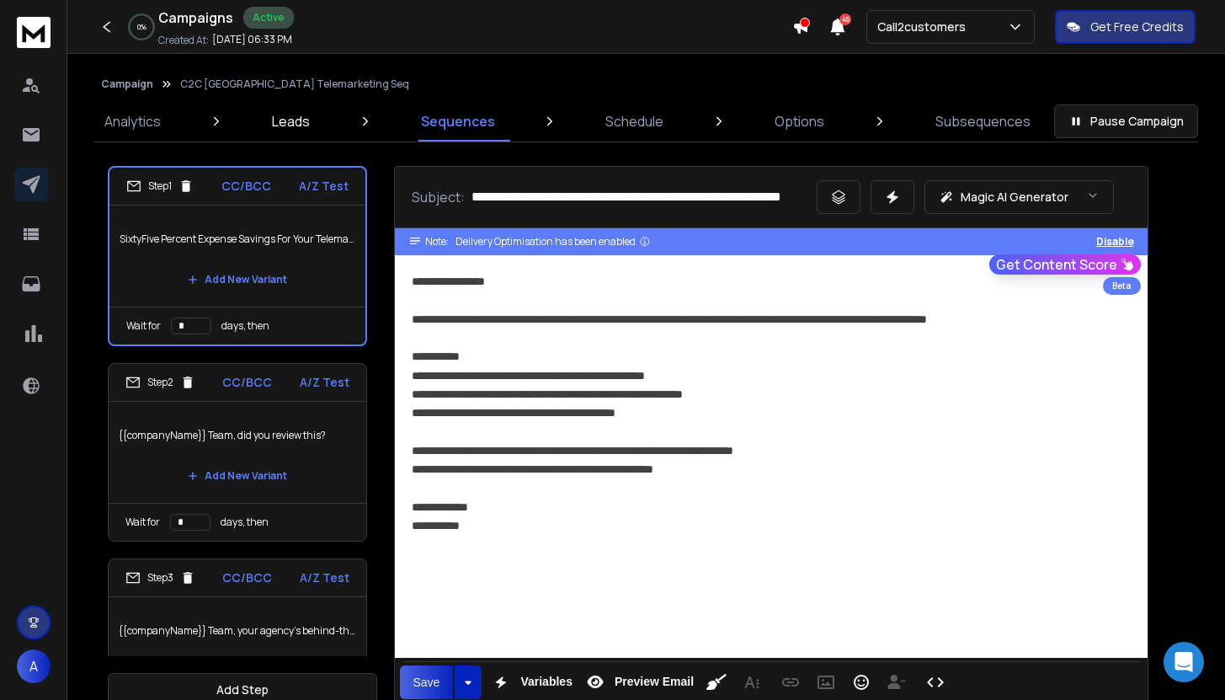
click at [306, 115] on p "Leads" at bounding box center [291, 121] width 38 height 20
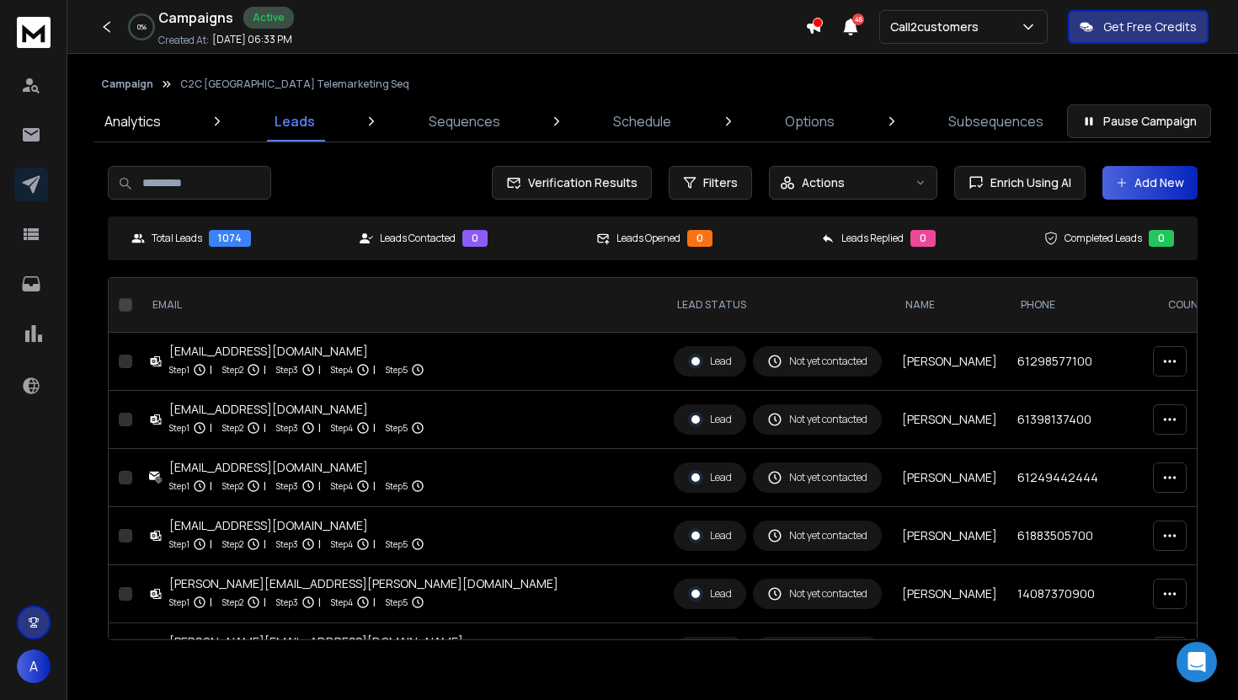
click at [136, 122] on p "Analytics" at bounding box center [132, 121] width 56 height 20
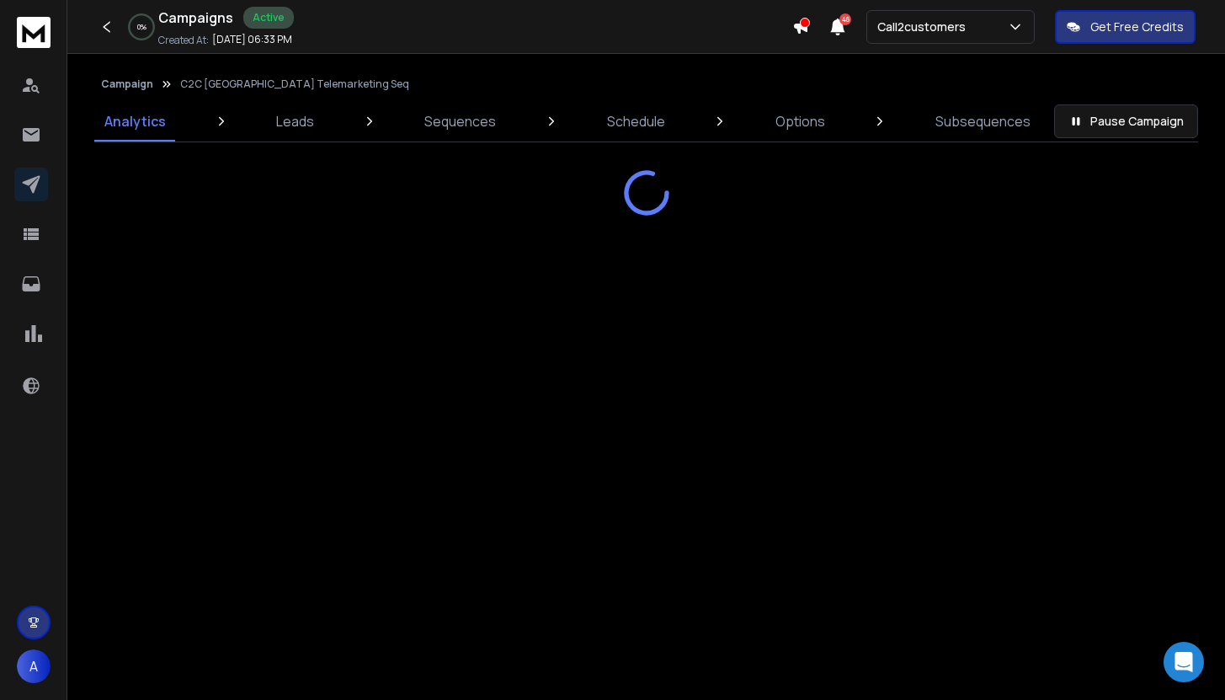
click at [136, 122] on p "Analytics" at bounding box center [134, 121] width 61 height 20
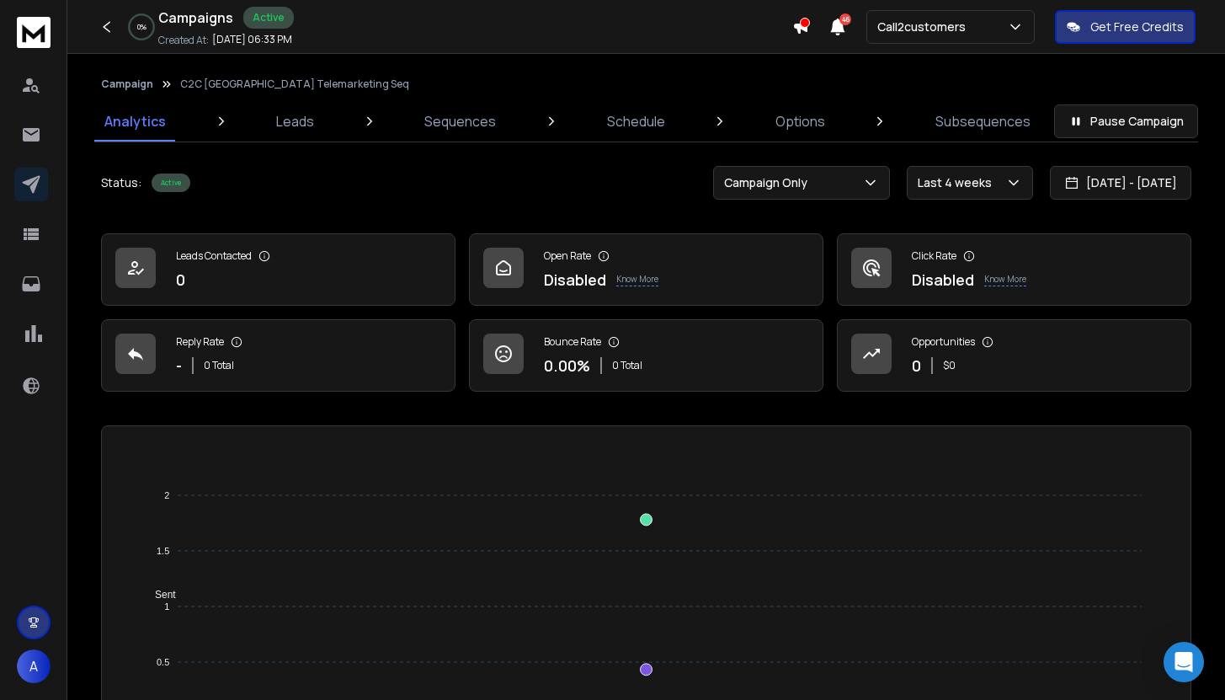
click at [35, 203] on div at bounding box center [33, 188] width 39 height 40
click at [35, 184] on icon at bounding box center [31, 184] width 18 height 18
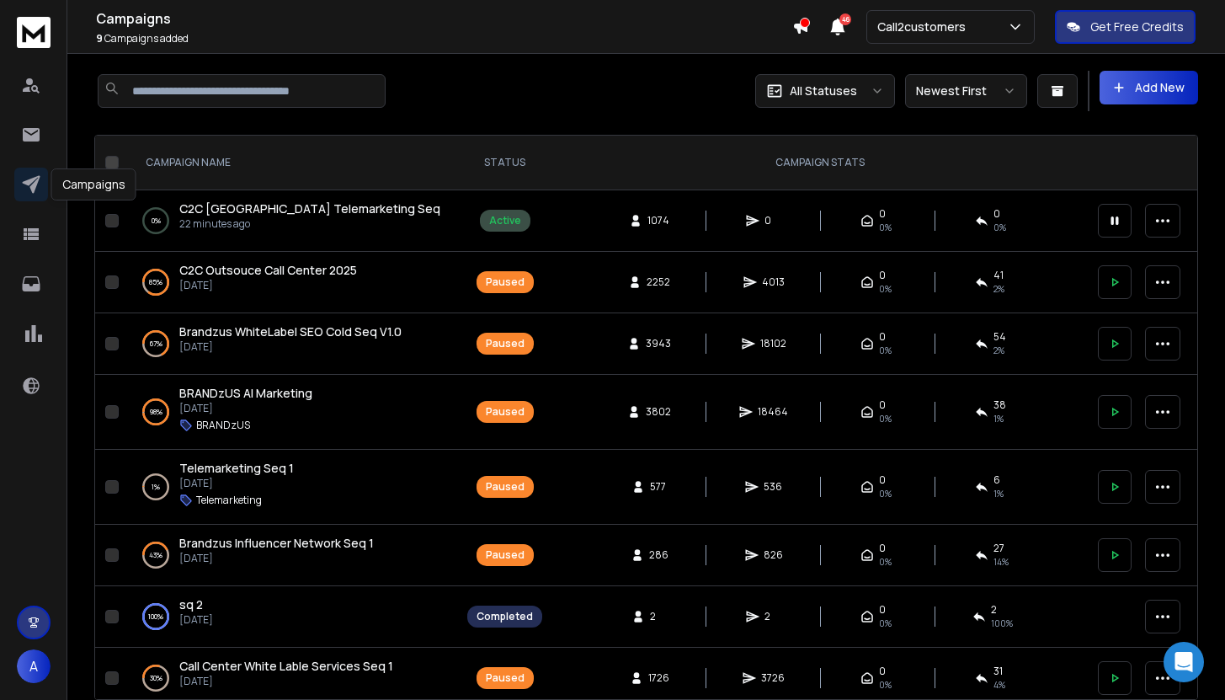
click at [290, 208] on span "C2C [GEOGRAPHIC_DATA] Telemarketing Seq" at bounding box center [309, 208] width 261 height 16
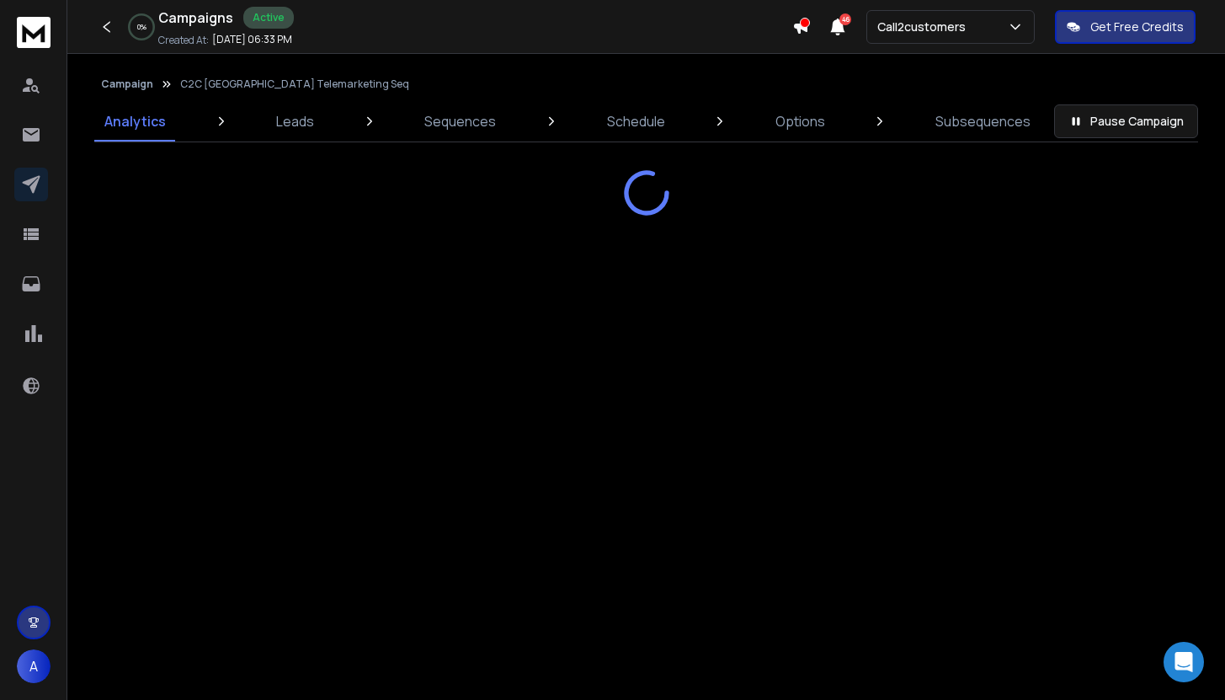
click at [290, 208] on div at bounding box center [646, 193] width 1090 height 54
click at [451, 115] on p "Sequences" at bounding box center [460, 121] width 72 height 20
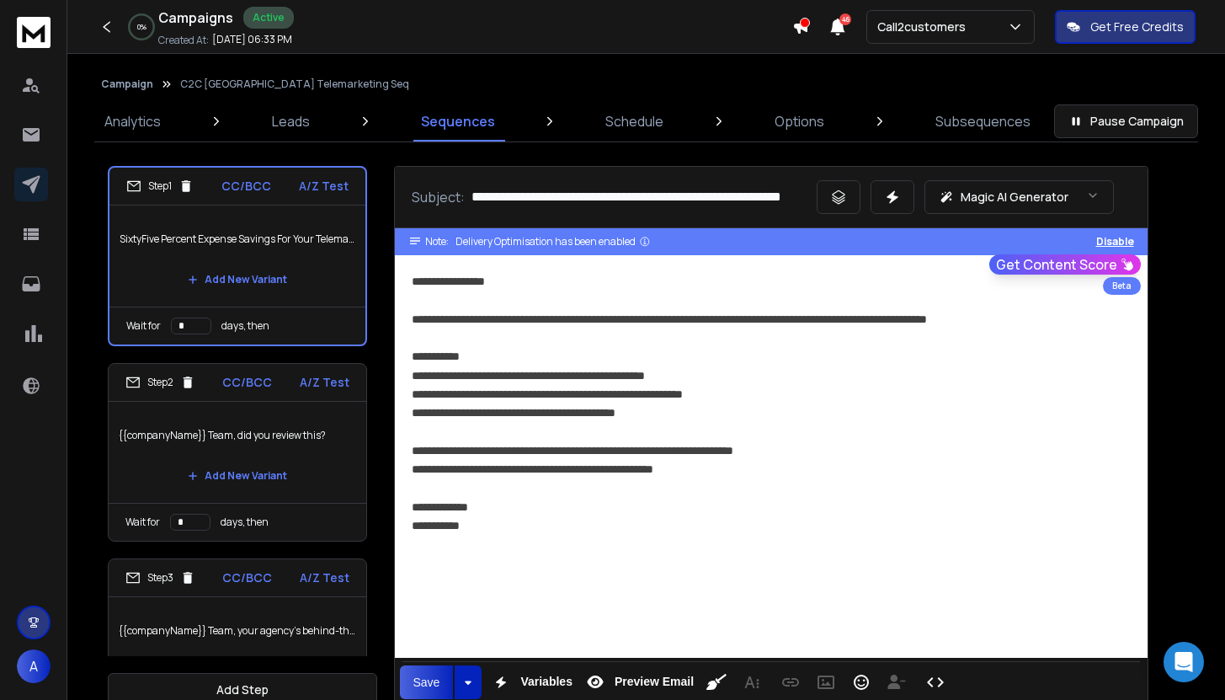
scroll to position [29, 0]
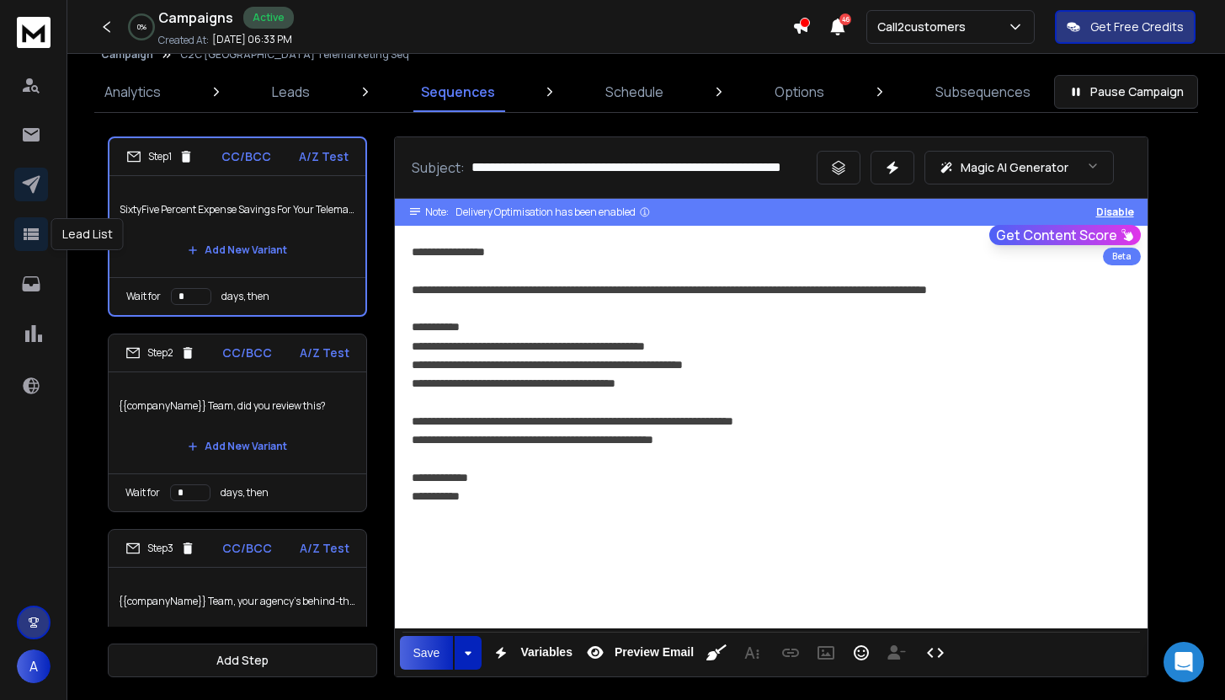
click at [24, 235] on icon at bounding box center [31, 234] width 15 height 12
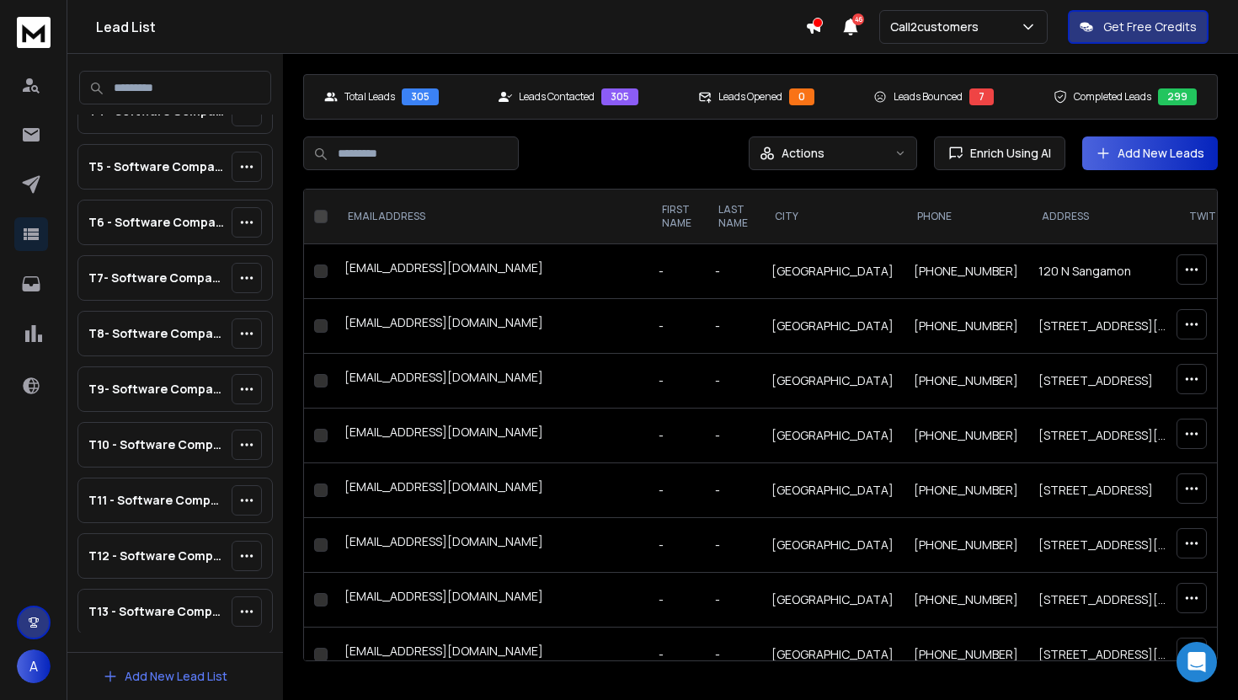
scroll to position [2653, 0]
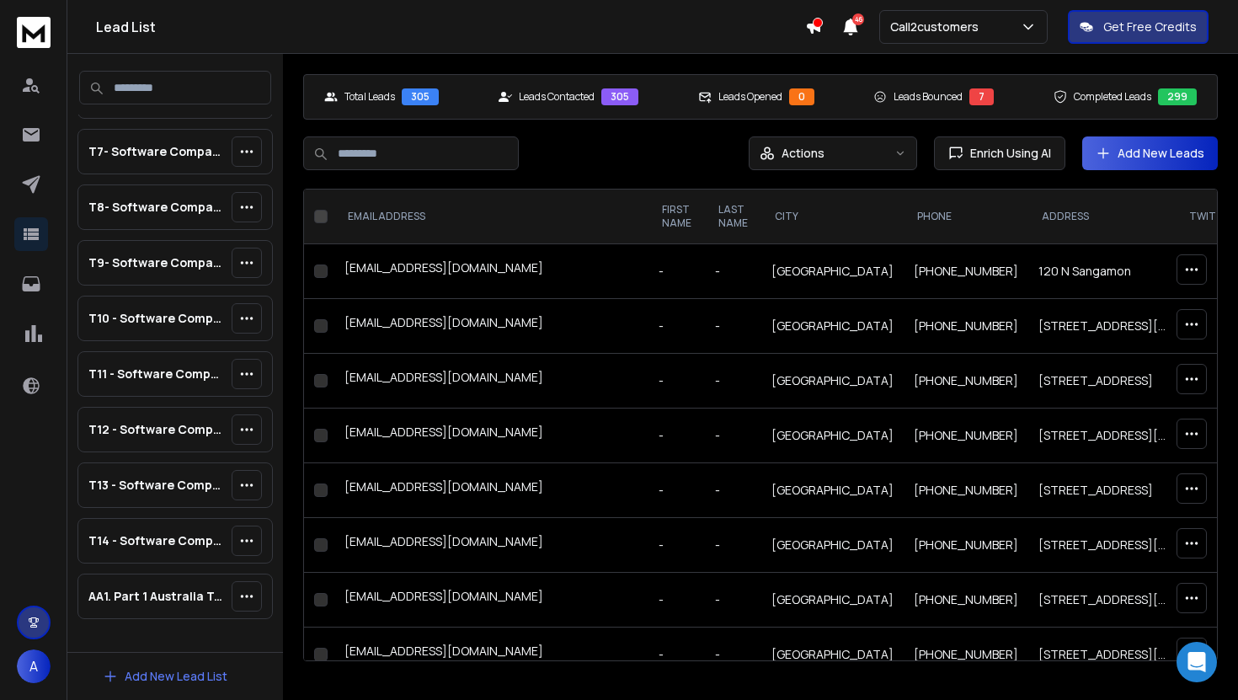
click at [157, 600] on p "AA1. Part 1 Australia Telemarketing" at bounding box center [156, 596] width 136 height 17
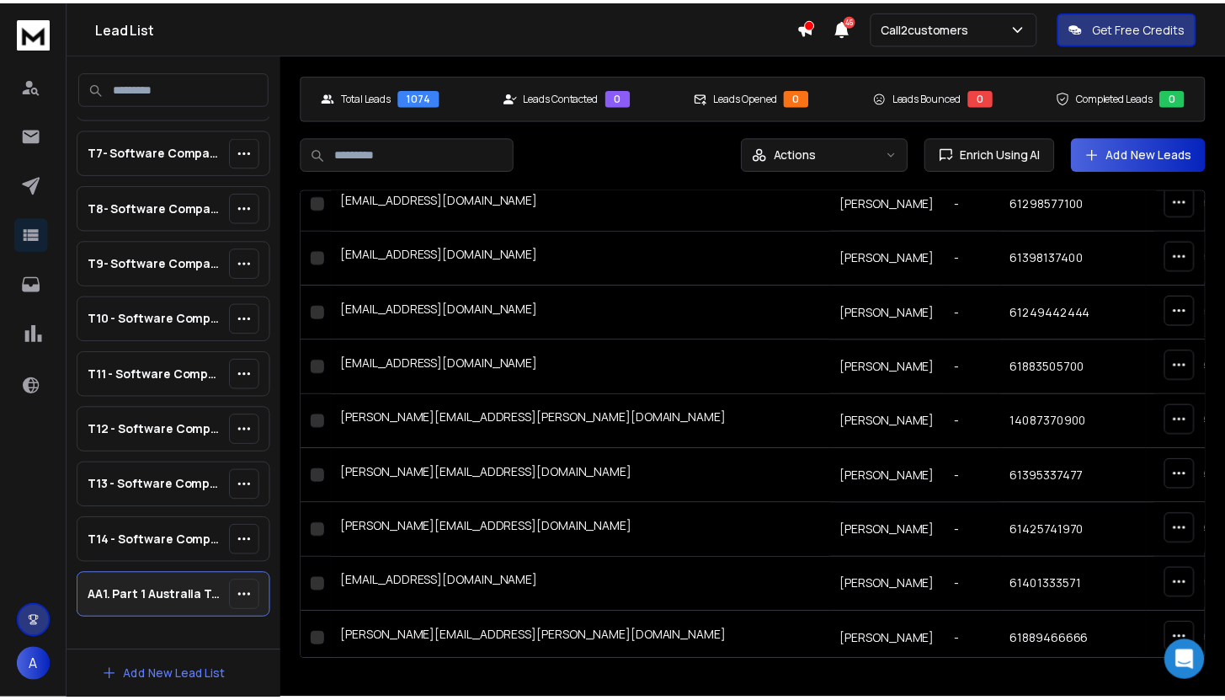
scroll to position [0, 0]
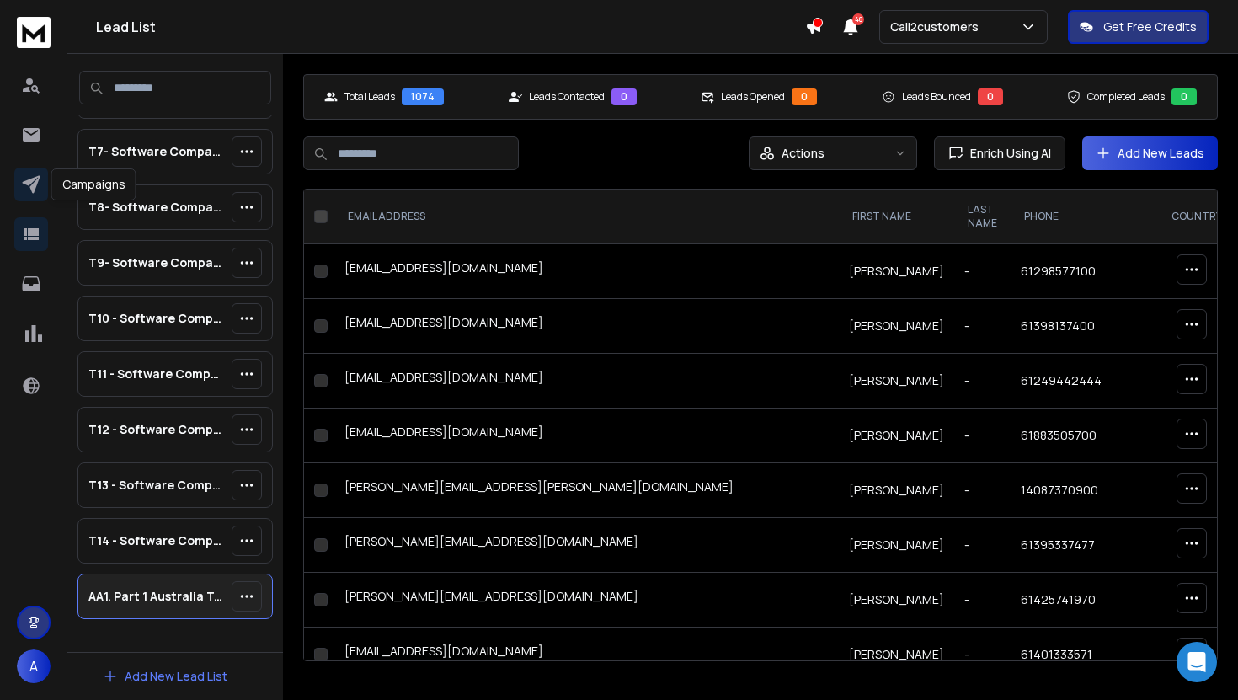
click at [38, 178] on icon at bounding box center [31, 184] width 18 height 18
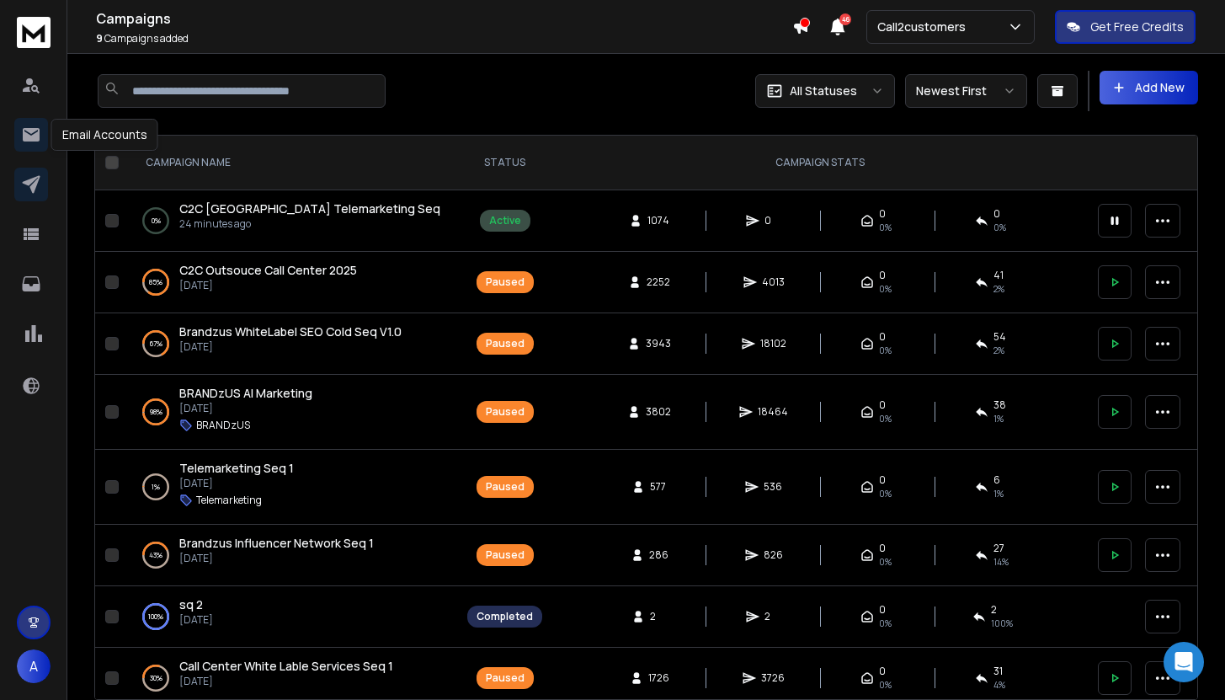
click at [43, 131] on link at bounding box center [31, 135] width 34 height 34
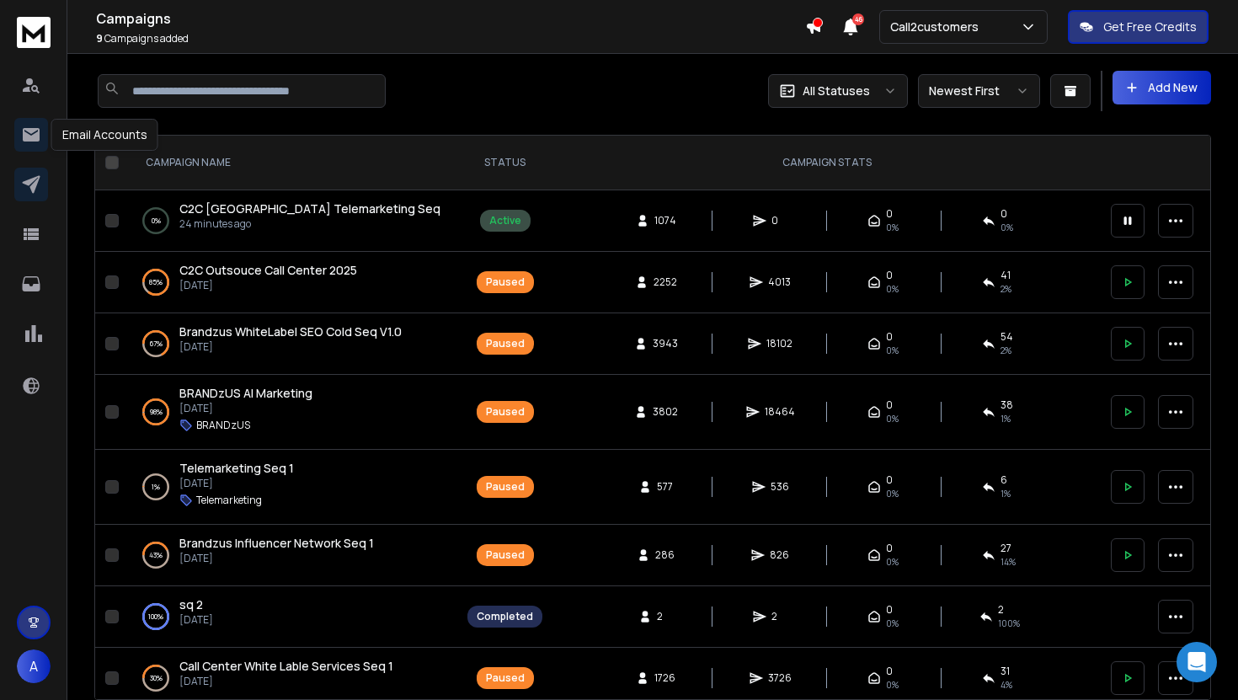
click at [43, 131] on link at bounding box center [31, 135] width 34 height 34
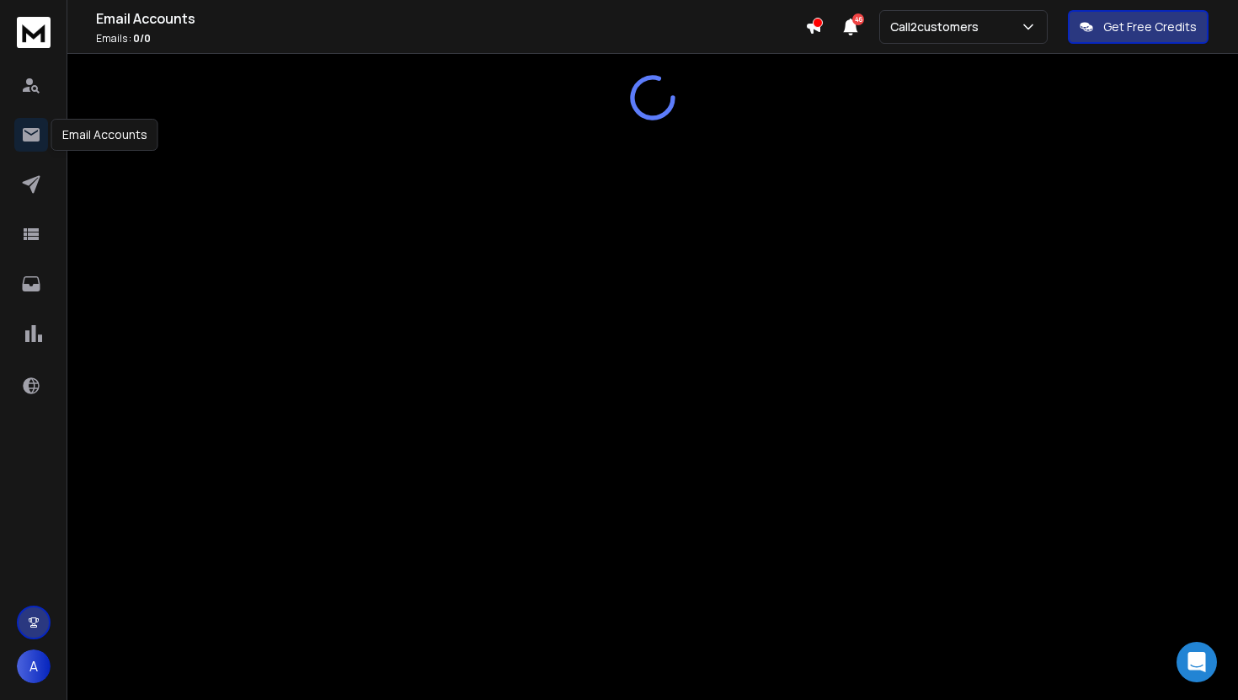
click at [43, 131] on link at bounding box center [31, 135] width 34 height 34
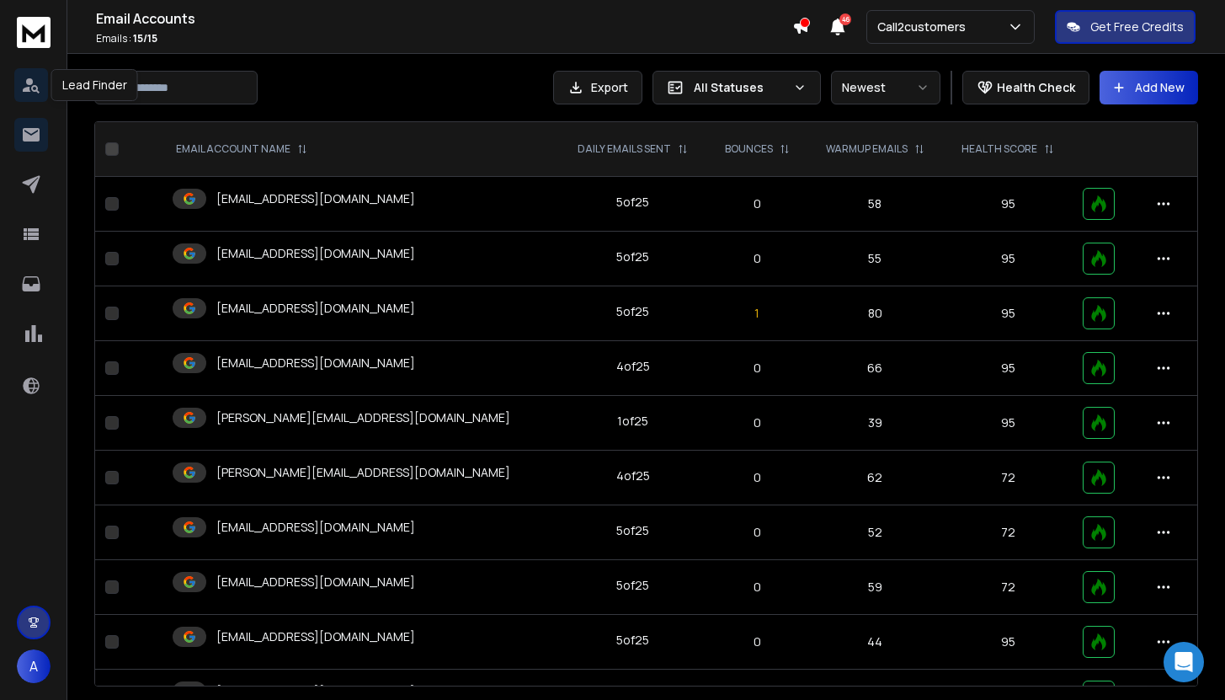
click at [35, 91] on icon at bounding box center [31, 85] width 20 height 20
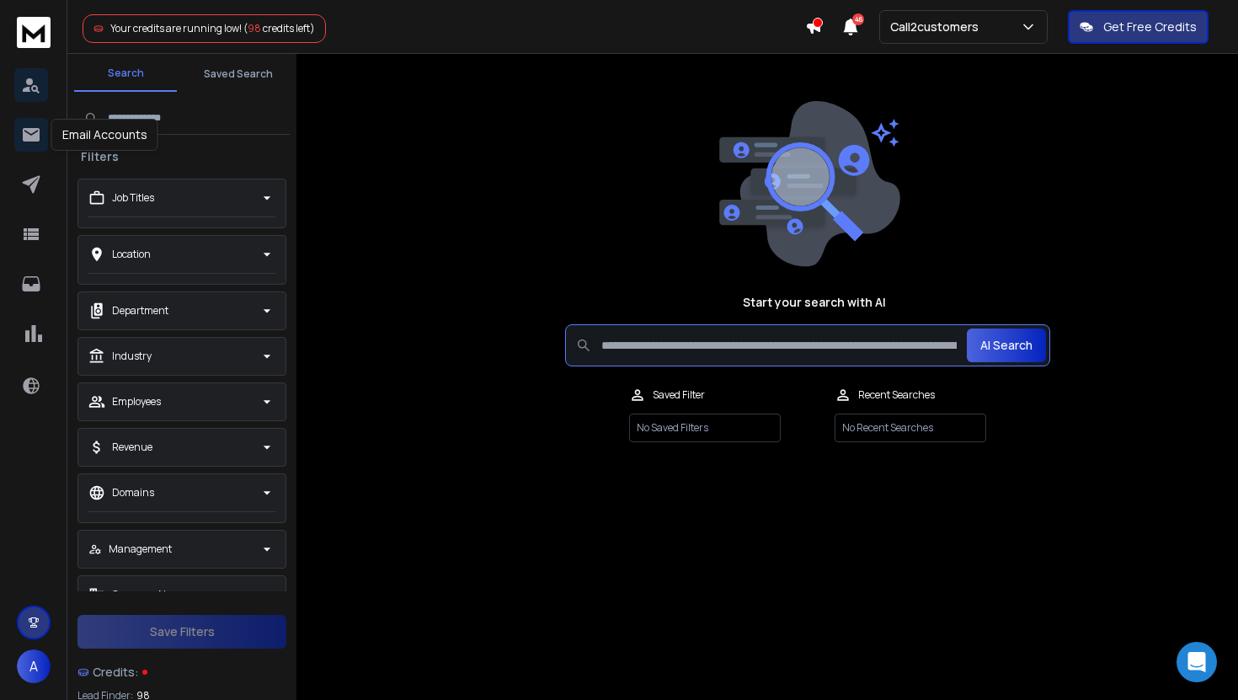
click at [40, 132] on icon at bounding box center [31, 135] width 20 height 20
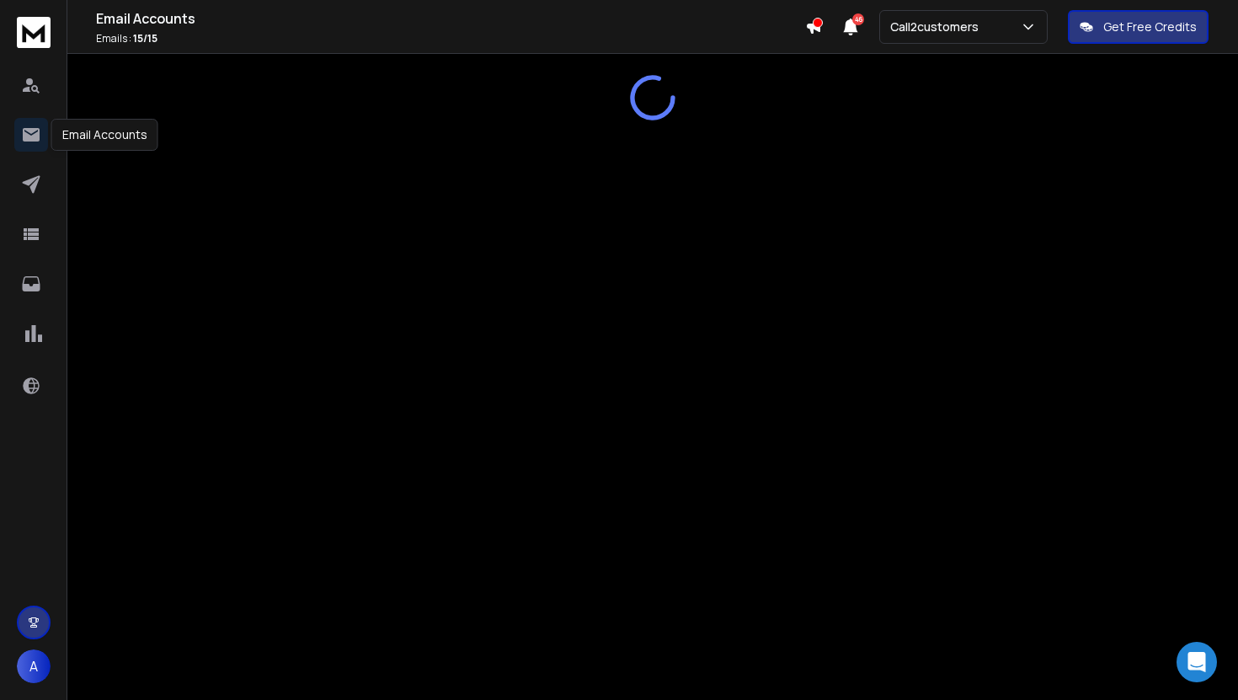
click at [40, 132] on icon at bounding box center [31, 135] width 20 height 20
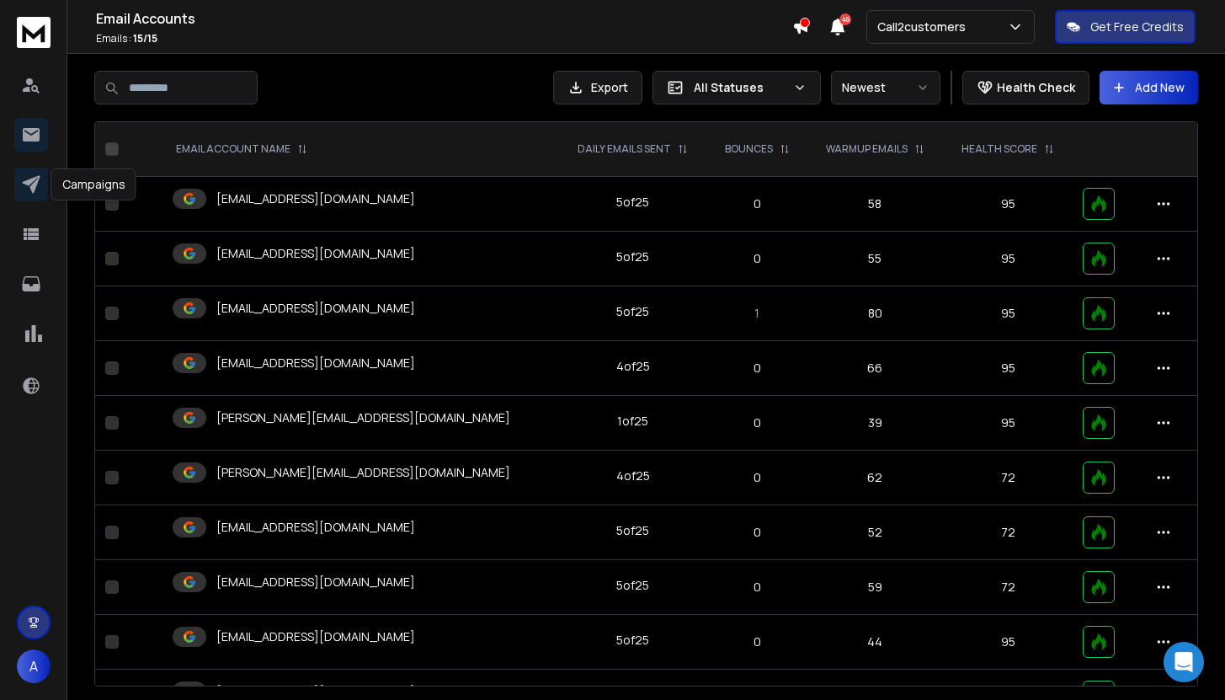
click at [33, 193] on icon at bounding box center [31, 184] width 20 height 20
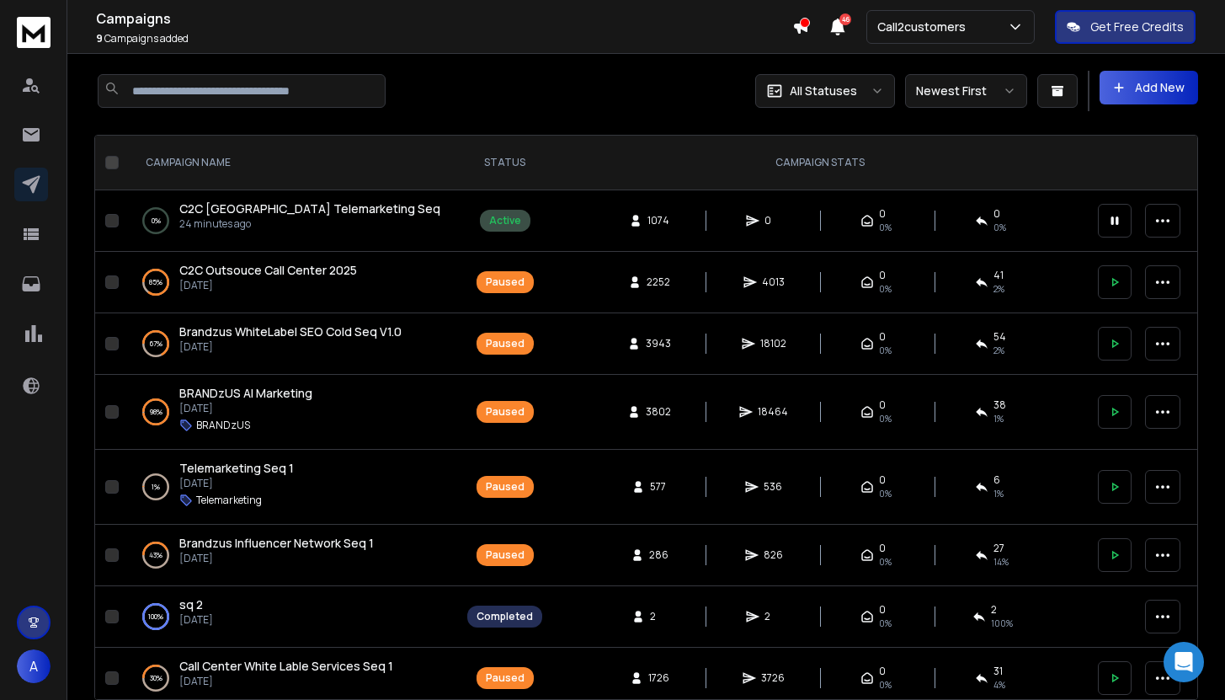
scroll to position [84, 0]
